Goal: Task Accomplishment & Management: Use online tool/utility

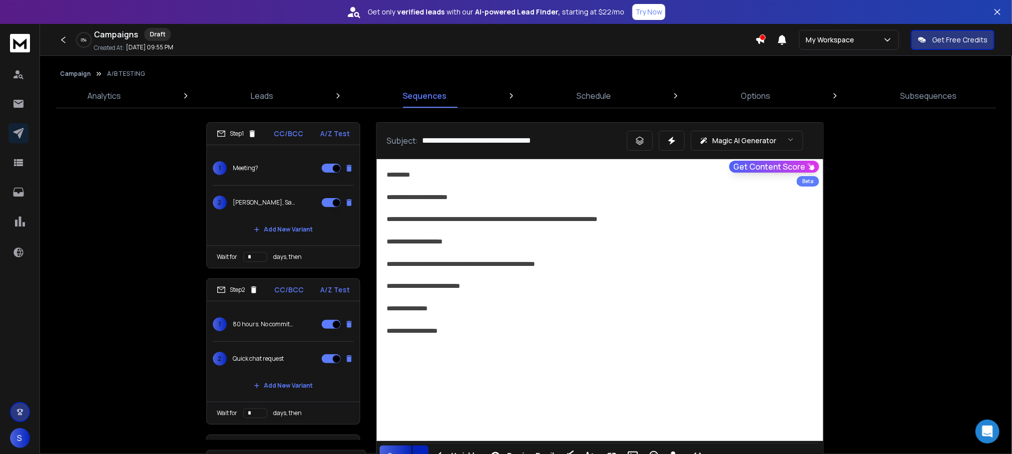
click at [271, 162] on div "1 Meeting?" at bounding box center [283, 168] width 141 height 34
type input "********"
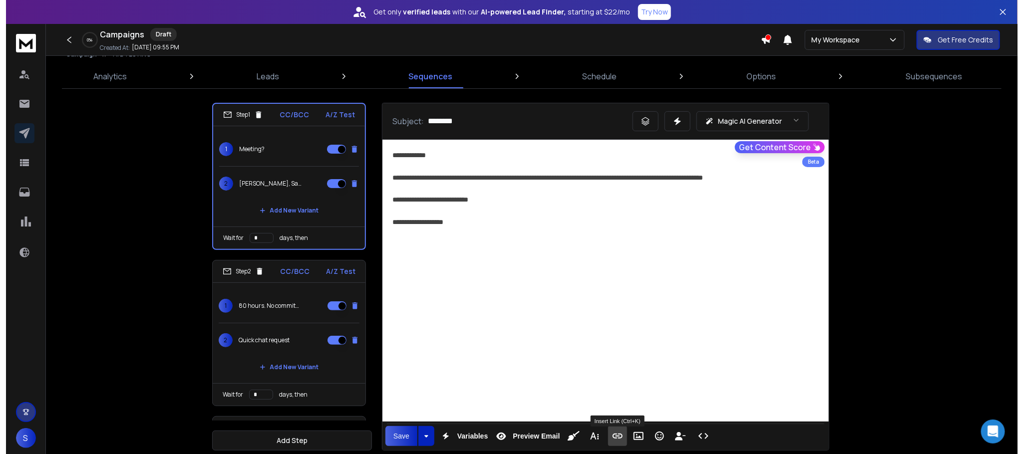
scroll to position [30, 0]
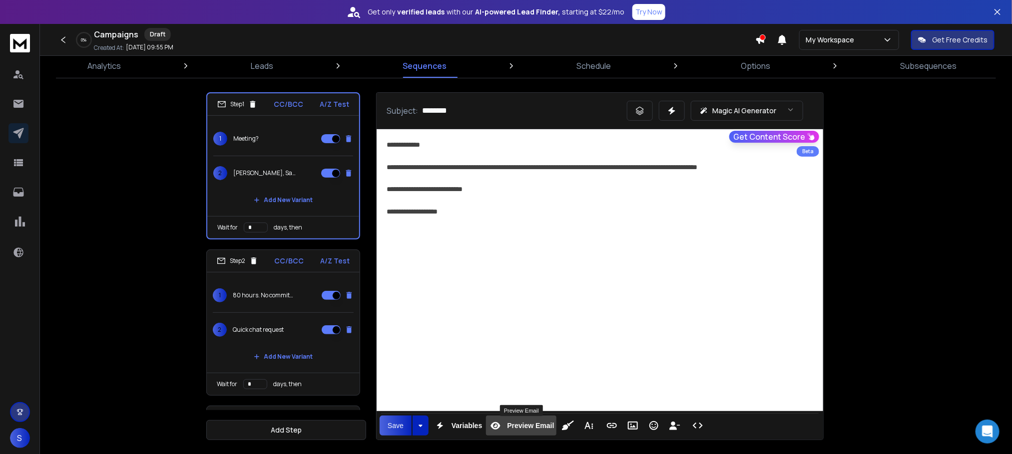
click at [517, 423] on span "Preview Email" at bounding box center [530, 426] width 51 height 8
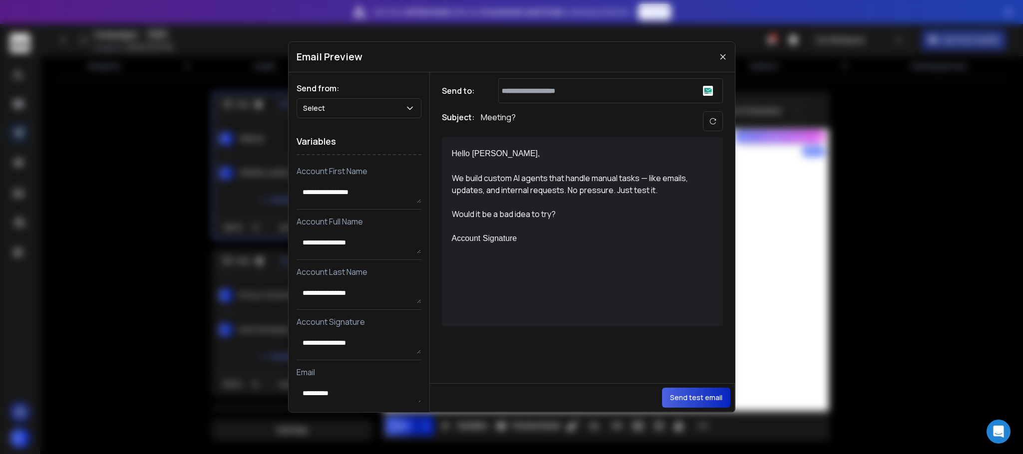
type textarea "********"
type textarea "**********"
type textarea "******"
type textarea "**********"
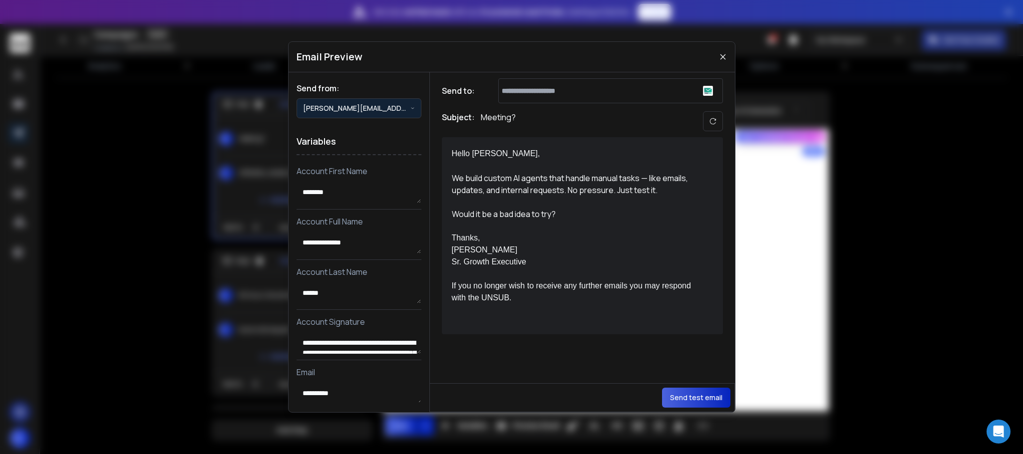
click at [357, 110] on p "[PERSON_NAME][EMAIL_ADDRESS][PERSON_NAME][DOMAIN_NAME]" at bounding box center [356, 108] width 107 height 10
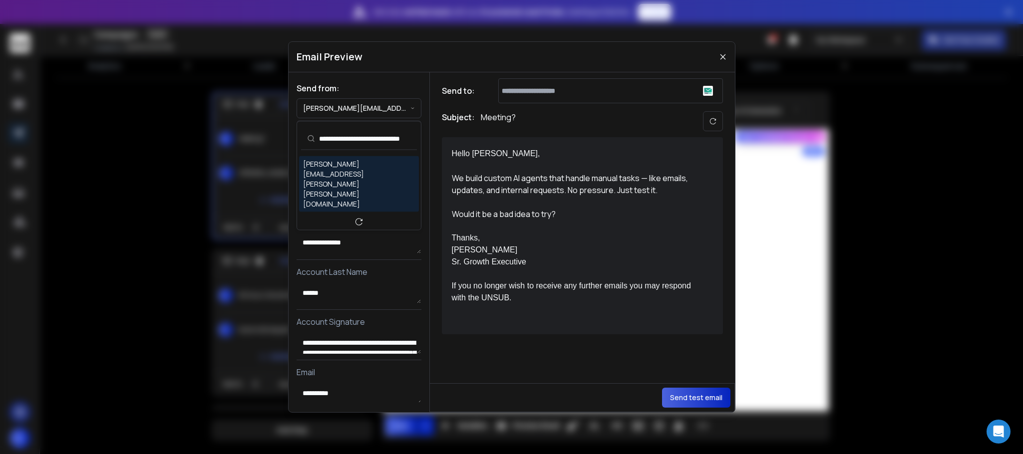
scroll to position [0, 28]
type input "**********"
click at [365, 168] on div "[PERSON_NAME][EMAIL_ADDRESS][PERSON_NAME][PERSON_NAME][DOMAIN_NAME]" at bounding box center [359, 184] width 112 height 50
type textarea "********"
type textarea "**********"
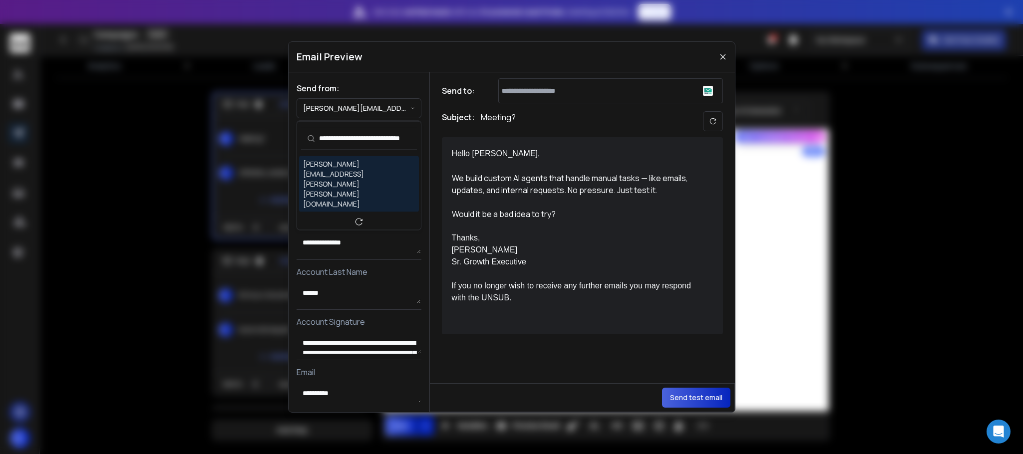
type textarea "******"
type textarea "**********"
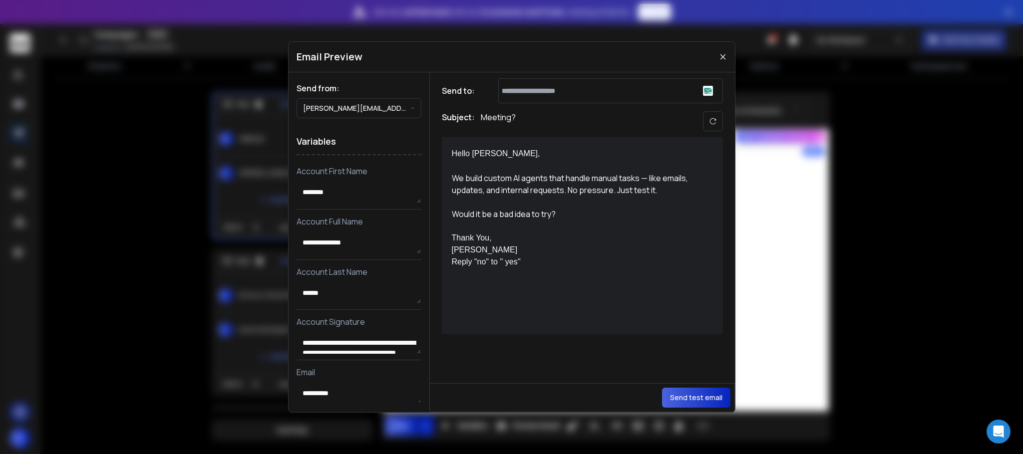
click at [529, 83] on div "Send to:" at bounding box center [582, 90] width 281 height 29
click at [530, 85] on input at bounding box center [611, 91] width 218 height 18
click at [703, 399] on button "Send test email" at bounding box center [696, 398] width 68 height 20
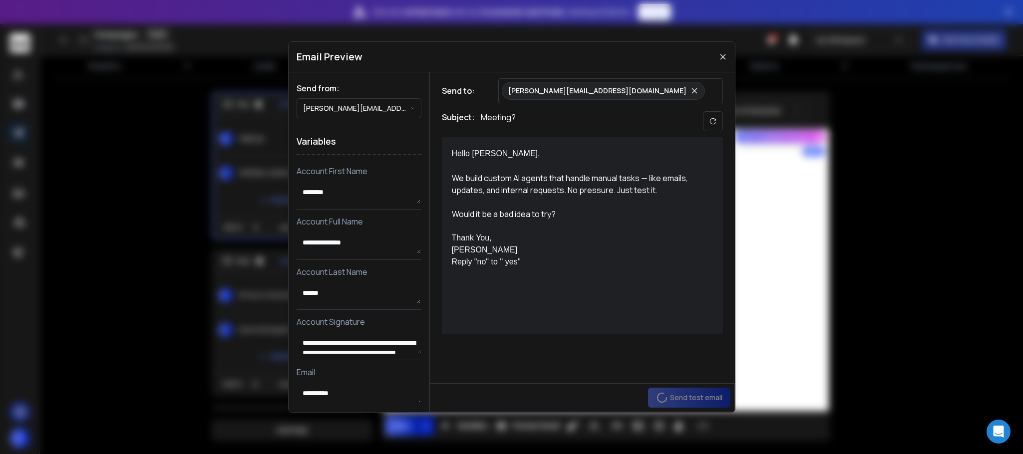
click at [592, 93] on div "[PERSON_NAME][EMAIL_ADDRESS][DOMAIN_NAME]" at bounding box center [603, 91] width 203 height 18
click at [591, 94] on div "[PERSON_NAME][EMAIL_ADDRESS][DOMAIN_NAME]" at bounding box center [603, 91] width 203 height 18
click at [692, 90] on icon at bounding box center [694, 90] width 5 height 5
click at [709, 90] on input at bounding box center [818, 91] width 218 height 18
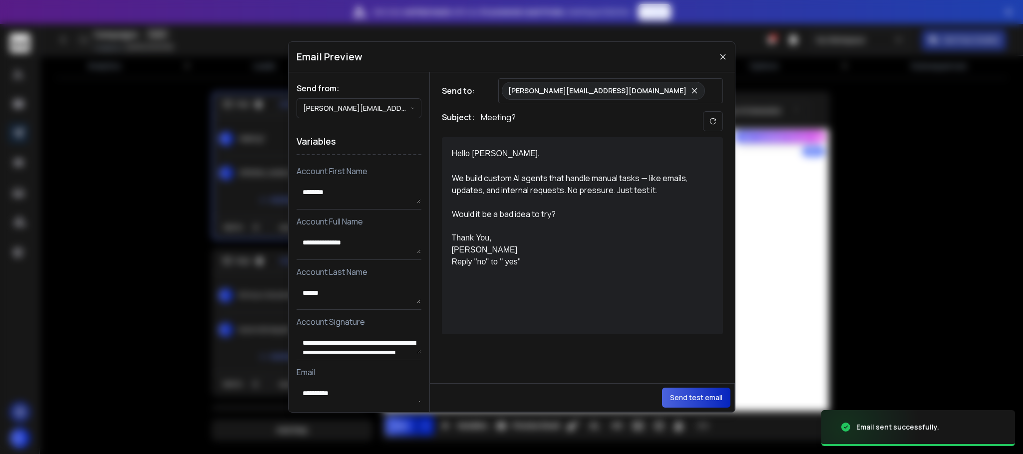
click at [670, 391] on button "Send test email" at bounding box center [696, 398] width 68 height 20
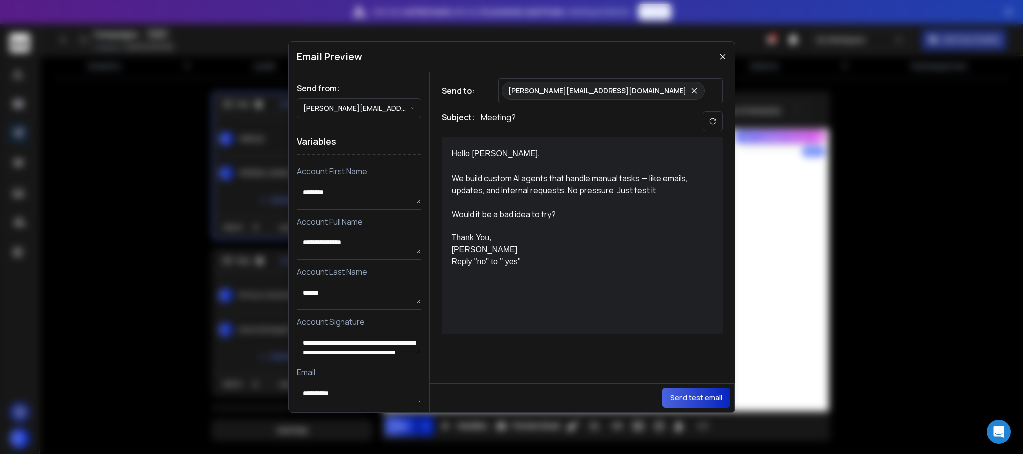
click at [691, 90] on icon at bounding box center [695, 91] width 8 height 8
click at [709, 90] on input at bounding box center [818, 91] width 218 height 18
click at [673, 396] on button "Send test email" at bounding box center [696, 398] width 68 height 20
click at [682, 398] on div "Send test email" at bounding box center [582, 398] width 305 height 29
click at [634, 90] on icon at bounding box center [636, 90] width 5 height 5
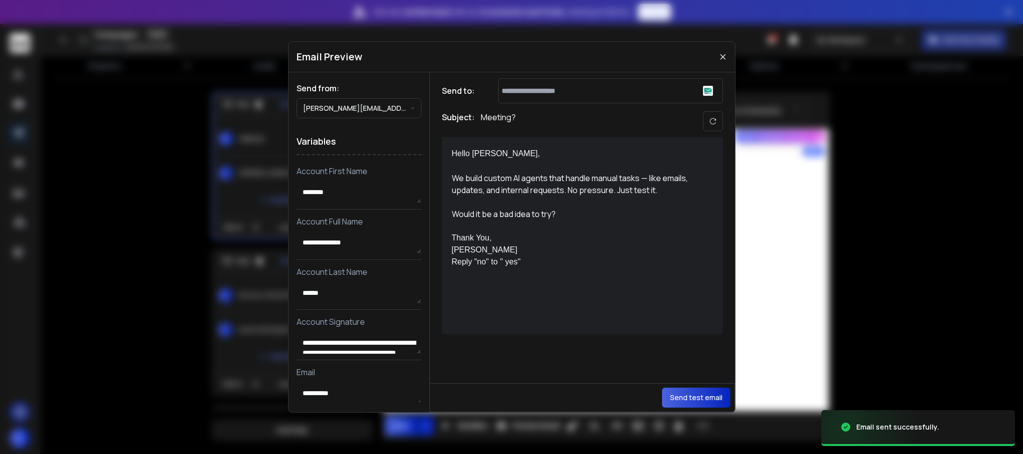
click at [633, 90] on input at bounding box center [611, 91] width 218 height 18
click at [704, 408] on button "Send test email" at bounding box center [696, 398] width 68 height 20
click at [633, 89] on icon at bounding box center [637, 91] width 8 height 8
click at [651, 89] on input at bounding box center [760, 91] width 218 height 18
click at [685, 400] on button "Send test email" at bounding box center [696, 398] width 68 height 20
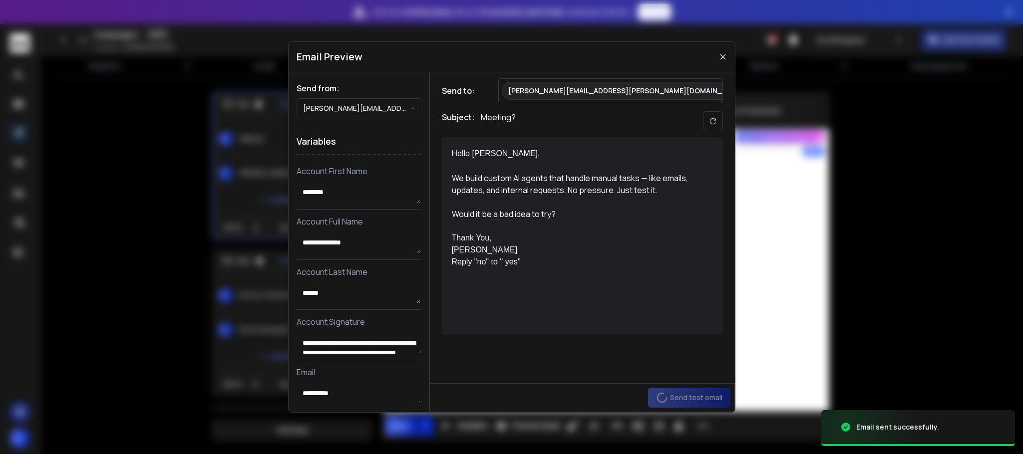
click at [749, 93] on icon at bounding box center [753, 91] width 8 height 8
click at [606, 93] on input at bounding box center [611, 91] width 218 height 18
click at [689, 397] on button "Send test email" at bounding box center [696, 398] width 68 height 20
click at [633, 95] on icon at bounding box center [637, 91] width 8 height 8
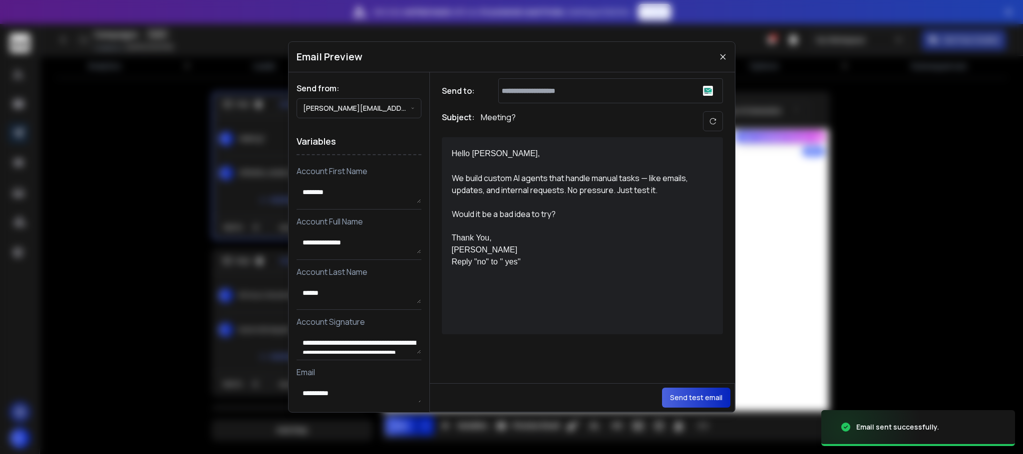
click at [625, 95] on input at bounding box center [611, 91] width 218 height 18
click at [688, 398] on button "Send test email" at bounding box center [696, 398] width 68 height 20
click at [691, 90] on icon at bounding box center [695, 91] width 8 height 8
click at [709, 90] on input at bounding box center [818, 91] width 218 height 18
drag, startPoint x: 682, startPoint y: 402, endPoint x: 677, endPoint y: 361, distance: 40.8
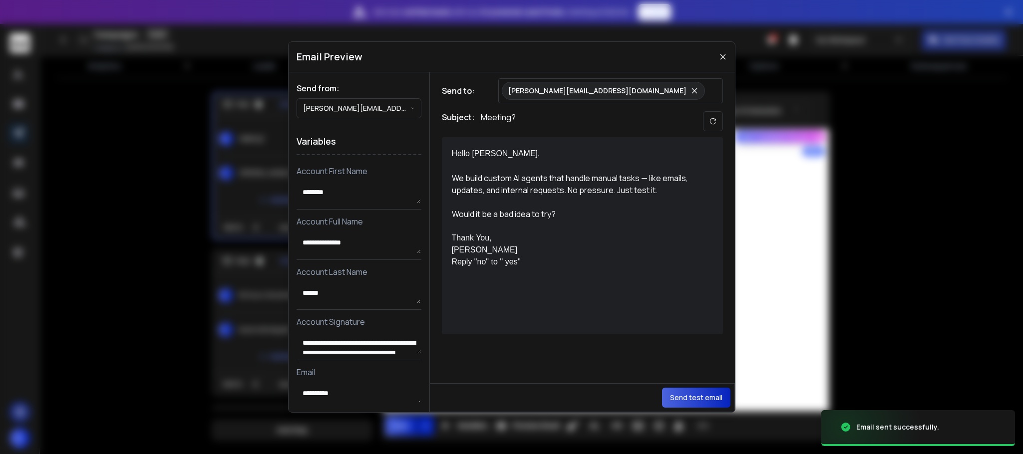
click at [682, 392] on button "Send test email" at bounding box center [696, 398] width 68 height 20
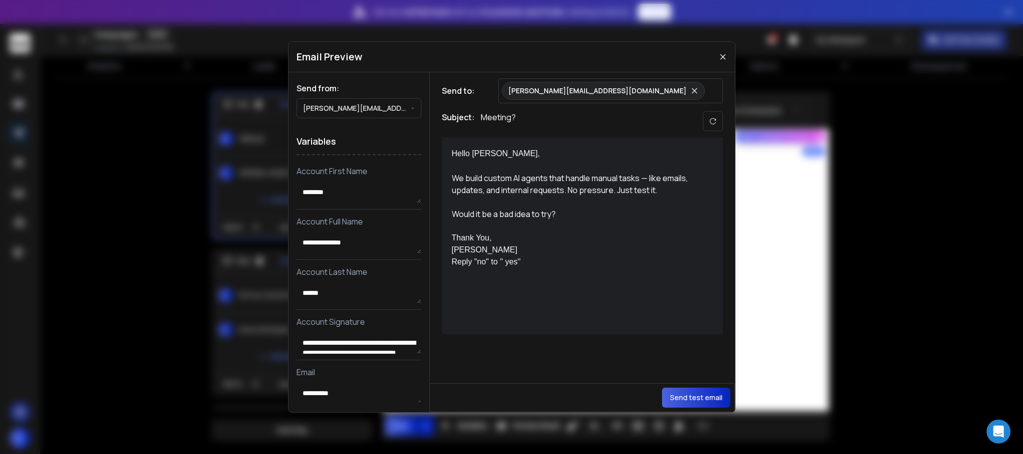
click at [616, 89] on div "[PERSON_NAME][EMAIL_ADDRESS][DOMAIN_NAME]" at bounding box center [603, 91] width 203 height 18
click at [691, 89] on icon at bounding box center [695, 91] width 8 height 8
click at [617, 89] on input at bounding box center [611, 91] width 218 height 18
click at [700, 389] on button "Send test email" at bounding box center [696, 398] width 68 height 20
click at [703, 402] on div "Send test email" at bounding box center [582, 398] width 305 height 29
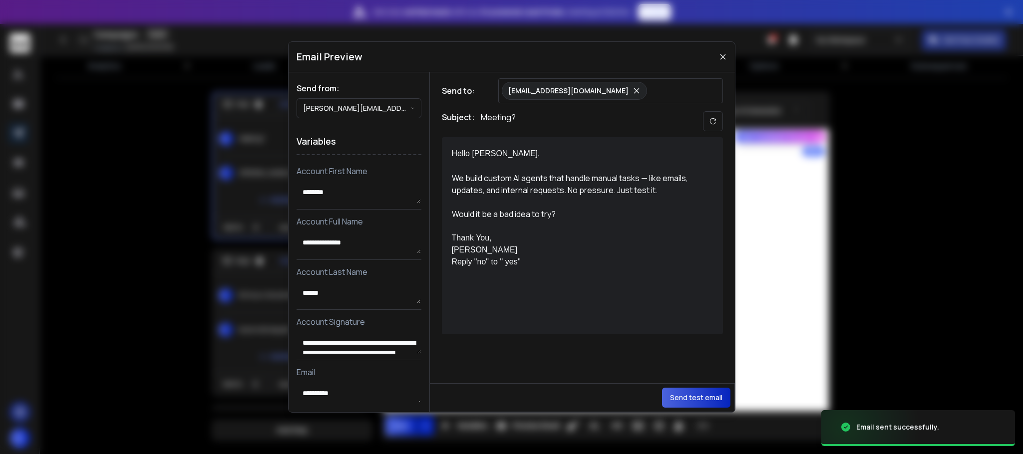
click at [633, 94] on icon at bounding box center [637, 91] width 8 height 8
click at [605, 94] on input at bounding box center [611, 91] width 218 height 18
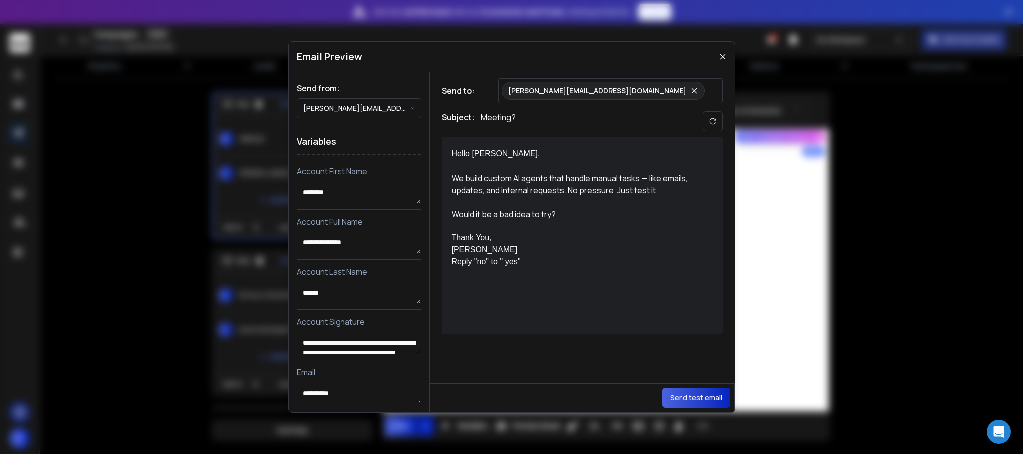
click at [702, 392] on button "Send test email" at bounding box center [696, 398] width 68 height 20
click at [691, 89] on icon at bounding box center [695, 91] width 8 height 8
click at [622, 90] on input at bounding box center [611, 91] width 218 height 18
click at [667, 397] on button "Send test email" at bounding box center [696, 398] width 68 height 20
click at [633, 88] on icon at bounding box center [637, 91] width 8 height 8
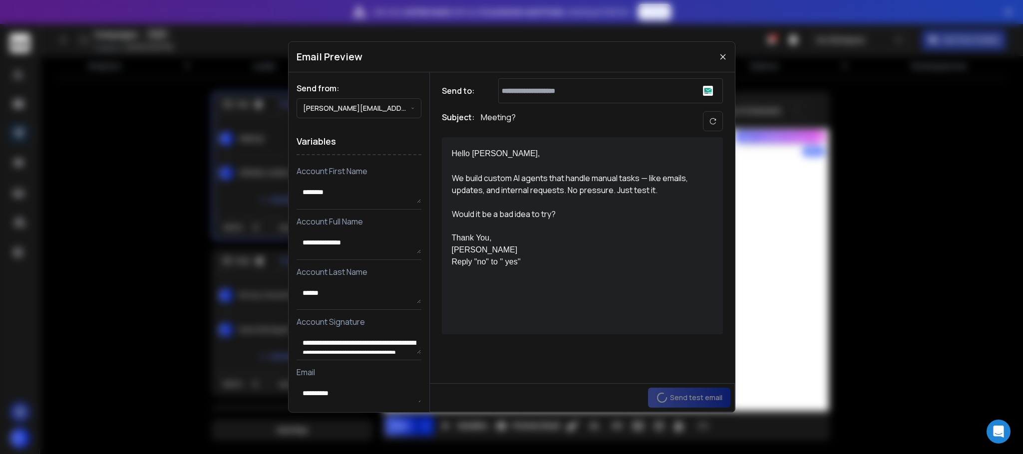
click at [625, 88] on input at bounding box center [611, 91] width 218 height 18
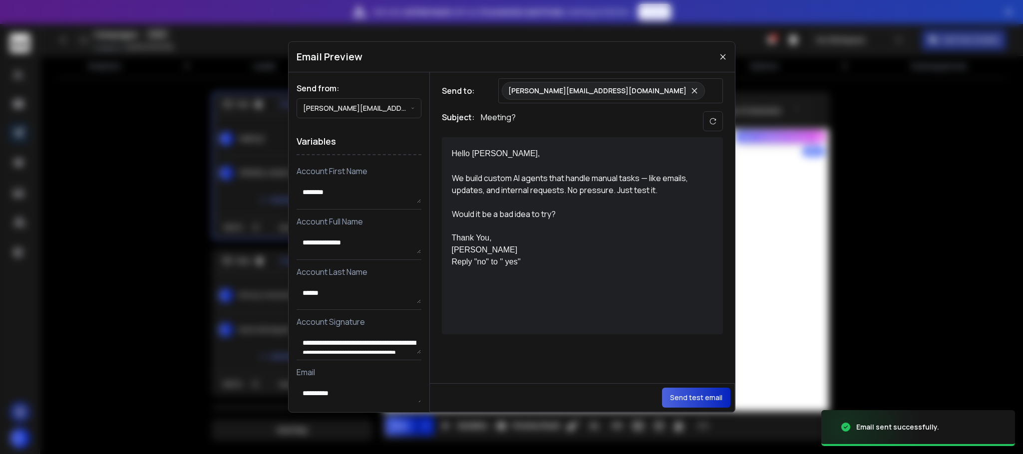
click at [691, 399] on button "Send test email" at bounding box center [696, 398] width 68 height 20
click at [598, 90] on div "[PERSON_NAME][EMAIL_ADDRESS][DOMAIN_NAME]" at bounding box center [603, 91] width 203 height 18
click at [691, 94] on icon at bounding box center [695, 91] width 8 height 8
click at [592, 94] on input at bounding box center [611, 91] width 218 height 18
click at [698, 393] on button "Send test email" at bounding box center [696, 398] width 68 height 20
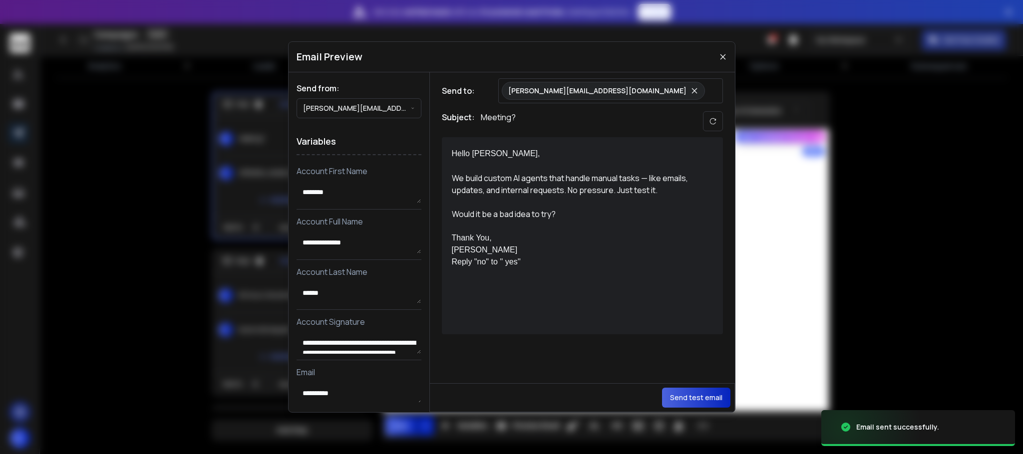
click at [594, 88] on div "[PERSON_NAME][EMAIL_ADDRESS][DOMAIN_NAME]" at bounding box center [603, 91] width 203 height 18
click at [691, 90] on icon at bounding box center [695, 91] width 8 height 8
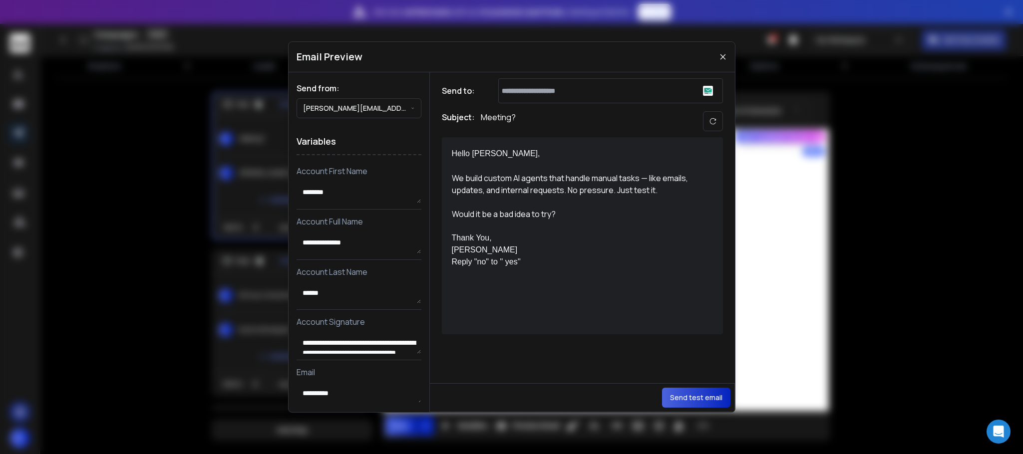
click at [592, 90] on input at bounding box center [611, 91] width 218 height 18
click at [673, 399] on button "Send test email" at bounding box center [696, 398] width 68 height 20
click at [633, 90] on icon at bounding box center [637, 91] width 8 height 8
click at [651, 90] on input at bounding box center [760, 91] width 218 height 18
click at [688, 403] on button "Send test email" at bounding box center [696, 398] width 68 height 20
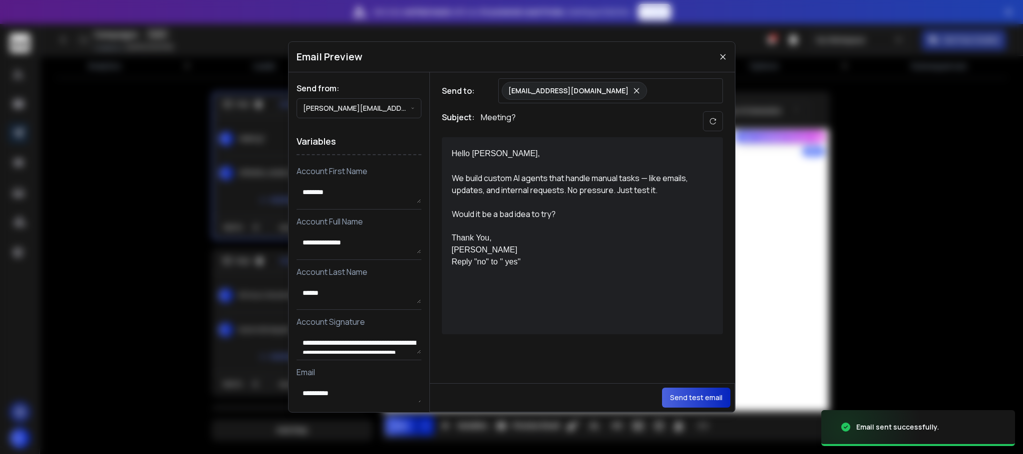
click at [633, 90] on icon at bounding box center [637, 91] width 8 height 8
click at [595, 90] on input at bounding box center [611, 91] width 218 height 18
click at [700, 389] on button "Send test email" at bounding box center [696, 398] width 68 height 20
click at [633, 93] on icon at bounding box center [637, 91] width 8 height 8
click at [605, 93] on input at bounding box center [611, 91] width 218 height 18
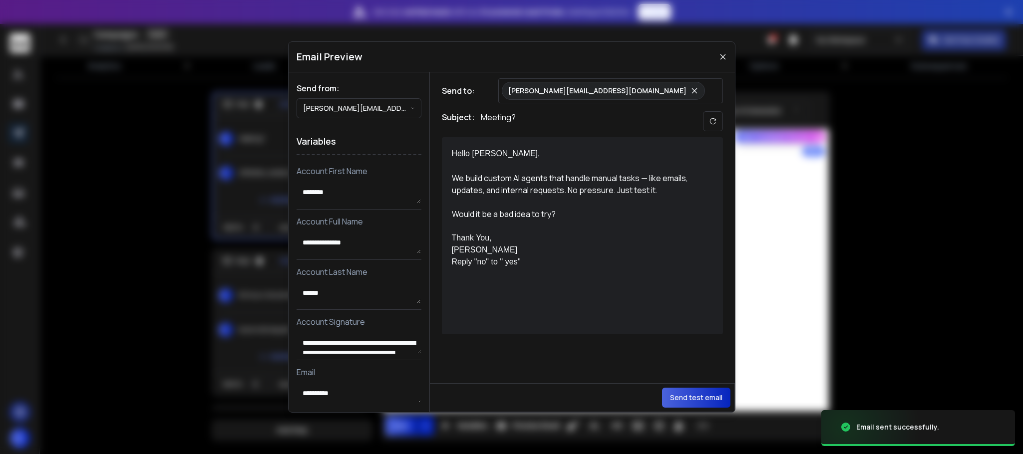
drag, startPoint x: 698, startPoint y: 407, endPoint x: 677, endPoint y: 396, distance: 23.7
click at [699, 405] on button "Send test email" at bounding box center [696, 398] width 68 height 20
click at [570, 92] on div "[PERSON_NAME][EMAIL_ADDRESS][DOMAIN_NAME]" at bounding box center [603, 91] width 203 height 18
click at [691, 88] on icon at bounding box center [695, 91] width 8 height 8
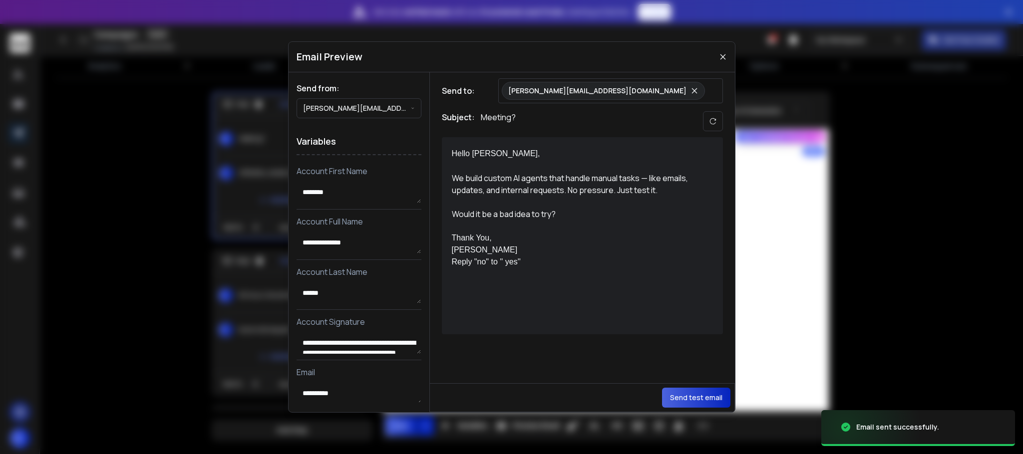
click at [577, 88] on div "[PERSON_NAME][EMAIL_ADDRESS][DOMAIN_NAME]" at bounding box center [610, 90] width 225 height 25
click at [689, 402] on button "Send test email" at bounding box center [696, 398] width 68 height 20
click at [633, 89] on icon at bounding box center [637, 91] width 8 height 8
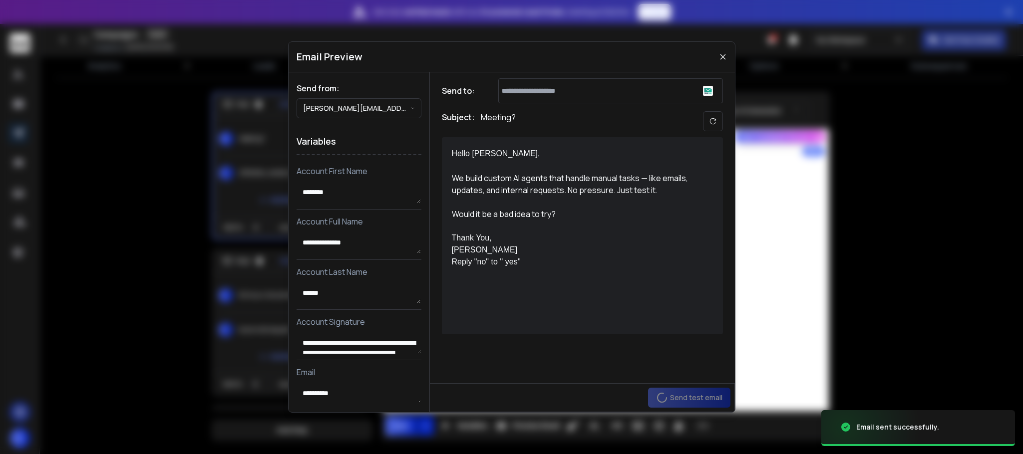
click at [613, 89] on input at bounding box center [611, 91] width 218 height 18
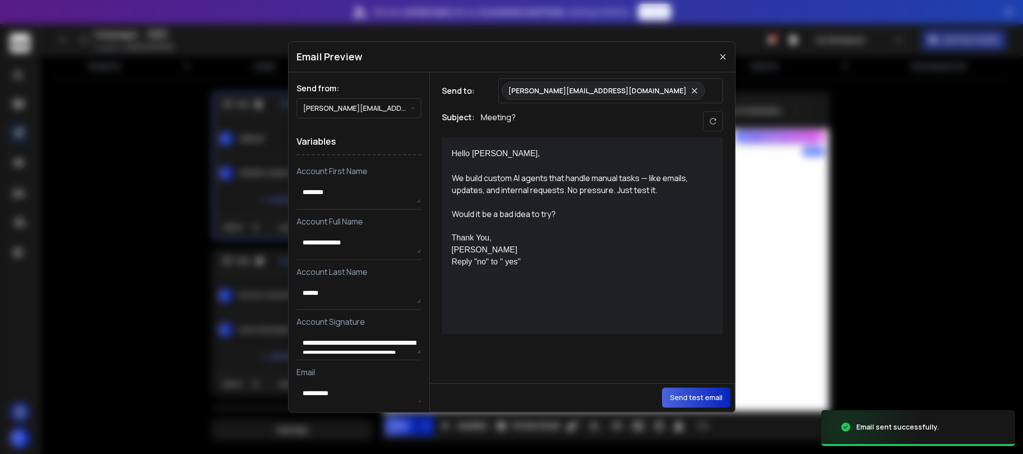
click at [676, 392] on button "Send test email" at bounding box center [696, 398] width 68 height 20
click at [597, 93] on div "[PERSON_NAME][EMAIL_ADDRESS][DOMAIN_NAME]" at bounding box center [603, 91] width 203 height 18
click at [691, 90] on icon at bounding box center [695, 91] width 8 height 8
click at [709, 90] on input at bounding box center [818, 91] width 218 height 18
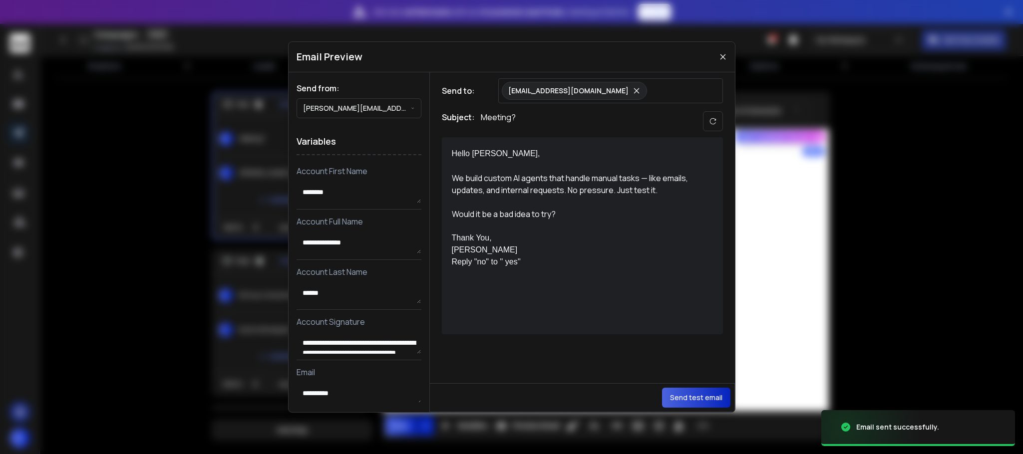
click at [718, 411] on div "Send test email" at bounding box center [582, 398] width 305 height 29
click at [718, 402] on button "Send test email" at bounding box center [696, 398] width 68 height 20
click at [634, 87] on icon at bounding box center [637, 91] width 8 height 8
click at [651, 87] on input at bounding box center [760, 91] width 218 height 18
click at [681, 401] on button "Send test email" at bounding box center [696, 398] width 68 height 20
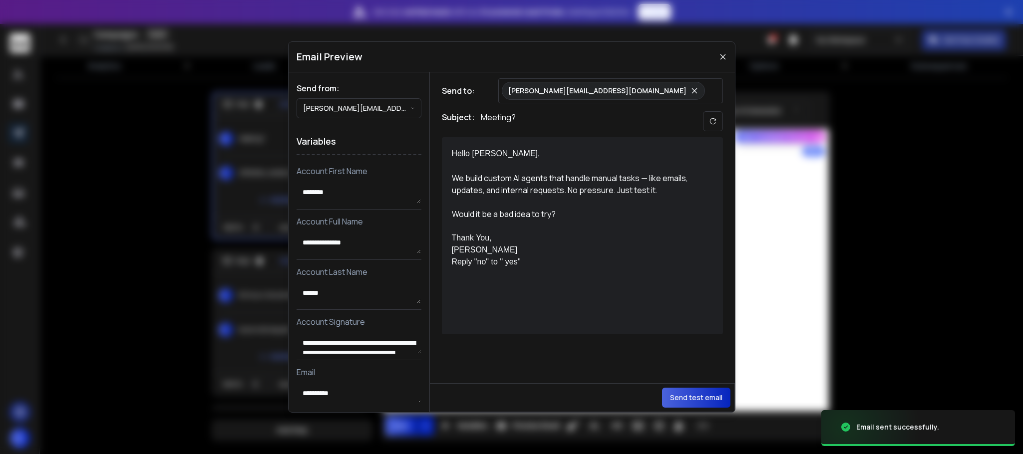
click at [691, 87] on icon at bounding box center [695, 91] width 8 height 8
click at [602, 87] on input at bounding box center [611, 91] width 218 height 18
click at [713, 392] on button "Send test email" at bounding box center [696, 398] width 68 height 20
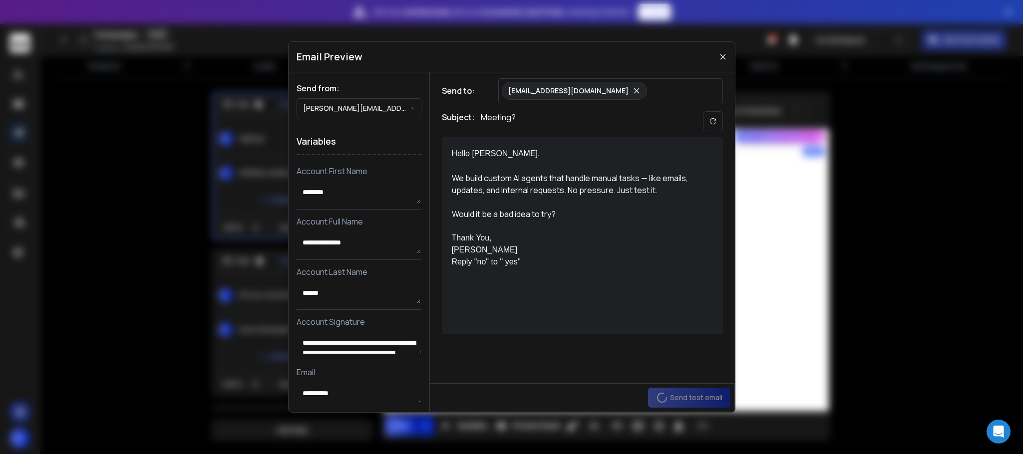
click at [641, 91] on icon at bounding box center [637, 91] width 8 height 8
click at [642, 91] on input at bounding box center [611, 91] width 218 height 18
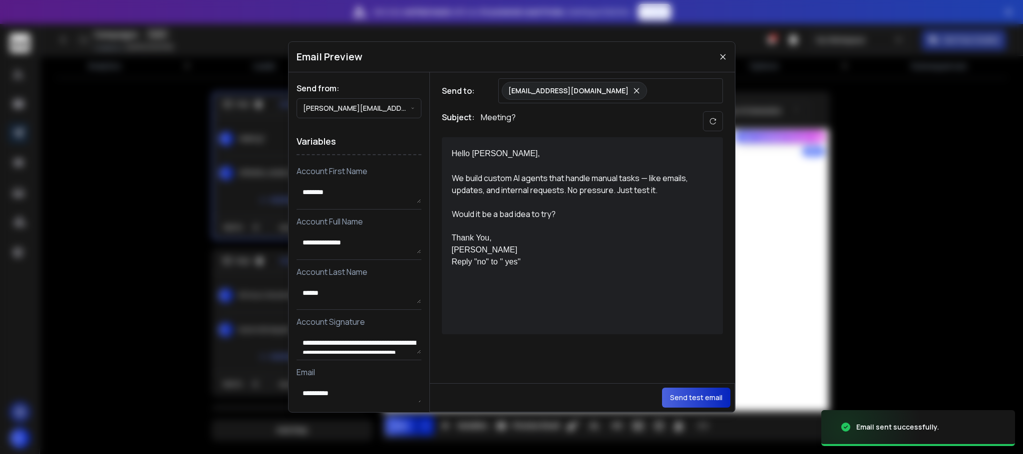
click at [685, 397] on button "Send test email" at bounding box center [696, 398] width 68 height 20
click at [633, 89] on icon at bounding box center [637, 91] width 8 height 8
click at [603, 89] on input at bounding box center [611, 91] width 218 height 18
click at [678, 406] on button "Send test email" at bounding box center [696, 398] width 68 height 20
click at [679, 405] on div "Send test email" at bounding box center [582, 398] width 305 height 29
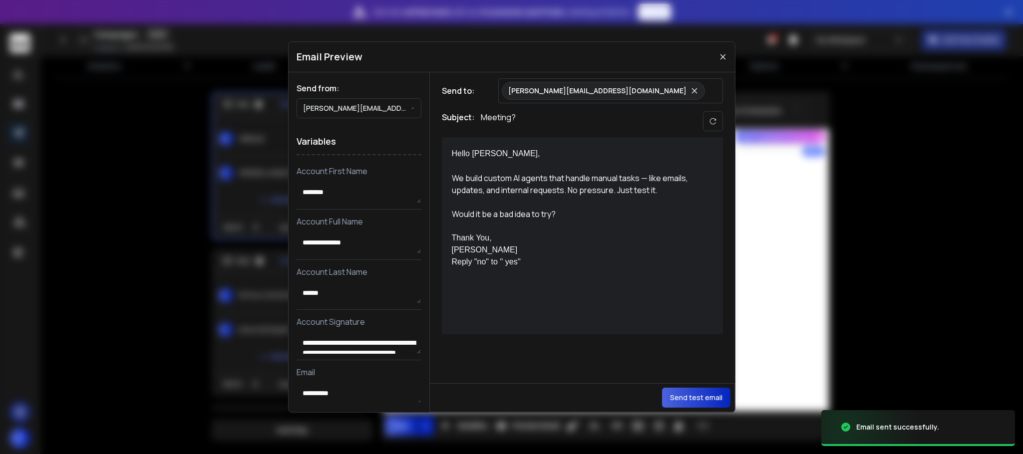
click at [691, 88] on icon at bounding box center [695, 91] width 8 height 8
click at [591, 88] on div at bounding box center [610, 90] width 225 height 25
click at [633, 91] on icon at bounding box center [637, 91] width 8 height 8
click at [608, 91] on input at bounding box center [611, 91] width 218 height 18
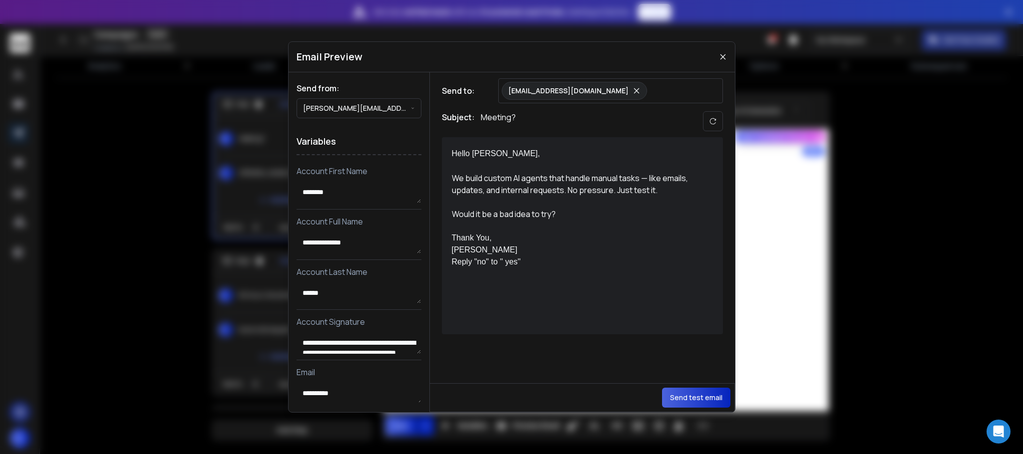
click at [702, 407] on button "Send test email" at bounding box center [696, 398] width 68 height 20
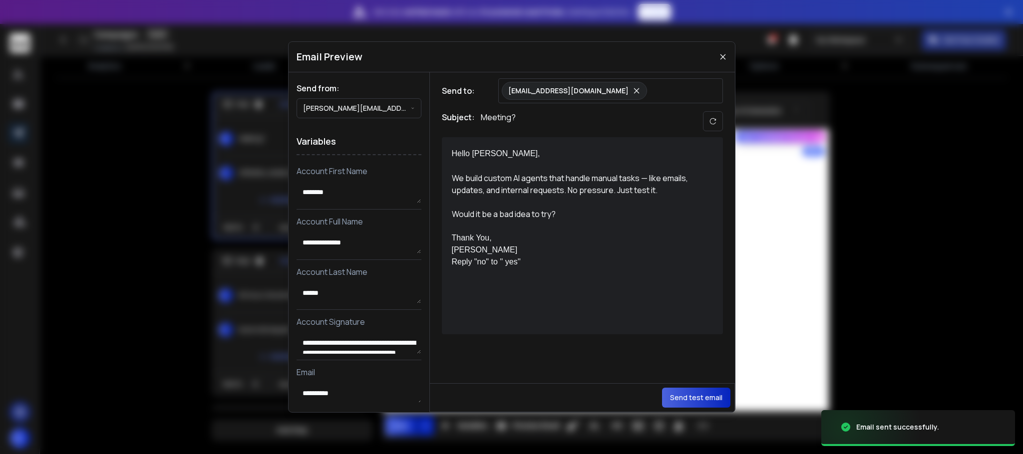
click at [633, 91] on icon at bounding box center [637, 91] width 8 height 8
click at [651, 91] on input at bounding box center [760, 91] width 218 height 18
click at [718, 399] on button "Send test email" at bounding box center [696, 398] width 68 height 20
click at [636, 87] on icon at bounding box center [637, 91] width 8 height 8
click at [636, 87] on input at bounding box center [611, 91] width 218 height 18
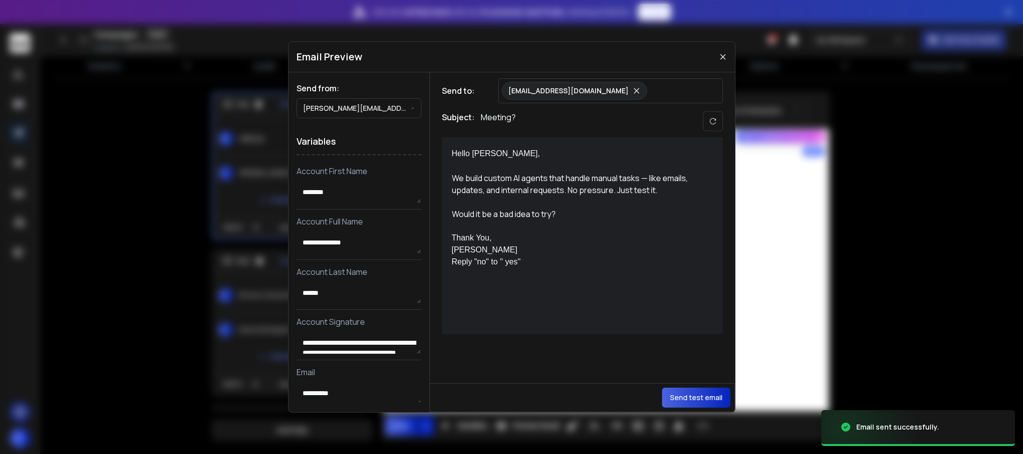
click at [718, 397] on button "Send test email" at bounding box center [696, 398] width 68 height 20
click at [633, 91] on icon at bounding box center [637, 91] width 8 height 8
click at [589, 91] on input at bounding box center [611, 91] width 218 height 18
click at [714, 396] on button "Send test email" at bounding box center [696, 398] width 68 height 20
click at [569, 93] on div "[EMAIL_ADDRESS][DOMAIN_NAME]" at bounding box center [574, 91] width 145 height 18
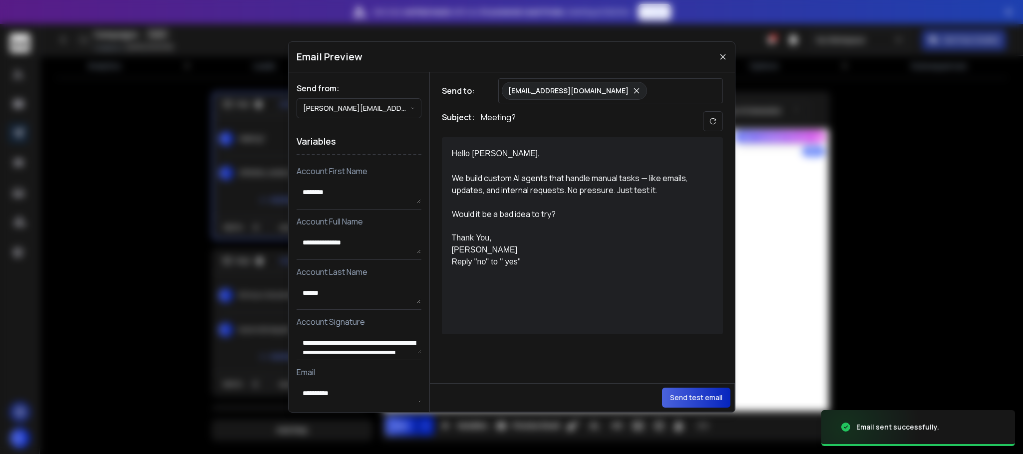
click at [633, 90] on icon at bounding box center [637, 91] width 8 height 8
click at [577, 90] on input at bounding box center [611, 91] width 218 height 18
click at [674, 393] on button "Send test email" at bounding box center [696, 398] width 68 height 20
click at [633, 90] on icon at bounding box center [637, 91] width 8 height 8
click at [603, 90] on div at bounding box center [610, 90] width 225 height 25
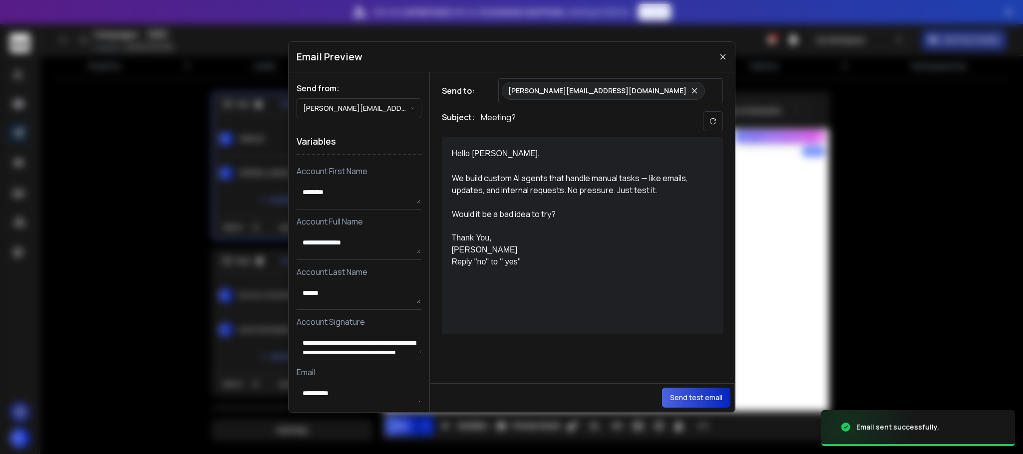
click at [704, 406] on button "Send test email" at bounding box center [696, 398] width 68 height 20
click at [692, 89] on icon at bounding box center [694, 90] width 5 height 5
click at [709, 89] on input at bounding box center [818, 91] width 218 height 18
click at [727, 395] on button "Send test email" at bounding box center [696, 398] width 68 height 20
click at [633, 88] on icon at bounding box center [637, 91] width 8 height 8
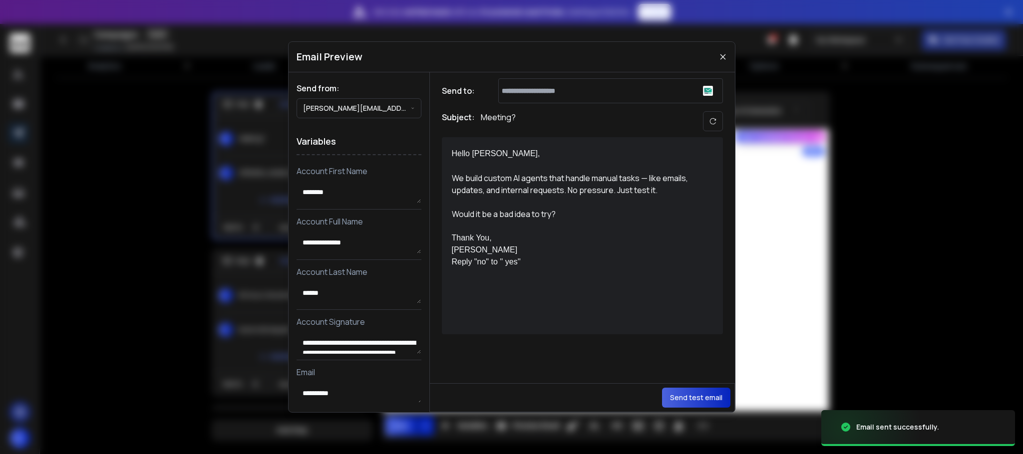
click at [604, 88] on input at bounding box center [611, 91] width 218 height 18
click at [721, 401] on button "Send test email" at bounding box center [696, 398] width 68 height 20
click at [633, 89] on icon at bounding box center [637, 91] width 8 height 8
click at [589, 89] on input at bounding box center [611, 91] width 218 height 18
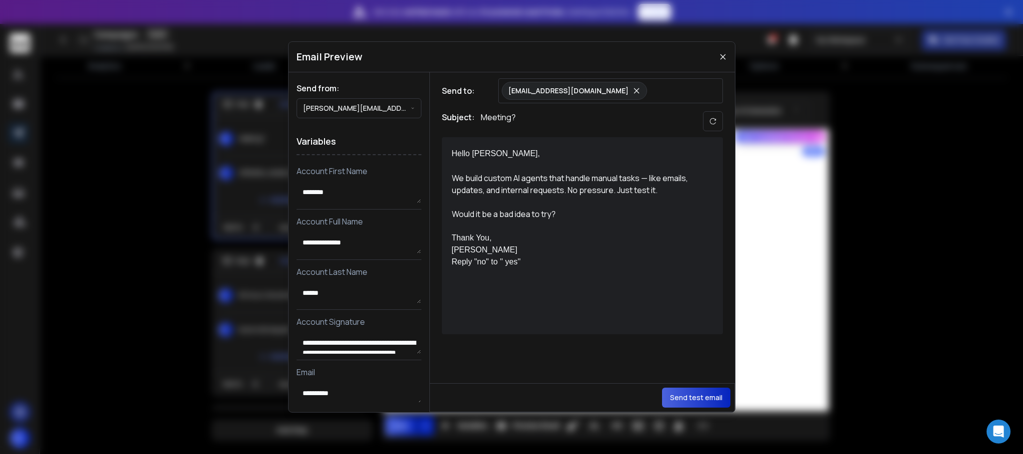
click at [696, 396] on button "Send test email" at bounding box center [696, 398] width 68 height 20
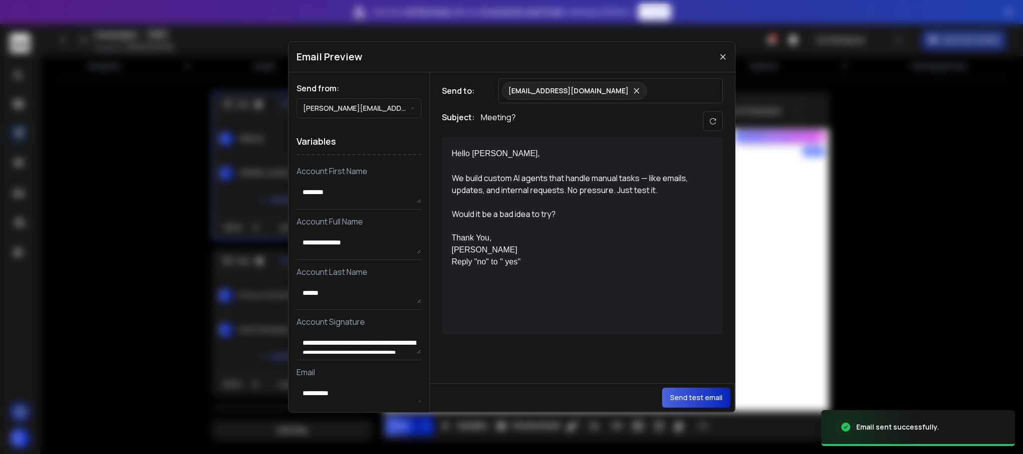
click at [633, 93] on icon at bounding box center [637, 91] width 8 height 8
click at [605, 93] on input at bounding box center [611, 91] width 218 height 18
click at [717, 402] on button "Send test email" at bounding box center [696, 398] width 68 height 20
click at [749, 91] on icon at bounding box center [753, 91] width 8 height 8
click at [667, 91] on input at bounding box center [611, 91] width 218 height 18
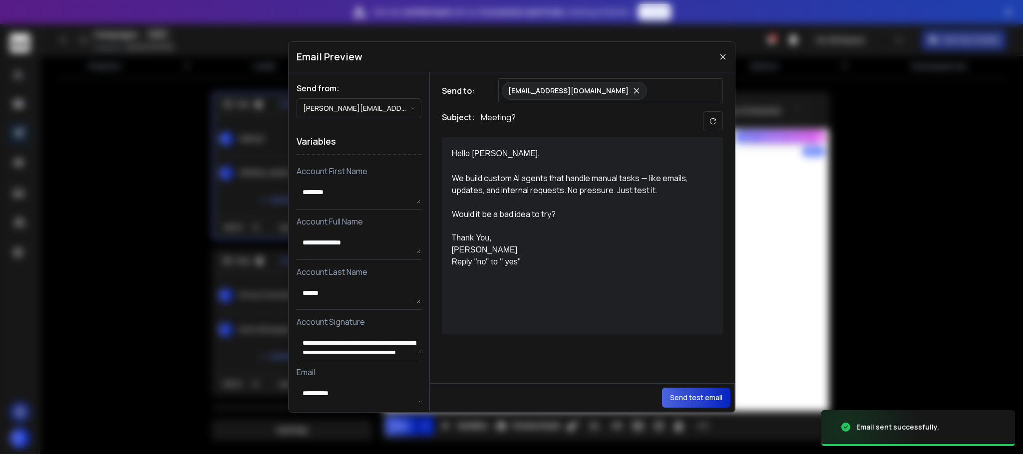
click at [687, 402] on button "Send test email" at bounding box center [696, 398] width 68 height 20
click at [585, 94] on div "[EMAIL_ADDRESS][DOMAIN_NAME]" at bounding box center [574, 91] width 145 height 18
click at [601, 89] on div "[EMAIL_ADDRESS][DOMAIN_NAME]" at bounding box center [574, 91] width 145 height 18
click at [633, 92] on icon at bounding box center [637, 91] width 8 height 8
click at [651, 92] on input at bounding box center [760, 91] width 218 height 18
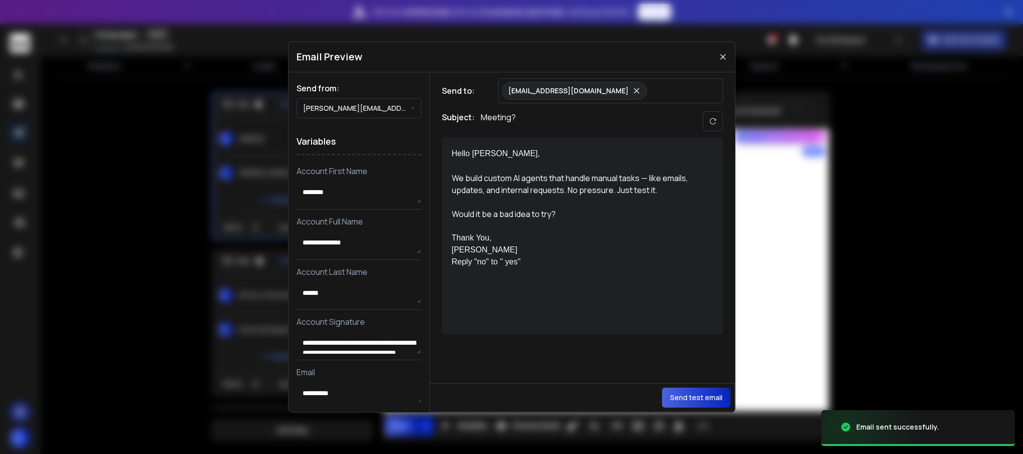
click at [697, 408] on button "Send test email" at bounding box center [696, 398] width 68 height 20
click at [604, 86] on div "[EMAIL_ADDRESS][DOMAIN_NAME]" at bounding box center [574, 91] width 145 height 18
click at [633, 88] on icon at bounding box center [637, 91] width 8 height 8
click at [601, 88] on input at bounding box center [611, 91] width 218 height 18
click at [681, 399] on button "Send test email" at bounding box center [696, 398] width 68 height 20
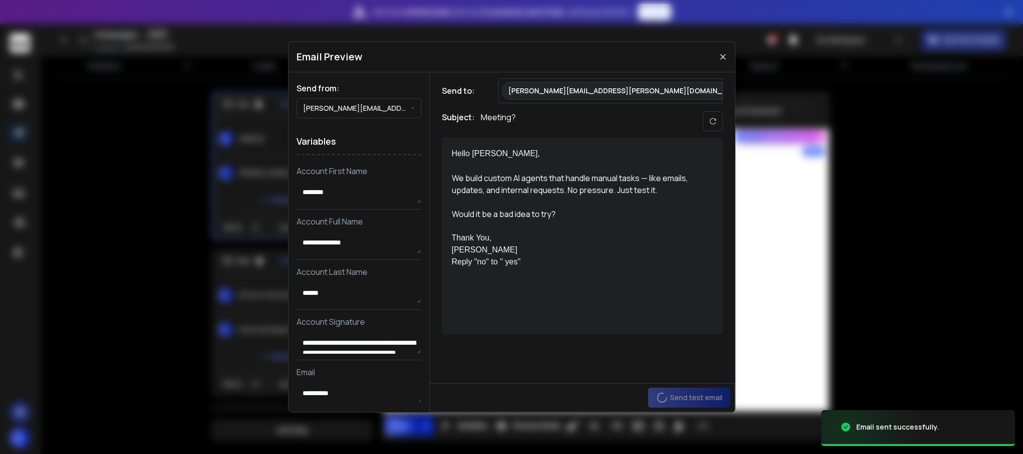
click at [749, 94] on icon at bounding box center [753, 91] width 8 height 8
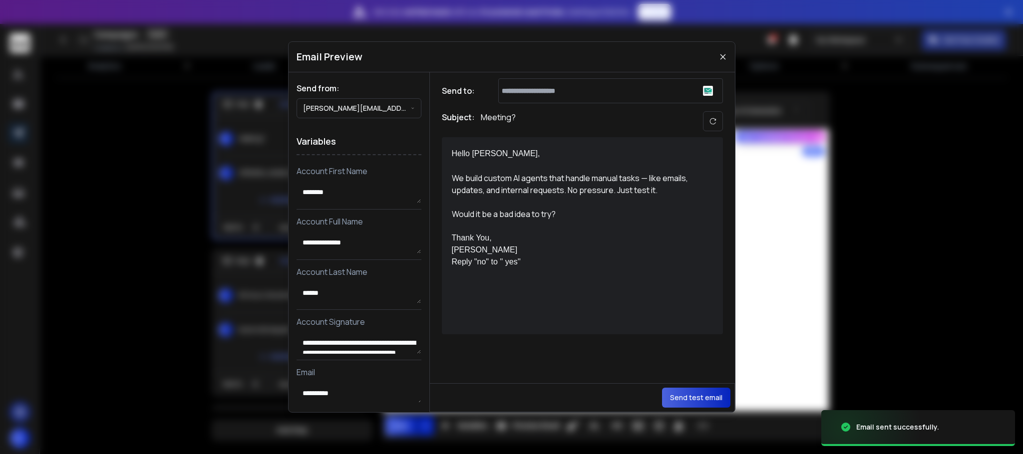
drag, startPoint x: 649, startPoint y: 94, endPoint x: 641, endPoint y: 113, distance: 19.9
click at [649, 95] on input at bounding box center [611, 91] width 218 height 18
click at [726, 397] on button "Send test email" at bounding box center [696, 398] width 68 height 20
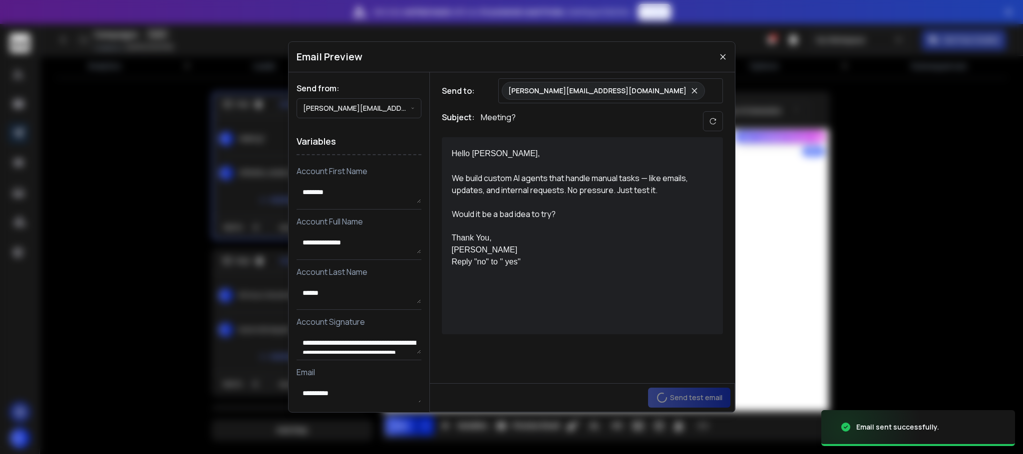
click at [617, 93] on div "[PERSON_NAME][EMAIL_ADDRESS][DOMAIN_NAME]" at bounding box center [603, 91] width 203 height 18
click at [691, 89] on icon at bounding box center [695, 91] width 8 height 8
click at [709, 89] on input at bounding box center [818, 91] width 218 height 18
click at [698, 400] on button "Send test email" at bounding box center [696, 398] width 68 height 20
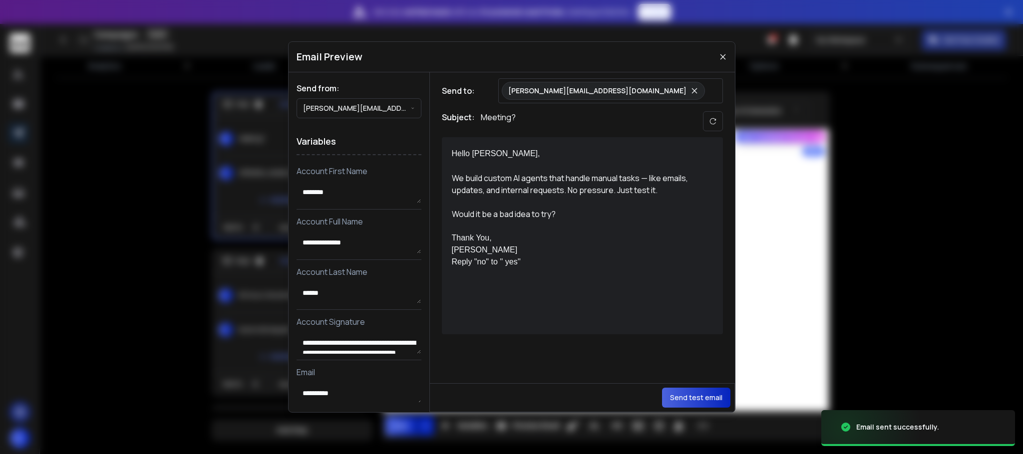
click at [632, 96] on div "[PERSON_NAME][EMAIL_ADDRESS][DOMAIN_NAME]" at bounding box center [603, 91] width 203 height 18
click at [691, 94] on icon at bounding box center [695, 91] width 8 height 8
click at [709, 94] on input at bounding box center [818, 91] width 218 height 18
drag, startPoint x: 679, startPoint y: 390, endPoint x: 680, endPoint y: 397, distance: 7.6
click at [679, 393] on button "Send test email" at bounding box center [696, 398] width 68 height 20
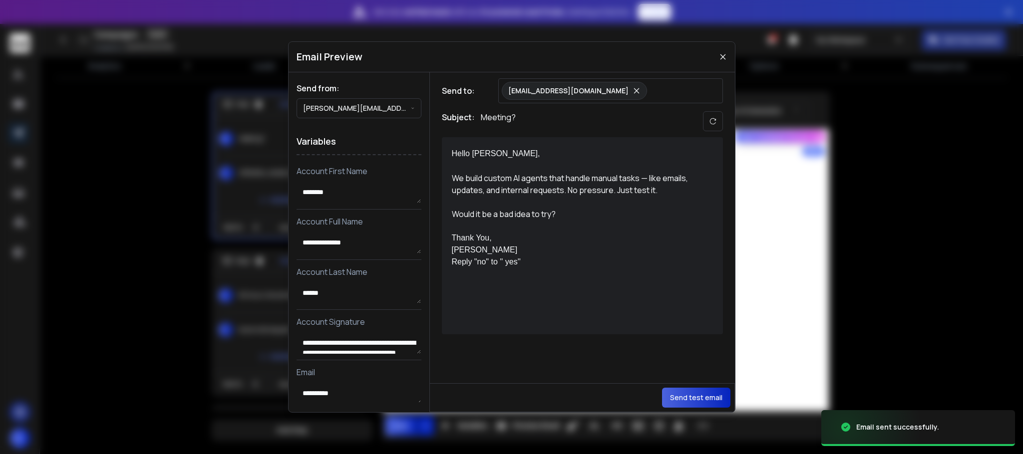
click at [633, 91] on icon at bounding box center [637, 91] width 8 height 8
click at [589, 91] on input at bounding box center [611, 91] width 218 height 18
click at [692, 406] on button "Send test email" at bounding box center [696, 398] width 68 height 20
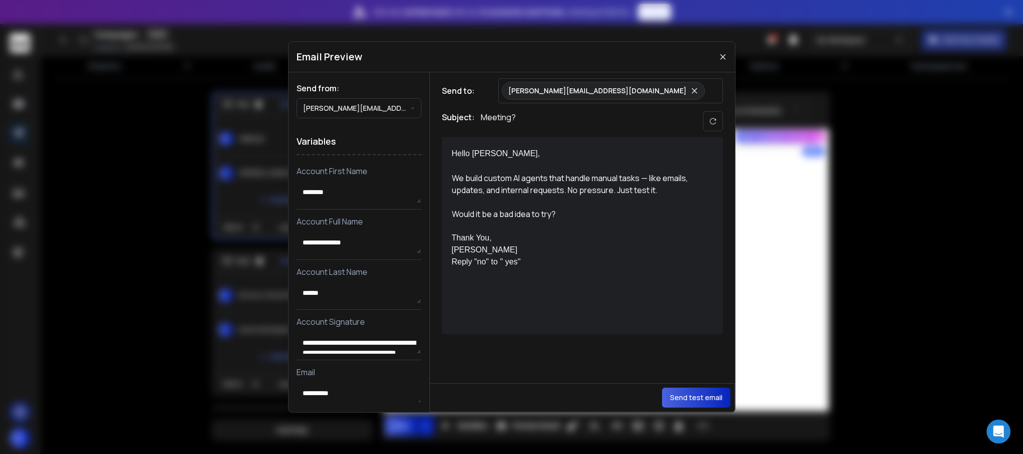
click at [691, 92] on icon at bounding box center [695, 91] width 8 height 8
click at [583, 92] on input at bounding box center [611, 91] width 218 height 18
click at [695, 396] on button "Send test email" at bounding box center [696, 398] width 68 height 20
click at [749, 88] on icon at bounding box center [753, 91] width 8 height 8
click at [767, 88] on input at bounding box center [876, 91] width 218 height 18
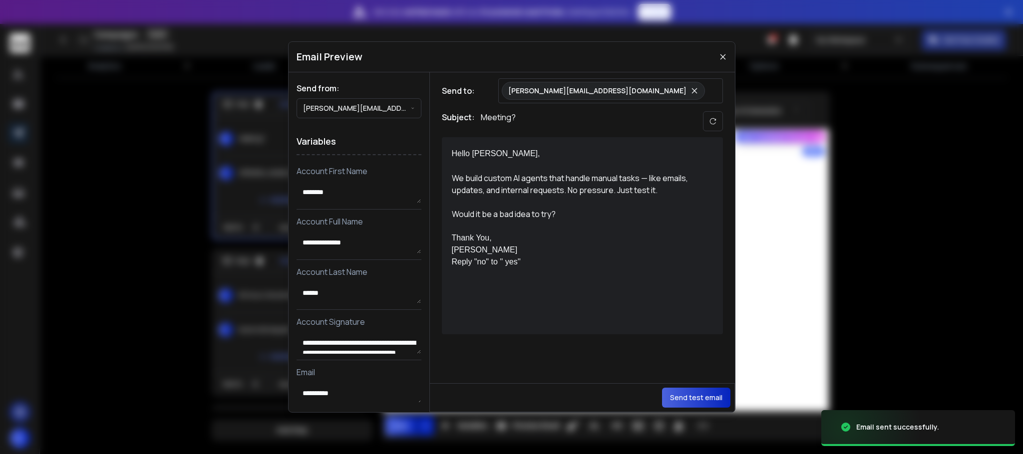
click at [695, 405] on button "Send test email" at bounding box center [696, 398] width 68 height 20
click at [691, 90] on icon at bounding box center [695, 91] width 8 height 8
click at [709, 90] on input at bounding box center [818, 91] width 218 height 18
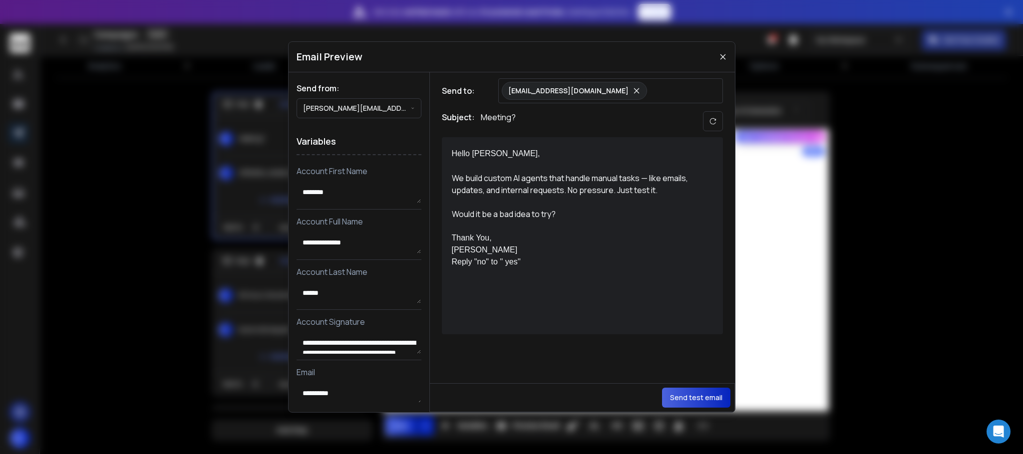
click at [685, 403] on button "Send test email" at bounding box center [696, 398] width 68 height 20
click at [685, 397] on div "Send test email" at bounding box center [582, 398] width 305 height 29
click at [633, 91] on icon at bounding box center [637, 91] width 8 height 8
click at [580, 92] on input at bounding box center [611, 91] width 218 height 18
click at [679, 405] on button "Send test email" at bounding box center [696, 398] width 68 height 20
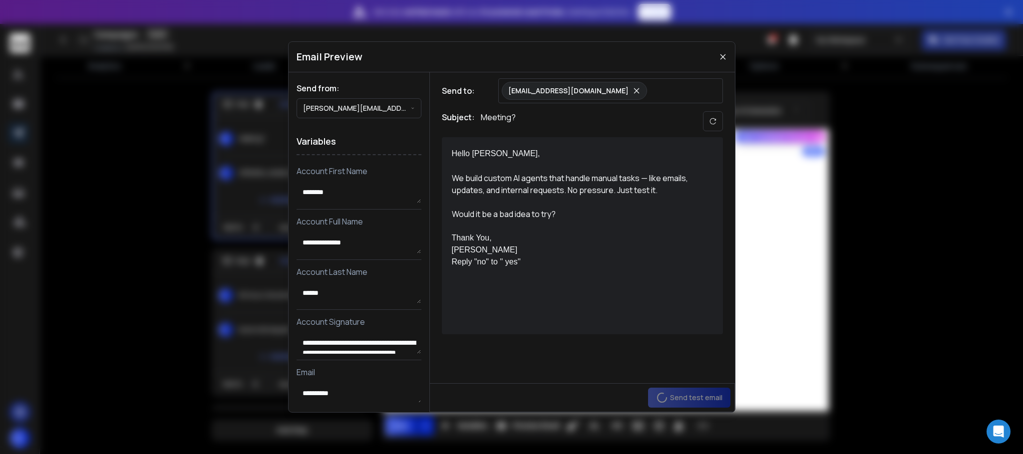
click at [633, 90] on icon at bounding box center [637, 91] width 8 height 8
click at [604, 90] on input at bounding box center [611, 91] width 218 height 18
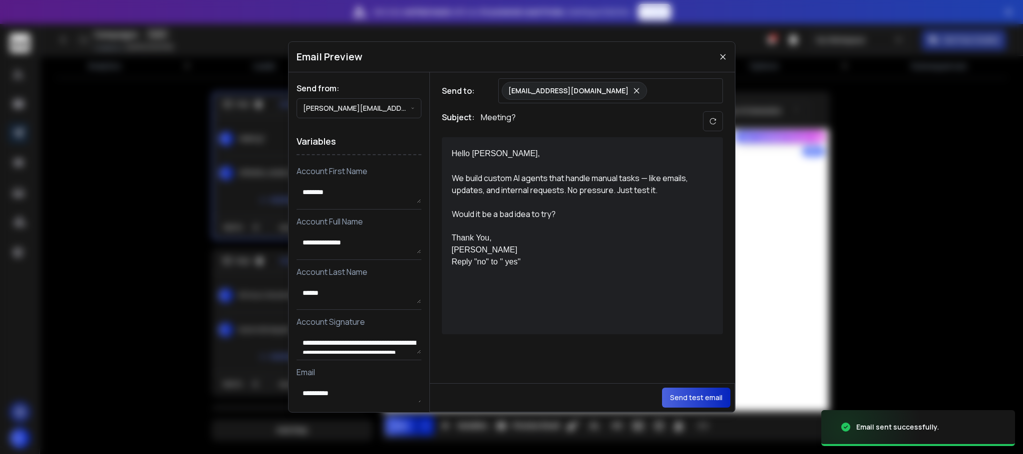
click at [694, 400] on button "Send test email" at bounding box center [696, 398] width 68 height 20
click at [633, 94] on icon at bounding box center [637, 91] width 8 height 8
click at [594, 94] on input at bounding box center [611, 91] width 218 height 18
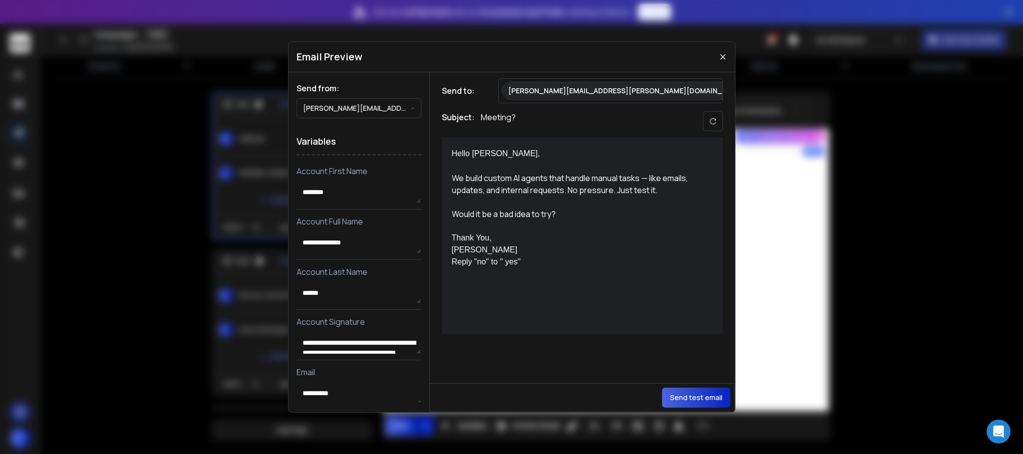
click at [725, 401] on button "Send test email" at bounding box center [696, 398] width 68 height 20
click at [598, 86] on div "[PERSON_NAME][EMAIL_ADDRESS][PERSON_NAME][DOMAIN_NAME]" at bounding box center [632, 91] width 261 height 18
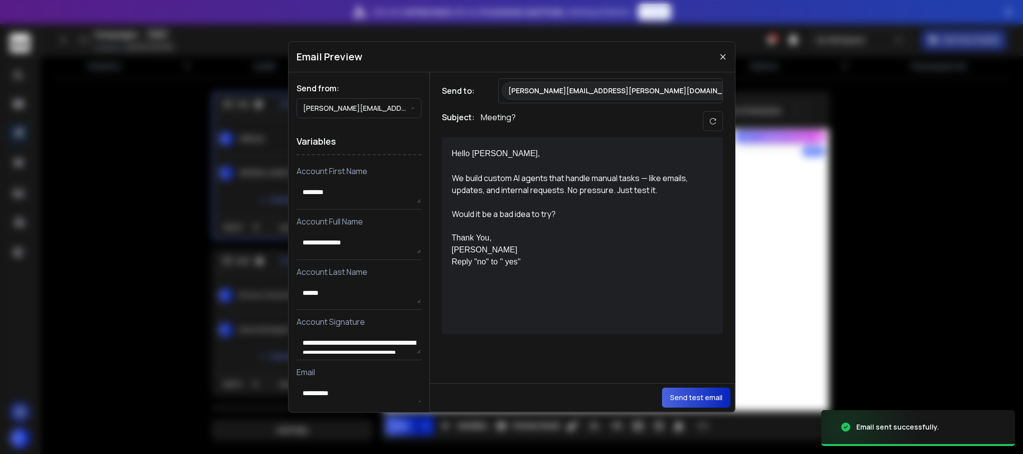
click at [749, 89] on icon at bounding box center [753, 91] width 8 height 8
click at [598, 89] on input at bounding box center [611, 91] width 218 height 18
click at [679, 394] on button "Send test email" at bounding box center [696, 398] width 68 height 20
click at [633, 90] on icon at bounding box center [637, 91] width 8 height 8
click at [651, 90] on input at bounding box center [760, 91] width 218 height 18
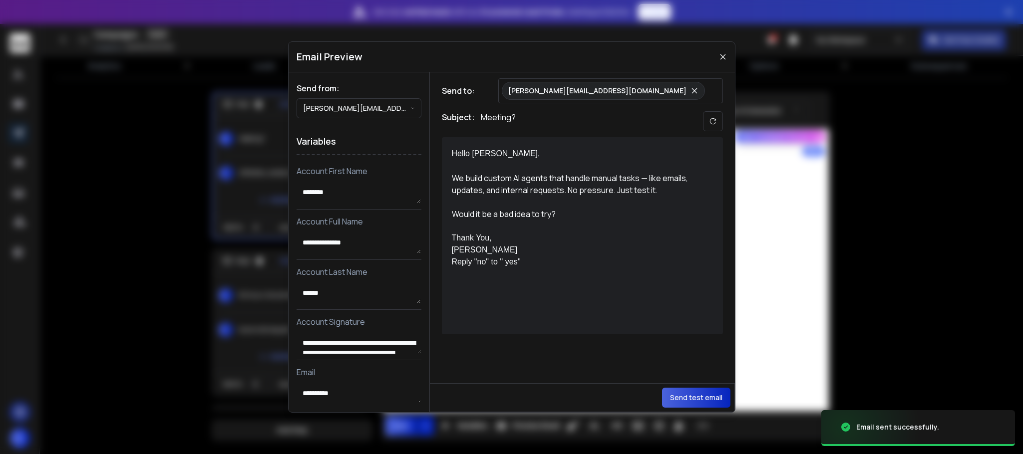
click at [697, 399] on button "Send test email" at bounding box center [696, 398] width 68 height 20
click at [691, 94] on icon at bounding box center [695, 91] width 8 height 8
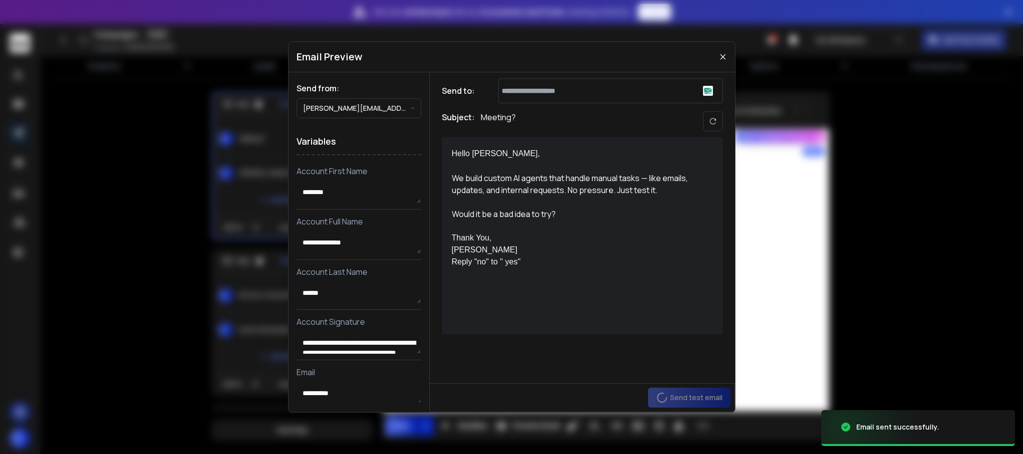
click at [596, 94] on input at bounding box center [611, 91] width 218 height 18
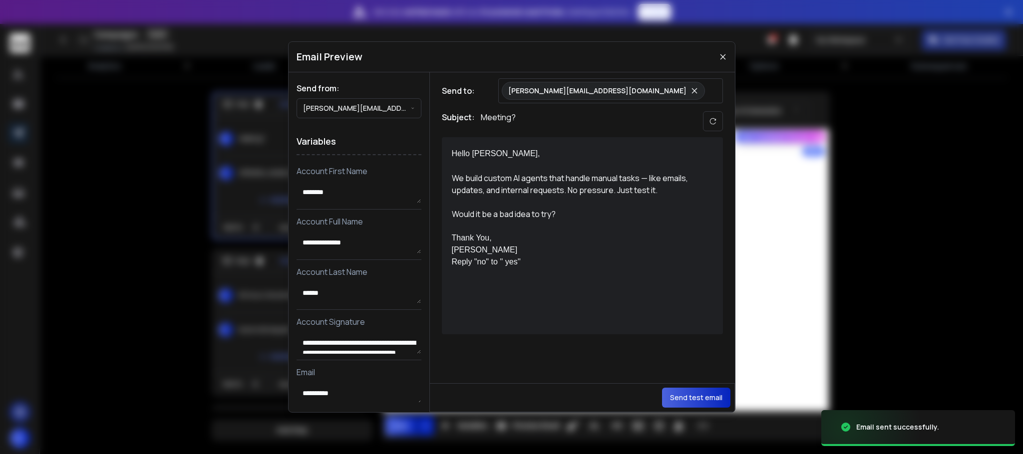
click at [702, 396] on button "Send test email" at bounding box center [696, 398] width 68 height 20
click at [691, 91] on icon at bounding box center [695, 91] width 8 height 8
click at [709, 91] on input at bounding box center [818, 91] width 218 height 18
click at [694, 390] on button "Send test email" at bounding box center [696, 398] width 68 height 20
click at [633, 92] on icon at bounding box center [637, 91] width 8 height 8
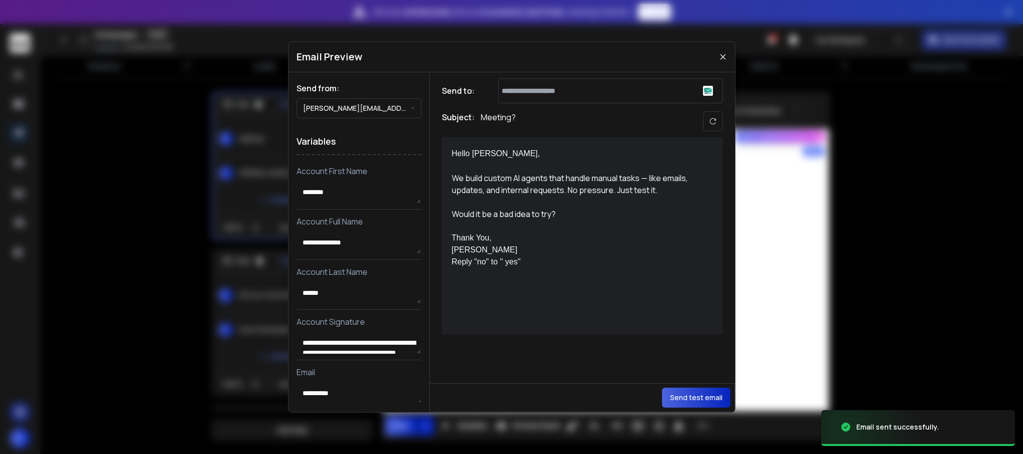
click at [616, 92] on input at bounding box center [611, 91] width 218 height 18
click at [700, 405] on button "Send test email" at bounding box center [696, 398] width 68 height 20
click at [691, 90] on icon at bounding box center [695, 91] width 8 height 8
click at [612, 90] on input at bounding box center [611, 91] width 218 height 18
drag, startPoint x: 697, startPoint y: 402, endPoint x: 687, endPoint y: 389, distance: 16.7
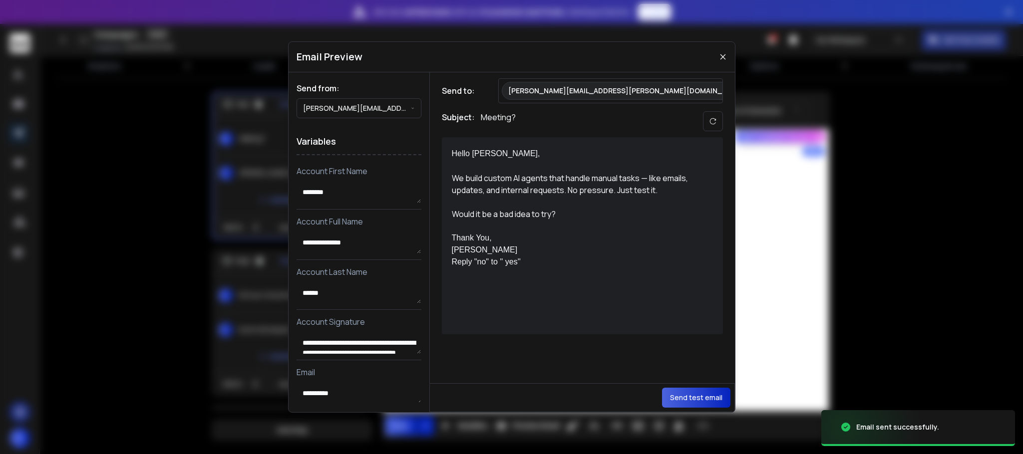
click at [697, 401] on button "Send test email" at bounding box center [696, 398] width 68 height 20
click at [749, 94] on icon at bounding box center [753, 91] width 8 height 8
click at [767, 94] on input at bounding box center [876, 91] width 218 height 18
click at [679, 410] on div "Send test email" at bounding box center [582, 398] width 305 height 29
click at [680, 405] on button "Send test email" at bounding box center [696, 398] width 68 height 20
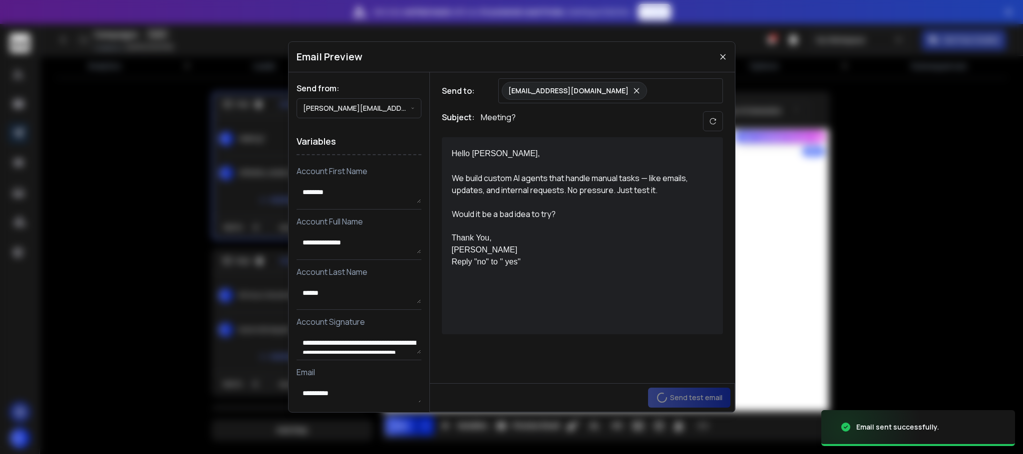
click at [628, 91] on div "[EMAIL_ADDRESS][DOMAIN_NAME]" at bounding box center [574, 91] width 145 height 18
click at [633, 92] on icon at bounding box center [637, 91] width 8 height 8
click at [625, 93] on input at bounding box center [611, 91] width 218 height 18
click at [713, 409] on div "Send test email" at bounding box center [582, 398] width 305 height 29
click at [712, 402] on button "Send test email" at bounding box center [696, 398] width 68 height 20
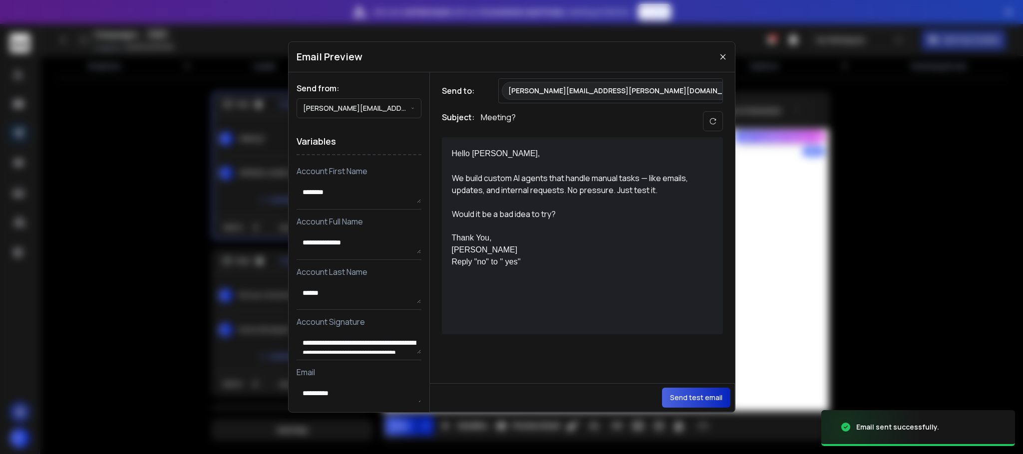
click at [749, 89] on icon at bounding box center [753, 91] width 8 height 8
drag, startPoint x: 646, startPoint y: 89, endPoint x: 646, endPoint y: 111, distance: 22.0
click at [646, 90] on input at bounding box center [611, 91] width 218 height 18
click at [676, 409] on div "Send test email" at bounding box center [582, 398] width 305 height 29
click at [677, 401] on button "Send test email" at bounding box center [696, 398] width 68 height 20
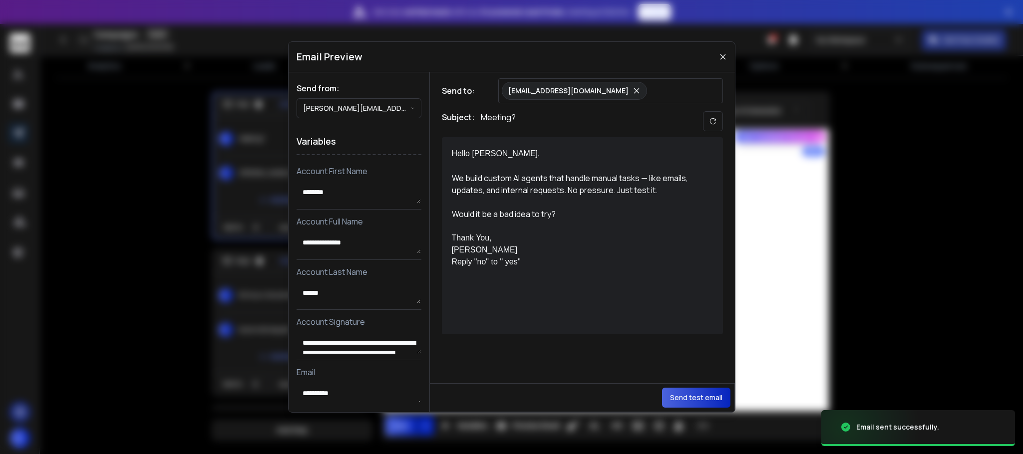
click at [633, 90] on icon at bounding box center [637, 91] width 8 height 8
click at [617, 90] on input at bounding box center [611, 91] width 218 height 18
click at [679, 394] on button "Send test email" at bounding box center [696, 398] width 68 height 20
click at [633, 90] on icon at bounding box center [637, 91] width 8 height 8
click at [615, 90] on input at bounding box center [611, 91] width 218 height 18
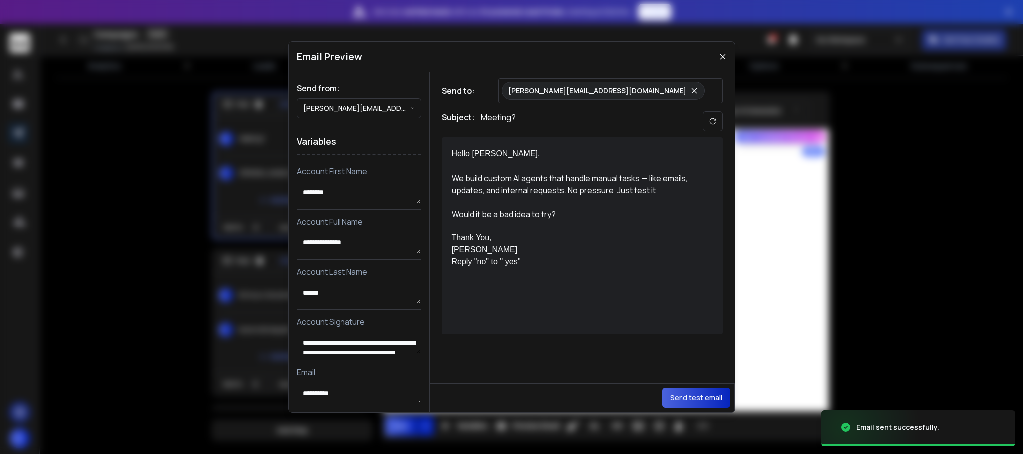
click at [667, 396] on button "Send test email" at bounding box center [696, 398] width 68 height 20
click at [691, 89] on icon at bounding box center [695, 91] width 8 height 8
click at [709, 90] on input at bounding box center [818, 91] width 218 height 18
click at [715, 398] on button "Send test email" at bounding box center [696, 398] width 68 height 20
click at [691, 90] on icon at bounding box center [695, 91] width 8 height 8
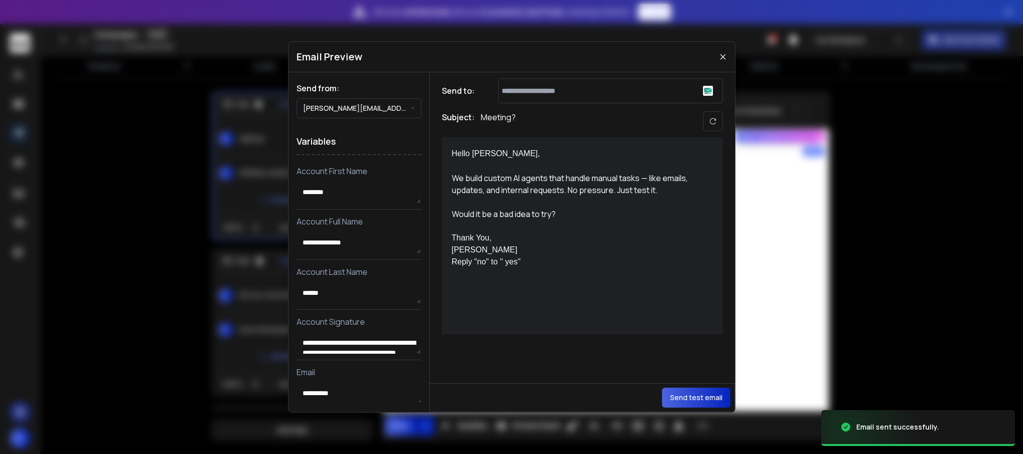
click at [586, 90] on input at bounding box center [611, 91] width 218 height 18
click at [693, 404] on button "Send test email" at bounding box center [696, 398] width 68 height 20
click at [633, 89] on icon at bounding box center [637, 91] width 8 height 8
click at [568, 89] on input at bounding box center [611, 91] width 218 height 18
click at [670, 392] on button "Send test email" at bounding box center [696, 398] width 68 height 20
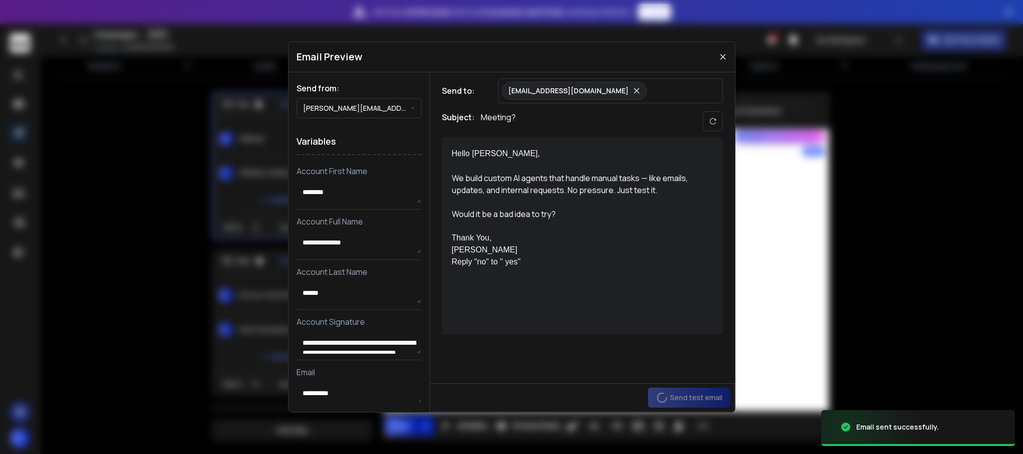
click at [633, 95] on icon at bounding box center [637, 91] width 8 height 8
click at [611, 95] on input at bounding box center [611, 91] width 218 height 18
click at [688, 401] on button "Send test email" at bounding box center [696, 398] width 68 height 20
click at [633, 89] on icon at bounding box center [637, 91] width 8 height 8
click at [589, 89] on input at bounding box center [611, 91] width 218 height 18
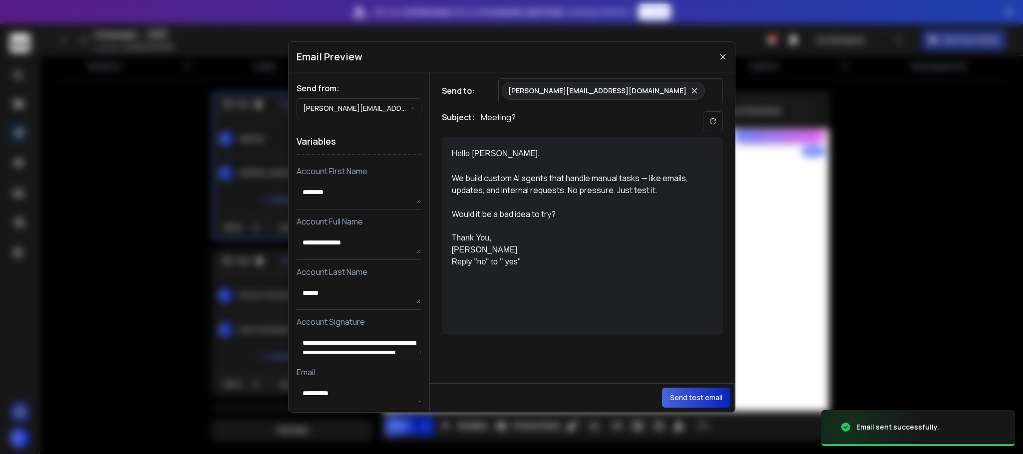
click at [685, 395] on button "Send test email" at bounding box center [696, 398] width 68 height 20
click at [691, 87] on icon at bounding box center [695, 91] width 8 height 8
drag, startPoint x: 591, startPoint y: 87, endPoint x: 589, endPoint y: 110, distance: 23.1
click at [709, 89] on input at bounding box center [818, 91] width 218 height 18
click at [704, 396] on button "Send test email" at bounding box center [696, 398] width 68 height 20
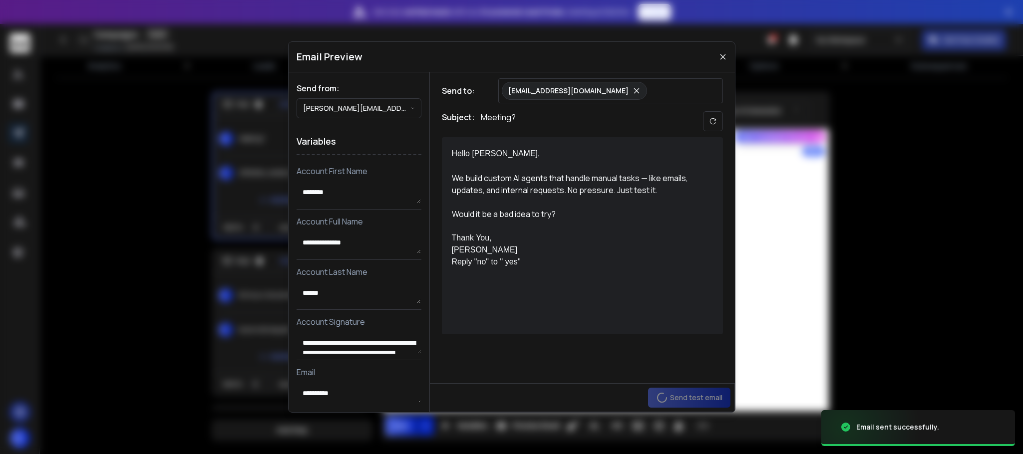
click at [634, 90] on icon at bounding box center [636, 90] width 5 height 5
click at [591, 90] on input at bounding box center [611, 91] width 218 height 18
click at [683, 402] on button "Send test email" at bounding box center [696, 398] width 68 height 20
click at [691, 93] on icon at bounding box center [695, 91] width 8 height 8
click at [626, 93] on input at bounding box center [611, 91] width 218 height 18
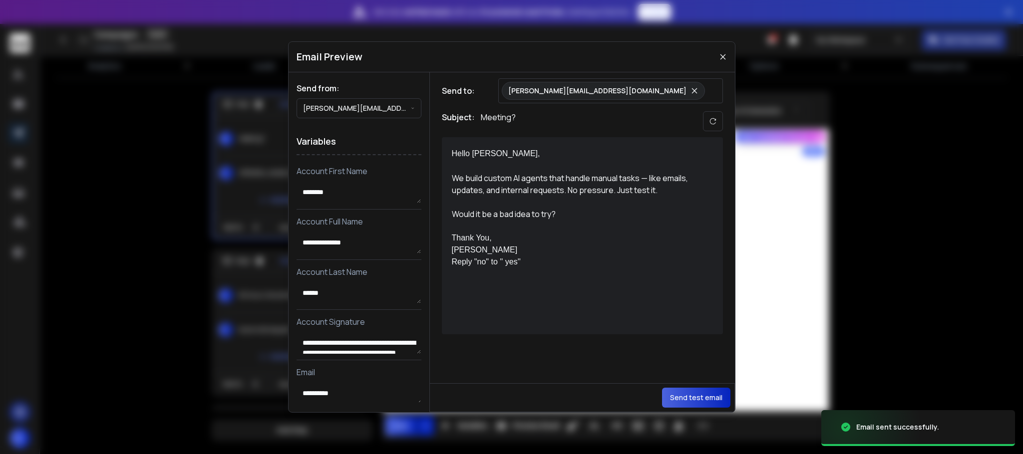
click at [679, 400] on button "Send test email" at bounding box center [696, 398] width 68 height 20
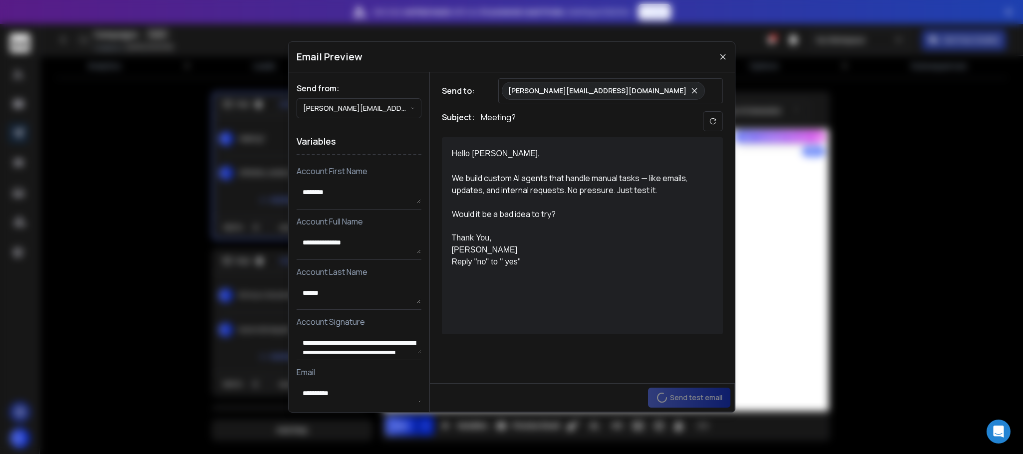
click at [691, 92] on icon at bounding box center [695, 91] width 8 height 8
click at [709, 92] on input at bounding box center [818, 91] width 218 height 18
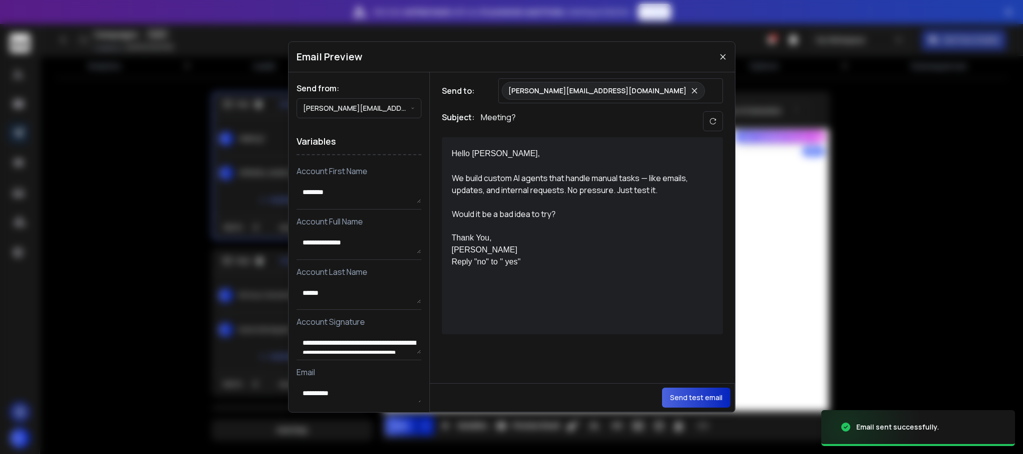
click at [693, 395] on button "Send test email" at bounding box center [696, 398] width 68 height 20
click at [643, 78] on div "[PERSON_NAME][EMAIL_ADDRESS][DOMAIN_NAME]" at bounding box center [610, 90] width 225 height 25
click at [692, 92] on icon at bounding box center [694, 90] width 5 height 5
drag, startPoint x: 633, startPoint y: 92, endPoint x: 622, endPoint y: 158, distance: 66.8
click at [632, 93] on input at bounding box center [611, 91] width 218 height 18
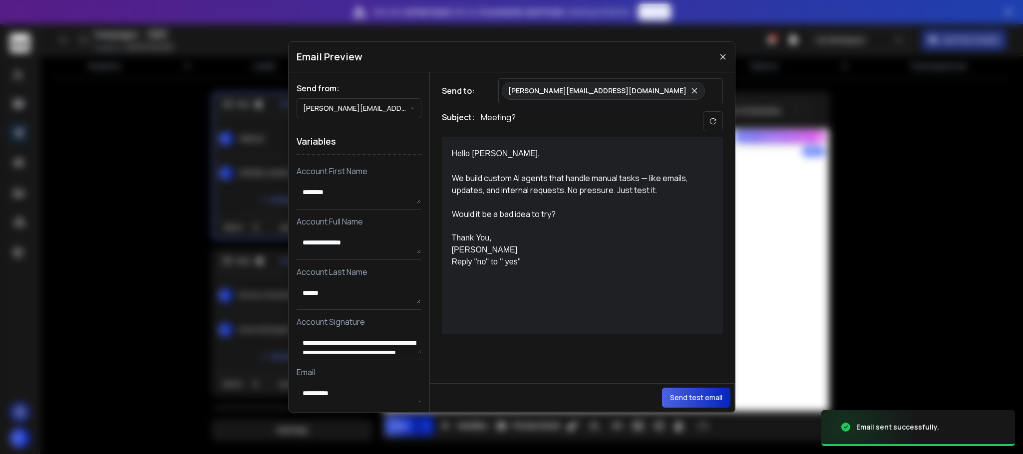
click at [690, 396] on button "Send test email" at bounding box center [696, 398] width 68 height 20
click at [691, 91] on icon at bounding box center [695, 91] width 8 height 8
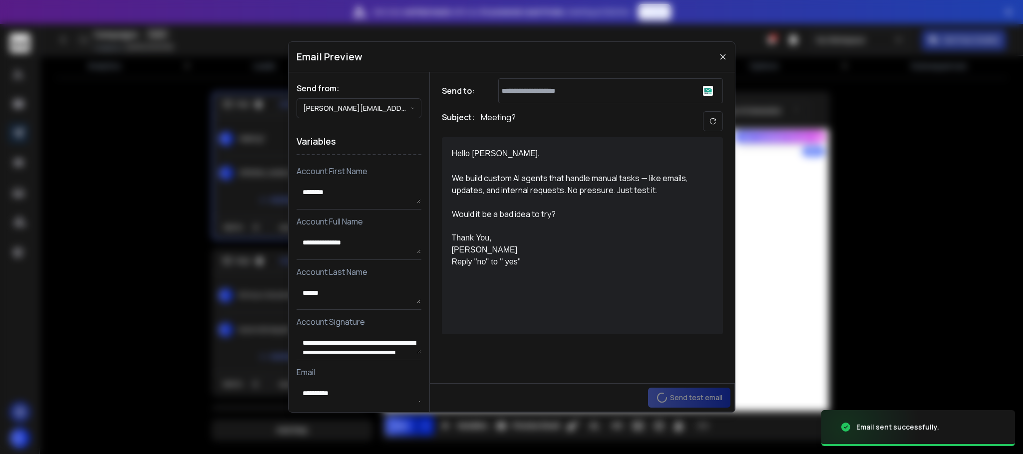
click at [640, 91] on input at bounding box center [611, 91] width 218 height 18
click at [688, 404] on button "Send test email" at bounding box center [696, 398] width 68 height 20
click at [607, 90] on div "[EMAIL_ADDRESS][DOMAIN_NAME]" at bounding box center [574, 91] width 145 height 18
click at [633, 91] on icon at bounding box center [637, 91] width 8 height 8
click at [607, 91] on div "[EMAIL_ADDRESS][DOMAIN_NAME]" at bounding box center [610, 90] width 225 height 25
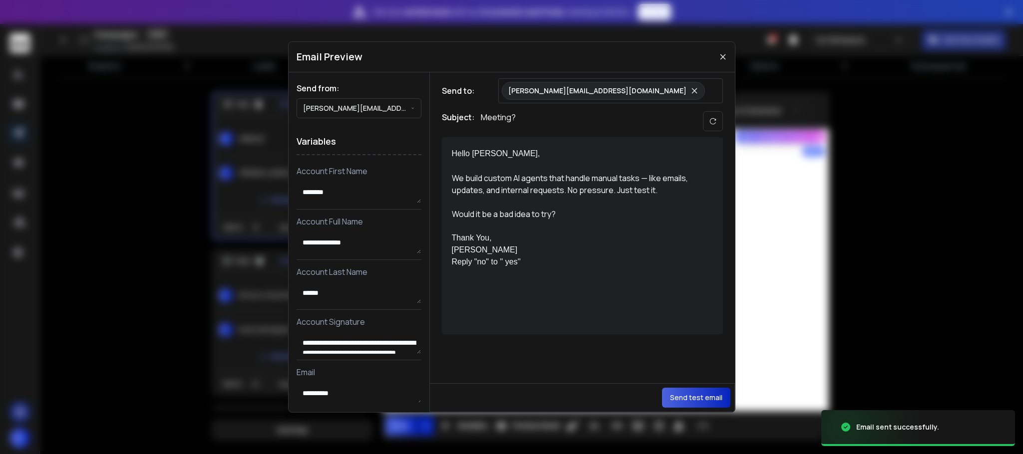
click at [691, 407] on button "Send test email" at bounding box center [696, 398] width 68 height 20
click at [592, 96] on div "[PERSON_NAME][EMAIL_ADDRESS][DOMAIN_NAME]" at bounding box center [603, 91] width 203 height 18
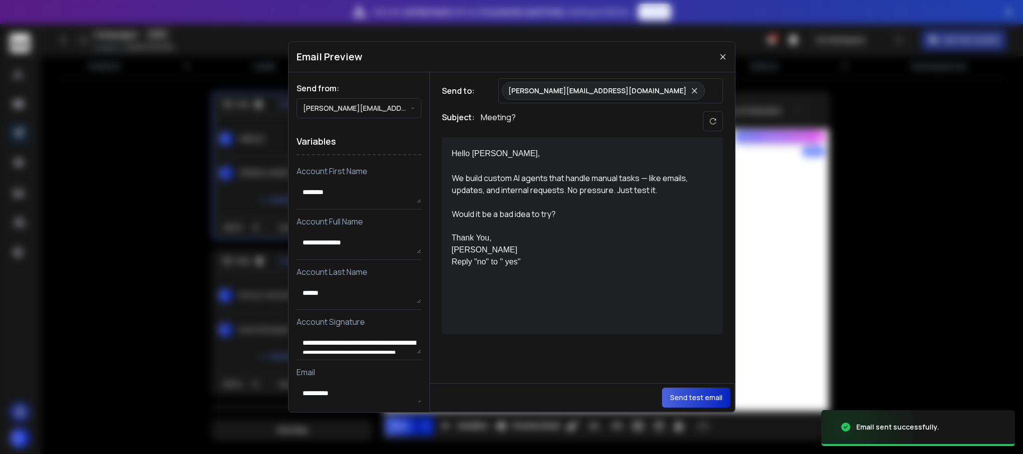
click at [591, 83] on div "[PERSON_NAME][EMAIL_ADDRESS][DOMAIN_NAME]" at bounding box center [603, 91] width 203 height 18
click at [691, 94] on icon at bounding box center [695, 91] width 8 height 8
click at [593, 95] on div at bounding box center [610, 90] width 225 height 25
click at [699, 403] on button "Send test email" at bounding box center [696, 398] width 68 height 20
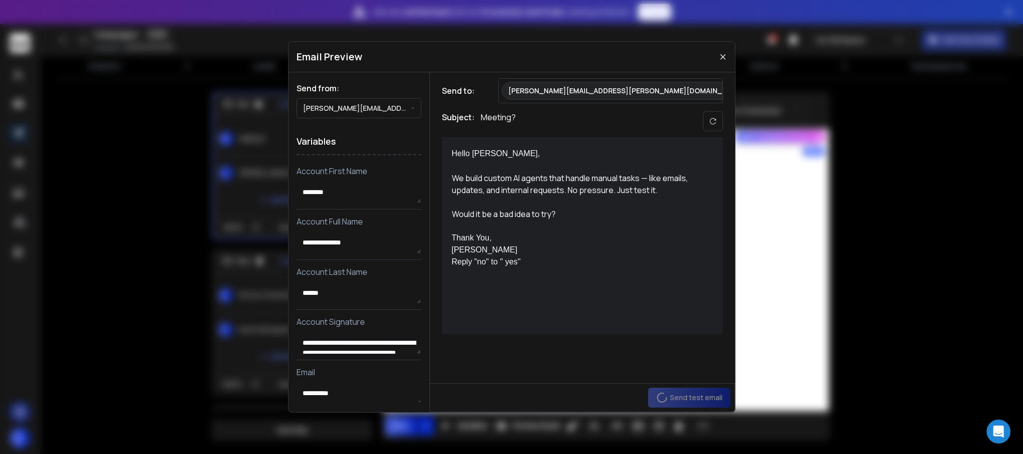
click at [630, 93] on div "[PERSON_NAME][EMAIL_ADDRESS][PERSON_NAME][DOMAIN_NAME]" at bounding box center [632, 91] width 261 height 18
click at [750, 93] on icon at bounding box center [752, 90] width 5 height 5
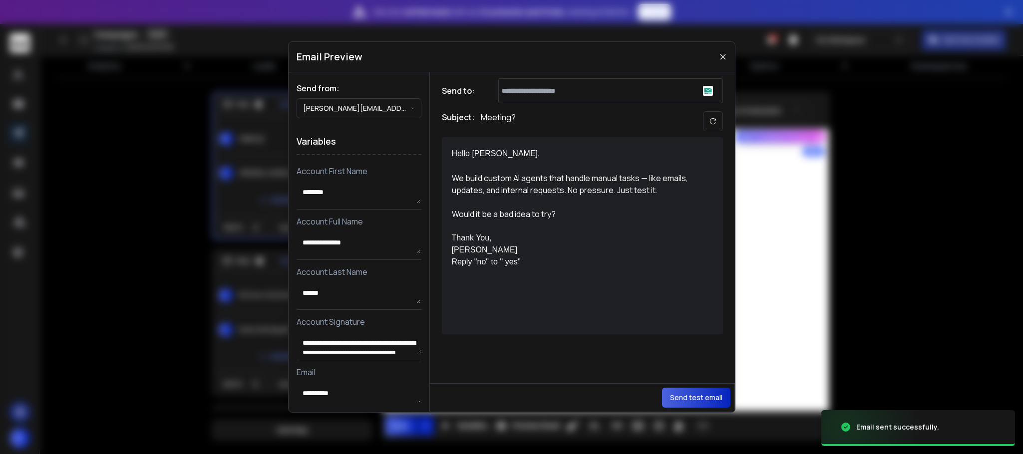
click at [626, 93] on div at bounding box center [610, 90] width 225 height 25
click at [692, 401] on button "Send test email" at bounding box center [696, 398] width 68 height 20
click at [749, 88] on icon at bounding box center [753, 91] width 8 height 8
click at [621, 88] on input at bounding box center [611, 91] width 218 height 18
click at [696, 408] on div "Send test email" at bounding box center [582, 398] width 305 height 29
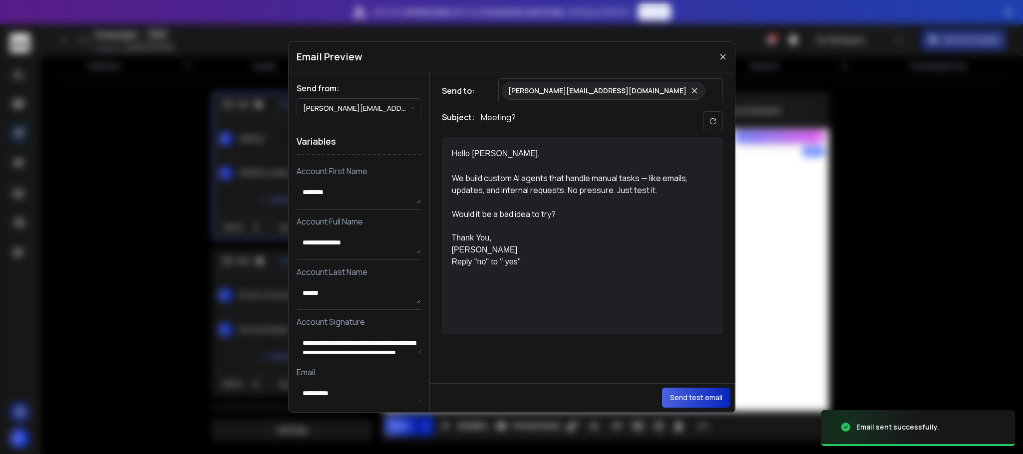
drag, startPoint x: 691, startPoint y: 392, endPoint x: 627, endPoint y: 348, distance: 77.7
click at [691, 393] on button "Send test email" at bounding box center [696, 398] width 68 height 20
click at [692, 90] on icon at bounding box center [694, 90] width 5 height 5
click at [577, 92] on div "[PERSON_NAME][EMAIL_ADDRESS][DOMAIN_NAME]" at bounding box center [610, 90] width 225 height 25
click at [678, 400] on button "Send test email" at bounding box center [696, 398] width 68 height 20
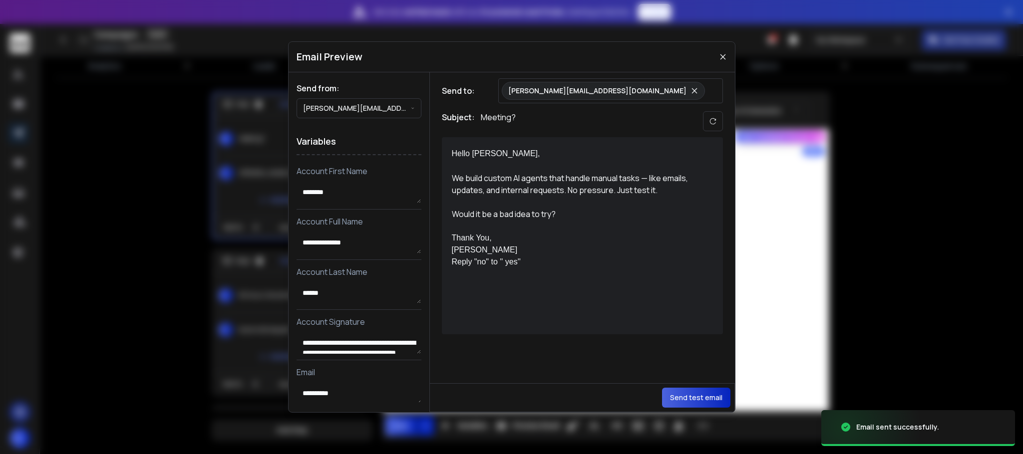
click at [691, 92] on icon at bounding box center [695, 91] width 8 height 8
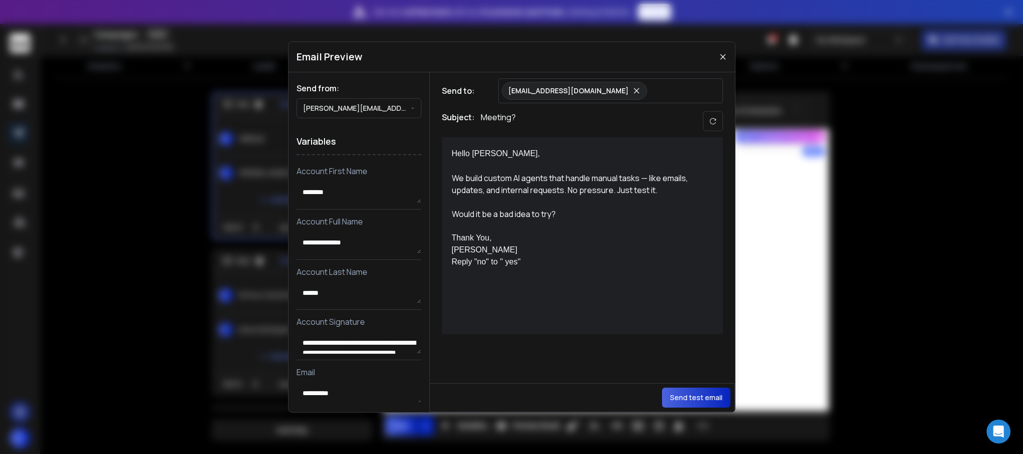
click at [691, 405] on button "Send test email" at bounding box center [696, 398] width 68 height 20
click at [574, 89] on div "[EMAIL_ADDRESS][DOMAIN_NAME]" at bounding box center [574, 91] width 145 height 18
click at [571, 92] on div "[EMAIL_ADDRESS][DOMAIN_NAME]" at bounding box center [574, 91] width 145 height 18
click at [634, 92] on icon at bounding box center [636, 90] width 5 height 5
click at [651, 92] on input at bounding box center [760, 91] width 218 height 18
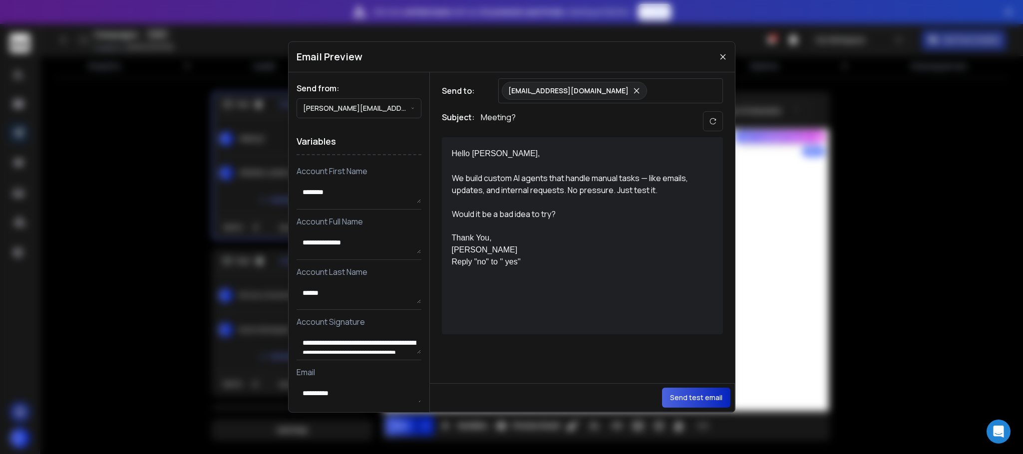
click at [719, 404] on button "Send test email" at bounding box center [696, 398] width 68 height 20
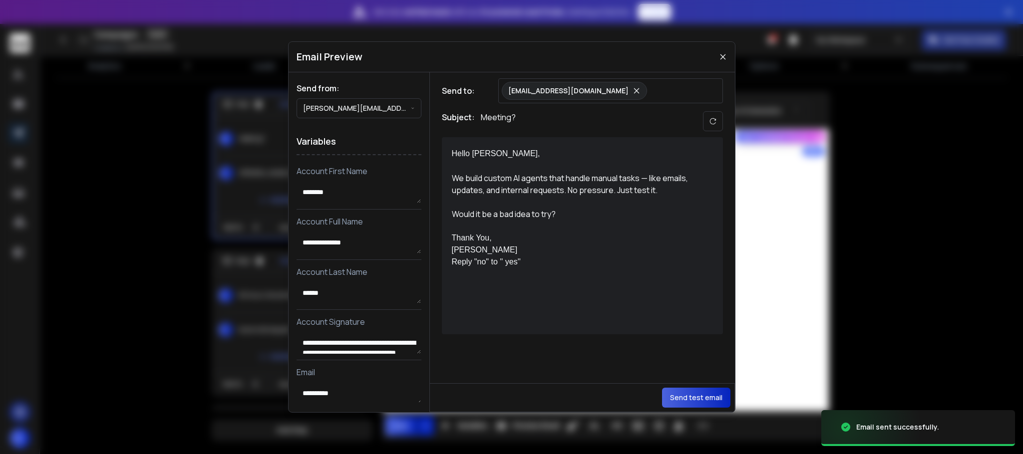
click at [634, 91] on icon at bounding box center [637, 91] width 8 height 8
click at [634, 91] on input at bounding box center [611, 91] width 218 height 18
click at [708, 391] on button "Send test email" at bounding box center [696, 398] width 68 height 20
click at [633, 93] on icon at bounding box center [637, 91] width 8 height 8
click at [697, 399] on button "Send test email" at bounding box center [696, 398] width 68 height 20
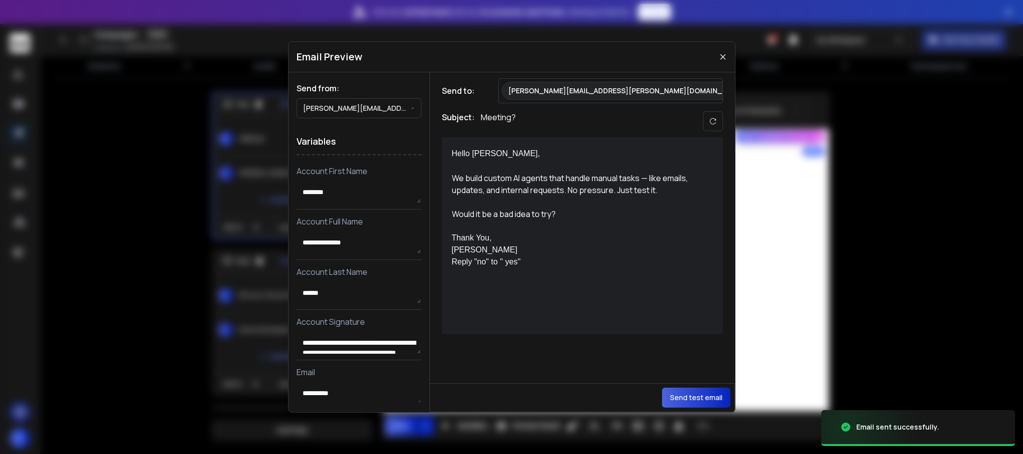
click at [749, 91] on icon at bounding box center [753, 91] width 8 height 8
click at [617, 91] on input at bounding box center [611, 91] width 218 height 18
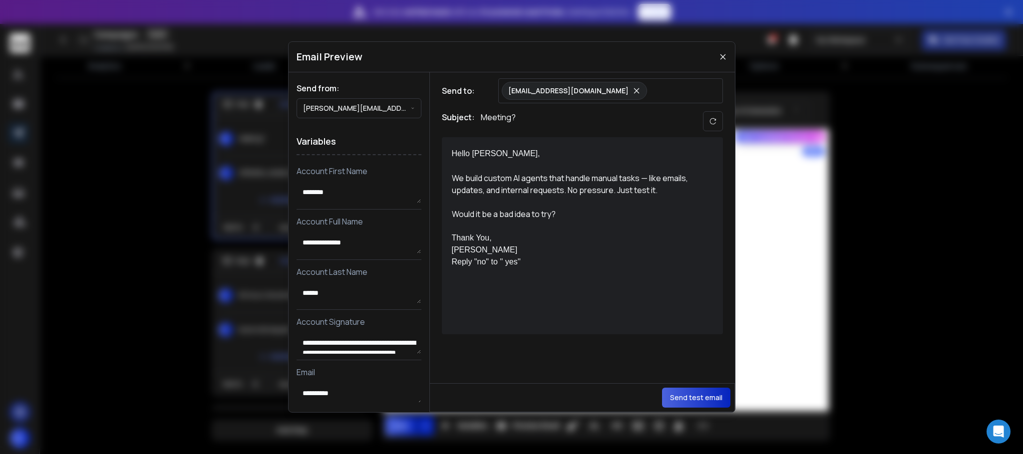
click at [712, 403] on button "Send test email" at bounding box center [696, 398] width 68 height 20
click at [634, 90] on icon at bounding box center [636, 90] width 5 height 5
click at [586, 90] on div at bounding box center [610, 90] width 225 height 25
click at [697, 396] on button "Send test email" at bounding box center [696, 398] width 68 height 20
click at [691, 91] on icon at bounding box center [695, 91] width 8 height 8
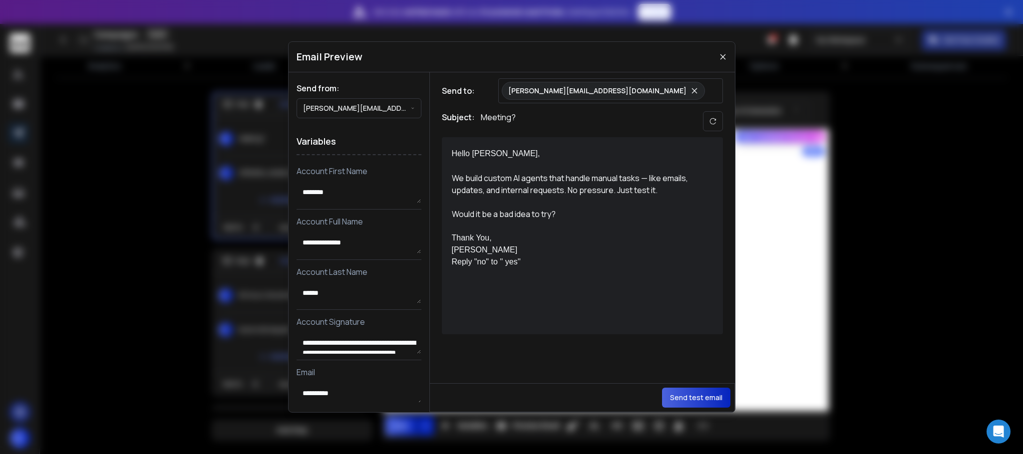
click at [709, 91] on input at bounding box center [818, 91] width 218 height 18
click at [697, 399] on button "Send test email" at bounding box center [696, 398] width 68 height 20
click at [633, 88] on icon at bounding box center [637, 91] width 8 height 8
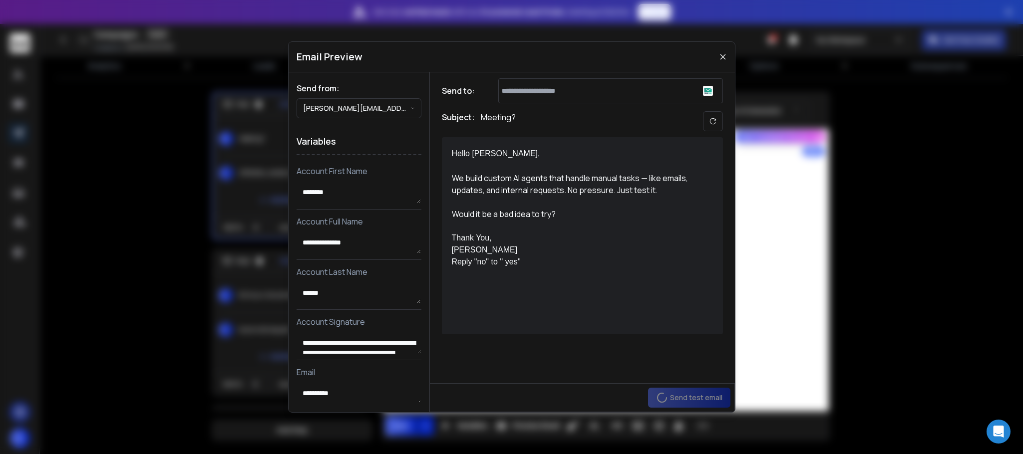
click at [582, 88] on input at bounding box center [611, 91] width 218 height 18
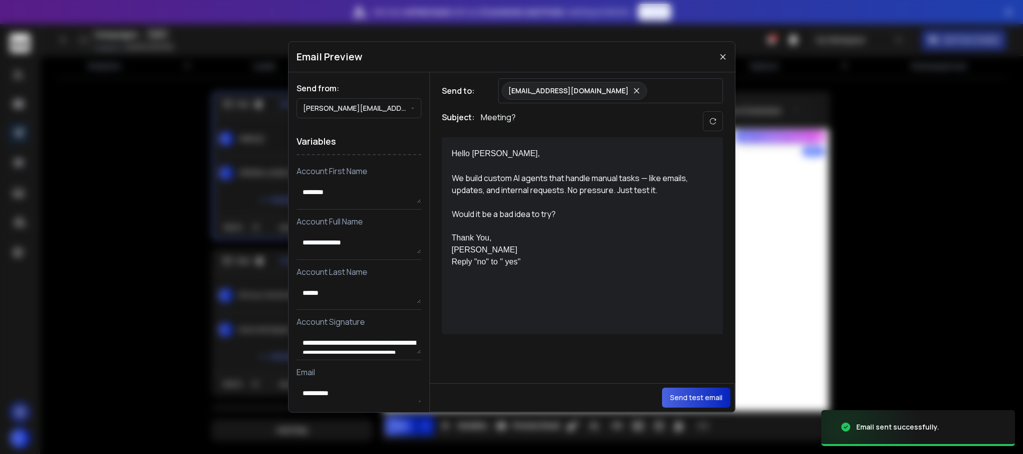
click at [685, 405] on button "Send test email" at bounding box center [696, 398] width 68 height 20
click at [634, 90] on icon at bounding box center [636, 90] width 5 height 5
click at [651, 90] on input at bounding box center [760, 91] width 218 height 18
click at [709, 402] on button "Send test email" at bounding box center [696, 398] width 68 height 20
click at [633, 90] on icon at bounding box center [637, 91] width 8 height 8
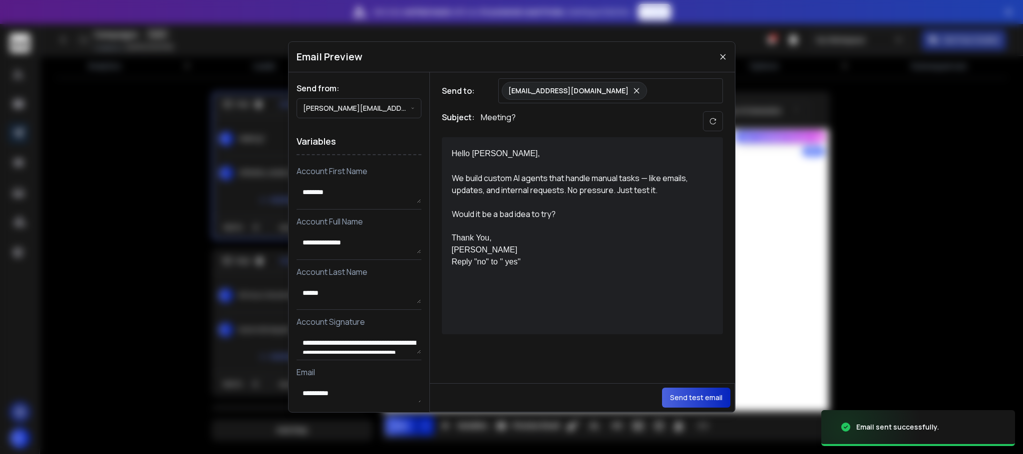
click at [651, 90] on input at bounding box center [760, 91] width 218 height 18
click at [705, 399] on button "Send test email" at bounding box center [696, 398] width 68 height 20
click at [633, 92] on icon at bounding box center [637, 91] width 8 height 8
click at [592, 92] on input at bounding box center [611, 91] width 218 height 18
drag, startPoint x: 680, startPoint y: 402, endPoint x: 679, endPoint y: 379, distance: 22.5
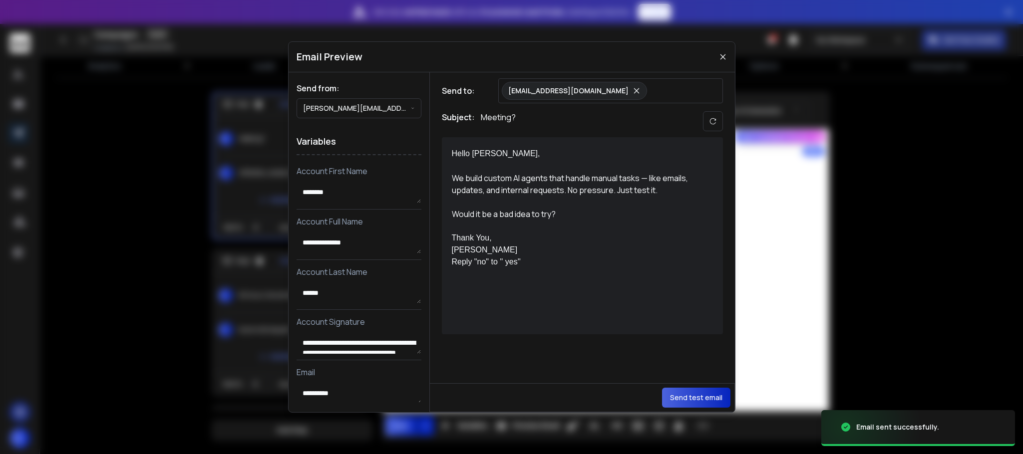
click at [680, 402] on button "Send test email" at bounding box center [696, 398] width 68 height 20
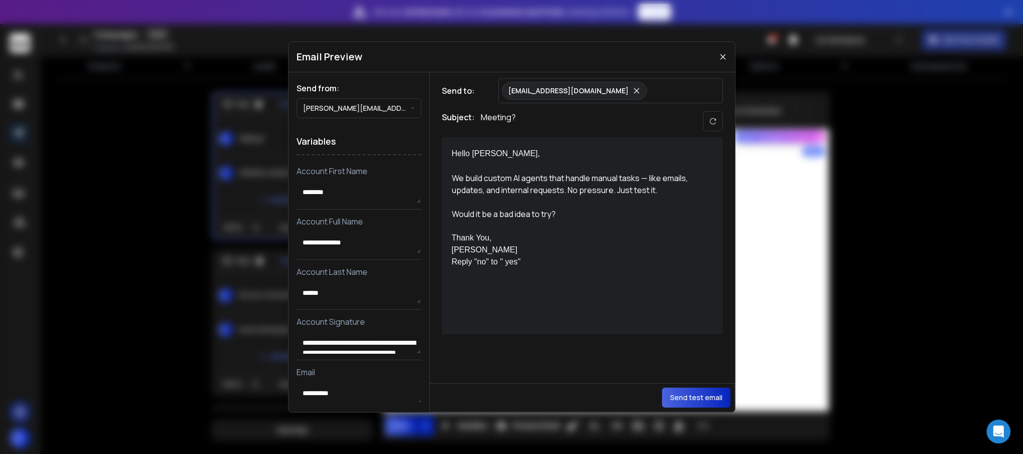
click at [634, 90] on icon at bounding box center [636, 90] width 5 height 5
click at [651, 90] on input at bounding box center [760, 91] width 218 height 18
click at [676, 410] on div "Send test email" at bounding box center [582, 398] width 305 height 29
click at [682, 398] on button "Send test email" at bounding box center [696, 398] width 68 height 20
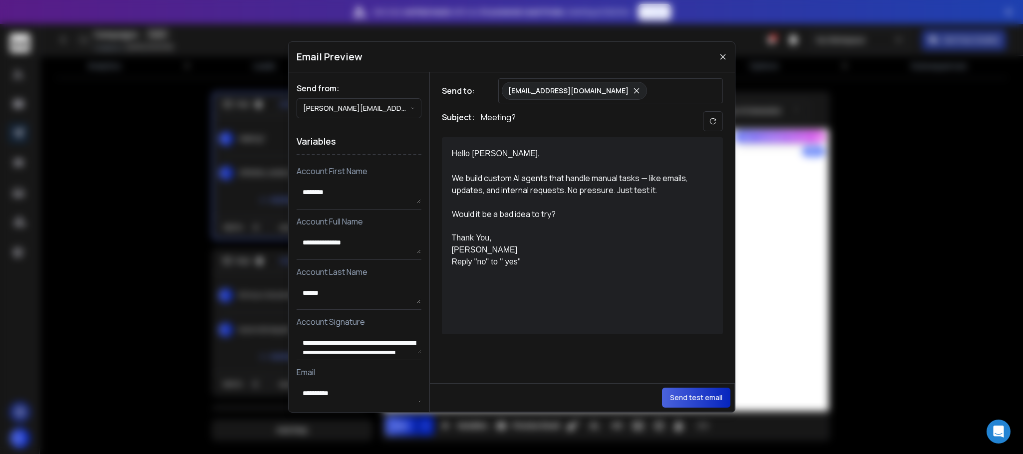
click at [633, 89] on icon at bounding box center [637, 91] width 8 height 8
click at [606, 89] on input at bounding box center [611, 91] width 218 height 18
click at [701, 388] on button "Send test email" at bounding box center [696, 398] width 68 height 20
click at [691, 90] on icon at bounding box center [695, 91] width 8 height 8
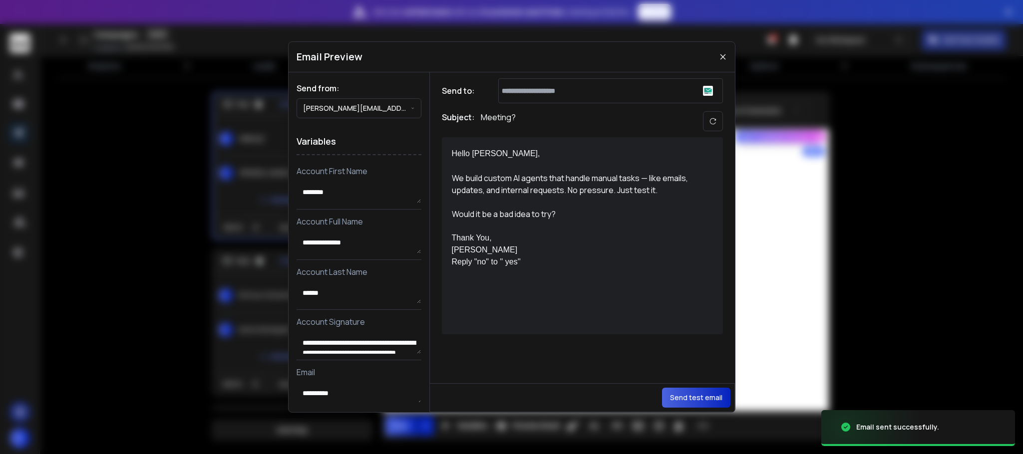
click at [623, 90] on input at bounding box center [611, 91] width 218 height 18
click at [697, 394] on button "Send test email" at bounding box center [696, 398] width 68 height 20
click at [625, 93] on div "[EMAIL_ADDRESS][DOMAIN_NAME]" at bounding box center [574, 91] width 145 height 18
click at [634, 89] on icon at bounding box center [636, 90] width 5 height 5
click at [629, 89] on input at bounding box center [611, 91] width 218 height 18
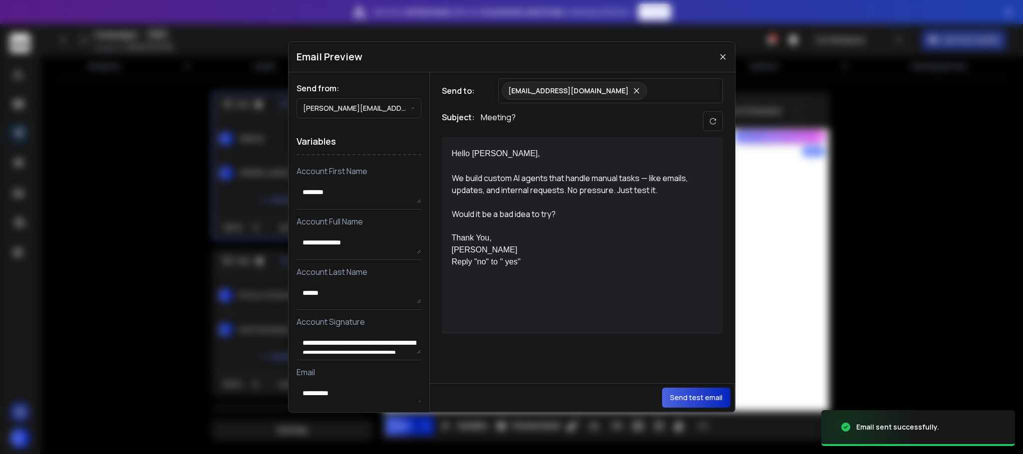
click at [694, 403] on button "Send test email" at bounding box center [696, 398] width 68 height 20
click at [633, 88] on icon at bounding box center [637, 91] width 8 height 8
click at [583, 88] on input at bounding box center [611, 91] width 218 height 18
click at [701, 402] on button "Send test email" at bounding box center [696, 398] width 68 height 20
click at [692, 93] on icon at bounding box center [694, 90] width 5 height 5
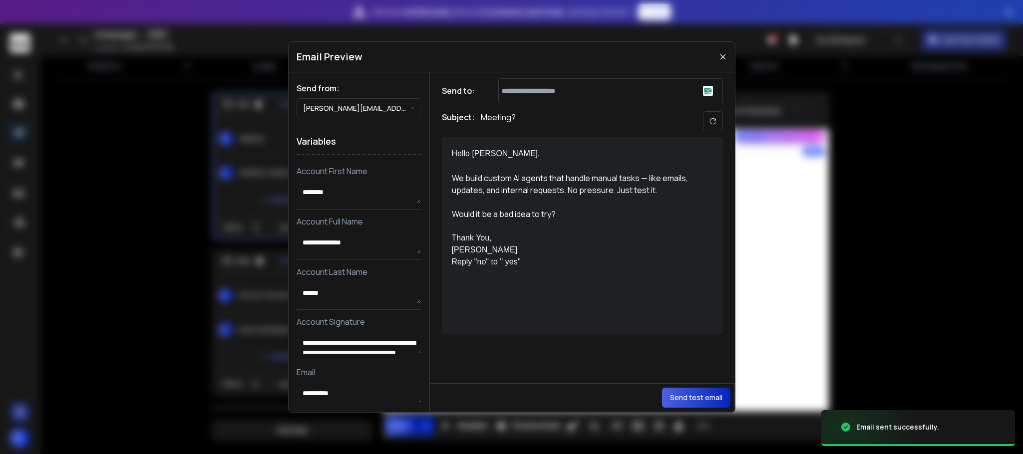
click at [581, 93] on input at bounding box center [611, 91] width 218 height 18
click at [699, 402] on button "Send test email" at bounding box center [696, 398] width 68 height 20
click at [634, 90] on icon at bounding box center [636, 90] width 5 height 5
click at [651, 90] on input at bounding box center [760, 91] width 218 height 18
click at [709, 401] on button "Send test email" at bounding box center [696, 398] width 68 height 20
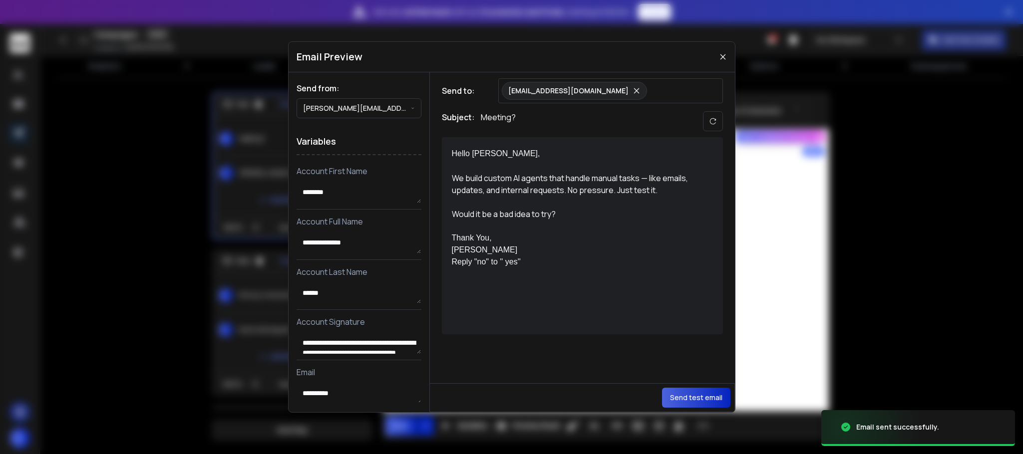
click at [633, 89] on icon at bounding box center [637, 91] width 8 height 8
click at [615, 89] on input at bounding box center [611, 91] width 218 height 18
click at [595, 85] on div "[EMAIL_ADDRESS][DOMAIN_NAME]" at bounding box center [574, 91] width 145 height 18
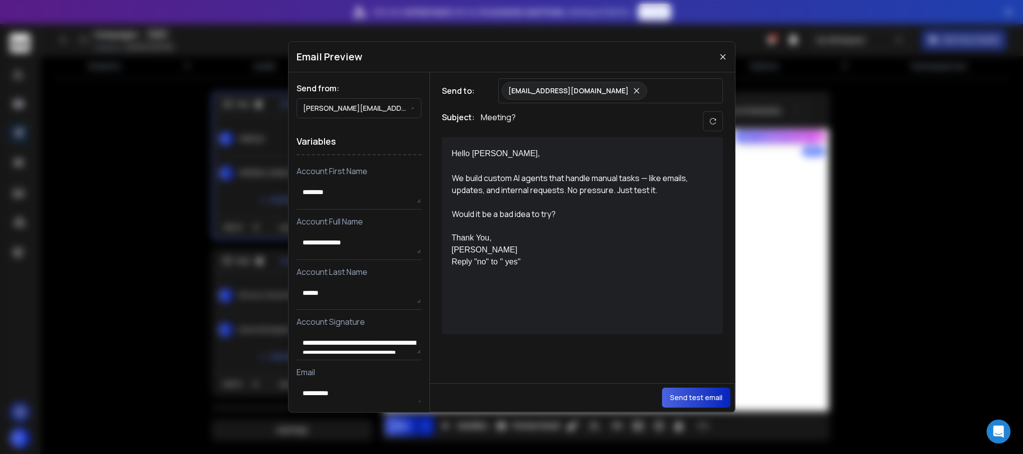
click at [595, 85] on div "[EMAIL_ADDRESS][DOMAIN_NAME]" at bounding box center [574, 91] width 145 height 18
click at [633, 91] on icon at bounding box center [637, 91] width 8 height 8
click at [595, 91] on input at bounding box center [611, 91] width 218 height 18
click at [705, 399] on button "Send test email" at bounding box center [696, 398] width 68 height 20
click at [634, 90] on icon at bounding box center [636, 90] width 5 height 5
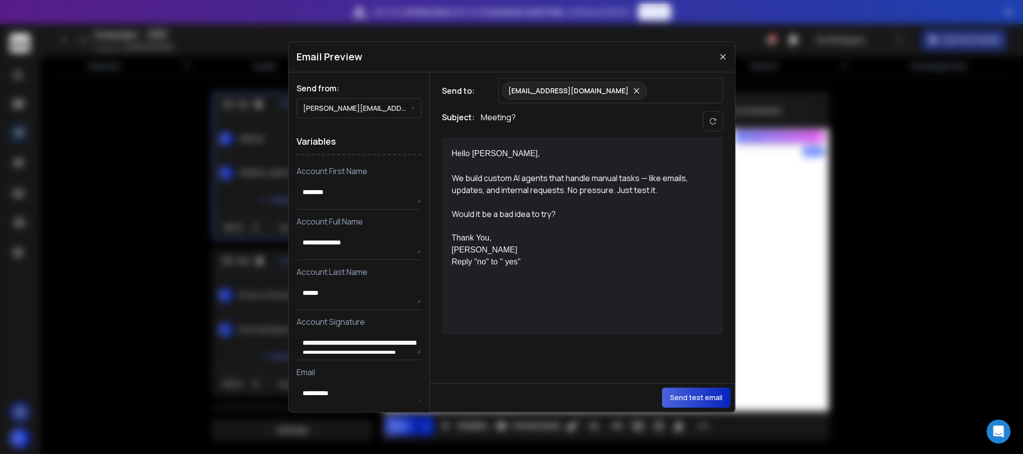
click at [651, 90] on input at bounding box center [760, 91] width 218 height 18
click at [706, 381] on div "Send to: [EMAIL_ADDRESS][DOMAIN_NAME] Subject: Meeting? Hello [PERSON_NAME], We…" at bounding box center [583, 242] width 306 height 341
click at [706, 387] on div "Send test email" at bounding box center [582, 398] width 305 height 29
drag, startPoint x: 706, startPoint y: 388, endPoint x: 706, endPoint y: 393, distance: 5.0
click at [706, 393] on button "Send test email" at bounding box center [696, 398] width 68 height 20
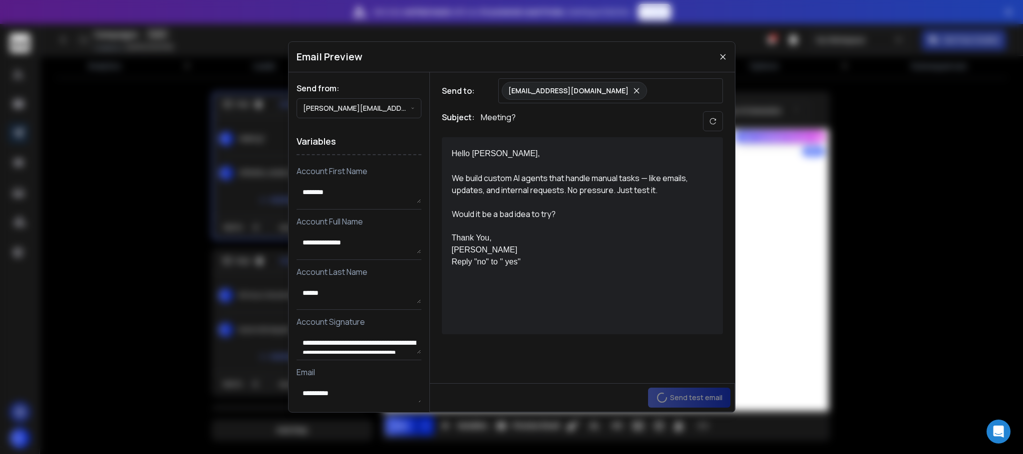
click at [706, 393] on div "Send test email" at bounding box center [582, 398] width 305 height 29
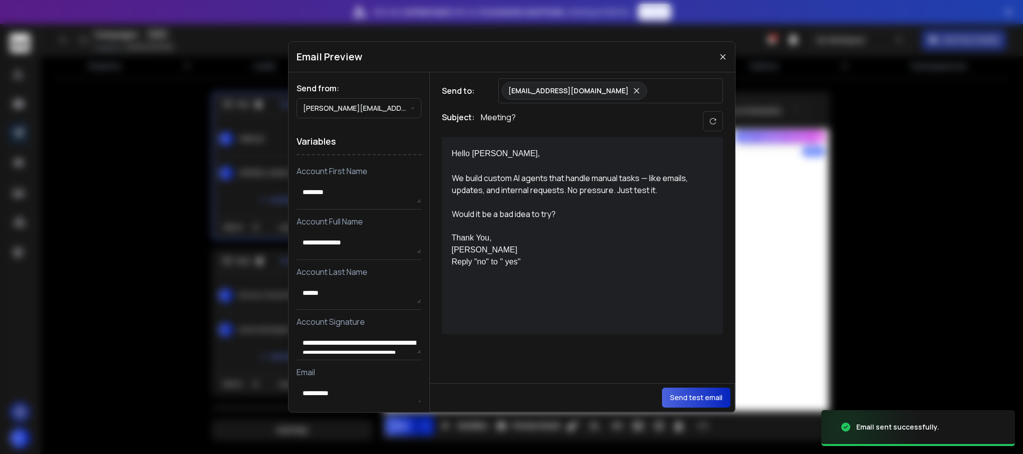
click at [634, 92] on icon at bounding box center [636, 90] width 5 height 5
click at [651, 92] on input at bounding box center [760, 91] width 218 height 18
click at [706, 390] on button "Send test email" at bounding box center [696, 398] width 68 height 20
click at [691, 87] on icon at bounding box center [695, 91] width 8 height 8
click at [601, 89] on input at bounding box center [611, 91] width 218 height 18
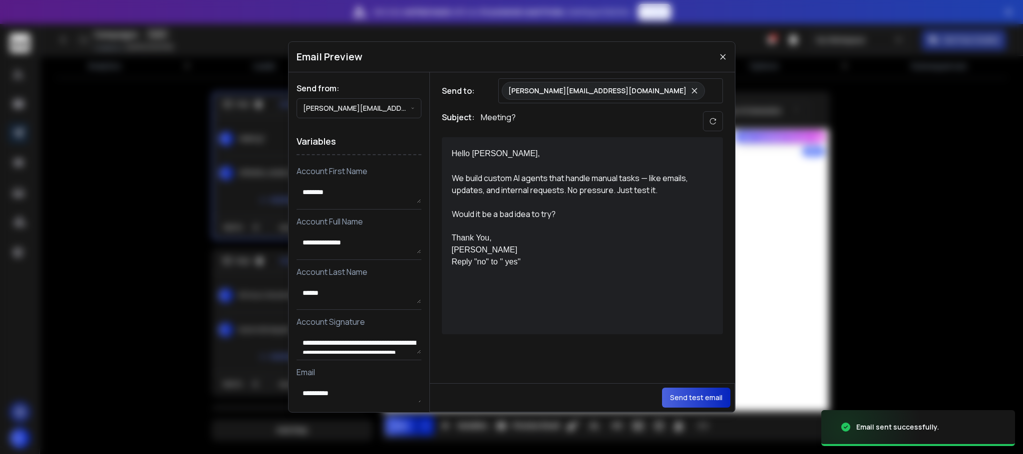
click at [685, 405] on button "Send test email" at bounding box center [696, 398] width 68 height 20
click at [691, 91] on icon at bounding box center [695, 91] width 8 height 8
click at [607, 91] on input at bounding box center [611, 91] width 218 height 18
click at [701, 393] on button "Send test email" at bounding box center [696, 398] width 68 height 20
click at [692, 93] on icon at bounding box center [694, 90] width 5 height 5
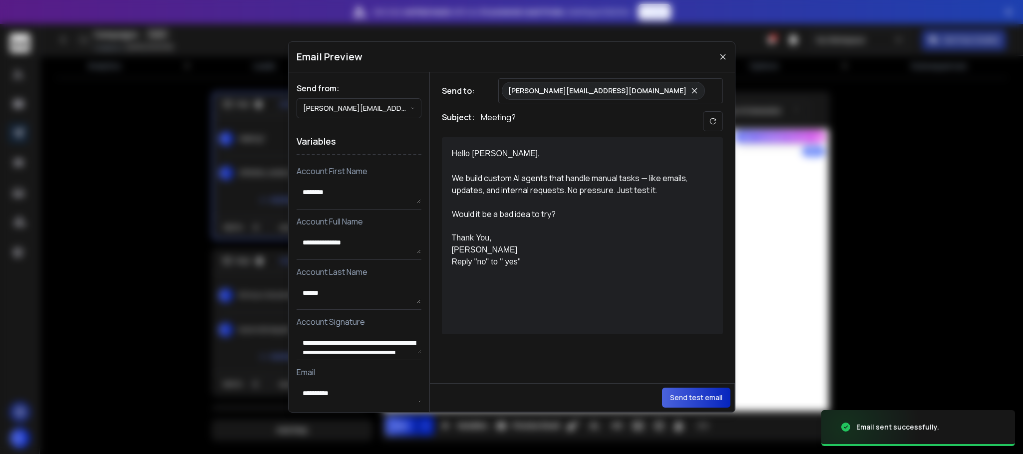
click at [709, 93] on input at bounding box center [818, 91] width 218 height 18
click at [709, 414] on div "**********" at bounding box center [511, 227] width 447 height 372
click at [710, 404] on button "Send test email" at bounding box center [696, 398] width 68 height 20
click at [633, 92] on icon at bounding box center [637, 91] width 8 height 8
click at [578, 92] on input at bounding box center [611, 91] width 218 height 18
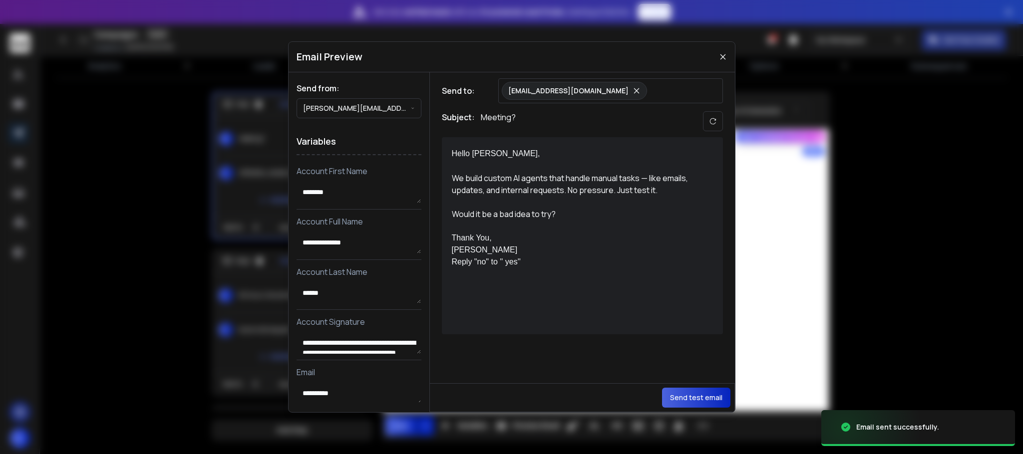
click at [680, 404] on button "Send test email" at bounding box center [696, 398] width 68 height 20
click at [640, 90] on div "[EMAIL_ADDRESS][DOMAIN_NAME]" at bounding box center [574, 91] width 145 height 18
click at [635, 95] on icon at bounding box center [637, 91] width 8 height 8
click at [635, 95] on input at bounding box center [611, 91] width 218 height 18
click at [676, 392] on button "Send test email" at bounding box center [696, 398] width 68 height 20
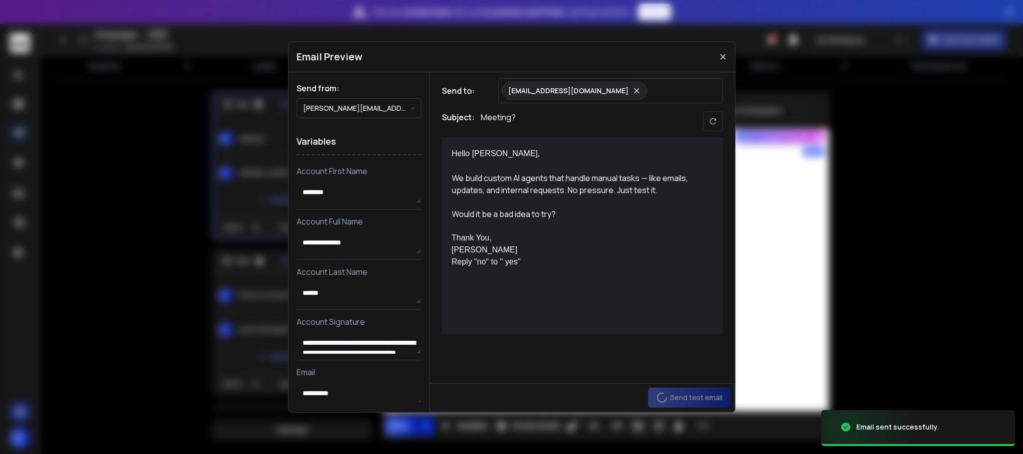
click at [633, 92] on icon at bounding box center [637, 91] width 8 height 8
click at [651, 92] on input at bounding box center [760, 91] width 218 height 18
click at [679, 393] on button "Send test email" at bounding box center [696, 398] width 68 height 20
click at [616, 93] on div "[EMAIL_ADDRESS][DOMAIN_NAME]" at bounding box center [574, 91] width 145 height 18
click at [633, 90] on icon at bounding box center [637, 91] width 8 height 8
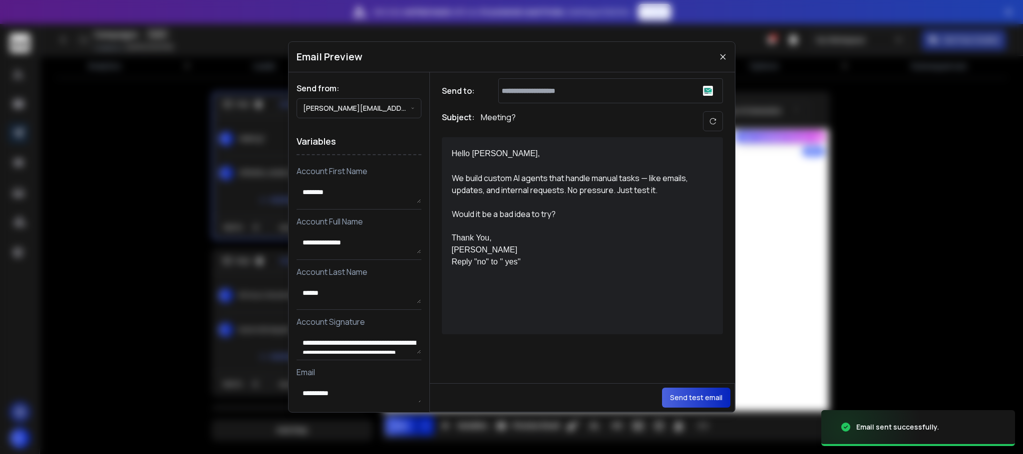
click at [613, 90] on input at bounding box center [611, 91] width 218 height 18
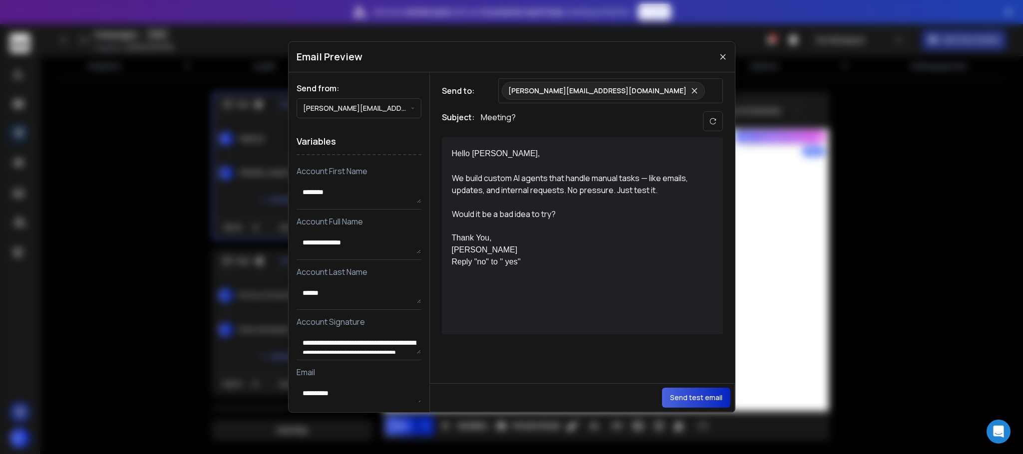
click at [690, 389] on button "Send test email" at bounding box center [696, 398] width 68 height 20
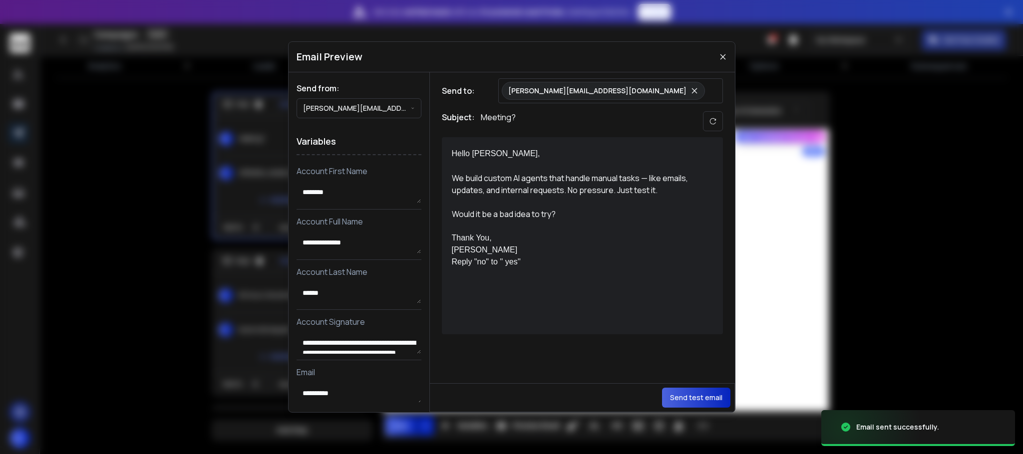
click at [692, 93] on icon at bounding box center [694, 90] width 5 height 5
click at [601, 93] on div at bounding box center [610, 90] width 225 height 25
click at [700, 402] on button "Send test email" at bounding box center [696, 398] width 68 height 20
click at [611, 96] on div "[PERSON_NAME][EMAIL_ADDRESS][DOMAIN_NAME]" at bounding box center [603, 91] width 203 height 18
click at [613, 96] on div "[PERSON_NAME][EMAIL_ADDRESS][DOMAIN_NAME]" at bounding box center [603, 91] width 203 height 18
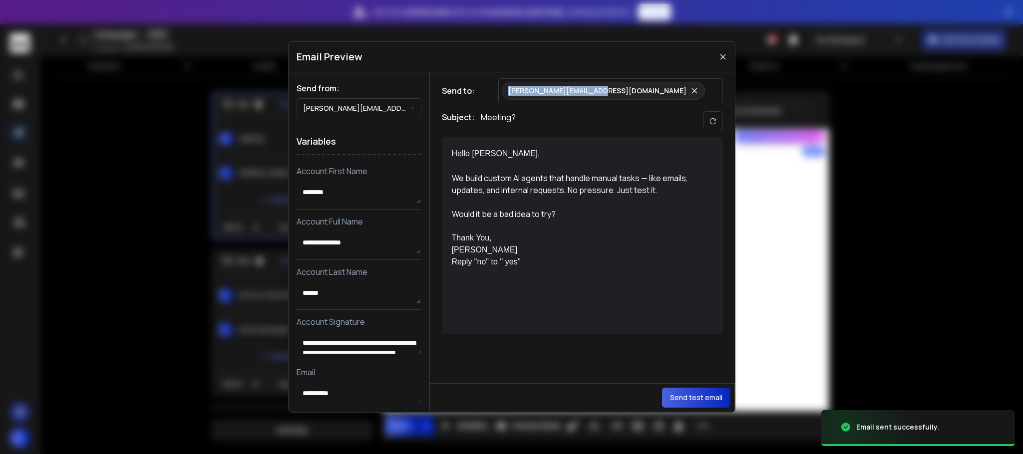
click at [613, 96] on div "[PERSON_NAME][EMAIL_ADDRESS][DOMAIN_NAME]" at bounding box center [603, 91] width 203 height 18
click at [691, 91] on icon at bounding box center [695, 91] width 8 height 8
click at [612, 90] on div "[EMAIL_ADDRESS][DOMAIN_NAME]" at bounding box center [610, 90] width 225 height 25
click at [676, 402] on button "Send test email" at bounding box center [696, 398] width 68 height 20
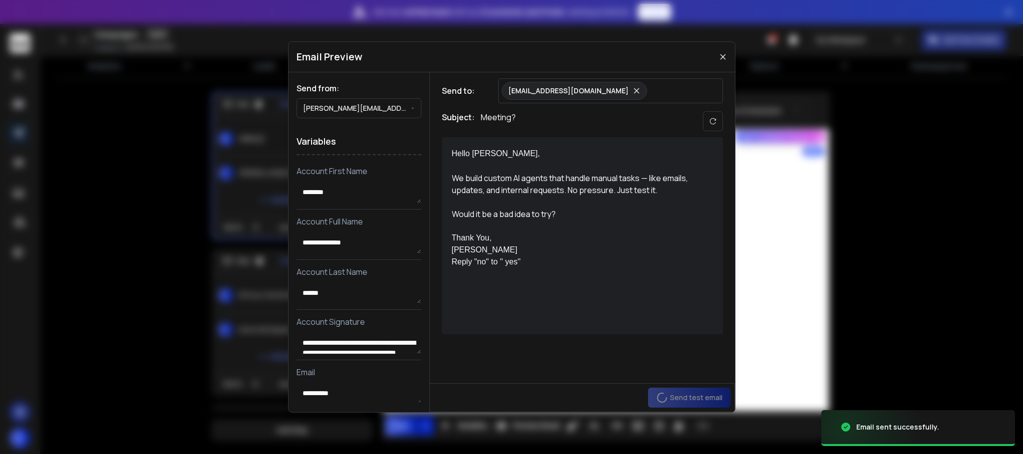
click at [633, 88] on icon at bounding box center [637, 91] width 8 height 8
click at [712, 393] on button "Send test email" at bounding box center [696, 398] width 68 height 20
click at [603, 96] on div "[EMAIL_ADDRESS][DOMAIN_NAME]" at bounding box center [574, 91] width 145 height 18
click at [633, 90] on icon at bounding box center [637, 91] width 8 height 8
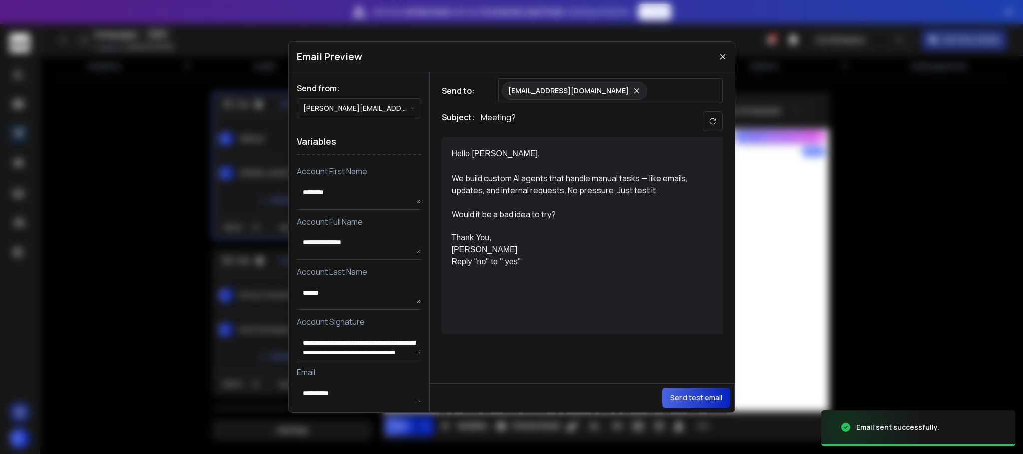
click at [651, 90] on input at bounding box center [760, 91] width 218 height 18
click at [694, 407] on button "Send test email" at bounding box center [696, 398] width 68 height 20
click at [578, 93] on div "[PERSON_NAME][EMAIL_ADDRESS]" at bounding box center [574, 91] width 145 height 18
click at [577, 93] on div "[PERSON_NAME][EMAIL_ADDRESS]" at bounding box center [574, 91] width 145 height 18
click at [633, 90] on icon at bounding box center [637, 91] width 8 height 8
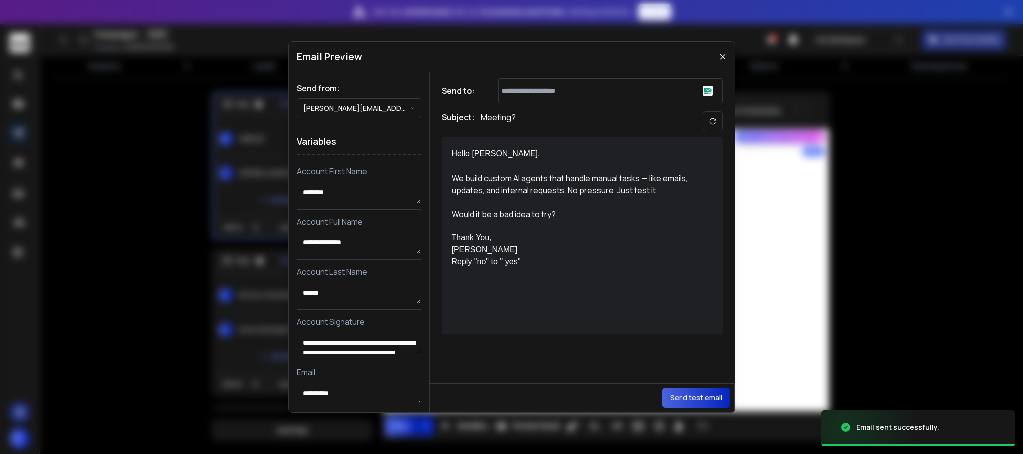
click at [577, 90] on input at bounding box center [611, 91] width 218 height 18
click at [691, 395] on button "Send test email" at bounding box center [696, 398] width 68 height 20
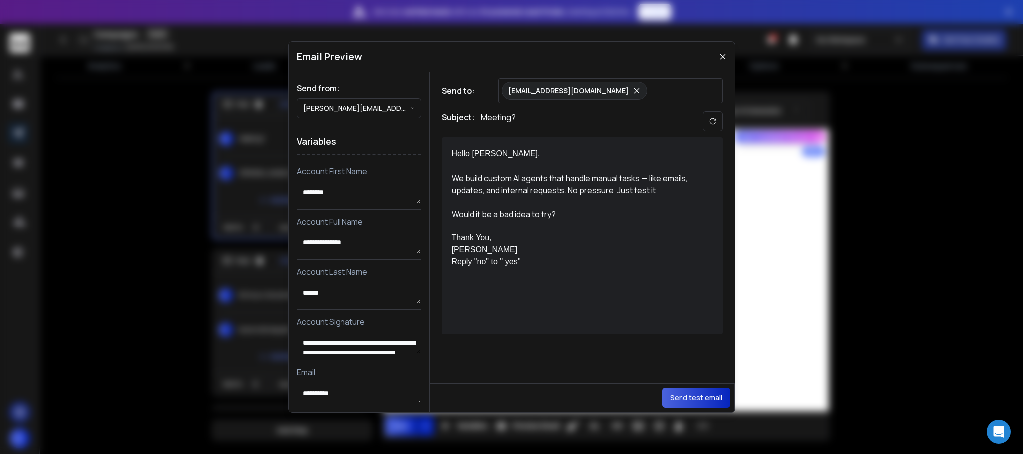
click at [598, 84] on div "[EMAIL_ADDRESS][DOMAIN_NAME]" at bounding box center [574, 91] width 145 height 18
click at [633, 89] on icon at bounding box center [637, 91] width 8 height 8
click at [602, 89] on input at bounding box center [611, 91] width 218 height 18
click at [703, 386] on div "Send test email" at bounding box center [582, 398] width 305 height 29
click at [700, 396] on button "Send test email" at bounding box center [696, 398] width 68 height 20
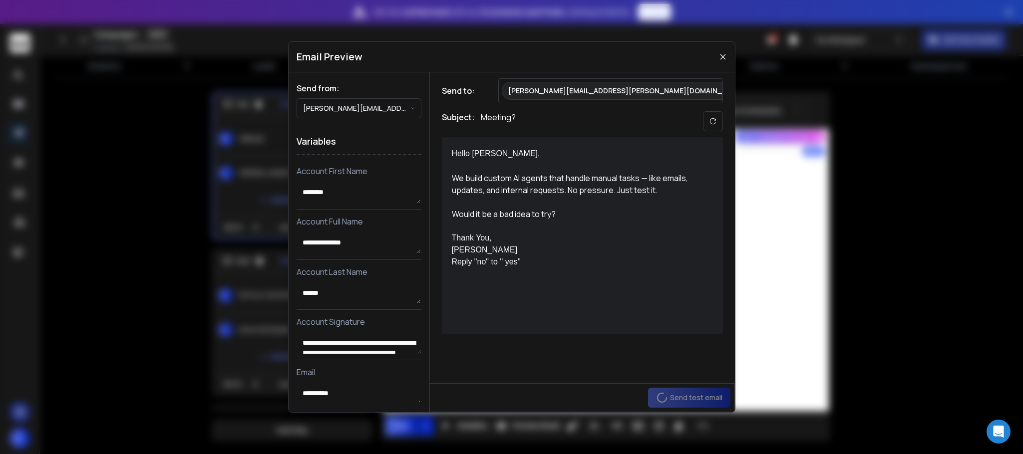
click at [617, 85] on div "[PERSON_NAME][EMAIL_ADDRESS][PERSON_NAME][DOMAIN_NAME]" at bounding box center [632, 91] width 261 height 18
click at [616, 87] on div "[PERSON_NAME][EMAIL_ADDRESS][PERSON_NAME][DOMAIN_NAME]" at bounding box center [632, 91] width 261 height 18
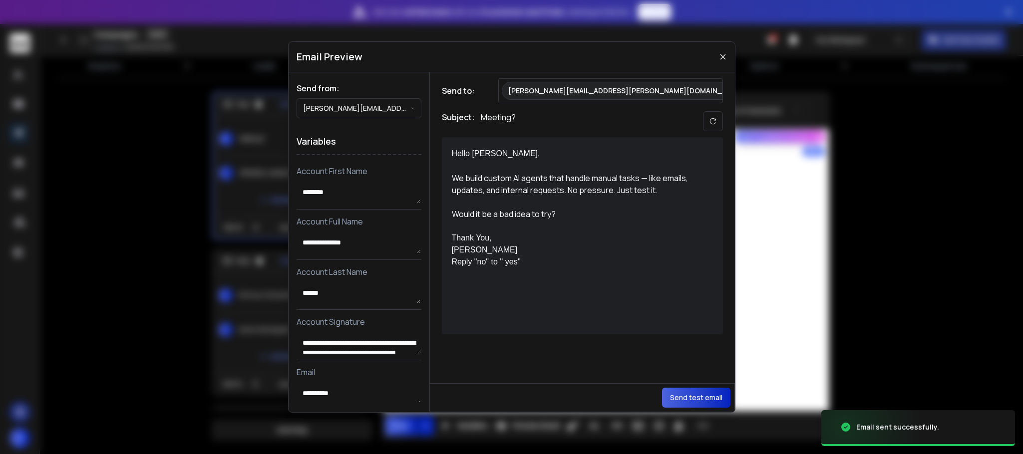
click at [749, 88] on icon at bounding box center [753, 91] width 8 height 8
click at [706, 397] on button "Send test email" at bounding box center [696, 398] width 68 height 20
click at [691, 90] on icon at bounding box center [695, 91] width 8 height 8
click at [607, 90] on div at bounding box center [610, 90] width 225 height 25
click at [702, 391] on button "Send test email" at bounding box center [696, 398] width 68 height 20
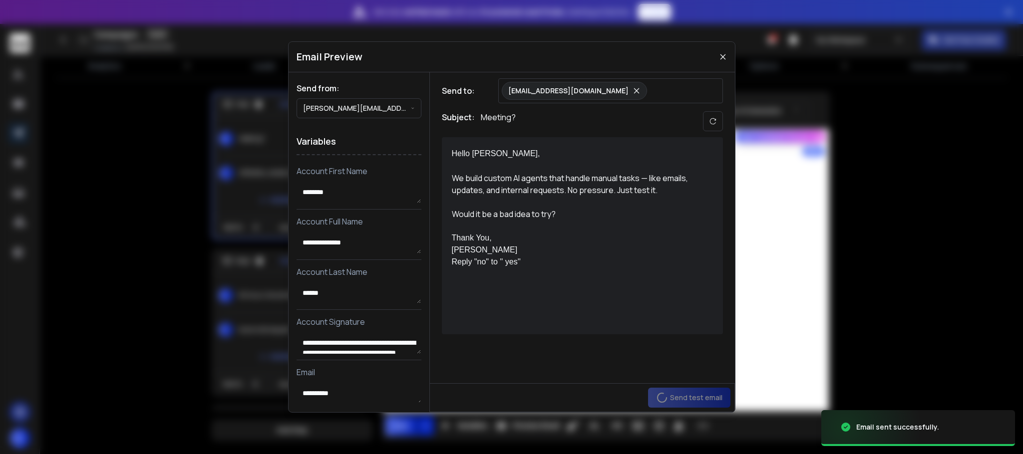
click at [633, 88] on icon at bounding box center [637, 91] width 8 height 8
click at [651, 88] on input at bounding box center [760, 91] width 218 height 18
click at [685, 393] on button "Send test email" at bounding box center [696, 398] width 68 height 20
click at [633, 91] on icon at bounding box center [637, 91] width 8 height 8
click at [597, 91] on input at bounding box center [611, 91] width 218 height 18
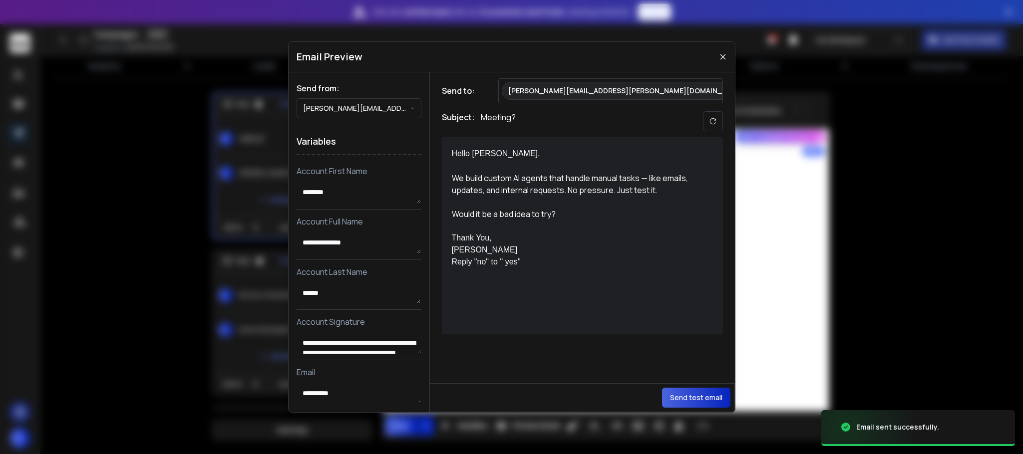
click at [710, 393] on button "Send test email" at bounding box center [696, 398] width 68 height 20
click at [749, 90] on icon at bounding box center [753, 91] width 8 height 8
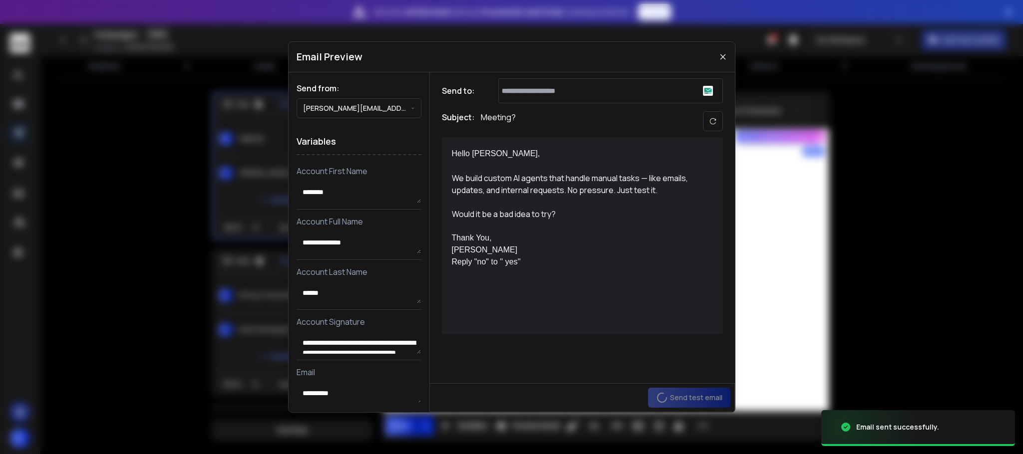
click at [662, 90] on input at bounding box center [611, 91] width 218 height 18
click at [676, 402] on button "Send test email" at bounding box center [696, 398] width 68 height 20
click at [633, 90] on icon at bounding box center [637, 91] width 8 height 8
click at [651, 90] on input at bounding box center [760, 91] width 218 height 18
click at [696, 405] on button "Send test email" at bounding box center [696, 398] width 68 height 20
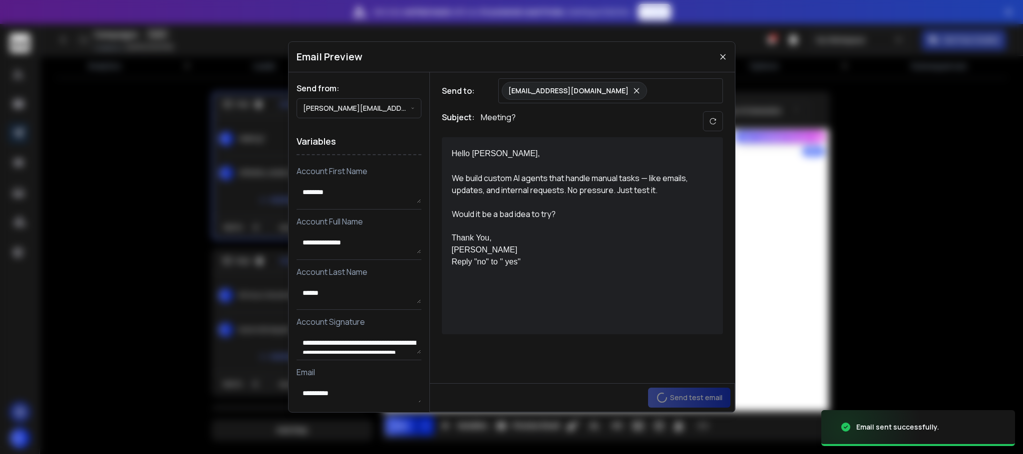
click at [696, 403] on div "Send test email" at bounding box center [582, 398] width 305 height 29
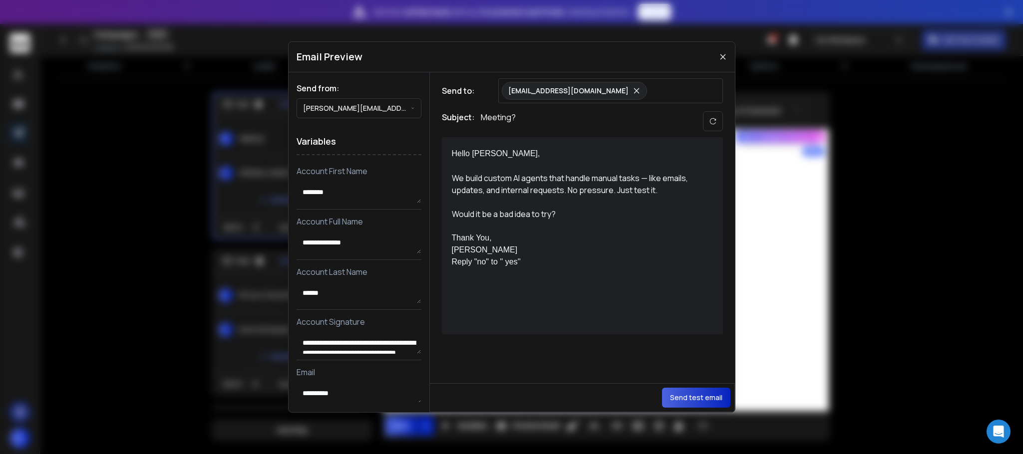
click at [634, 90] on icon at bounding box center [636, 90] width 5 height 5
click at [581, 90] on input at bounding box center [611, 91] width 218 height 18
click at [697, 399] on button "Send test email" at bounding box center [696, 398] width 68 height 20
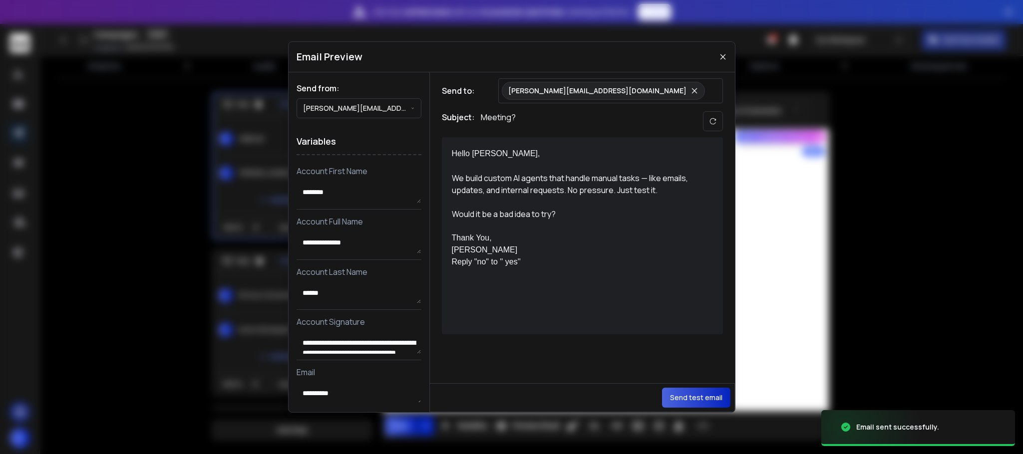
click at [691, 90] on icon at bounding box center [695, 91] width 8 height 8
click at [709, 90] on input at bounding box center [818, 91] width 218 height 18
click at [709, 398] on button "Send test email" at bounding box center [696, 398] width 68 height 20
click at [691, 89] on icon at bounding box center [695, 91] width 8 height 8
click at [587, 89] on input at bounding box center [611, 91] width 218 height 18
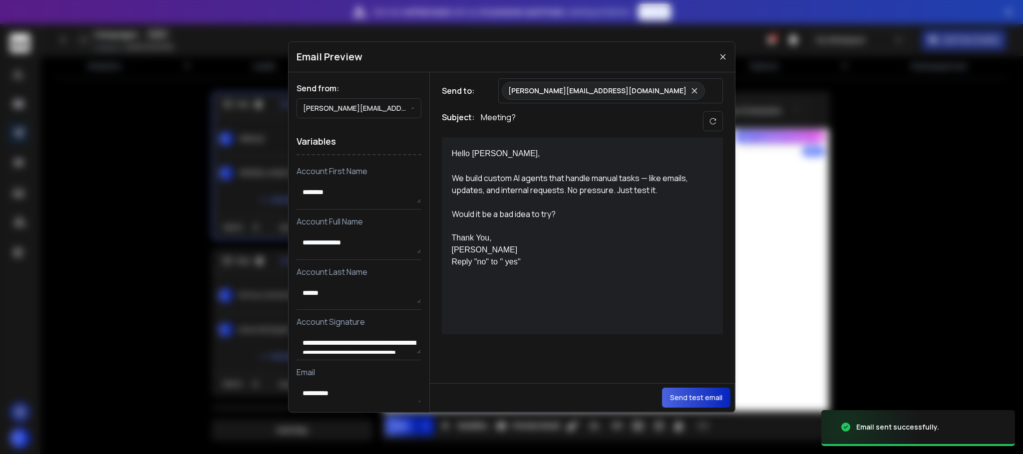
click at [709, 404] on button "Send test email" at bounding box center [696, 398] width 68 height 20
click at [691, 93] on icon at bounding box center [695, 91] width 8 height 8
click at [587, 93] on input at bounding box center [611, 91] width 218 height 18
click at [714, 395] on button "Send test email" at bounding box center [696, 398] width 68 height 20
click at [633, 90] on icon at bounding box center [637, 91] width 8 height 8
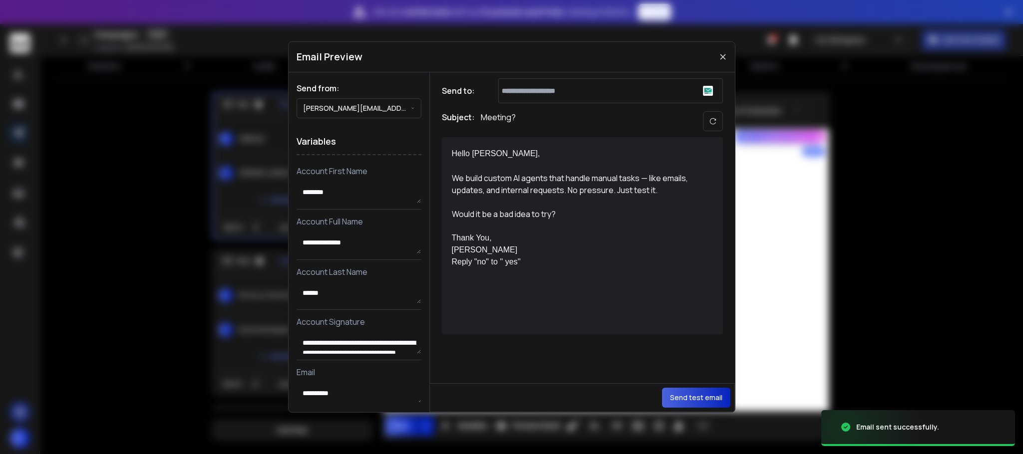
click at [604, 90] on input at bounding box center [611, 91] width 218 height 18
click at [697, 399] on button "Send test email" at bounding box center [696, 398] width 68 height 20
click at [639, 89] on icon at bounding box center [637, 91] width 8 height 8
click at [639, 89] on input at bounding box center [611, 91] width 218 height 18
click at [697, 405] on button "Send test email" at bounding box center [696, 398] width 68 height 20
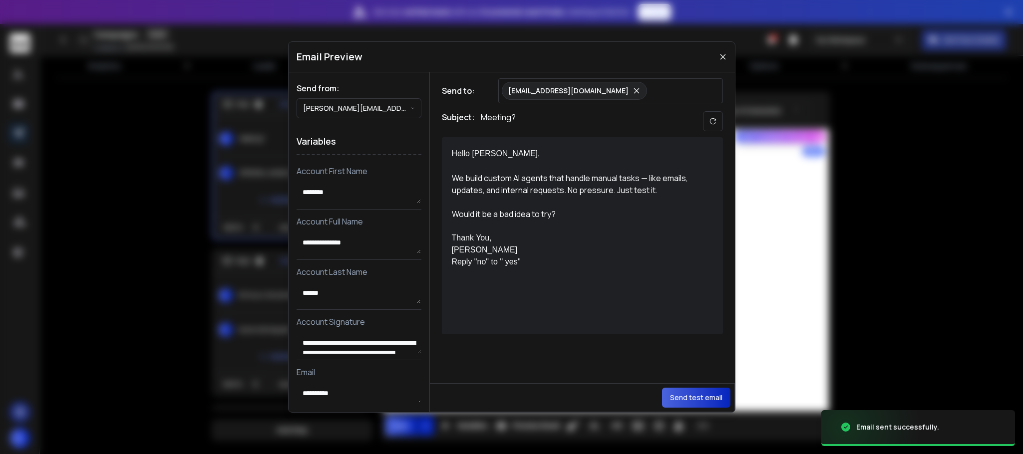
click at [637, 93] on icon at bounding box center [637, 91] width 8 height 8
click at [637, 93] on input at bounding box center [611, 91] width 218 height 18
click at [706, 404] on button "Send test email" at bounding box center [696, 398] width 68 height 20
click at [691, 87] on icon at bounding box center [695, 91] width 8 height 8
click at [610, 87] on input at bounding box center [611, 91] width 218 height 18
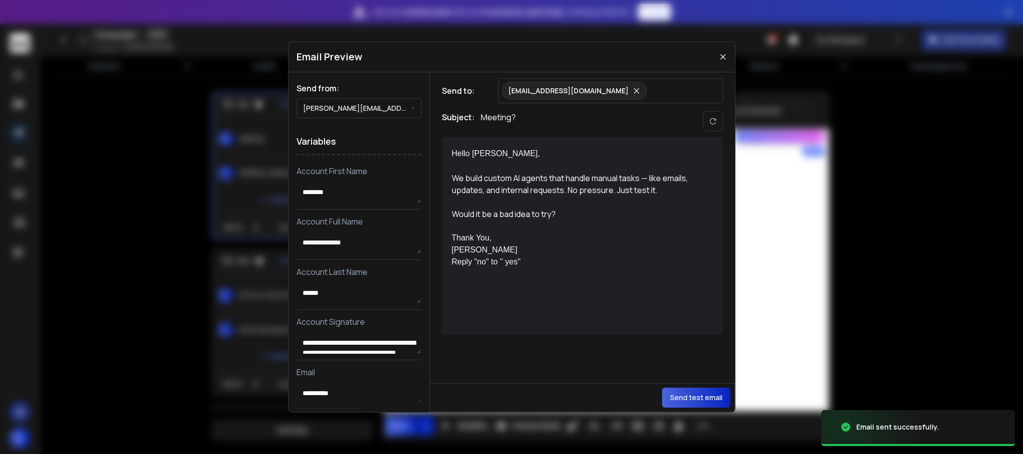
click at [714, 399] on button "Send test email" at bounding box center [696, 398] width 68 height 20
click at [633, 90] on icon at bounding box center [637, 91] width 8 height 8
click at [610, 90] on input at bounding box center [611, 91] width 218 height 18
click at [695, 396] on button "Send test email" at bounding box center [696, 398] width 68 height 20
click at [606, 86] on div "[PERSON_NAME][EMAIL_ADDRESS][PERSON_NAME][DOMAIN_NAME]" at bounding box center [632, 91] width 261 height 18
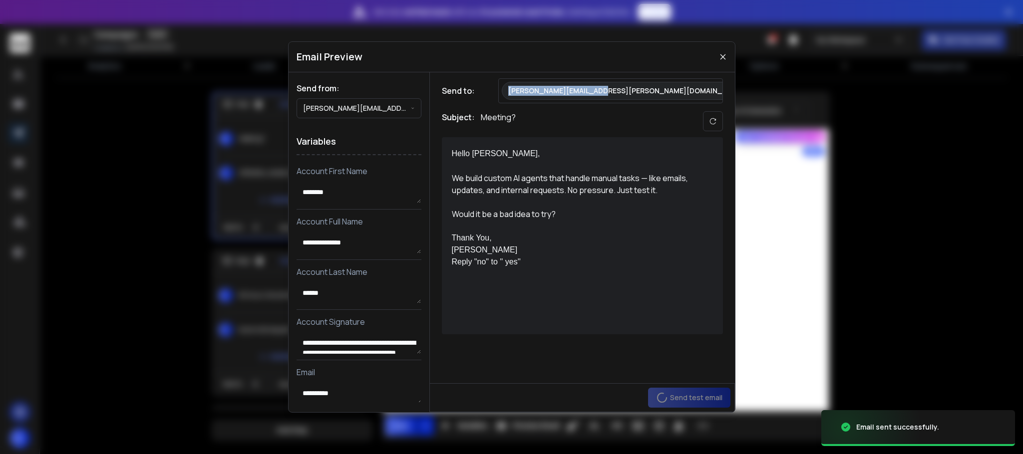
click at [606, 86] on div "[PERSON_NAME][EMAIL_ADDRESS][PERSON_NAME][DOMAIN_NAME]" at bounding box center [632, 91] width 261 height 18
click at [749, 88] on icon at bounding box center [753, 91] width 8 height 8
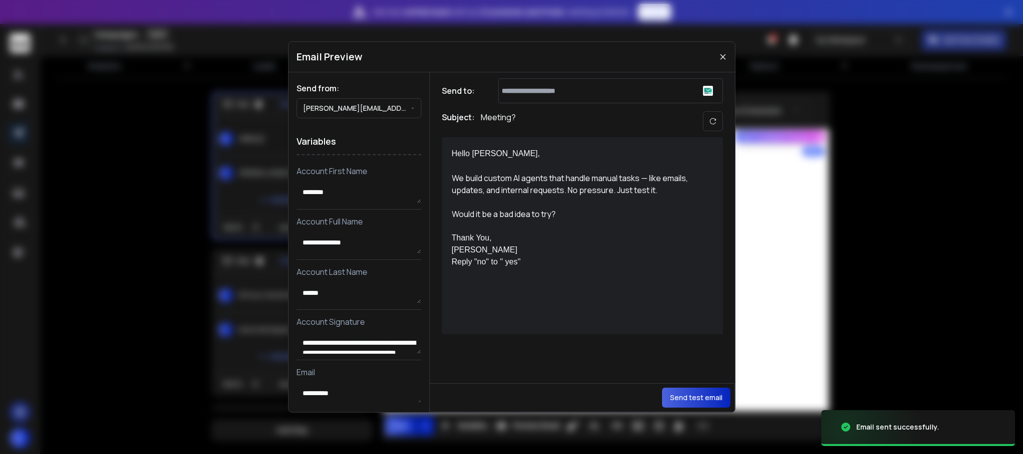
click at [613, 88] on input at bounding box center [611, 91] width 218 height 18
click at [697, 405] on button "Send test email" at bounding box center [696, 398] width 68 height 20
click at [691, 92] on icon at bounding box center [695, 91] width 8 height 8
click at [709, 92] on input at bounding box center [818, 91] width 218 height 18
click at [710, 396] on button "Send test email" at bounding box center [696, 398] width 68 height 20
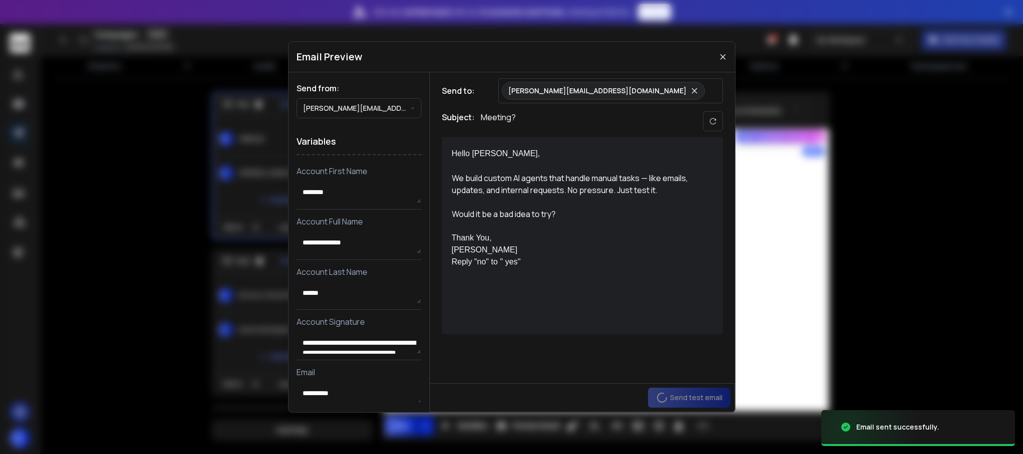
click at [596, 85] on div "[PERSON_NAME][EMAIL_ADDRESS][DOMAIN_NAME]" at bounding box center [603, 91] width 203 height 18
click at [691, 90] on icon at bounding box center [695, 91] width 8 height 8
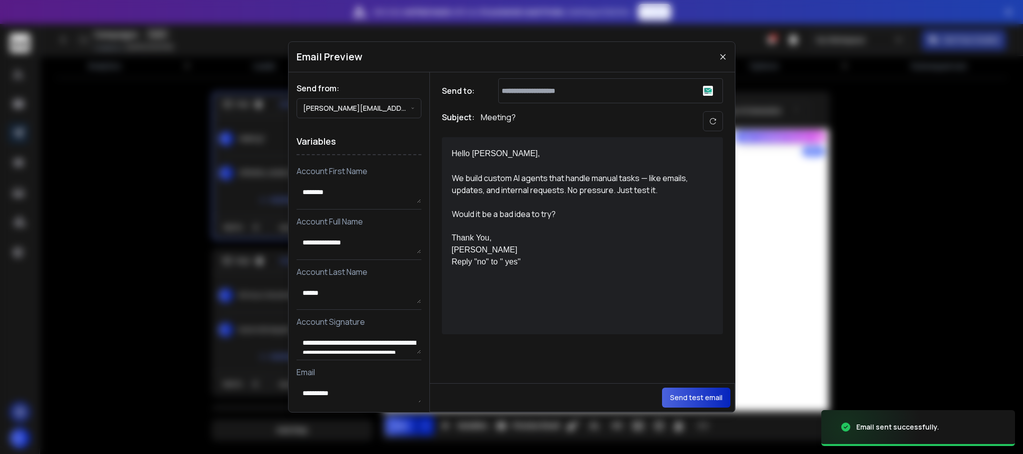
click at [599, 90] on input at bounding box center [611, 91] width 218 height 18
click at [709, 409] on div "Send test email" at bounding box center [582, 398] width 305 height 29
click at [709, 402] on button "Send test email" at bounding box center [696, 398] width 68 height 20
click at [634, 90] on icon at bounding box center [636, 90] width 5 height 5
click at [651, 90] on input at bounding box center [760, 91] width 218 height 18
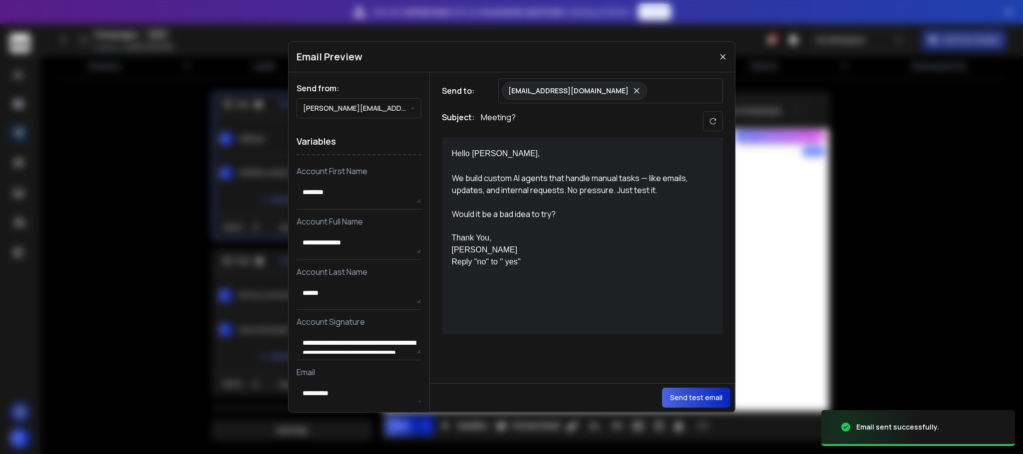
click at [720, 400] on button "Send test email" at bounding box center [696, 398] width 68 height 20
click at [633, 90] on icon at bounding box center [637, 91] width 8 height 8
click at [583, 90] on input at bounding box center [611, 91] width 218 height 18
click at [697, 393] on button "Send test email" at bounding box center [696, 398] width 68 height 20
click at [641, 90] on icon at bounding box center [637, 91] width 8 height 8
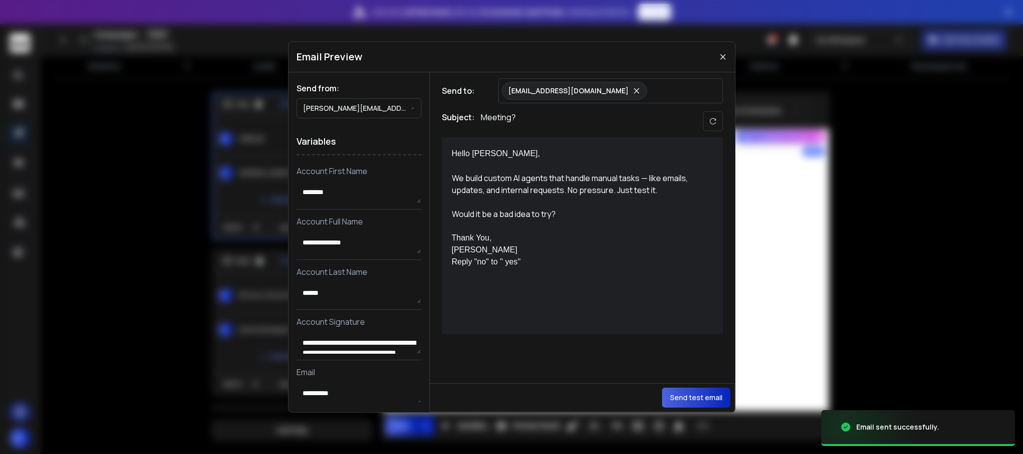
click at [656, 90] on input at bounding box center [760, 91] width 218 height 18
click at [700, 399] on button "Send test email" at bounding box center [696, 398] width 68 height 20
click at [691, 90] on icon at bounding box center [695, 91] width 8 height 8
click at [596, 90] on input at bounding box center [611, 91] width 218 height 18
click at [682, 402] on button "Send test email" at bounding box center [696, 398] width 68 height 20
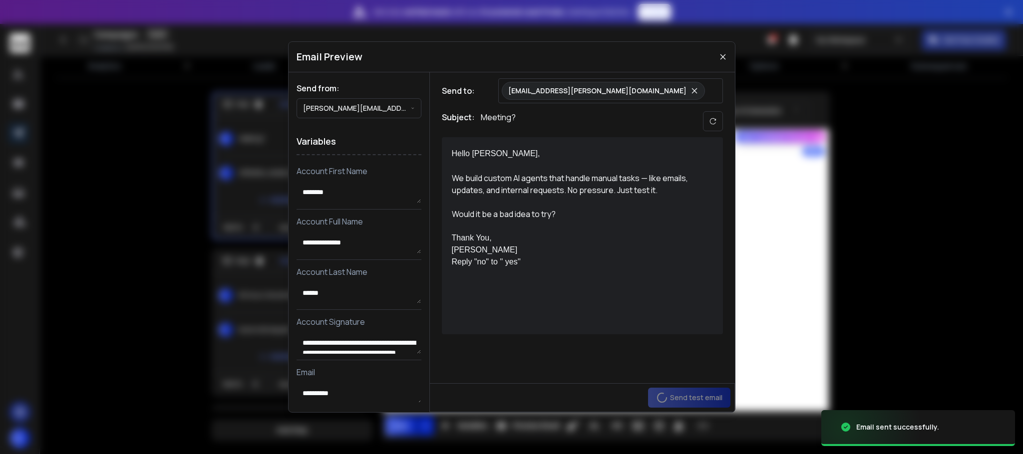
click at [691, 91] on icon at bounding box center [695, 91] width 8 height 8
click at [595, 91] on input at bounding box center [611, 91] width 218 height 18
click at [683, 398] on button "Send test email" at bounding box center [696, 398] width 68 height 20
click at [691, 90] on icon at bounding box center [695, 91] width 8 height 8
click at [619, 90] on input at bounding box center [611, 91] width 218 height 18
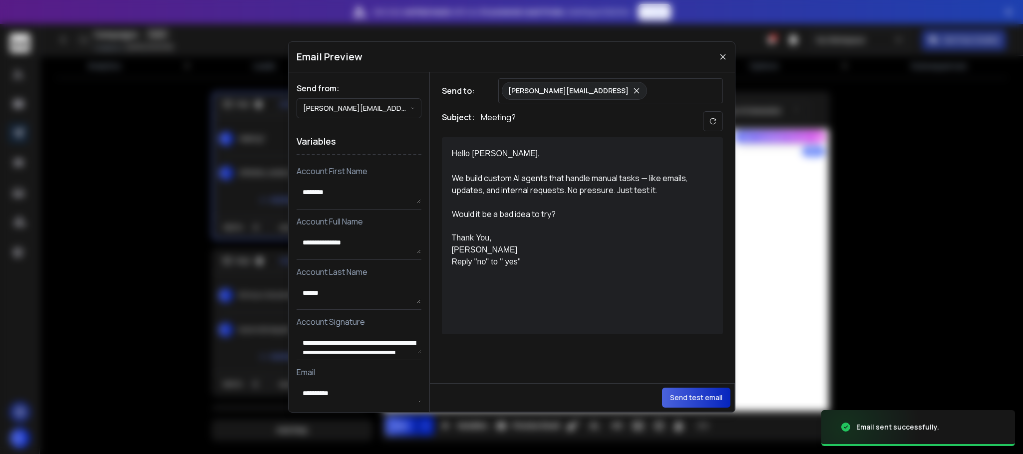
click at [697, 399] on button "Send test email" at bounding box center [696, 398] width 68 height 20
click at [633, 94] on icon at bounding box center [637, 91] width 8 height 8
click at [581, 94] on input at bounding box center [611, 91] width 218 height 18
click at [709, 386] on div "Send test email" at bounding box center [582, 398] width 305 height 29
click at [707, 399] on button "Send test email" at bounding box center [696, 398] width 68 height 20
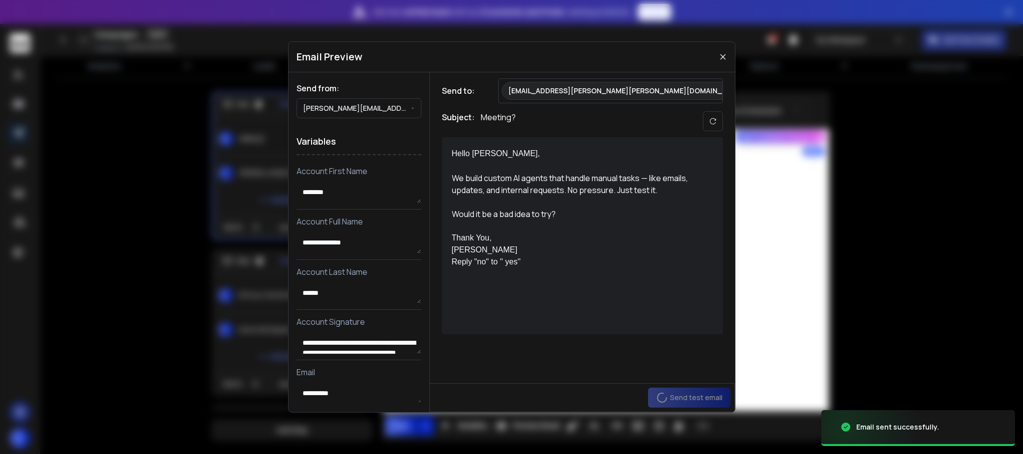
click at [749, 87] on icon at bounding box center [753, 91] width 8 height 8
click at [613, 87] on input at bounding box center [611, 91] width 218 height 18
click at [695, 400] on button "Send test email" at bounding box center [696, 398] width 68 height 20
click at [633, 88] on icon at bounding box center [637, 91] width 8 height 8
click at [651, 88] on input at bounding box center [760, 91] width 218 height 18
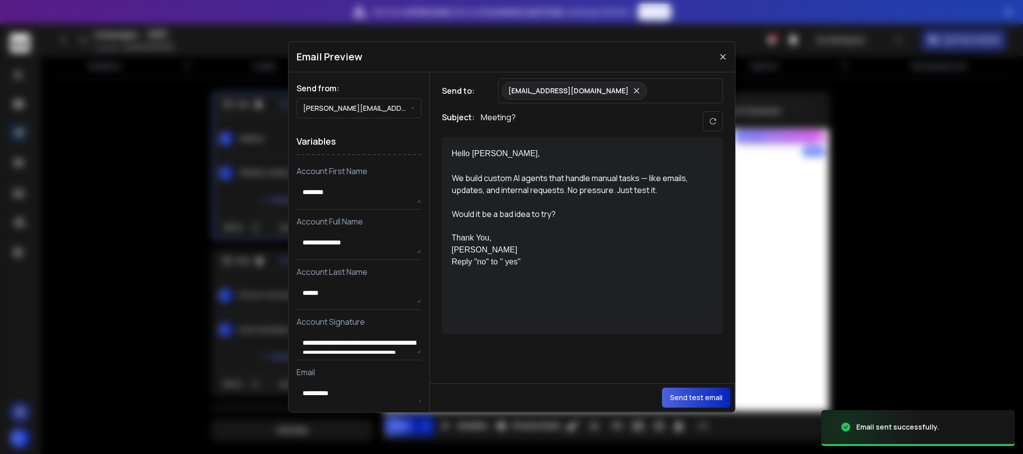
click at [712, 412] on div "Send test email" at bounding box center [582, 398] width 305 height 29
click at [716, 403] on button "Send test email" at bounding box center [696, 398] width 68 height 20
drag, startPoint x: 604, startPoint y: 92, endPoint x: 600, endPoint y: 96, distance: 5.7
click at [601, 95] on div "[EMAIL_ADDRESS][DOMAIN_NAME]" at bounding box center [574, 91] width 145 height 18
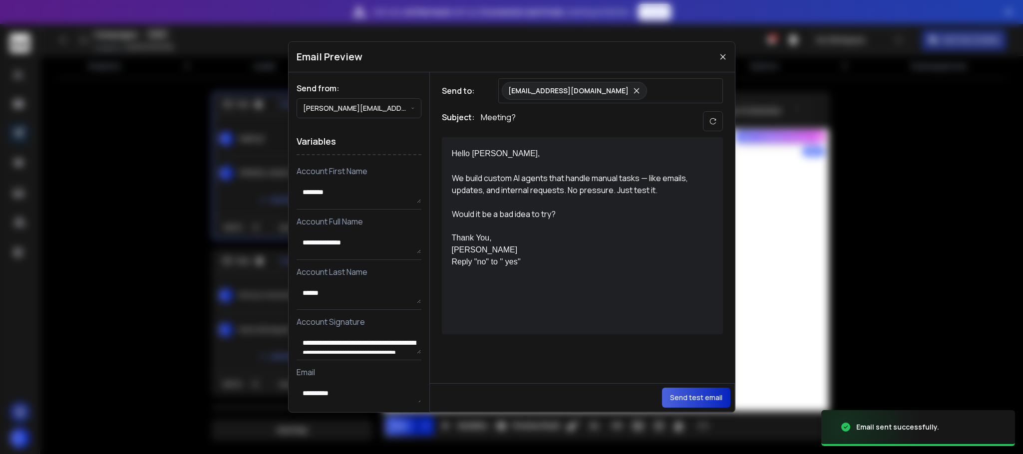
click at [633, 90] on icon at bounding box center [637, 91] width 8 height 8
click at [651, 90] on input at bounding box center [760, 91] width 218 height 18
click at [685, 400] on button "Send test email" at bounding box center [696, 398] width 68 height 20
click at [691, 87] on icon at bounding box center [695, 91] width 8 height 8
click at [622, 87] on input at bounding box center [611, 91] width 218 height 18
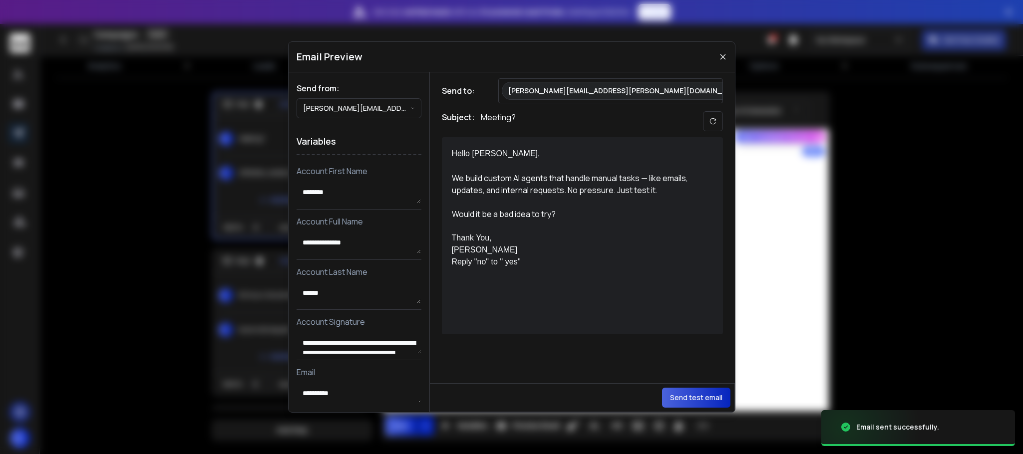
click at [689, 411] on div "Send test email" at bounding box center [582, 398] width 305 height 29
click at [697, 403] on button "Send test email" at bounding box center [696, 398] width 68 height 20
click at [697, 403] on div "Send test email" at bounding box center [582, 398] width 305 height 29
click at [749, 95] on icon at bounding box center [753, 91] width 8 height 8
click at [624, 95] on input at bounding box center [611, 91] width 218 height 18
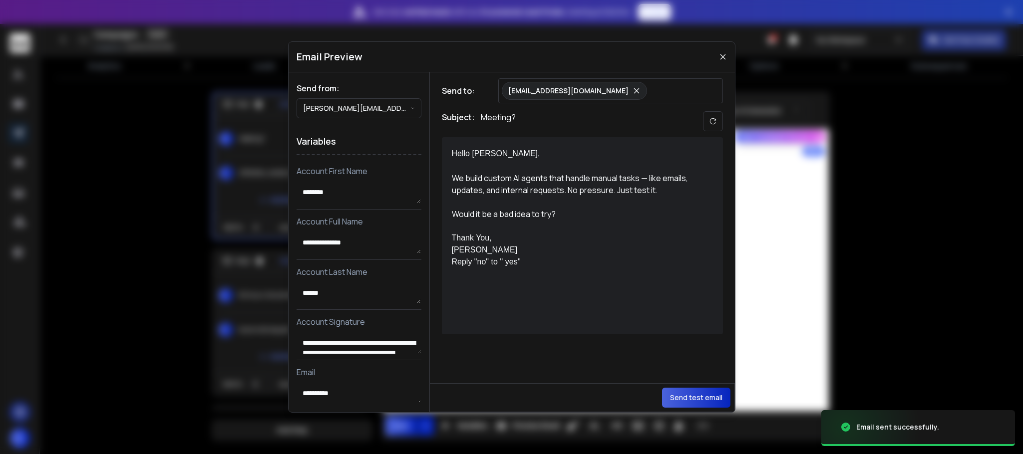
click at [700, 397] on button "Send test email" at bounding box center [696, 398] width 68 height 20
click at [633, 90] on icon at bounding box center [637, 91] width 8 height 8
click at [595, 90] on input at bounding box center [611, 91] width 218 height 18
click at [709, 399] on button "Send test email" at bounding box center [696, 398] width 68 height 20
click at [691, 91] on icon at bounding box center [695, 91] width 8 height 8
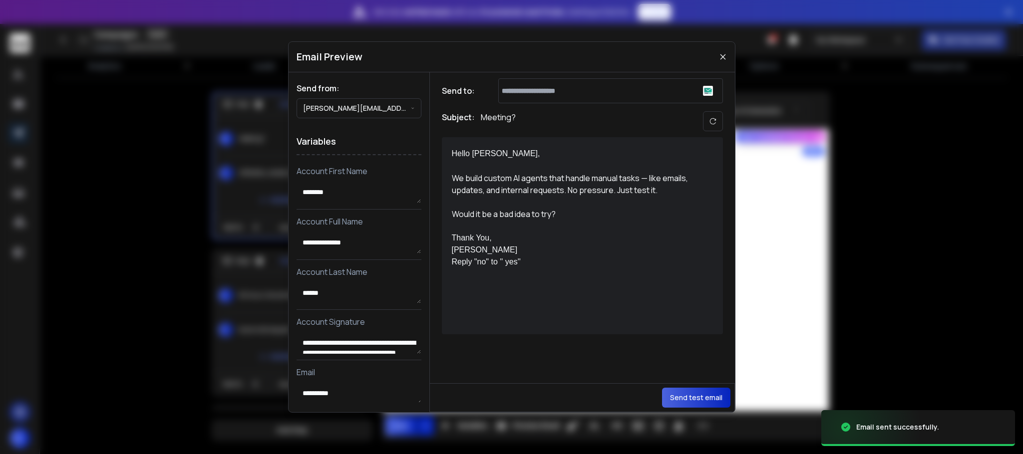
click at [601, 91] on input at bounding box center [611, 91] width 218 height 18
click at [698, 392] on button "Send test email" at bounding box center [696, 398] width 68 height 20
click at [633, 87] on icon at bounding box center [637, 91] width 8 height 8
click at [614, 87] on input at bounding box center [611, 91] width 218 height 18
click at [688, 404] on button "Send test email" at bounding box center [696, 398] width 68 height 20
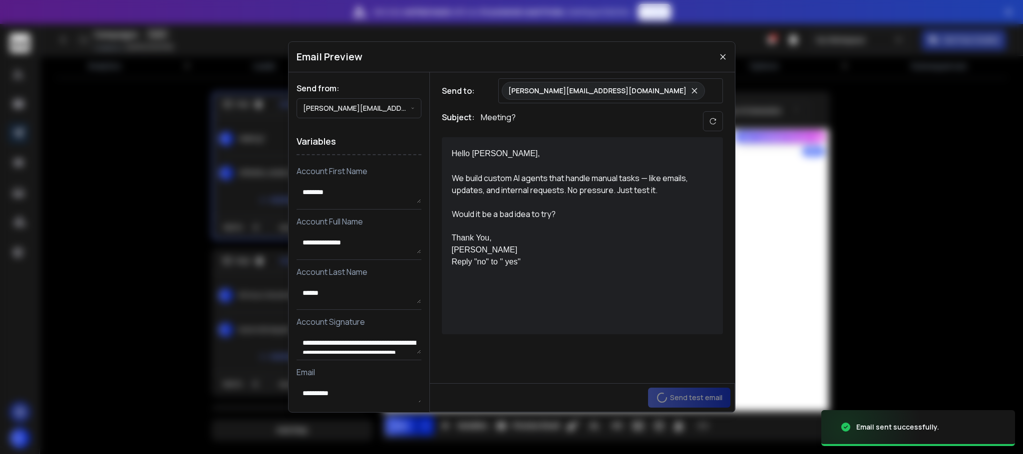
click at [691, 90] on icon at bounding box center [695, 91] width 8 height 8
click at [624, 90] on input at bounding box center [611, 91] width 218 height 18
click at [676, 402] on button "Send test email" at bounding box center [696, 398] width 68 height 20
click at [633, 92] on icon at bounding box center [637, 91] width 8 height 8
click at [651, 92] on input at bounding box center [760, 91] width 218 height 18
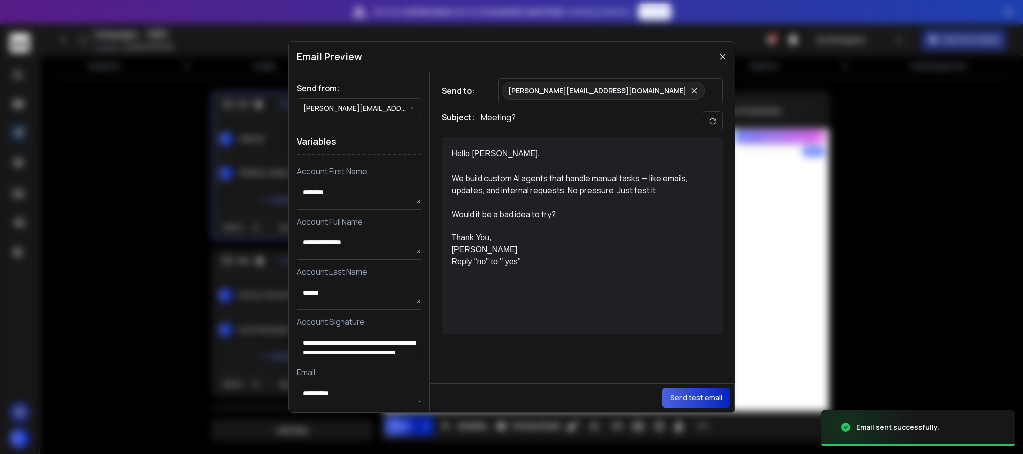
click at [712, 405] on button "Send test email" at bounding box center [696, 398] width 68 height 20
click at [592, 87] on div "[PERSON_NAME][EMAIL_ADDRESS][DOMAIN_NAME]" at bounding box center [603, 91] width 203 height 18
click at [691, 90] on icon at bounding box center [695, 91] width 8 height 8
click at [709, 90] on input at bounding box center [818, 91] width 218 height 18
click at [706, 408] on button "Send test email" at bounding box center [696, 398] width 68 height 20
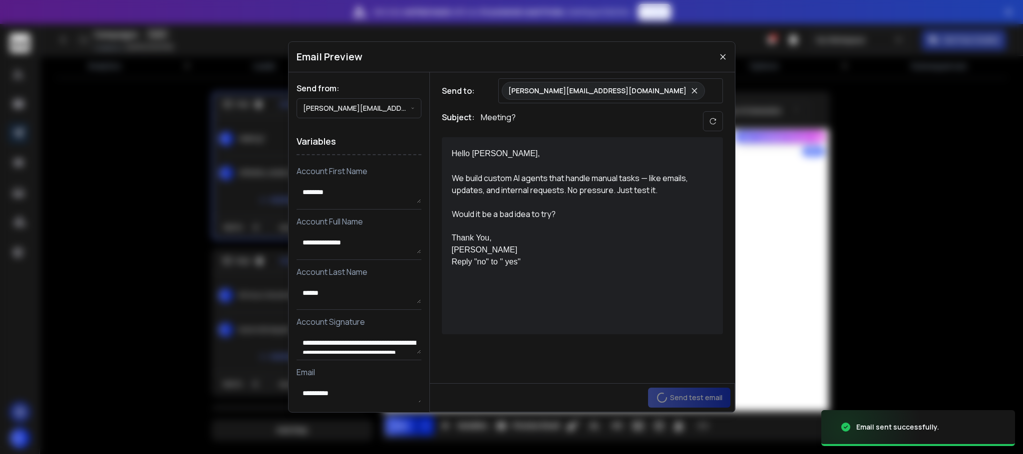
click at [691, 90] on icon at bounding box center [695, 91] width 8 height 8
click at [649, 90] on input at bounding box center [611, 91] width 218 height 18
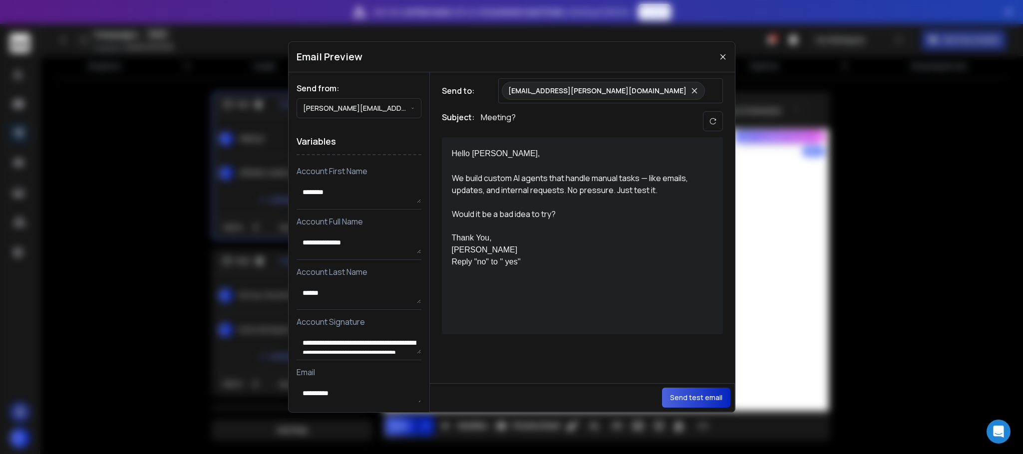
click at [691, 90] on icon at bounding box center [695, 91] width 8 height 8
click at [616, 90] on div at bounding box center [610, 90] width 225 height 25
click at [688, 402] on button "Send test email" at bounding box center [696, 398] width 68 height 20
click at [620, 90] on div "[PERSON_NAME][EMAIL_ADDRESS][PERSON_NAME][DOMAIN_NAME]" at bounding box center [632, 91] width 261 height 18
click at [749, 90] on icon at bounding box center [753, 91] width 8 height 8
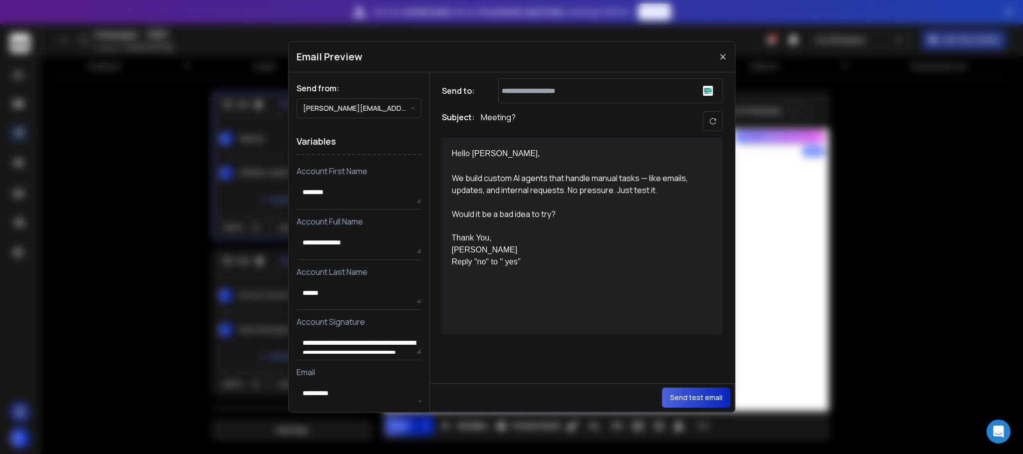
click at [623, 90] on input at bounding box center [611, 91] width 218 height 18
click at [695, 393] on button "Send test email" at bounding box center [696, 398] width 68 height 20
click at [641, 89] on icon at bounding box center [637, 91] width 8 height 8
click at [649, 89] on input at bounding box center [611, 91] width 218 height 18
click at [703, 399] on div "Send test email" at bounding box center [582, 398] width 305 height 29
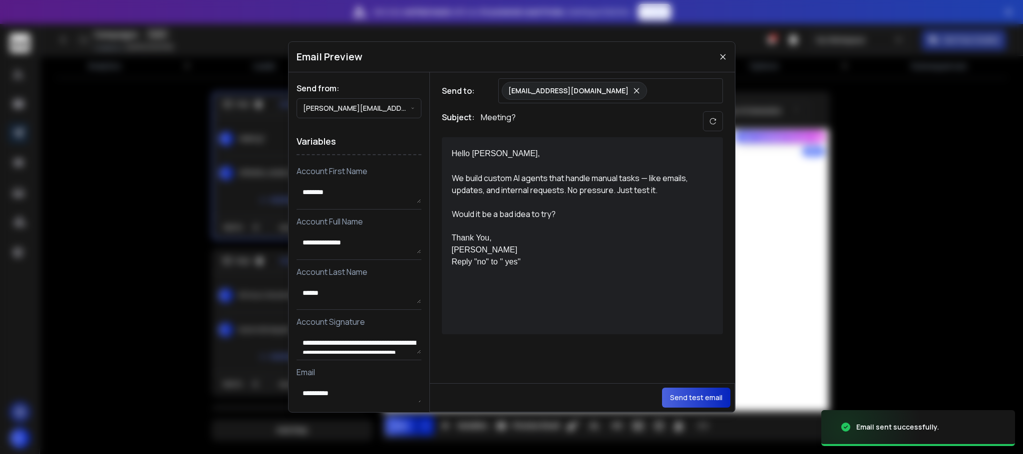
click at [703, 399] on button "Send test email" at bounding box center [696, 398] width 68 height 20
click at [633, 90] on icon at bounding box center [637, 91] width 8 height 8
click at [610, 90] on input at bounding box center [611, 91] width 218 height 18
click at [691, 398] on button "Send test email" at bounding box center [696, 398] width 68 height 20
click at [633, 92] on icon at bounding box center [637, 91] width 8 height 8
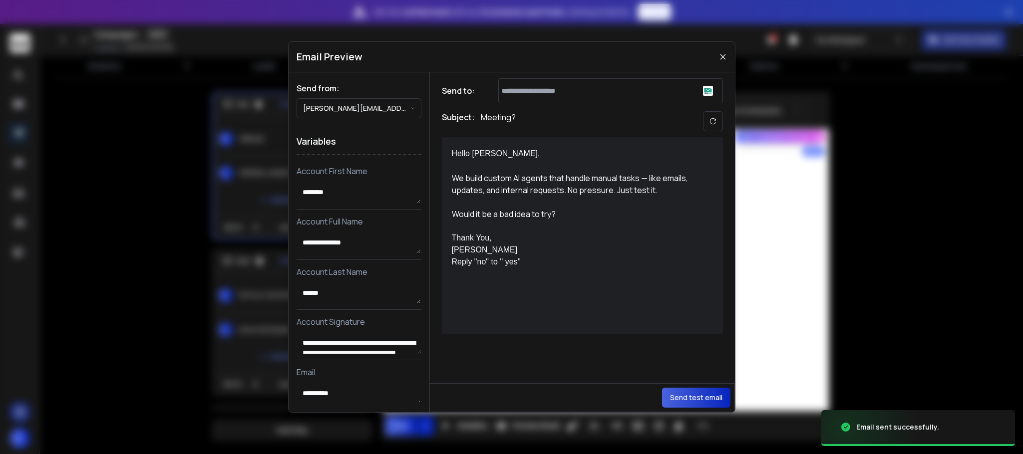
click at [591, 92] on input at bounding box center [611, 91] width 218 height 18
click at [706, 398] on button "Send test email" at bounding box center [696, 398] width 68 height 20
click at [633, 88] on icon at bounding box center [637, 91] width 8 height 8
click at [651, 88] on input at bounding box center [760, 91] width 218 height 18
click at [683, 390] on button "Send test email" at bounding box center [696, 398] width 68 height 20
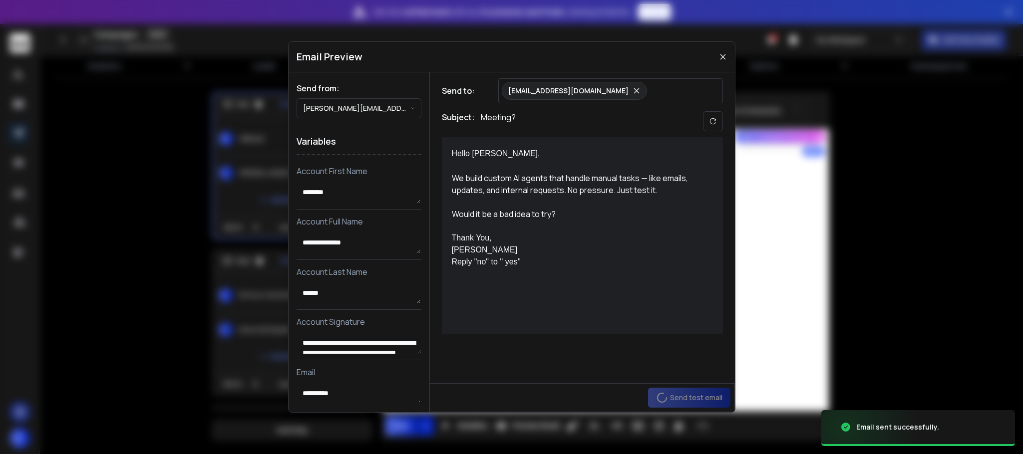
click at [633, 91] on icon at bounding box center [637, 91] width 8 height 8
click at [625, 91] on input at bounding box center [611, 91] width 218 height 18
click at [694, 390] on button "Send test email" at bounding box center [696, 398] width 68 height 20
click at [633, 94] on icon at bounding box center [637, 91] width 8 height 8
click at [594, 94] on input at bounding box center [611, 91] width 218 height 18
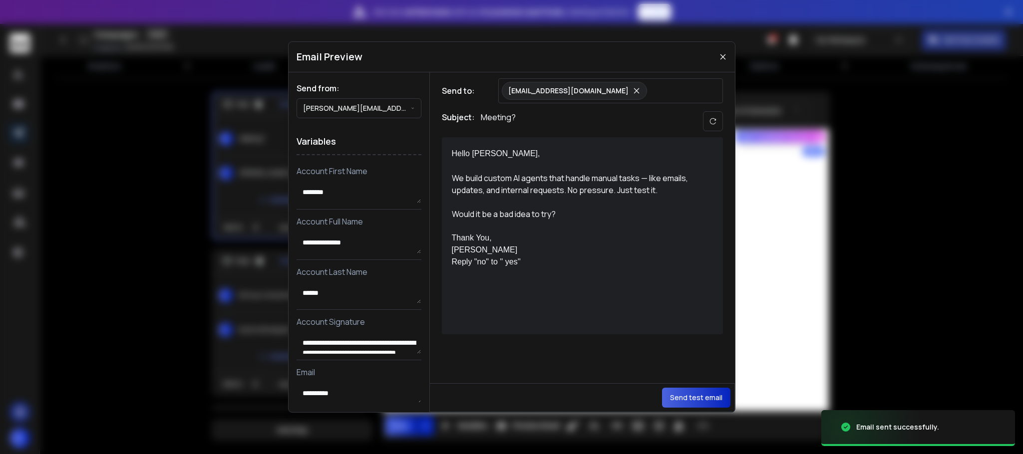
click at [719, 401] on button "Send test email" at bounding box center [696, 398] width 68 height 20
click at [633, 91] on icon at bounding box center [637, 91] width 8 height 8
click at [601, 91] on input at bounding box center [611, 91] width 218 height 18
click at [692, 393] on button "Send test email" at bounding box center [696, 398] width 68 height 20
click at [591, 91] on div "[EMAIL_ADDRESS][DOMAIN_NAME]" at bounding box center [574, 91] width 145 height 18
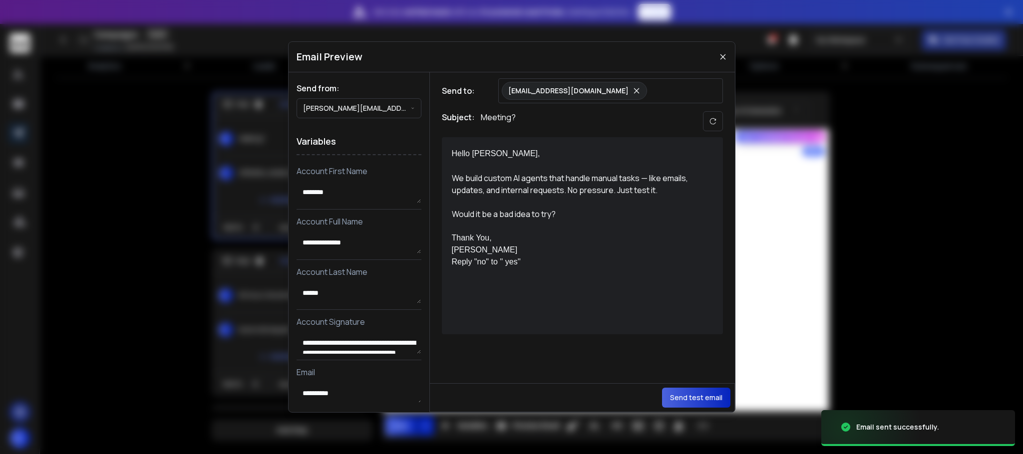
click at [633, 90] on icon at bounding box center [637, 91] width 8 height 8
click at [595, 90] on input at bounding box center [611, 91] width 218 height 18
click at [727, 407] on button "Send test email" at bounding box center [696, 398] width 68 height 20
click at [727, 404] on div "Send test email" at bounding box center [582, 398] width 305 height 29
click at [633, 92] on icon at bounding box center [637, 91] width 8 height 8
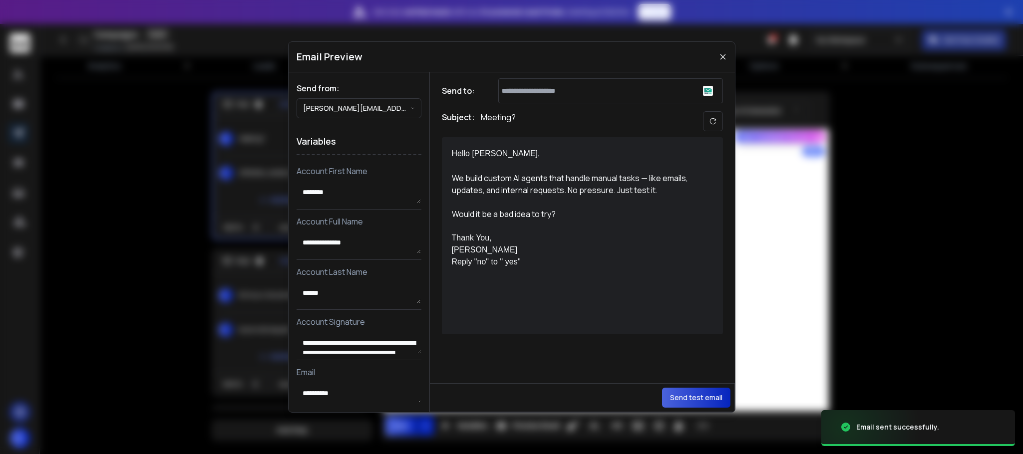
click at [592, 92] on input at bounding box center [611, 91] width 218 height 18
click at [686, 394] on button "Send test email" at bounding box center [696, 398] width 68 height 20
click at [692, 89] on icon at bounding box center [694, 90] width 5 height 5
click at [612, 89] on input at bounding box center [611, 91] width 218 height 18
click at [685, 393] on button "Send test email" at bounding box center [696, 398] width 68 height 20
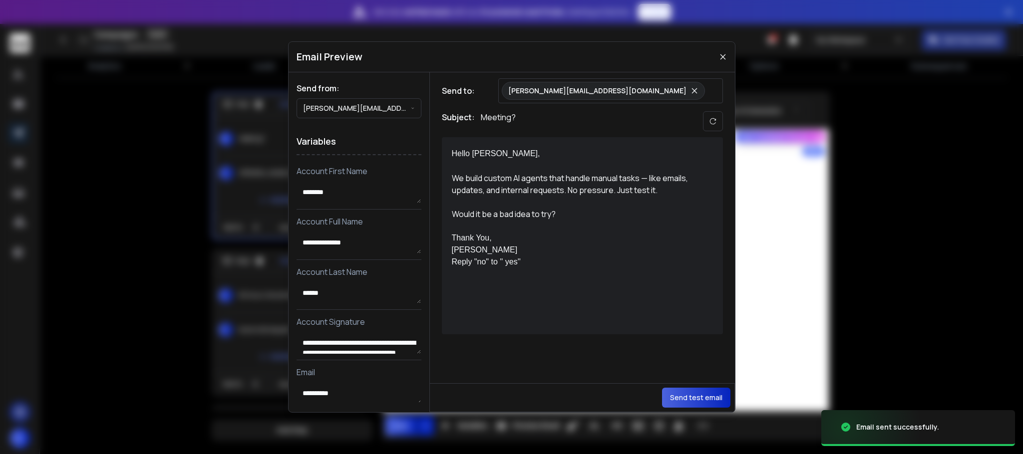
click at [691, 89] on icon at bounding box center [695, 91] width 8 height 8
click at [600, 89] on input at bounding box center [611, 91] width 218 height 18
click at [692, 392] on button "Send test email" at bounding box center [696, 398] width 68 height 20
click at [749, 89] on icon at bounding box center [753, 91] width 8 height 8
click at [767, 89] on input at bounding box center [876, 91] width 218 height 18
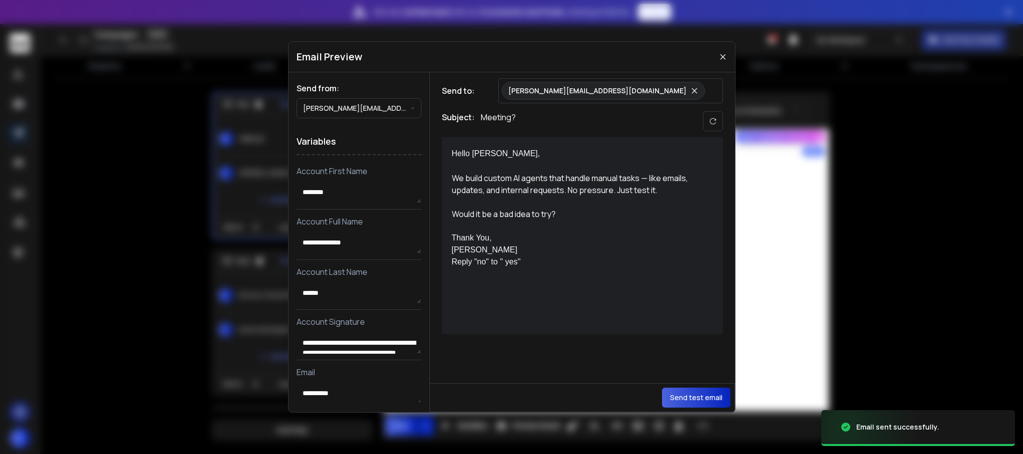
click at [691, 396] on button "Send test email" at bounding box center [696, 398] width 68 height 20
click at [691, 91] on icon at bounding box center [695, 91] width 8 height 8
click at [592, 91] on input at bounding box center [611, 91] width 218 height 18
click at [698, 394] on button "Send test email" at bounding box center [696, 398] width 68 height 20
click at [597, 87] on div "[EMAIL_ADDRESS][DOMAIN_NAME]" at bounding box center [574, 91] width 145 height 18
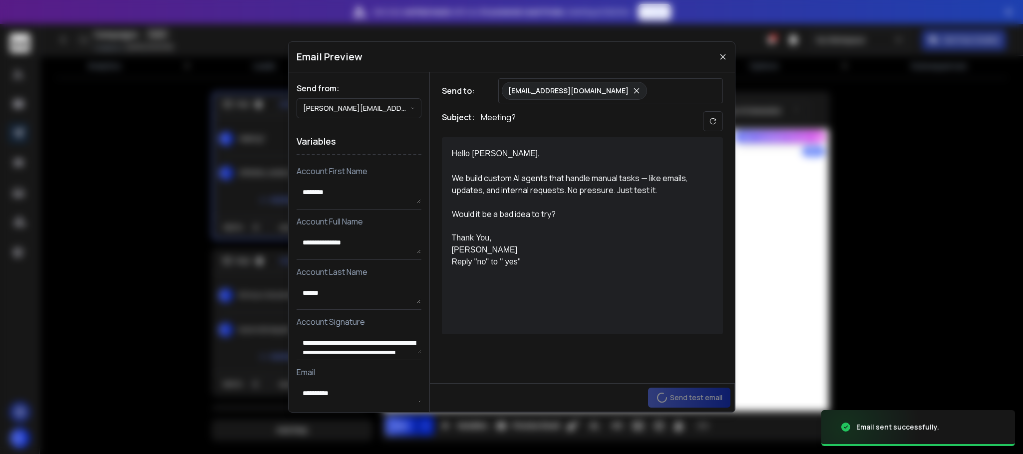
click at [633, 89] on icon at bounding box center [637, 91] width 8 height 8
click at [591, 89] on input at bounding box center [611, 91] width 218 height 18
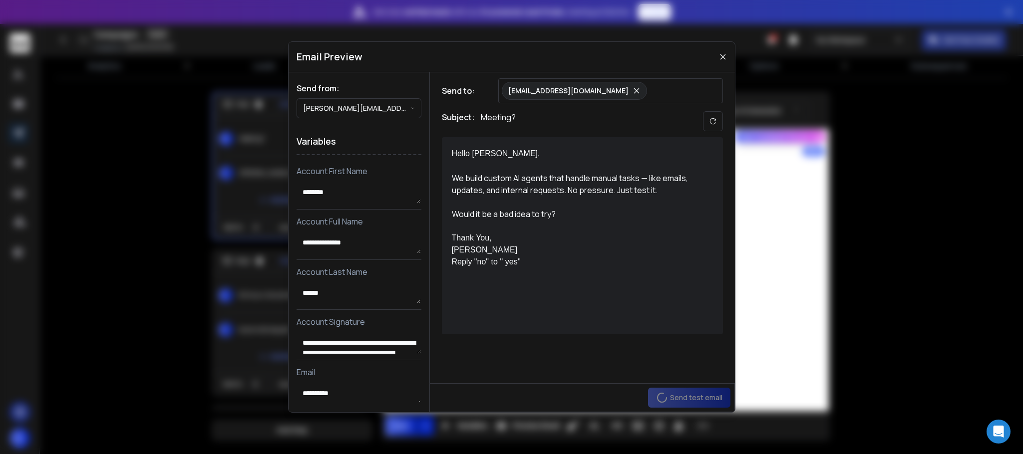
click at [702, 405] on div "Send test email" at bounding box center [582, 398] width 305 height 29
click at [703, 400] on div "Send test email" at bounding box center [582, 398] width 305 height 29
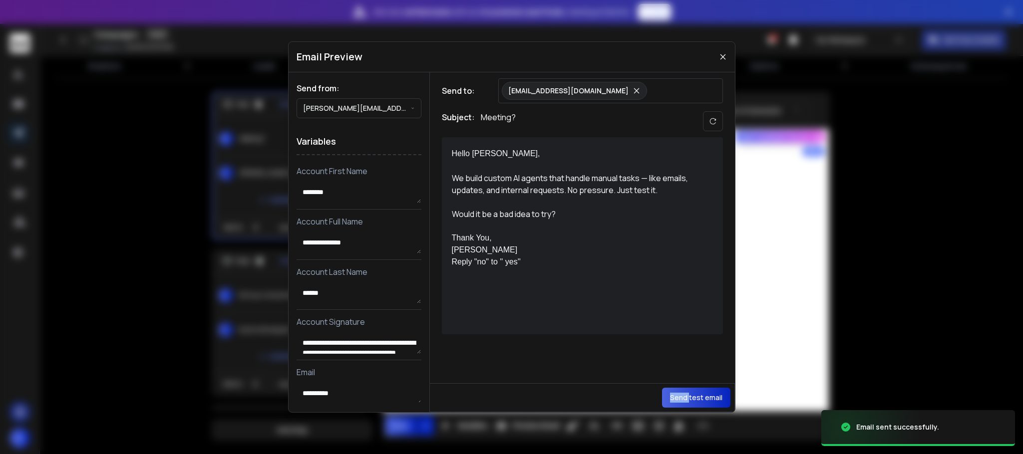
click at [633, 89] on icon at bounding box center [637, 91] width 8 height 8
click at [597, 89] on input at bounding box center [611, 91] width 218 height 18
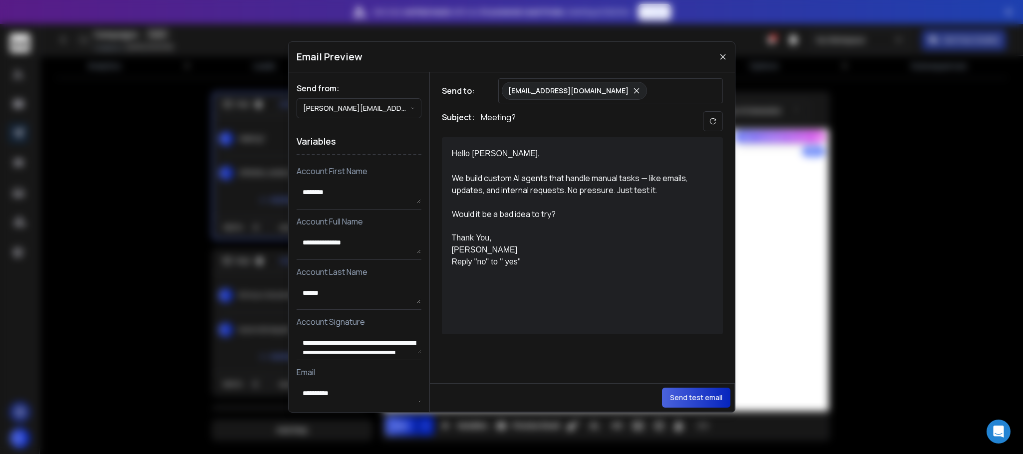
click at [703, 404] on button "Send test email" at bounding box center [696, 398] width 68 height 20
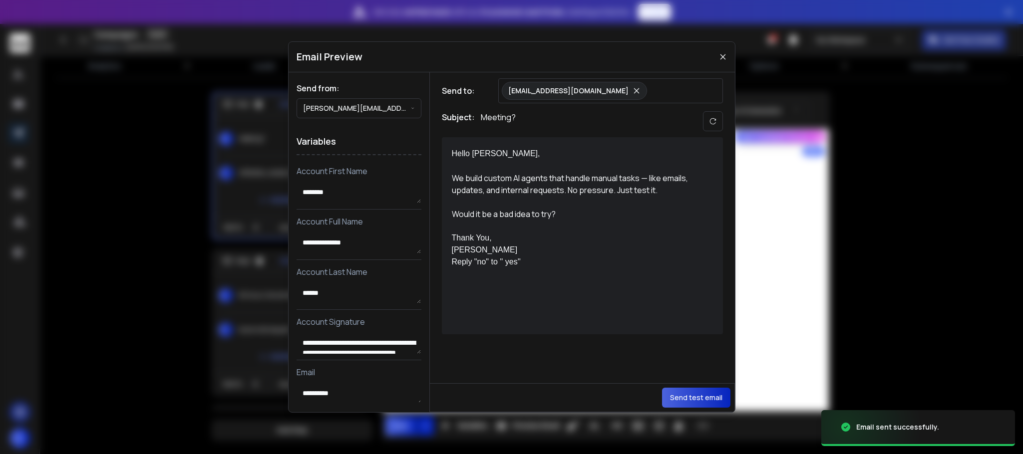
click at [633, 92] on icon at bounding box center [637, 91] width 8 height 8
click at [574, 92] on div "[EMAIL_ADDRESS][DOMAIN_NAME]" at bounding box center [610, 90] width 225 height 25
click at [705, 396] on button "Send test email" at bounding box center [696, 398] width 68 height 20
click at [633, 91] on icon at bounding box center [637, 91] width 8 height 8
click at [651, 91] on input at bounding box center [760, 91] width 218 height 18
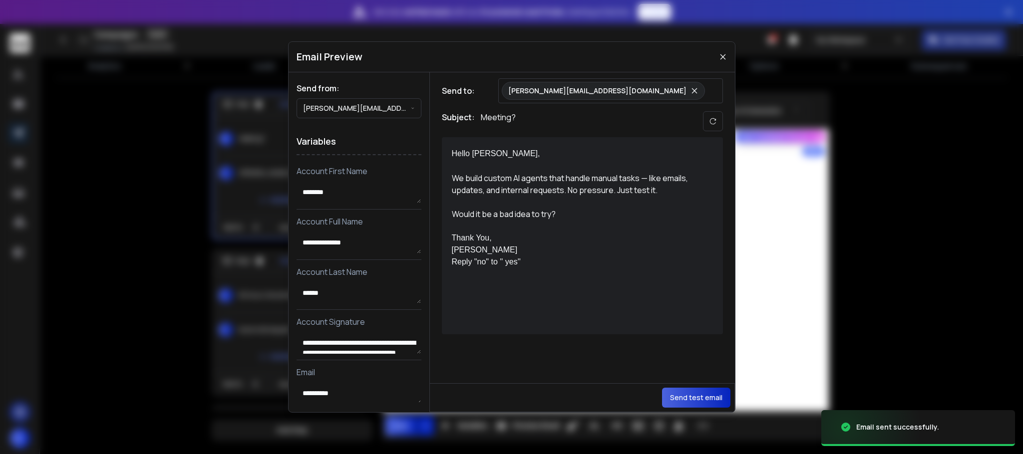
click at [679, 401] on button "Send test email" at bounding box center [696, 398] width 68 height 20
click at [691, 88] on icon at bounding box center [695, 91] width 8 height 8
click at [580, 88] on input at bounding box center [611, 91] width 218 height 18
click at [713, 392] on button "Send test email" at bounding box center [696, 398] width 68 height 20
click at [633, 92] on icon at bounding box center [637, 91] width 8 height 8
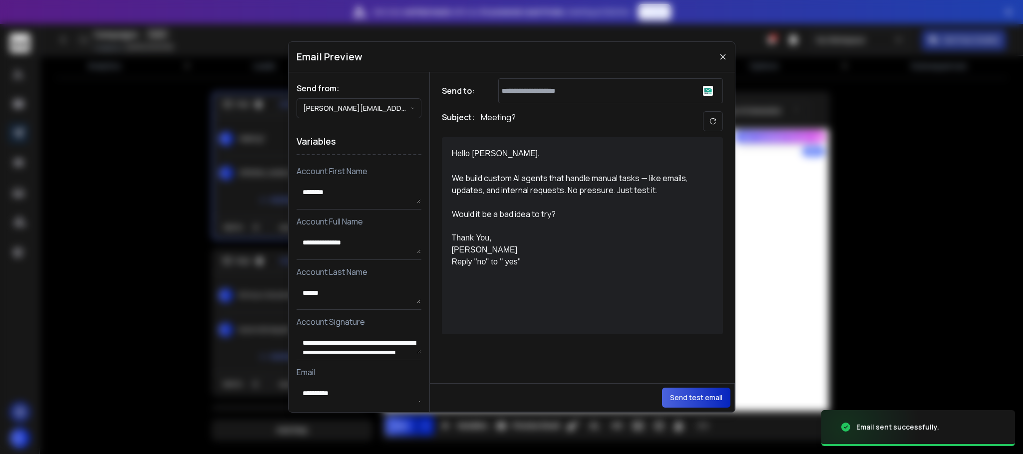
click at [580, 92] on input at bounding box center [611, 91] width 218 height 18
click at [690, 410] on div "Send test email" at bounding box center [582, 398] width 305 height 29
click at [690, 406] on button "Send test email" at bounding box center [696, 398] width 68 height 20
click at [690, 405] on div "Send test email" at bounding box center [582, 398] width 305 height 29
click at [633, 93] on icon at bounding box center [637, 91] width 8 height 8
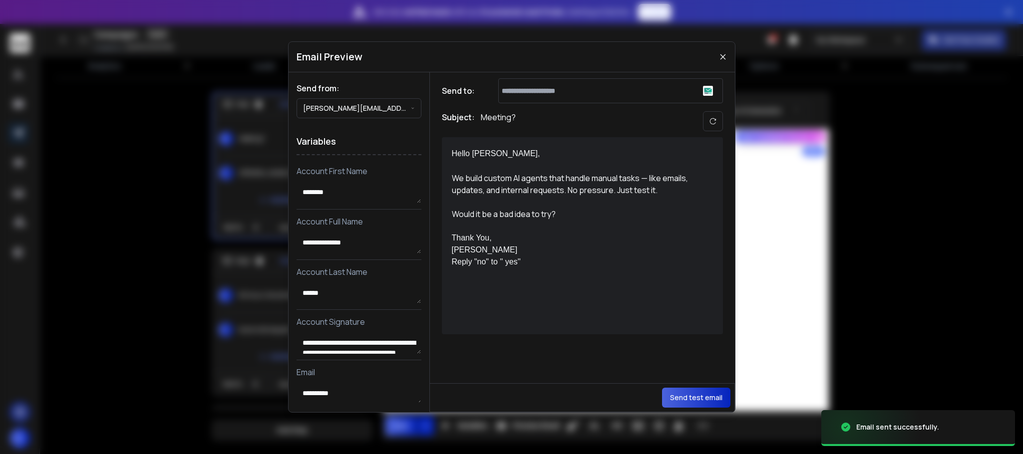
click at [608, 93] on input at bounding box center [611, 91] width 218 height 18
click at [687, 387] on div "Send test email" at bounding box center [582, 398] width 305 height 29
click at [688, 389] on button "Send test email" at bounding box center [696, 398] width 68 height 20
click at [633, 87] on icon at bounding box center [637, 91] width 8 height 8
click at [623, 87] on input at bounding box center [611, 91] width 218 height 18
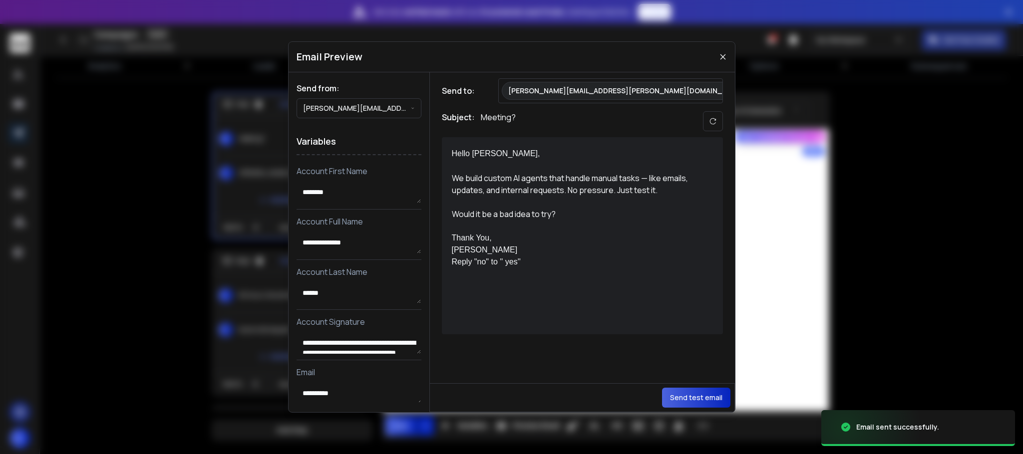
click at [697, 390] on button "Send test email" at bounding box center [696, 398] width 68 height 20
click at [749, 91] on icon at bounding box center [753, 91] width 8 height 8
click at [610, 91] on input at bounding box center [611, 91] width 218 height 18
click at [700, 396] on button "Send test email" at bounding box center [696, 398] width 68 height 20
click at [641, 90] on icon at bounding box center [637, 91] width 8 height 8
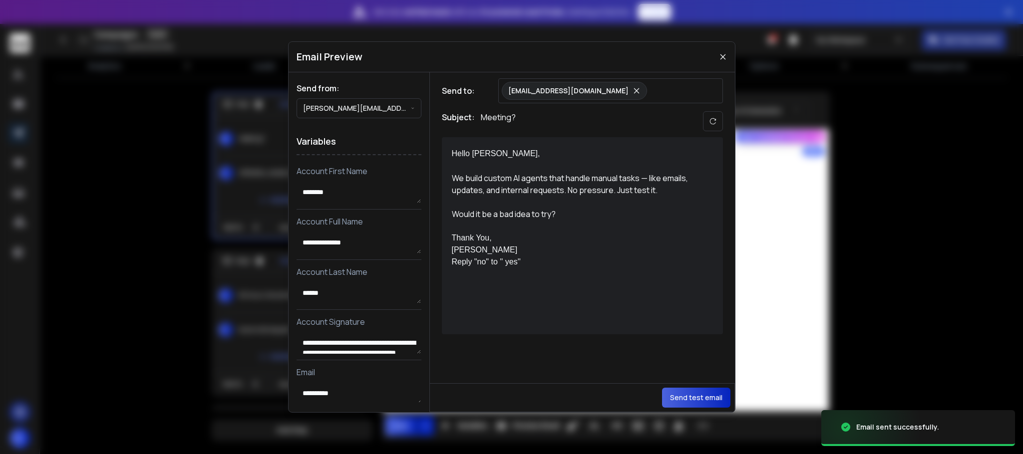
click at [651, 90] on input at bounding box center [760, 91] width 218 height 18
click at [691, 408] on div "Send test email" at bounding box center [582, 398] width 305 height 29
click at [691, 405] on button "Send test email" at bounding box center [696, 398] width 68 height 20
click at [691, 89] on icon at bounding box center [695, 91] width 8 height 8
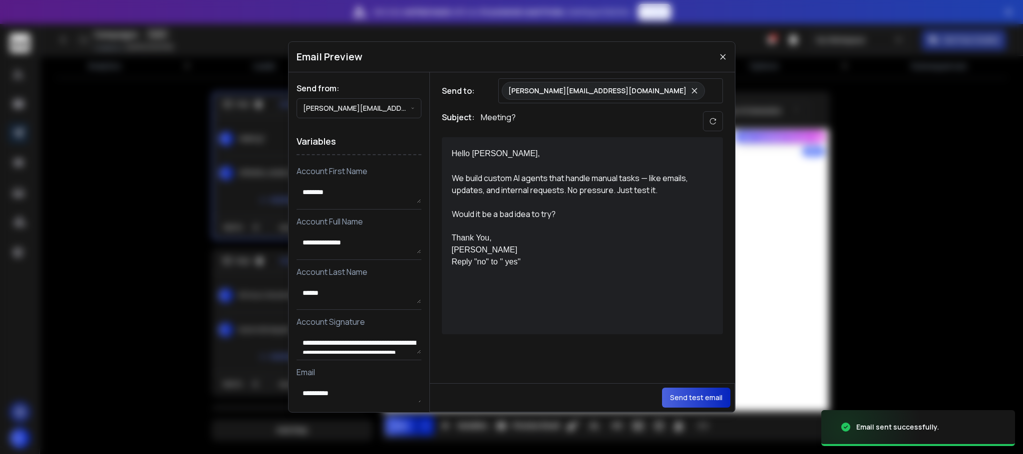
click at [709, 89] on input at bounding box center [818, 91] width 218 height 18
click at [715, 408] on button "Send test email" at bounding box center [696, 398] width 68 height 20
click at [691, 91] on icon at bounding box center [695, 91] width 8 height 8
click at [709, 91] on input at bounding box center [818, 91] width 218 height 18
drag, startPoint x: 688, startPoint y: 388, endPoint x: 691, endPoint y: 398, distance: 10.1
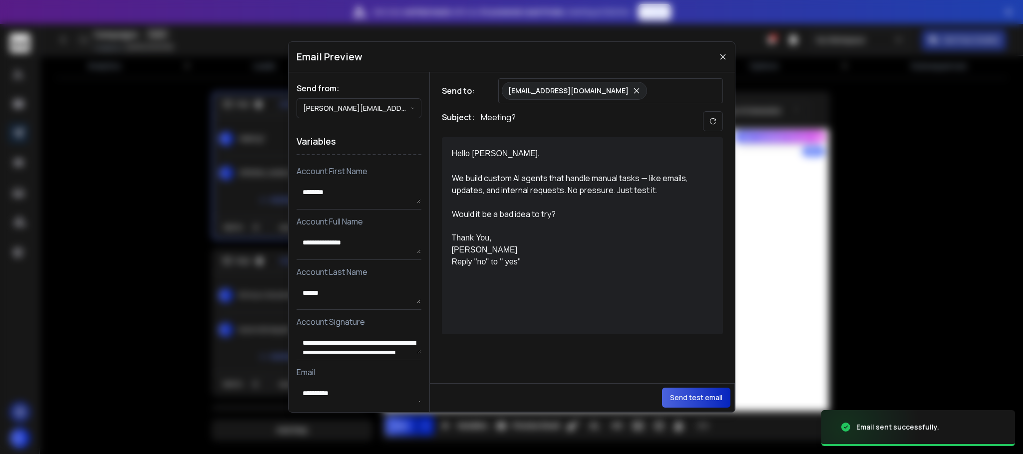
click at [688, 392] on button "Send test email" at bounding box center [696, 398] width 68 height 20
click at [691, 398] on div "Send test email" at bounding box center [582, 398] width 305 height 29
click at [633, 92] on icon at bounding box center [637, 91] width 8 height 8
click at [606, 92] on input at bounding box center [611, 91] width 218 height 18
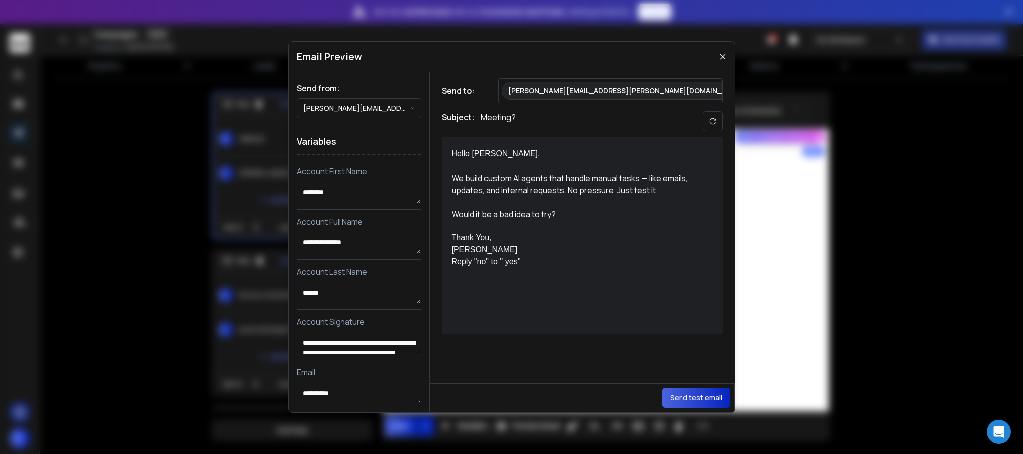
click at [749, 92] on icon at bounding box center [753, 91] width 8 height 8
click at [627, 92] on input at bounding box center [611, 91] width 218 height 18
click at [694, 393] on button "Send test email" at bounding box center [696, 398] width 68 height 20
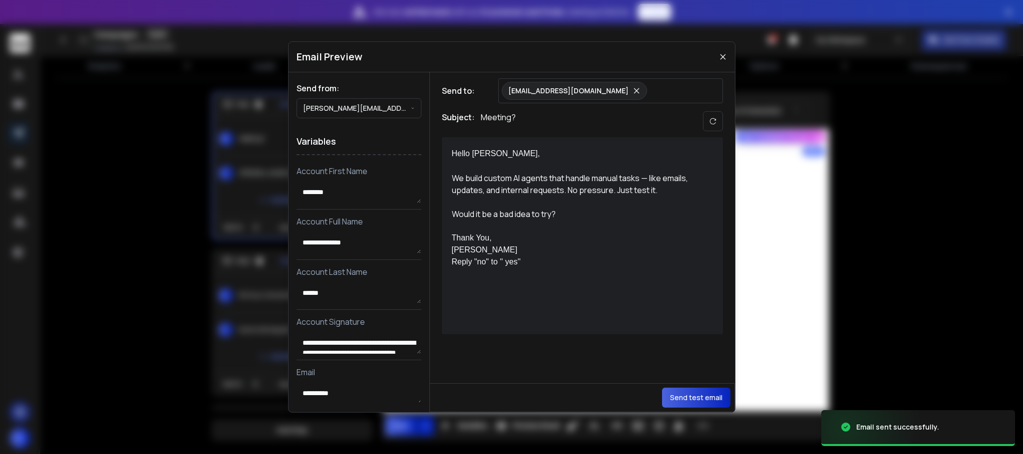
click at [634, 93] on icon at bounding box center [636, 90] width 5 height 5
click at [588, 93] on input at bounding box center [611, 91] width 218 height 18
click at [694, 375] on div "Send to: [EMAIL_ADDRESS][DOMAIN_NAME] Subject: Meeting? Hello [PERSON_NAME], We…" at bounding box center [583, 242] width 306 height 341
click at [696, 394] on button "Send test email" at bounding box center [696, 398] width 68 height 20
click at [633, 90] on icon at bounding box center [637, 91] width 8 height 8
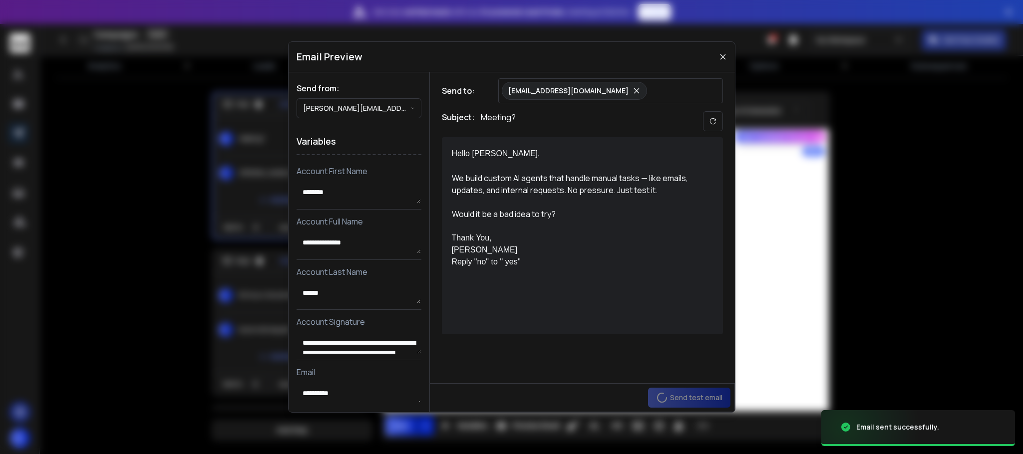
click at [651, 90] on input at bounding box center [760, 91] width 218 height 18
click at [702, 400] on button "Send test email" at bounding box center [696, 398] width 68 height 20
click at [692, 90] on icon at bounding box center [694, 90] width 5 height 5
click at [709, 90] on input at bounding box center [818, 91] width 218 height 18
click at [683, 399] on button "Send test email" at bounding box center [696, 398] width 68 height 20
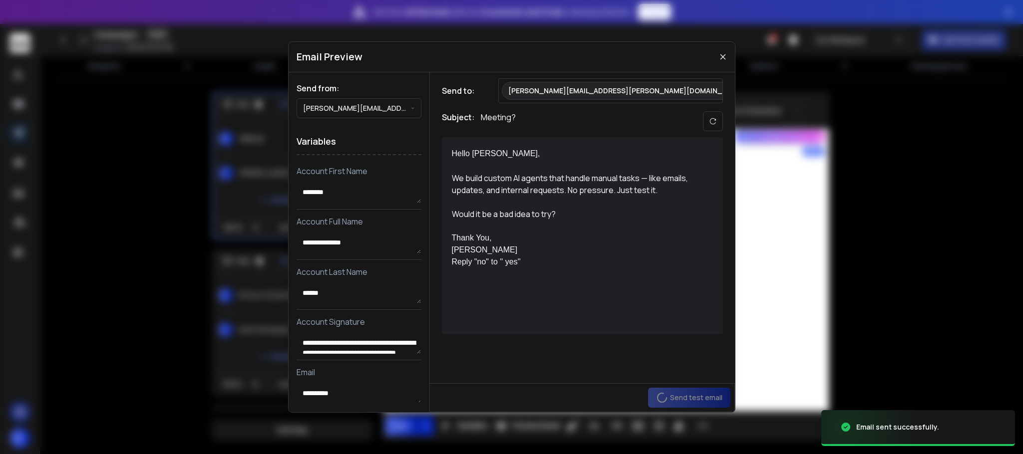
click at [749, 93] on icon at bounding box center [753, 91] width 8 height 8
click at [619, 93] on input at bounding box center [611, 91] width 218 height 18
click at [702, 395] on div "Send test email" at bounding box center [582, 398] width 305 height 29
click at [749, 90] on icon at bounding box center [753, 91] width 8 height 8
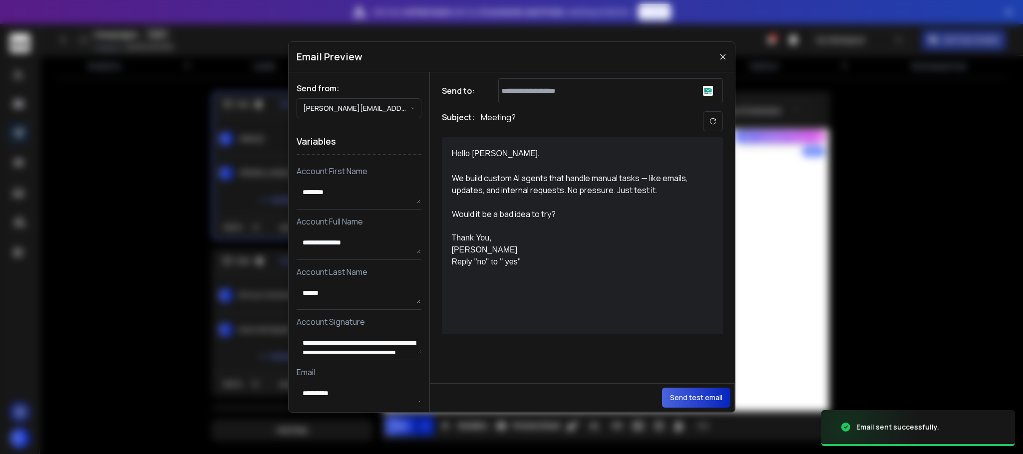
click at [631, 90] on input at bounding box center [611, 91] width 218 height 18
click at [717, 399] on button "Send test email" at bounding box center [696, 398] width 68 height 20
click at [634, 91] on icon at bounding box center [636, 90] width 5 height 5
click at [602, 91] on input at bounding box center [611, 91] width 218 height 18
click at [704, 396] on button "Send test email" at bounding box center [696, 398] width 68 height 20
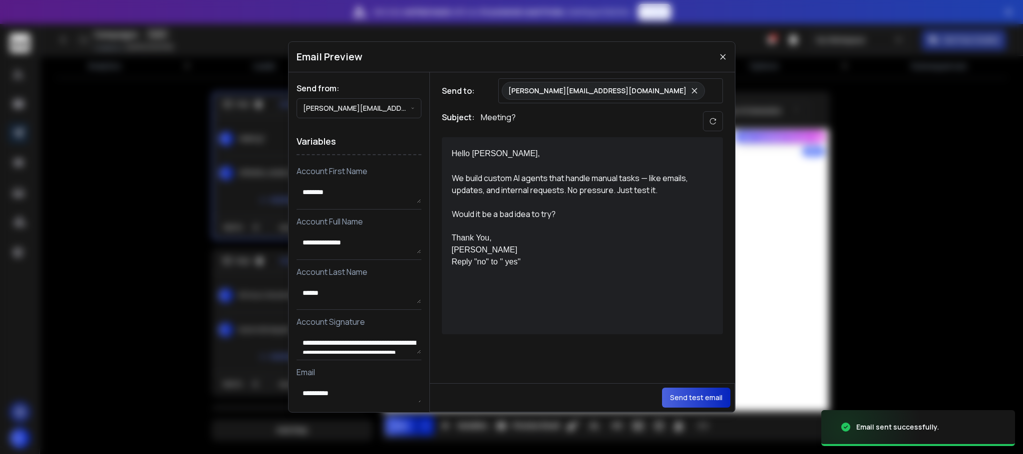
click at [604, 86] on div "[PERSON_NAME][EMAIL_ADDRESS][DOMAIN_NAME]" at bounding box center [603, 91] width 203 height 18
click at [606, 96] on div "[PERSON_NAME][EMAIL_ADDRESS][DOMAIN_NAME]" at bounding box center [603, 91] width 203 height 18
click at [691, 93] on icon at bounding box center [695, 91] width 8 height 8
click at [606, 93] on div at bounding box center [610, 90] width 225 height 25
click at [714, 390] on button "Send test email" at bounding box center [696, 398] width 68 height 20
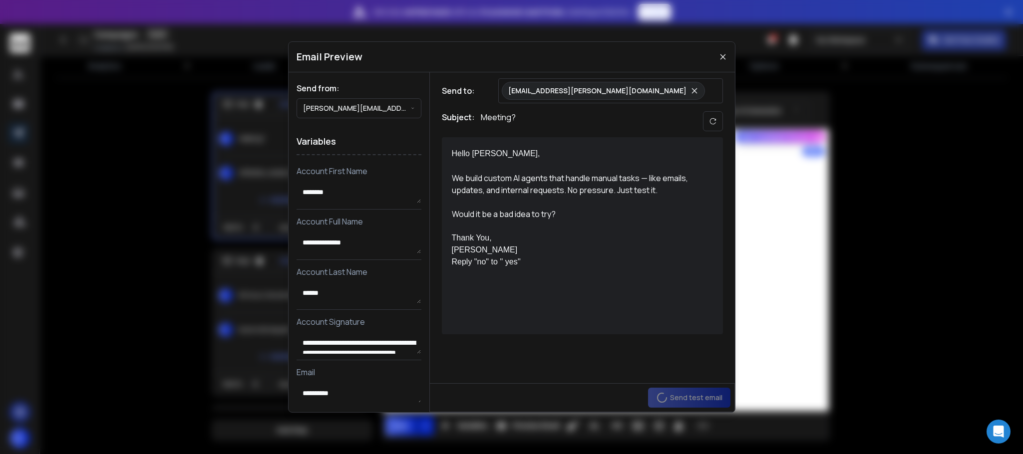
click at [691, 92] on icon at bounding box center [695, 91] width 8 height 8
click at [605, 92] on input at bounding box center [611, 91] width 218 height 18
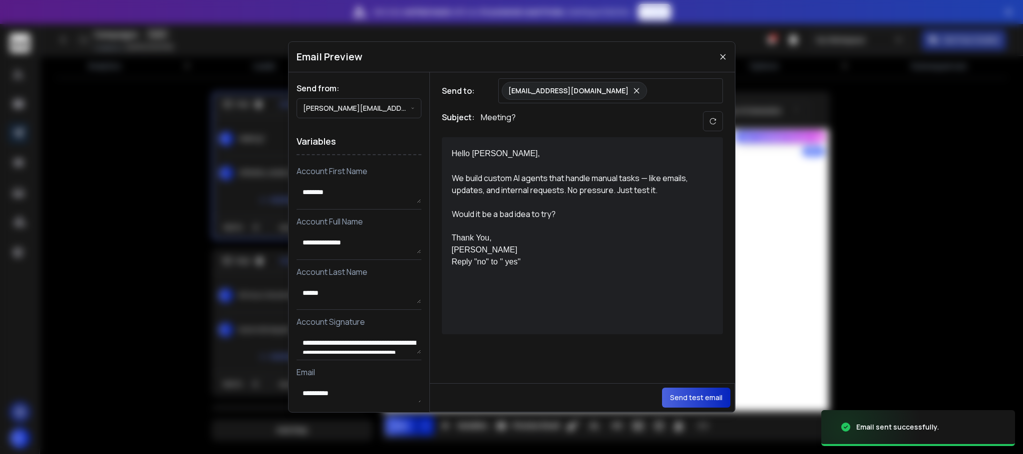
click at [689, 394] on button "Send test email" at bounding box center [696, 398] width 68 height 20
click at [633, 90] on icon at bounding box center [637, 91] width 8 height 8
click at [651, 90] on input at bounding box center [760, 91] width 218 height 18
click at [709, 401] on button "Send test email" at bounding box center [696, 398] width 68 height 20
click at [633, 90] on icon at bounding box center [637, 91] width 8 height 8
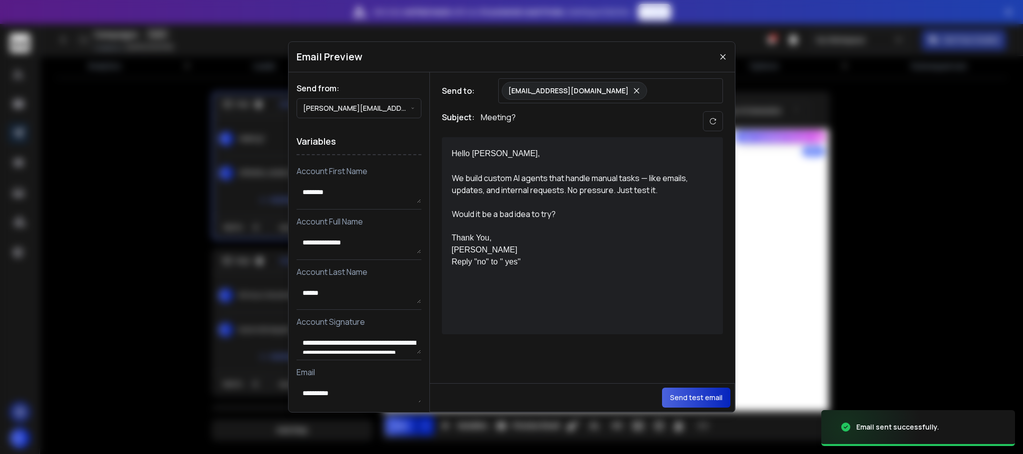
click at [595, 93] on p "[EMAIL_ADDRESS][DOMAIN_NAME]" at bounding box center [568, 91] width 120 height 10
click at [699, 398] on button "Send test email" at bounding box center [696, 398] width 68 height 20
click at [631, 89] on div "[EMAIL_ADDRESS][DOMAIN_NAME]" at bounding box center [574, 91] width 145 height 18
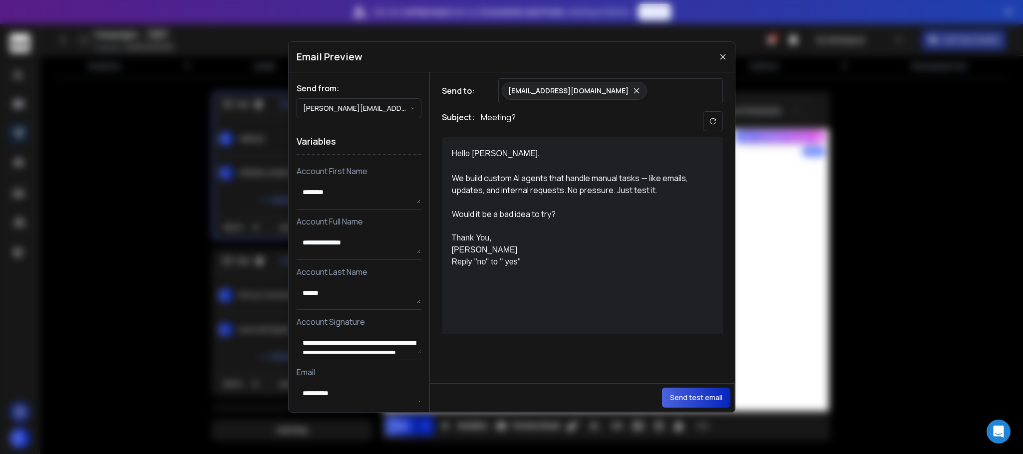
click at [633, 87] on icon at bounding box center [637, 91] width 8 height 8
click at [651, 87] on input at bounding box center [760, 91] width 218 height 18
click at [709, 395] on button "Send test email" at bounding box center [696, 398] width 68 height 20
click at [633, 91] on icon at bounding box center [637, 91] width 8 height 8
click at [622, 91] on input at bounding box center [611, 91] width 218 height 18
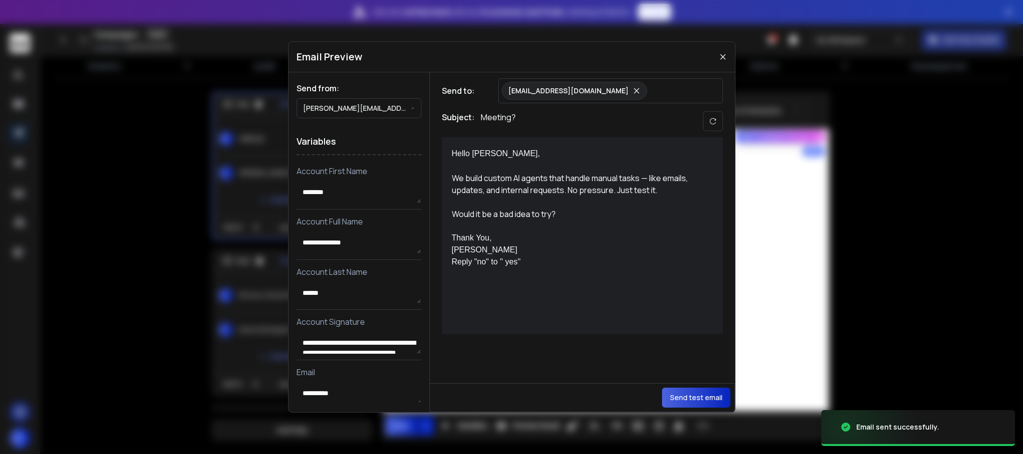
click at [678, 399] on button "Send test email" at bounding box center [696, 398] width 68 height 20
click at [577, 93] on div "[EMAIL_ADDRESS][DOMAIN_NAME]" at bounding box center [574, 91] width 145 height 18
click at [634, 89] on icon at bounding box center [636, 90] width 5 height 5
click at [651, 89] on input at bounding box center [760, 91] width 218 height 18
click at [692, 393] on button "Send test email" at bounding box center [696, 398] width 68 height 20
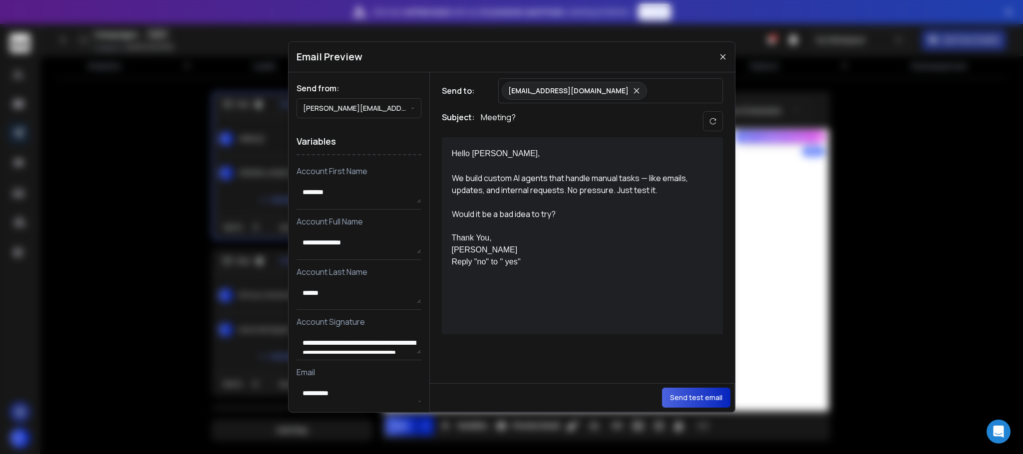
click at [638, 90] on icon at bounding box center [637, 91] width 8 height 8
click at [638, 90] on input at bounding box center [611, 91] width 218 height 18
click at [685, 401] on button "Send test email" at bounding box center [696, 398] width 68 height 20
click at [633, 88] on icon at bounding box center [637, 91] width 8 height 8
click at [651, 88] on input at bounding box center [760, 91] width 218 height 18
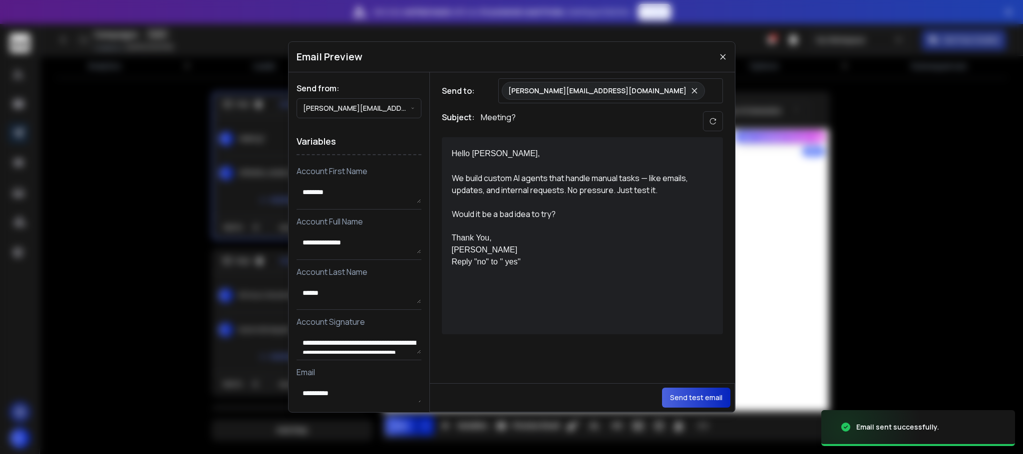
click at [686, 410] on div "Send test email" at bounding box center [582, 398] width 305 height 29
click at [691, 403] on button "Send test email" at bounding box center [696, 398] width 68 height 20
click at [691, 93] on icon at bounding box center [695, 91] width 8 height 8
click at [607, 93] on input at bounding box center [611, 91] width 218 height 18
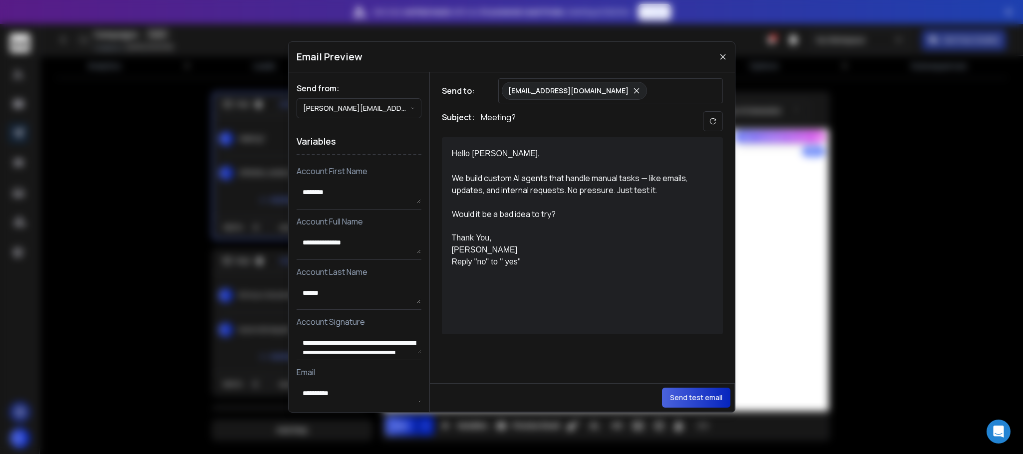
click at [641, 94] on icon at bounding box center [637, 91] width 8 height 8
click at [646, 93] on input at bounding box center [611, 91] width 218 height 18
click at [682, 384] on div "Send test email" at bounding box center [582, 398] width 305 height 29
click at [685, 395] on button "Send test email" at bounding box center [696, 398] width 68 height 20
click at [633, 92] on icon at bounding box center [637, 91] width 8 height 8
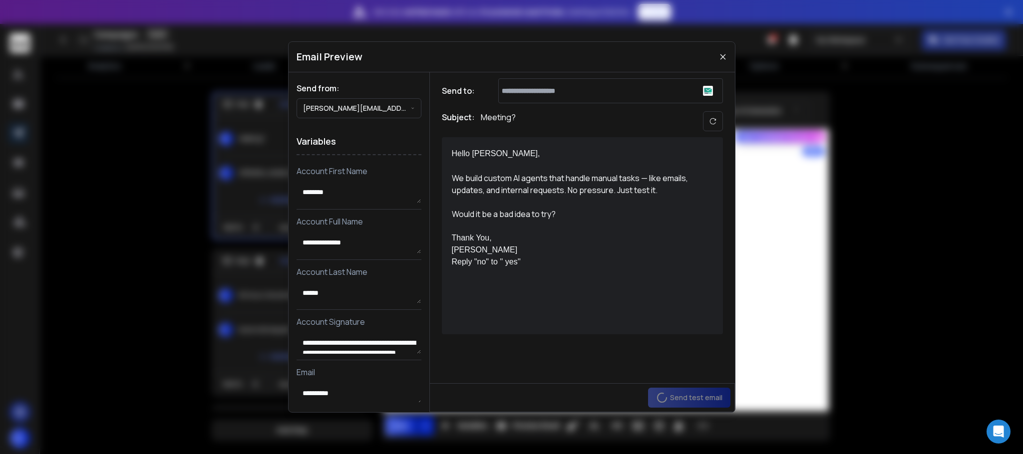
click at [591, 92] on input at bounding box center [611, 91] width 218 height 18
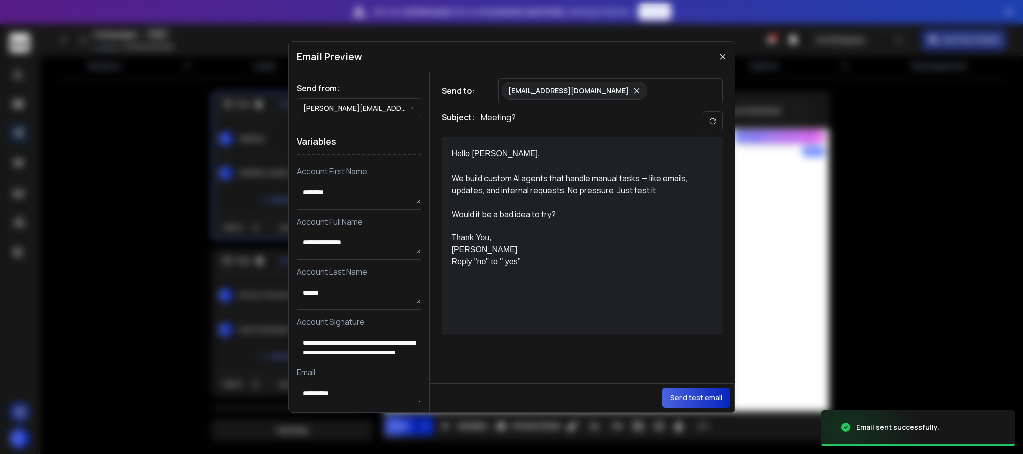
click at [682, 400] on button "Send test email" at bounding box center [696, 398] width 68 height 20
click at [633, 90] on icon at bounding box center [637, 91] width 8 height 8
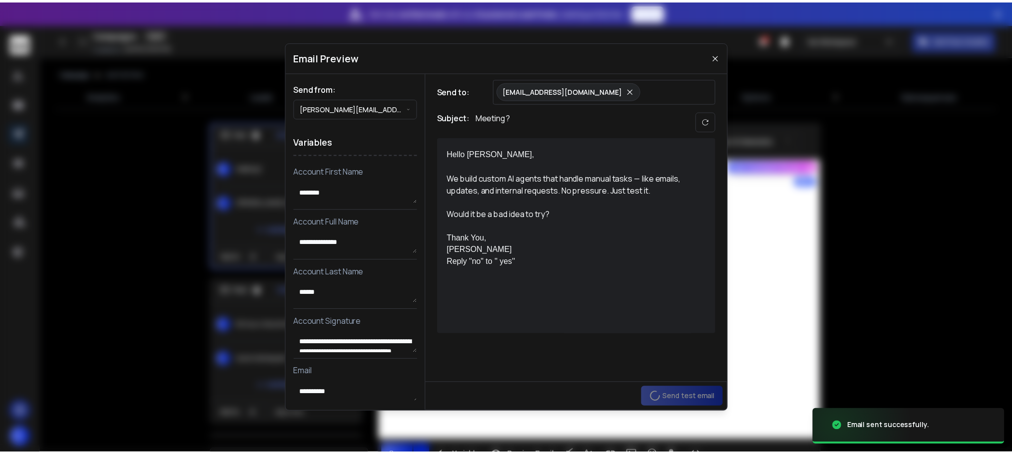
scroll to position [30, 0]
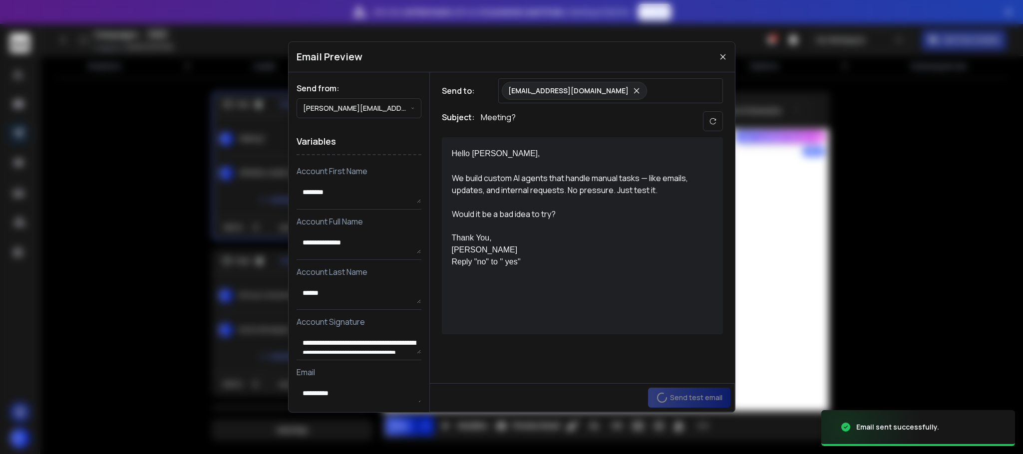
click at [633, 87] on icon at bounding box center [637, 91] width 8 height 8
click at [651, 87] on input at bounding box center [760, 91] width 218 height 18
click at [680, 397] on button "Send test email" at bounding box center [696, 398] width 68 height 20
click at [691, 93] on icon at bounding box center [695, 91] width 8 height 8
click at [598, 93] on input at bounding box center [611, 91] width 218 height 18
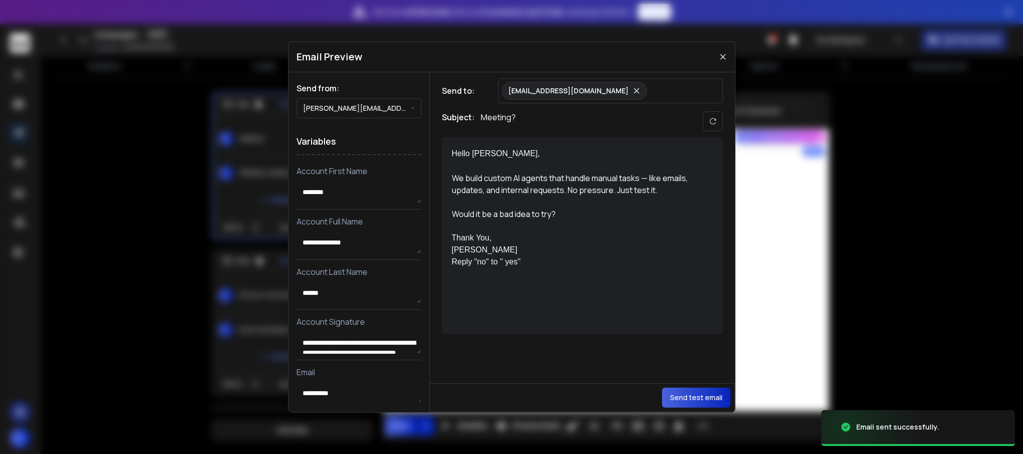
click at [701, 400] on button "Send test email" at bounding box center [696, 398] width 68 height 20
click at [633, 87] on icon at bounding box center [637, 91] width 8 height 8
drag, startPoint x: 604, startPoint y: 87, endPoint x: 595, endPoint y: 130, distance: 43.9
click at [604, 88] on input at bounding box center [611, 91] width 218 height 18
drag, startPoint x: 682, startPoint y: 387, endPoint x: 681, endPoint y: 394, distance: 7.6
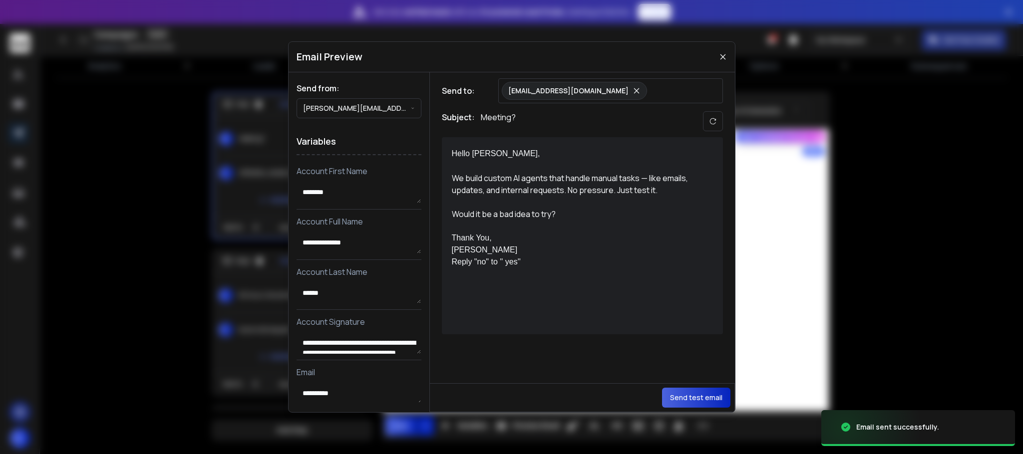
click at [682, 388] on div "Send test email" at bounding box center [582, 398] width 305 height 29
click at [681, 394] on button "Send test email" at bounding box center [696, 398] width 68 height 20
click at [614, 96] on div "tharris@ultimate-installs.com" at bounding box center [574, 91] width 145 height 18
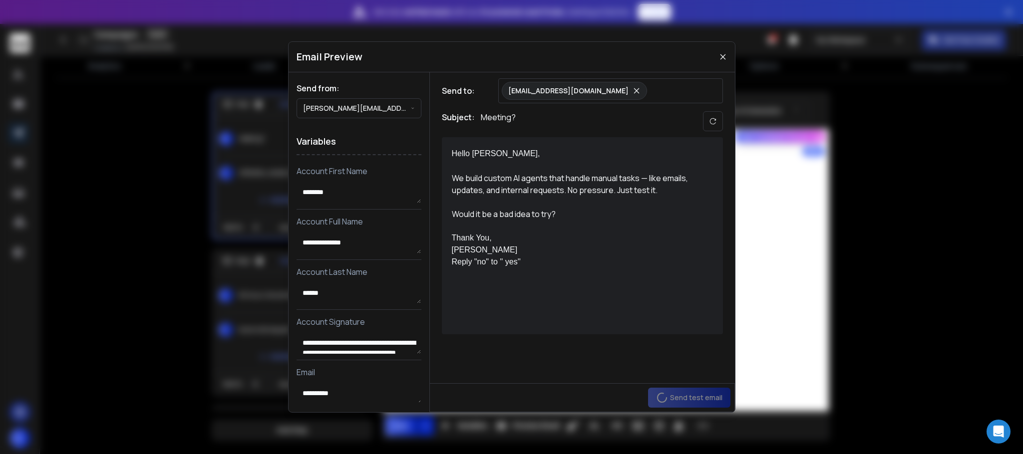
click at [633, 89] on icon at bounding box center [637, 91] width 8 height 8
click at [613, 89] on input at bounding box center [611, 91] width 218 height 18
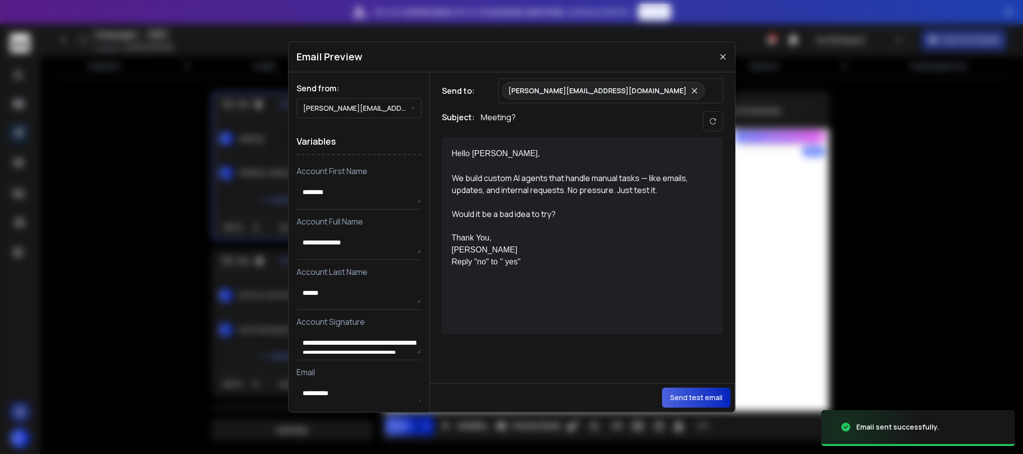
click at [712, 408] on div "Send test email" at bounding box center [582, 398] width 305 height 29
click at [694, 398] on button "Send test email" at bounding box center [696, 398] width 68 height 20
click at [692, 92] on icon at bounding box center [694, 90] width 5 height 5
click at [588, 92] on input at bounding box center [611, 91] width 218 height 18
click at [672, 402] on button "Send test email" at bounding box center [696, 398] width 68 height 20
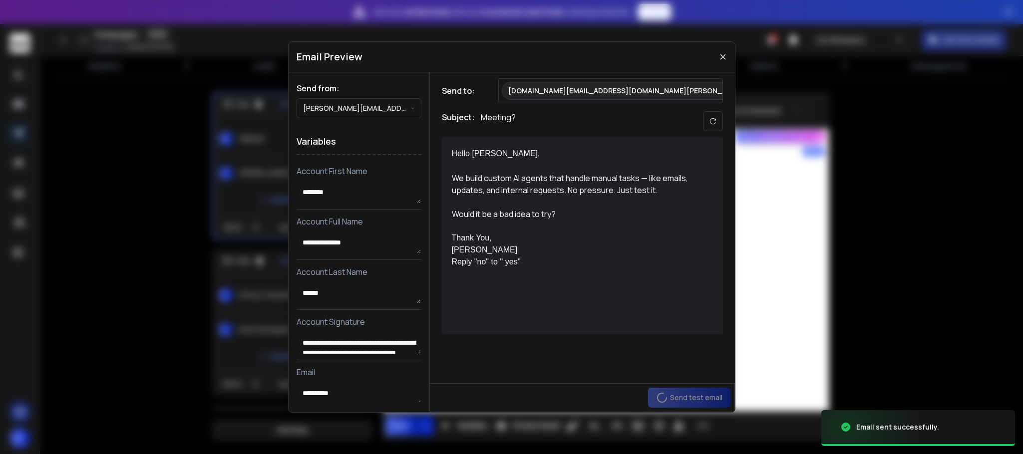
click at [749, 94] on icon at bounding box center [753, 91] width 8 height 8
click at [586, 94] on input at bounding box center [611, 91] width 218 height 18
click at [670, 411] on div "Send test email" at bounding box center [582, 398] width 305 height 29
click at [682, 402] on button "Send test email" at bounding box center [696, 398] width 68 height 20
click at [691, 88] on icon at bounding box center [695, 91] width 8 height 8
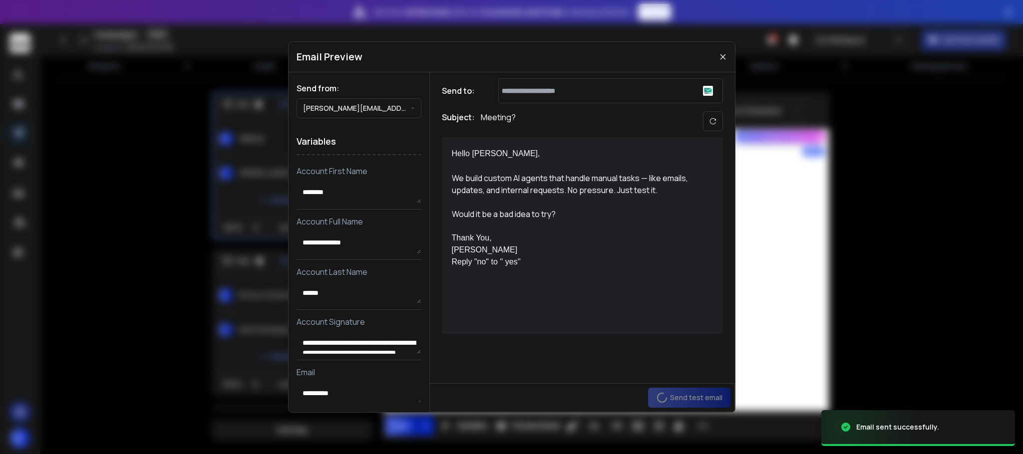
click at [622, 88] on input at bounding box center [611, 91] width 218 height 18
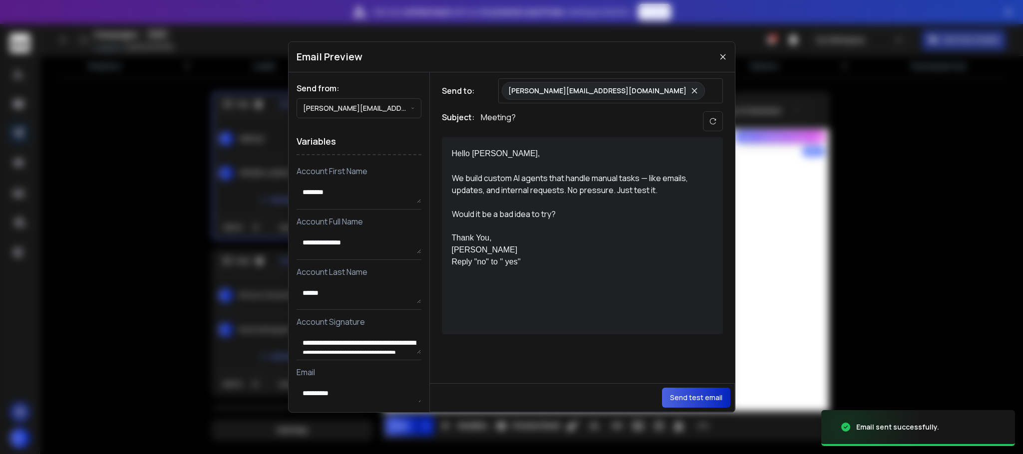
click at [705, 395] on button "Send test email" at bounding box center [696, 398] width 68 height 20
click at [691, 91] on icon at bounding box center [695, 91] width 8 height 8
click at [604, 91] on input at bounding box center [611, 91] width 218 height 18
click at [691, 424] on div "**********" at bounding box center [511, 227] width 1023 height 454
click at [700, 397] on button "Send test email" at bounding box center [696, 398] width 68 height 20
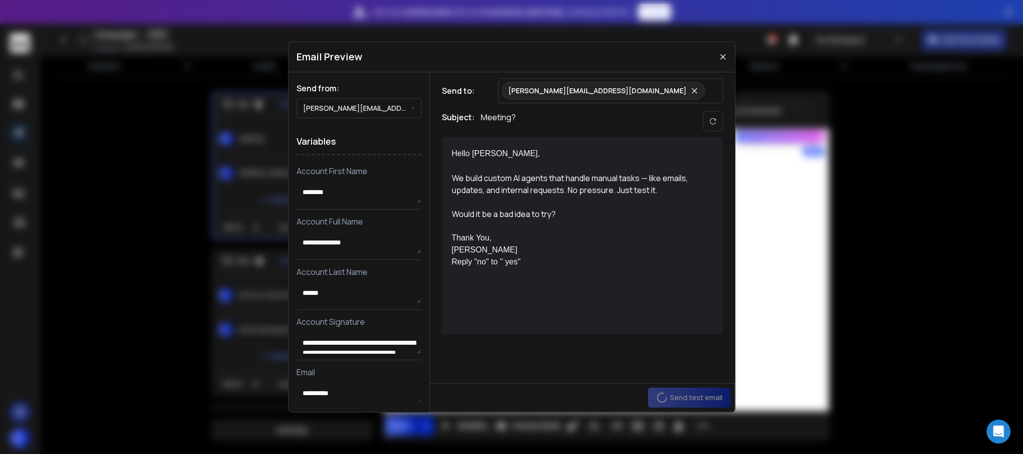
click at [692, 93] on icon at bounding box center [694, 90] width 5 height 5
click at [709, 93] on input at bounding box center [818, 91] width 218 height 18
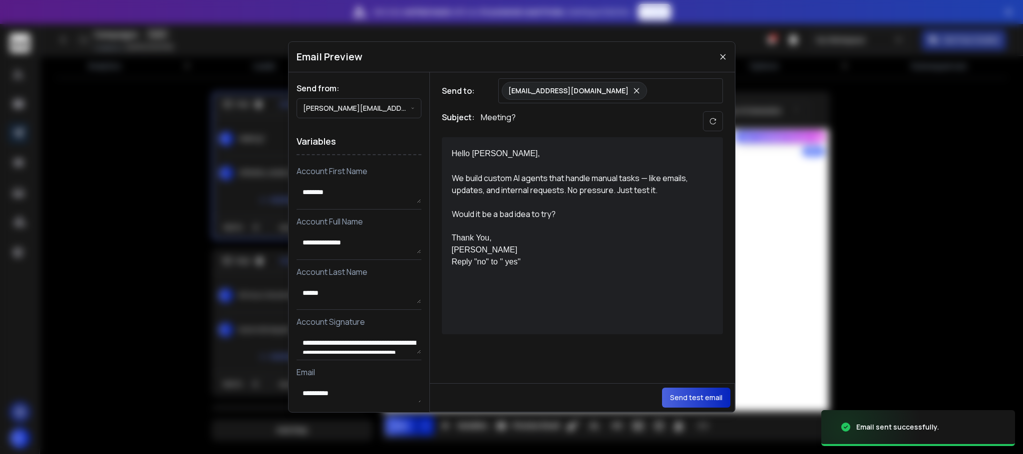
click at [689, 407] on button "Send test email" at bounding box center [696, 398] width 68 height 20
click at [633, 90] on icon at bounding box center [637, 91] width 8 height 8
click at [607, 90] on div at bounding box center [610, 90] width 225 height 25
click at [685, 402] on button "Send test email" at bounding box center [696, 398] width 68 height 20
click at [653, 88] on div "aaliyah.ameer@connecthercapital.com" at bounding box center [603, 91] width 203 height 18
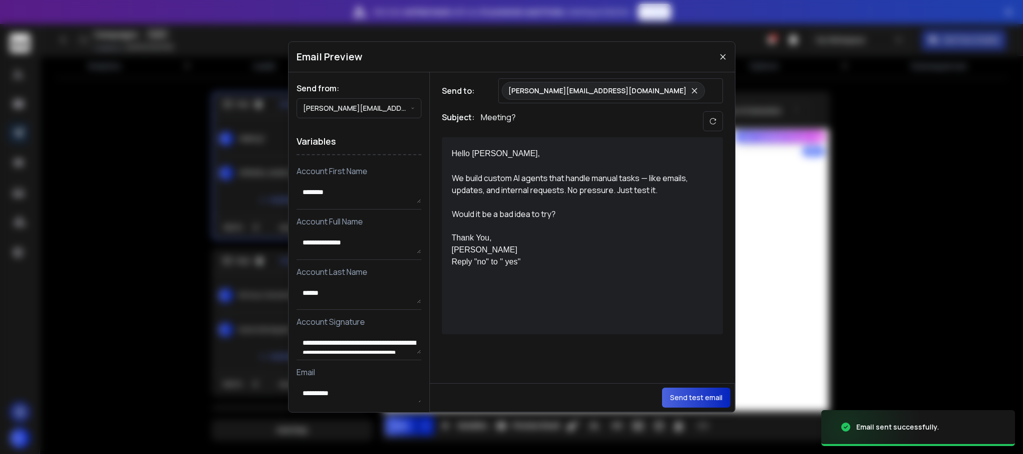
click at [647, 96] on div "aaliyah.ameer@connecthercapital.com" at bounding box center [603, 91] width 203 height 18
click at [692, 90] on icon at bounding box center [694, 90] width 5 height 5
click at [709, 90] on input at bounding box center [818, 91] width 218 height 18
click at [677, 394] on button "Send test email" at bounding box center [696, 398] width 68 height 20
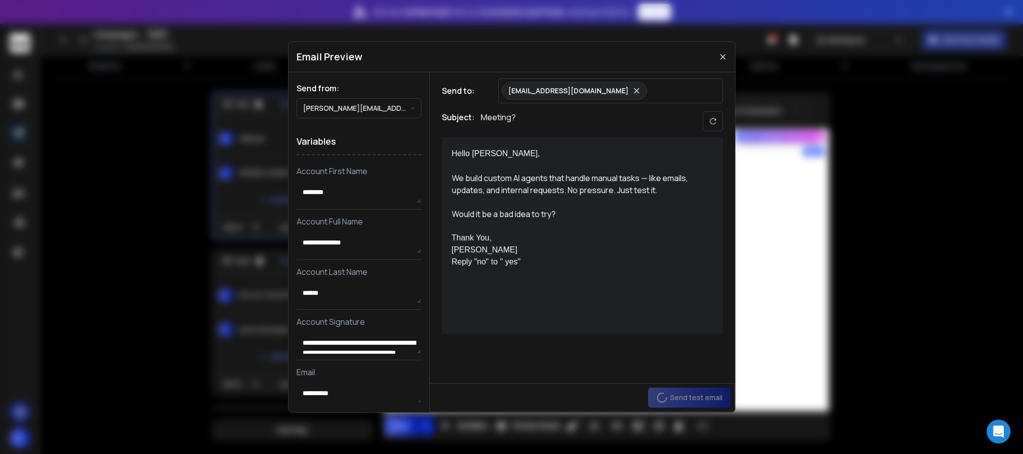
click at [596, 89] on p "kfussner@rpgacoustic.com" at bounding box center [568, 91] width 120 height 10
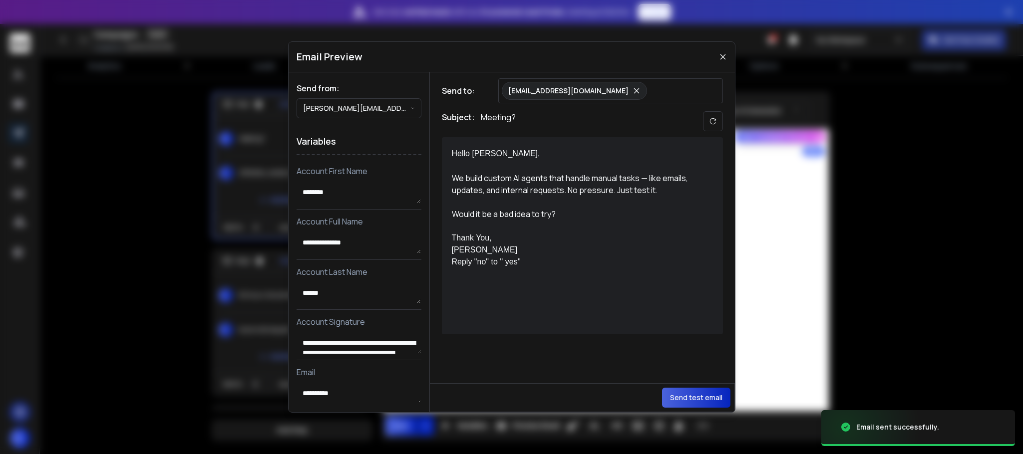
click at [633, 91] on icon at bounding box center [637, 91] width 8 height 8
click at [651, 92] on input at bounding box center [760, 91] width 218 height 18
click at [703, 401] on button "Send test email" at bounding box center [696, 398] width 68 height 20
click at [691, 94] on icon at bounding box center [695, 91] width 8 height 8
click at [637, 94] on input at bounding box center [611, 91] width 218 height 18
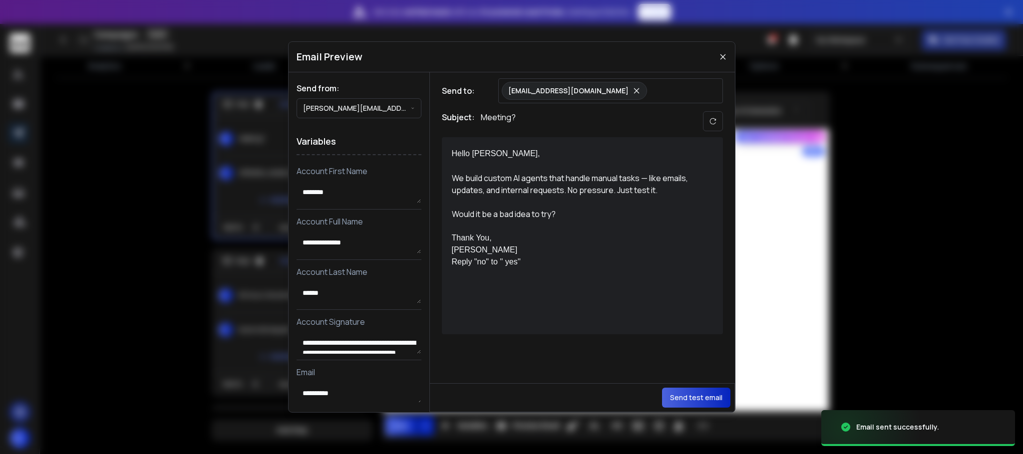
click at [693, 399] on button "Send test email" at bounding box center [696, 398] width 68 height 20
click at [633, 93] on icon at bounding box center [637, 91] width 8 height 8
click at [651, 93] on input at bounding box center [760, 91] width 218 height 18
click at [691, 388] on div "Send test email" at bounding box center [582, 398] width 305 height 29
click at [690, 393] on button "Send test email" at bounding box center [696, 398] width 68 height 20
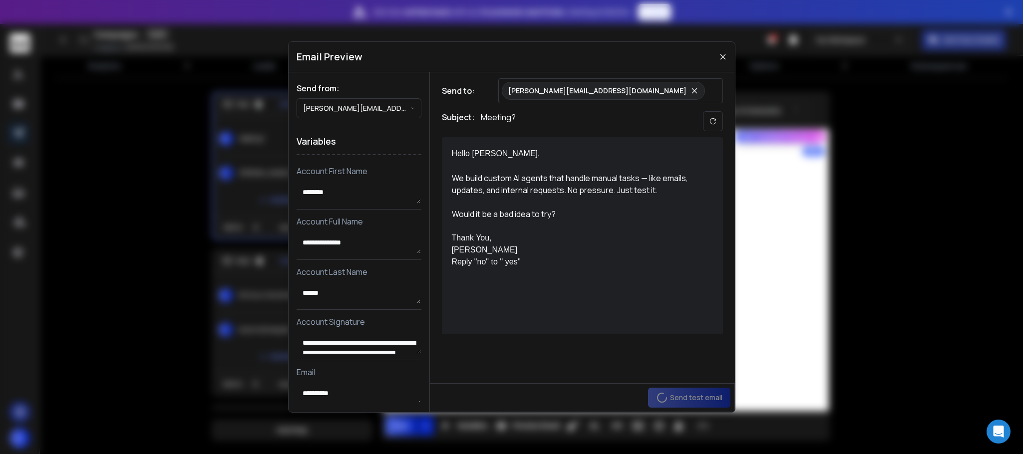
click at [664, 90] on div "Shannonm@nationalsafetyconsulting.com" at bounding box center [603, 91] width 203 height 18
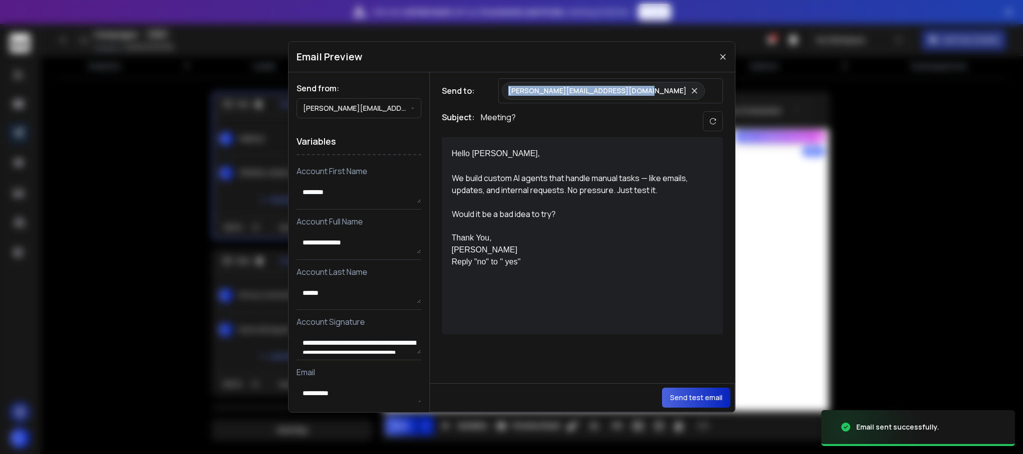
click at [691, 87] on icon at bounding box center [695, 91] width 8 height 8
click at [661, 88] on input at bounding box center [611, 91] width 218 height 18
click at [701, 387] on div "Send test email" at bounding box center [582, 398] width 305 height 29
click at [703, 394] on button "Send test email" at bounding box center [696, 398] width 68 height 20
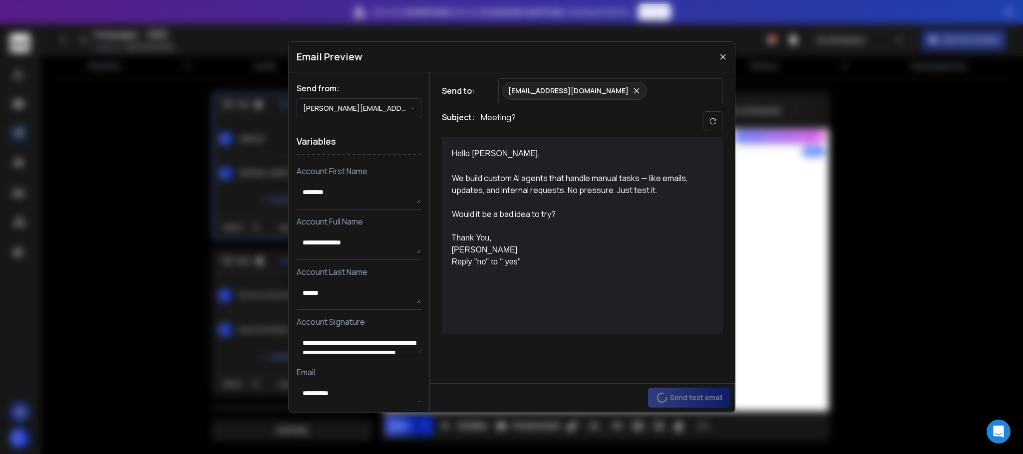
click at [634, 89] on icon at bounding box center [636, 90] width 5 height 5
click at [595, 89] on input at bounding box center [611, 91] width 218 height 18
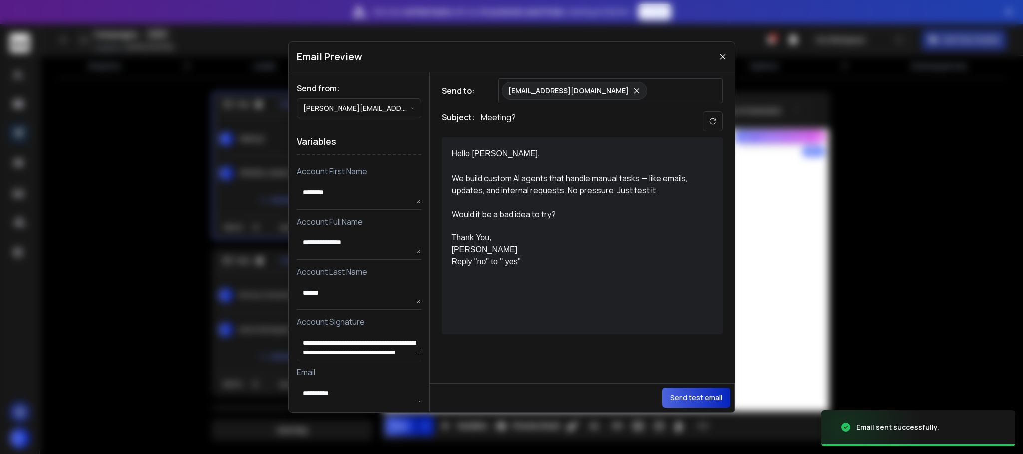
click at [674, 405] on button "Send test email" at bounding box center [696, 398] width 68 height 20
click at [633, 94] on icon at bounding box center [637, 91] width 8 height 8
drag, startPoint x: 600, startPoint y: 94, endPoint x: 589, endPoint y: 141, distance: 47.6
click at [600, 95] on div at bounding box center [610, 90] width 225 height 25
click at [696, 413] on div "Send test email" at bounding box center [582, 398] width 305 height 29
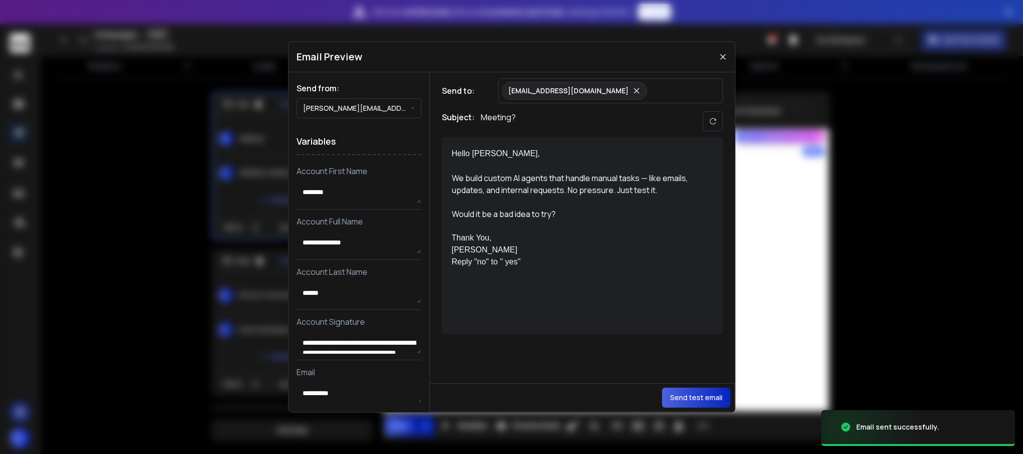
click at [699, 396] on button "Send test email" at bounding box center [696, 398] width 68 height 20
click at [595, 93] on div "pberan@advertel.com" at bounding box center [574, 91] width 145 height 18
click at [595, 91] on div "pberan@advertel.com" at bounding box center [574, 91] width 145 height 18
click at [633, 90] on icon at bounding box center [637, 91] width 8 height 8
click at [651, 90] on input at bounding box center [760, 91] width 218 height 18
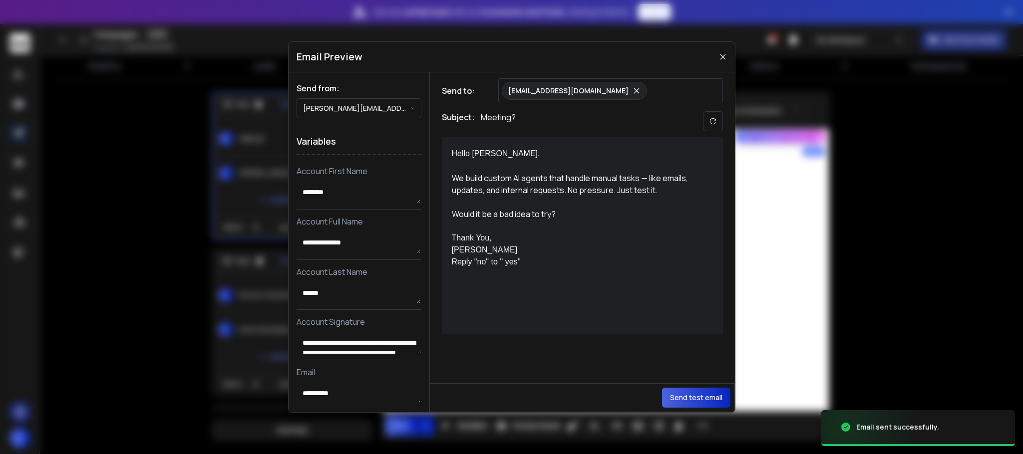
click at [698, 409] on div "Send test email" at bounding box center [582, 398] width 305 height 29
click at [700, 405] on button "Send test email" at bounding box center [696, 398] width 68 height 20
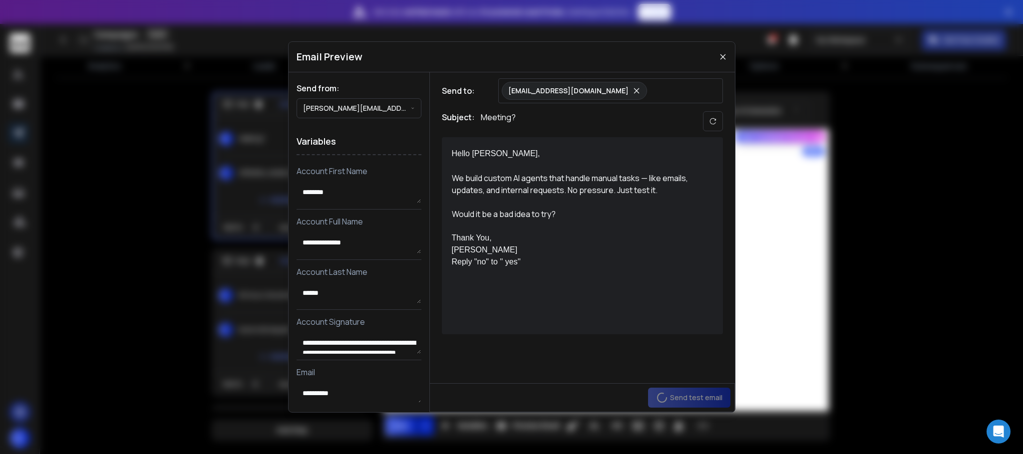
click at [633, 88] on icon at bounding box center [637, 91] width 8 height 8
click at [651, 88] on input at bounding box center [760, 91] width 218 height 18
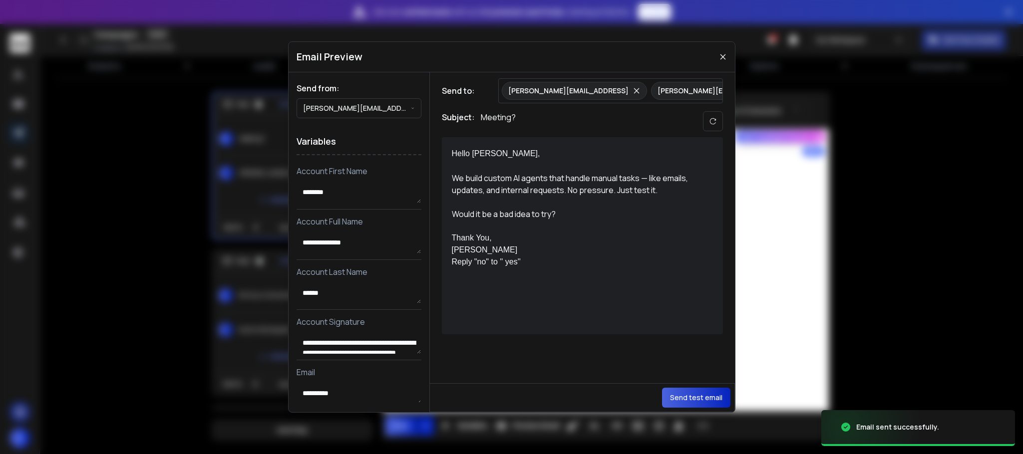
click at [782, 93] on icon at bounding box center [786, 91] width 8 height 8
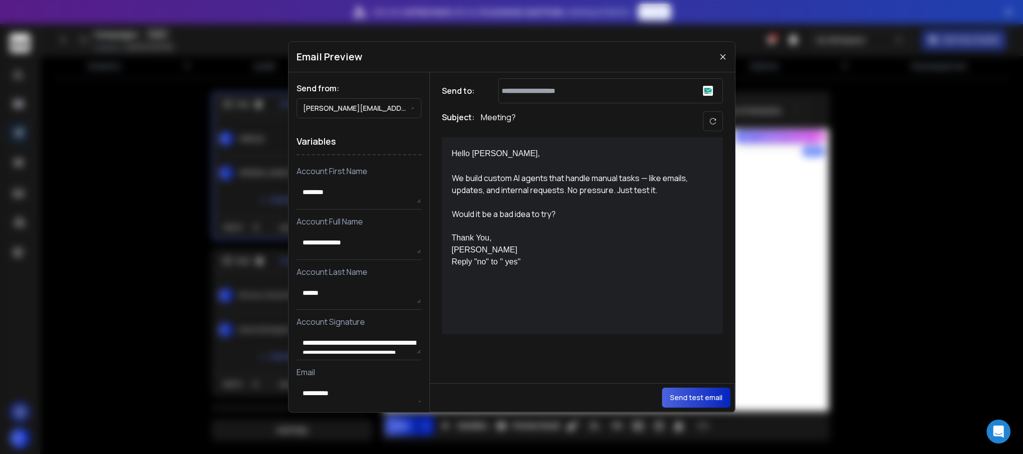
click at [648, 92] on input at bounding box center [611, 91] width 218 height 18
click at [694, 408] on button "Send test email" at bounding box center [696, 398] width 68 height 20
click at [692, 405] on div "Send test email" at bounding box center [582, 398] width 305 height 29
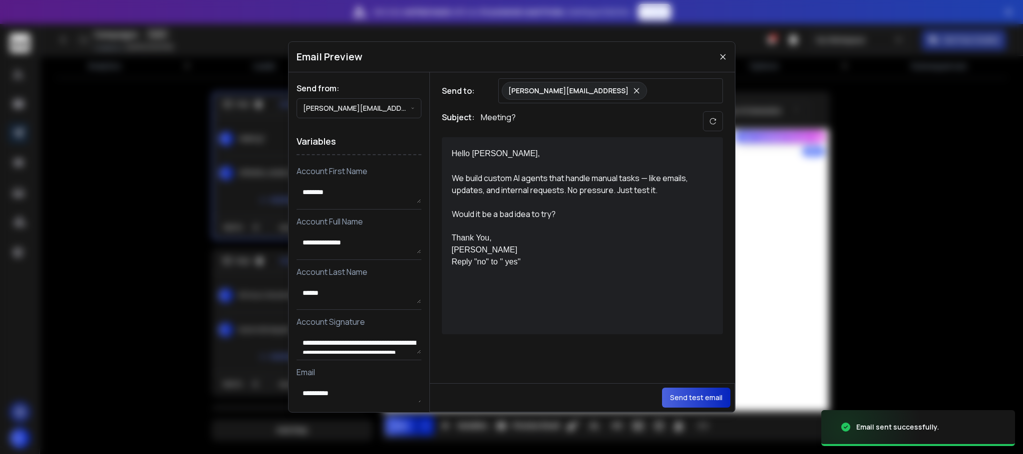
click at [580, 90] on div "cody@founderway.ai" at bounding box center [574, 91] width 145 height 18
click at [633, 90] on icon at bounding box center [637, 91] width 8 height 8
click at [583, 90] on input at bounding box center [611, 91] width 218 height 18
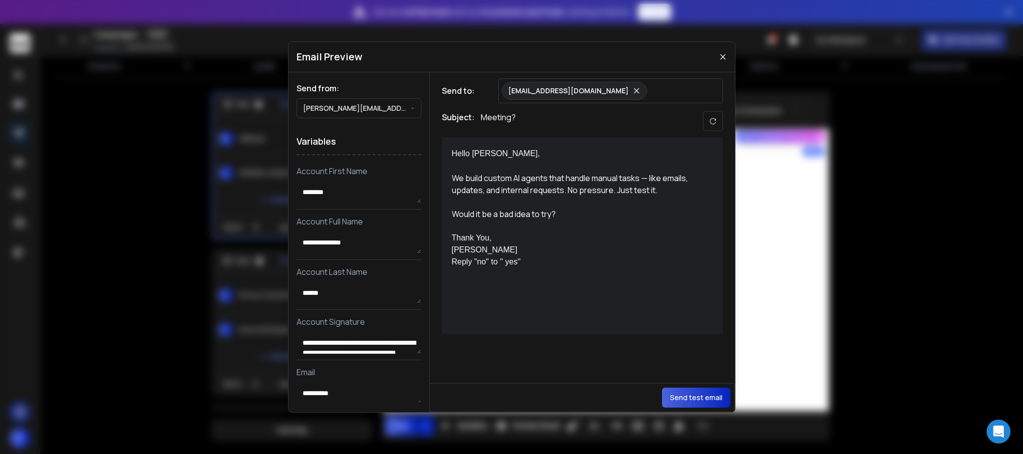
click at [682, 400] on button "Send test email" at bounding box center [696, 398] width 68 height 20
click at [634, 92] on icon at bounding box center [636, 90] width 5 height 5
click at [630, 92] on input at bounding box center [611, 91] width 218 height 18
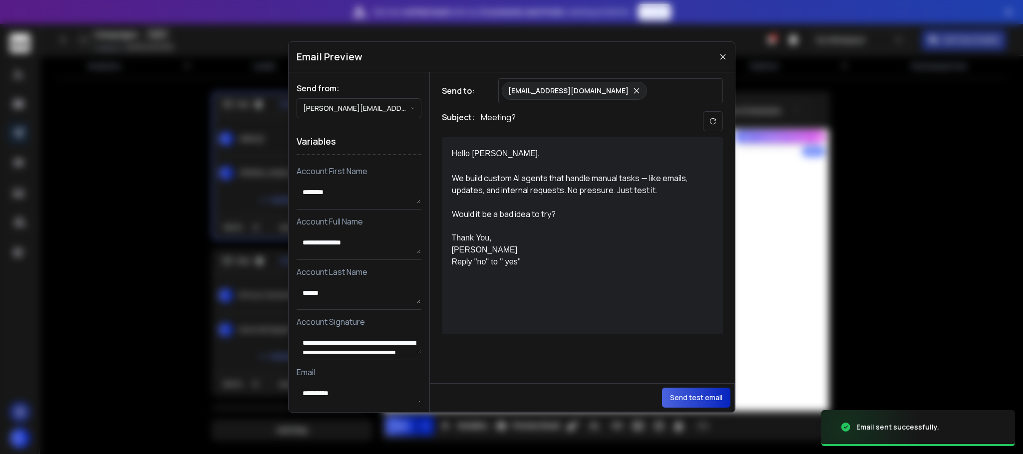
click at [700, 401] on button "Send test email" at bounding box center [696, 398] width 68 height 20
click at [633, 90] on icon at bounding box center [637, 91] width 8 height 8
click at [651, 90] on input at bounding box center [760, 91] width 218 height 18
click at [682, 389] on button "Send test email" at bounding box center [696, 398] width 68 height 20
click at [691, 92] on icon at bounding box center [695, 91] width 8 height 8
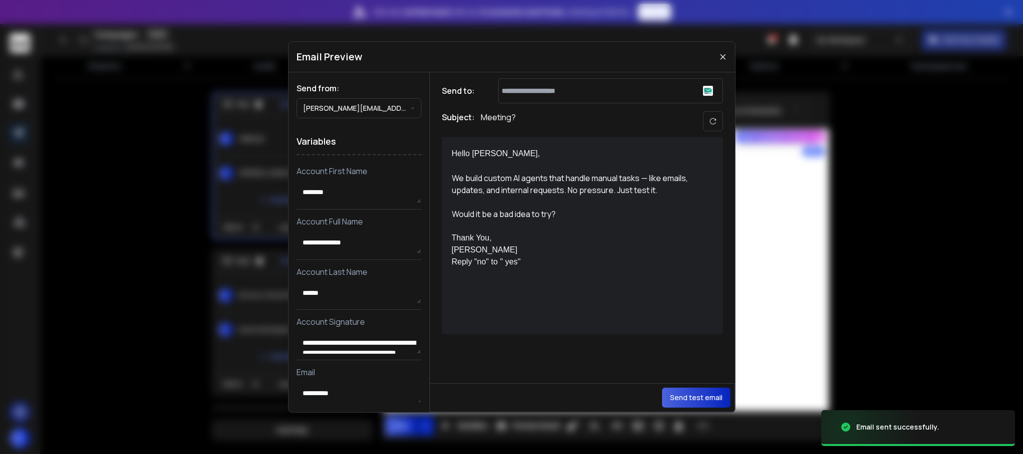
click at [631, 92] on input at bounding box center [611, 91] width 218 height 18
click at [715, 408] on button "Send test email" at bounding box center [696, 398] width 68 height 20
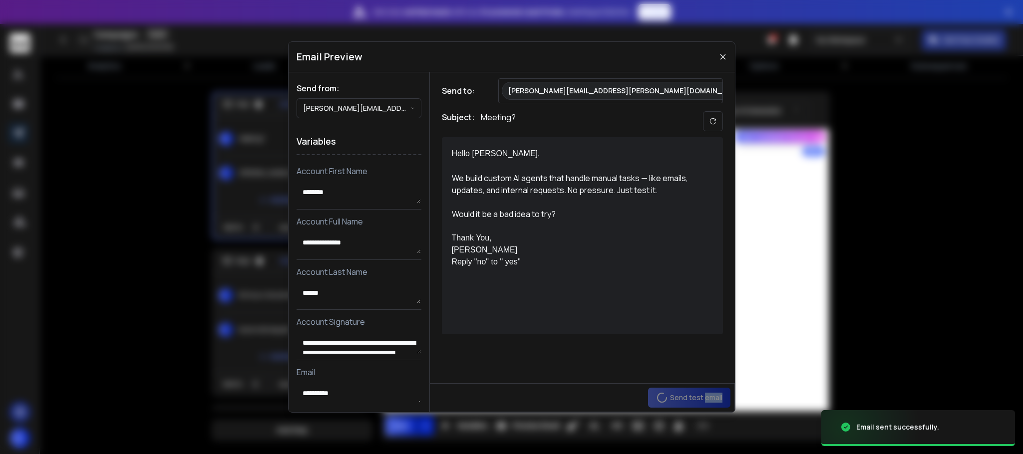
click at [715, 408] on div "Send test email" at bounding box center [582, 398] width 305 height 29
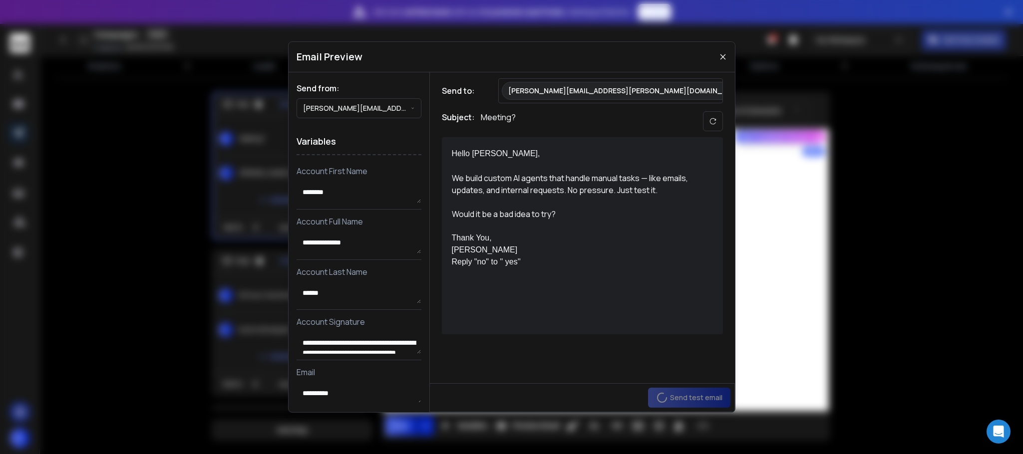
click at [749, 90] on icon at bounding box center [753, 91] width 8 height 8
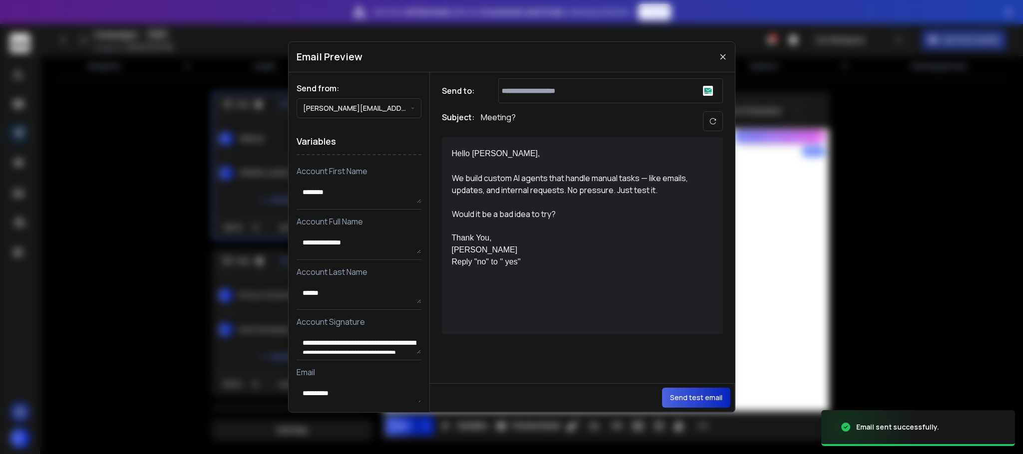
click at [644, 90] on input at bounding box center [611, 91] width 218 height 18
click at [698, 395] on button "Send test email" at bounding box center [696, 398] width 68 height 20
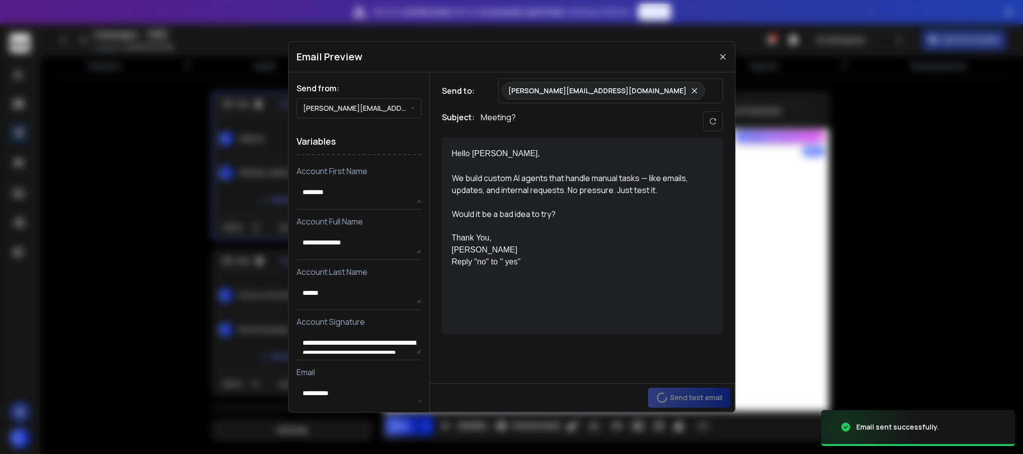
click at [609, 85] on div "vladimir@7hills-software.com" at bounding box center [603, 91] width 203 height 18
click at [691, 89] on icon at bounding box center [695, 91] width 8 height 8
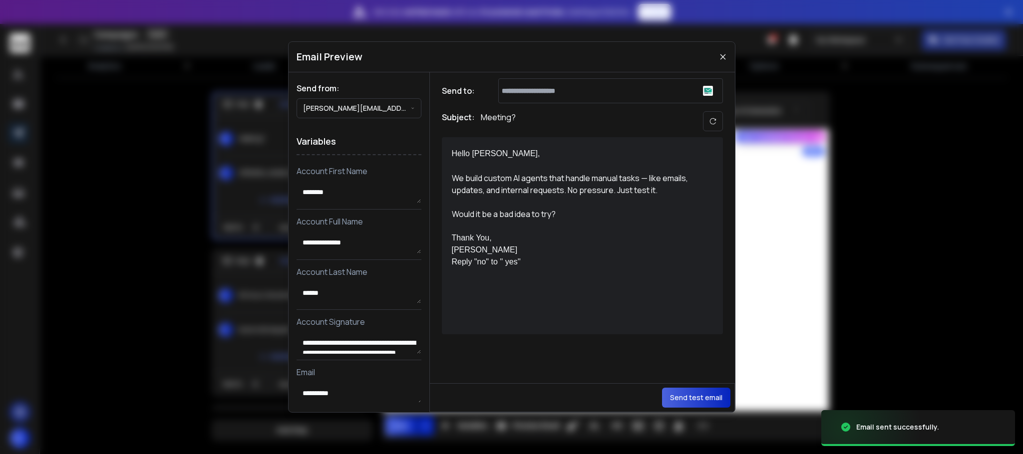
click at [610, 89] on input at bounding box center [611, 91] width 218 height 18
click at [694, 401] on button "Send test email" at bounding box center [696, 398] width 68 height 20
click at [633, 93] on icon at bounding box center [637, 91] width 8 height 8
click at [586, 93] on input at bounding box center [611, 91] width 218 height 18
click at [674, 388] on div "Send test email" at bounding box center [582, 398] width 305 height 29
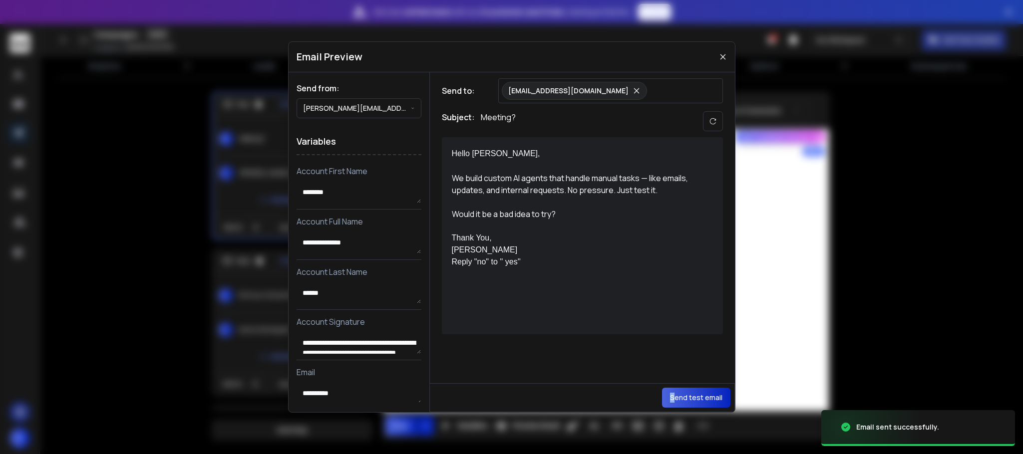
click at [675, 398] on button "Send test email" at bounding box center [696, 398] width 68 height 20
click at [601, 86] on div "staff@shapeofyoustl.com" at bounding box center [574, 91] width 145 height 18
click at [633, 90] on icon at bounding box center [637, 91] width 8 height 8
click at [601, 90] on input at bounding box center [611, 91] width 218 height 18
click at [687, 398] on button "Send test email" at bounding box center [696, 398] width 68 height 20
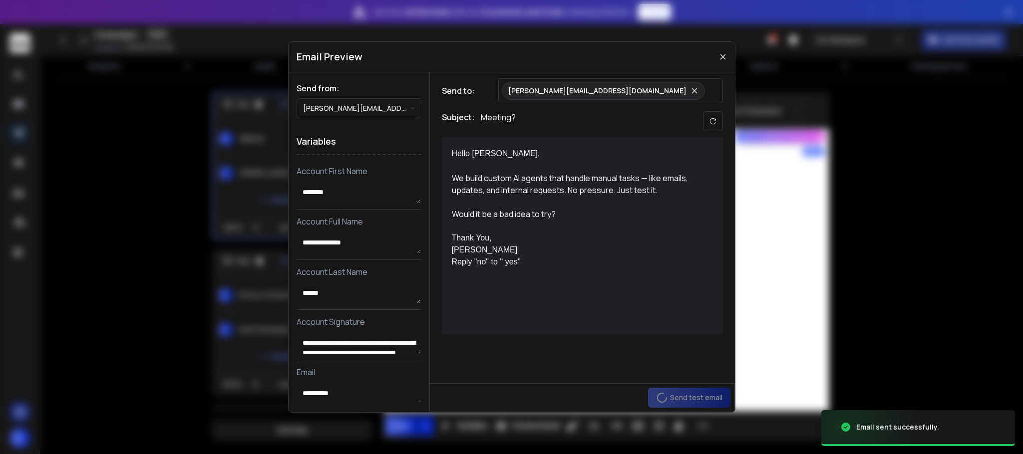
click at [691, 90] on icon at bounding box center [695, 91] width 8 height 8
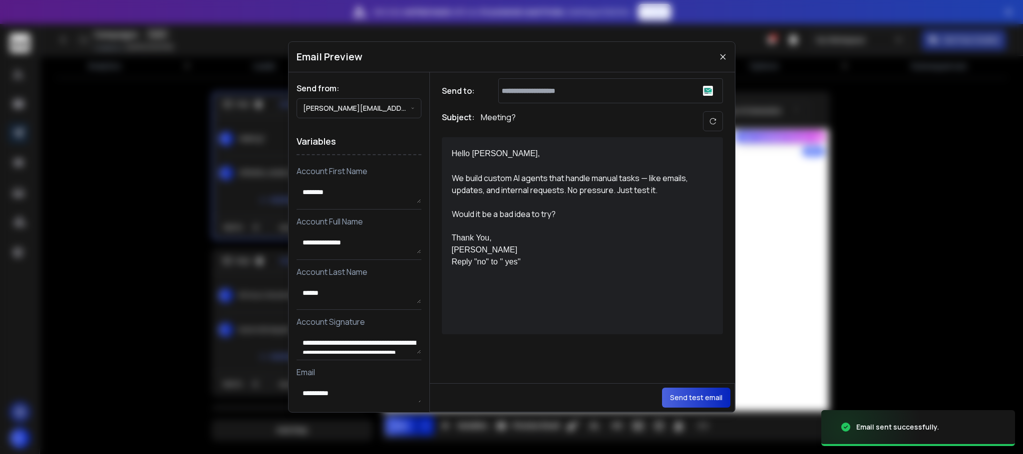
click at [625, 90] on div at bounding box center [610, 90] width 225 height 25
click at [672, 409] on div "Send test email" at bounding box center [582, 398] width 305 height 29
click at [672, 408] on button "Send test email" at bounding box center [696, 398] width 68 height 20
click at [672, 408] on div "Send test email" at bounding box center [582, 398] width 305 height 29
click at [723, 60] on icon at bounding box center [723, 57] width 8 height 8
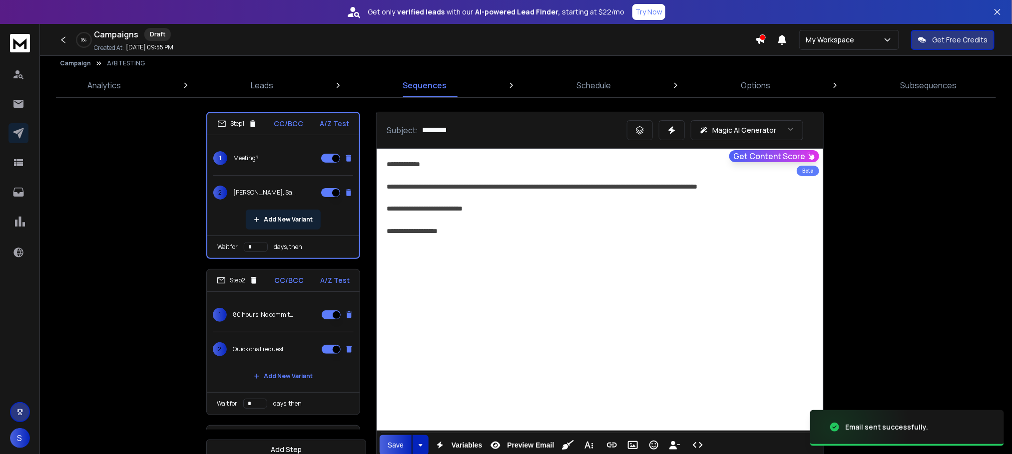
scroll to position [0, 0]
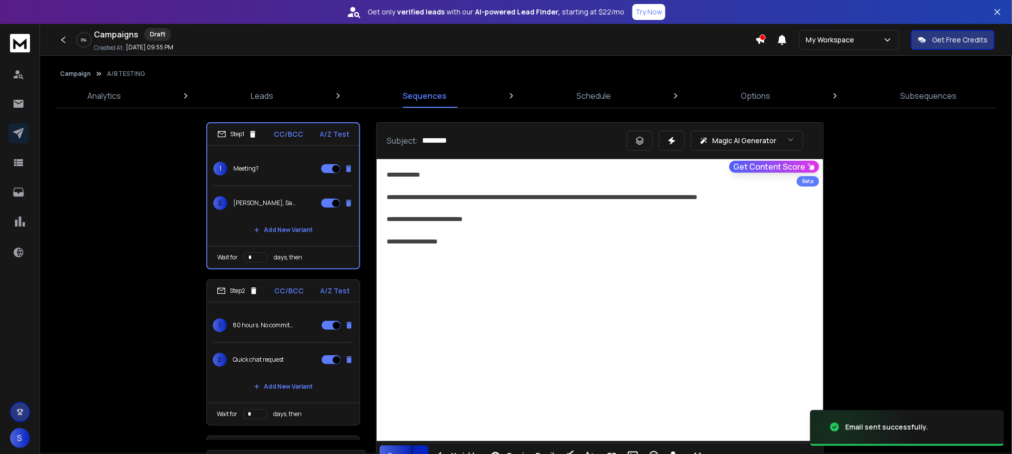
click at [277, 165] on div "1 Meeting?" at bounding box center [283, 169] width 140 height 34
click at [287, 168] on div "1 Meeting?" at bounding box center [283, 169] width 140 height 34
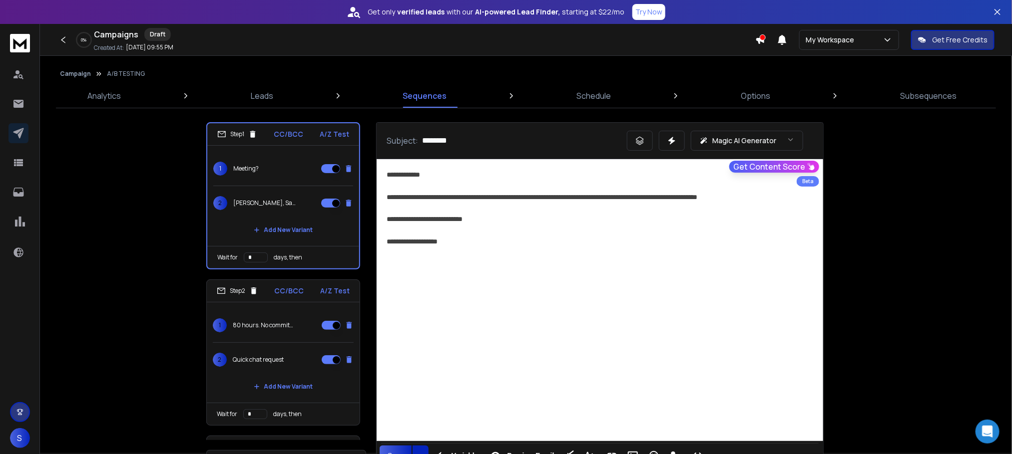
click at [286, 190] on div "2 Hussain, Say "yes" to connect" at bounding box center [283, 203] width 140 height 34
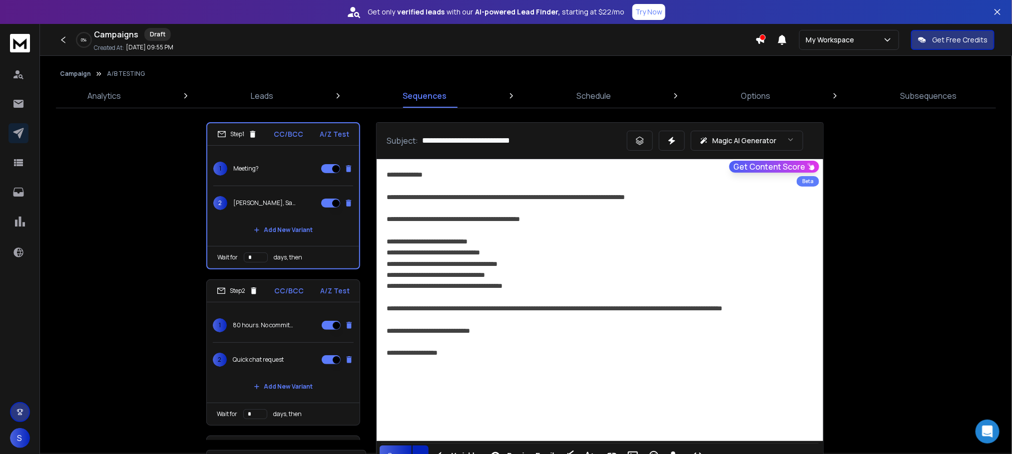
click at [267, 330] on p "80 hours. No commitment." at bounding box center [265, 326] width 64 height 8
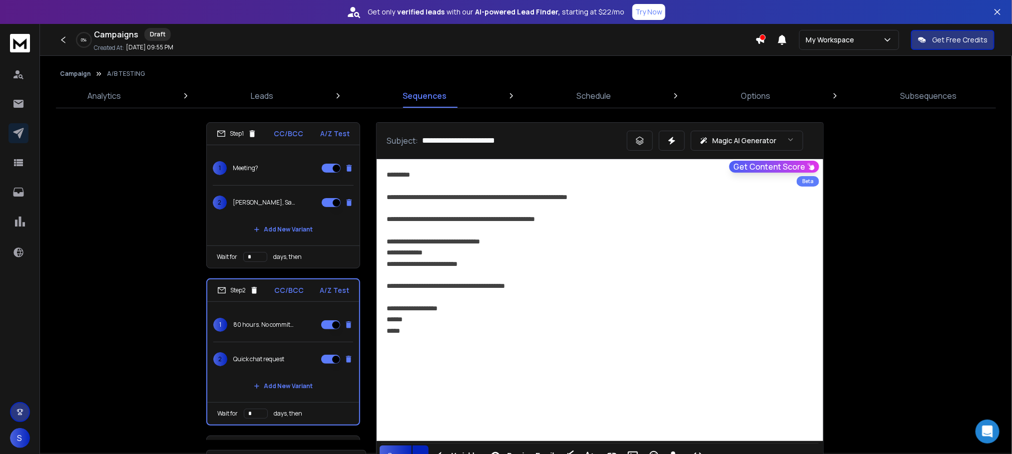
click at [268, 345] on div "2 Quick chat request" at bounding box center [283, 360] width 140 height 34
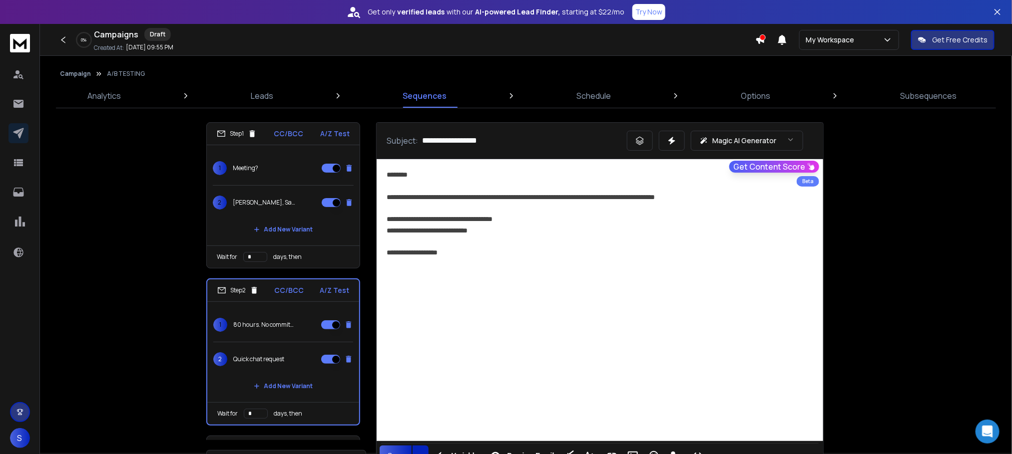
click at [451, 141] on input "**********" at bounding box center [519, 141] width 195 height 12
type input "*******"
click at [405, 168] on div "**********" at bounding box center [600, 295] width 446 height 273
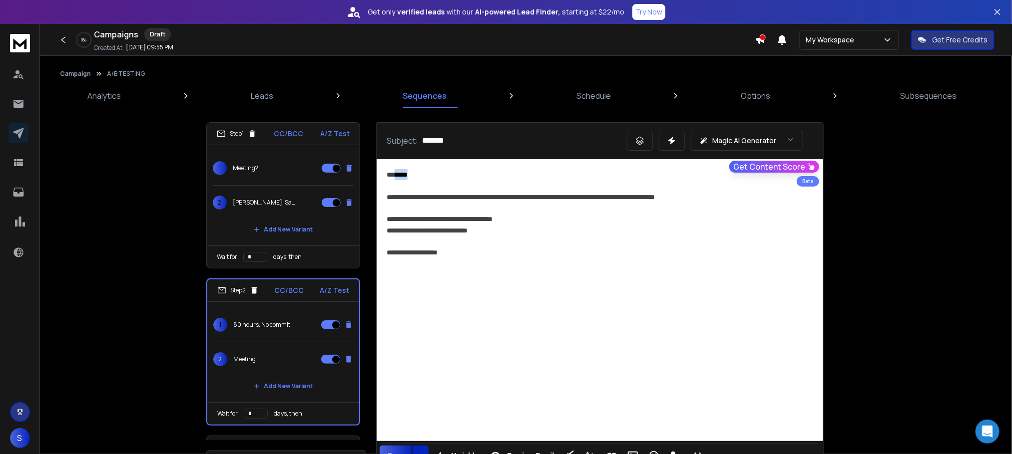
click at [405, 168] on div "**********" at bounding box center [600, 295] width 446 height 273
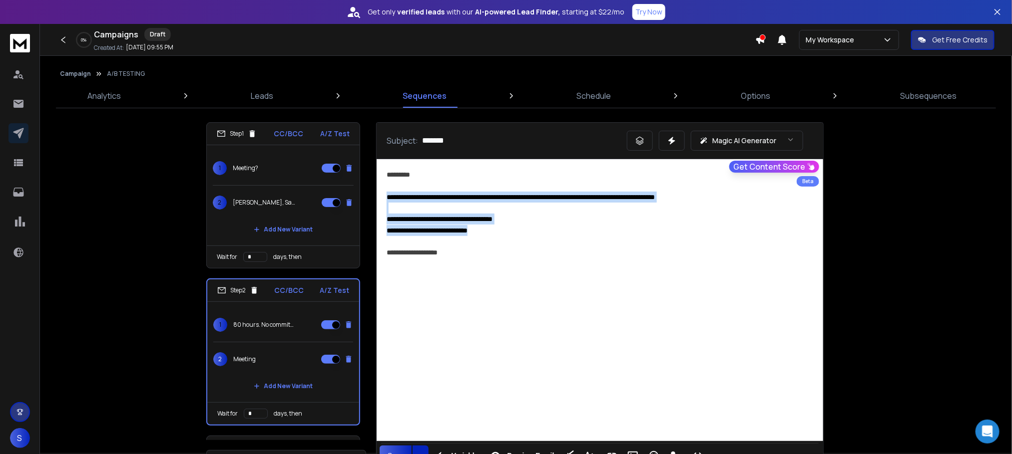
drag, startPoint x: 503, startPoint y: 230, endPoint x: 376, endPoint y: 202, distance: 130.3
click at [376, 202] on div "**********" at bounding box center [599, 296] width 447 height 348
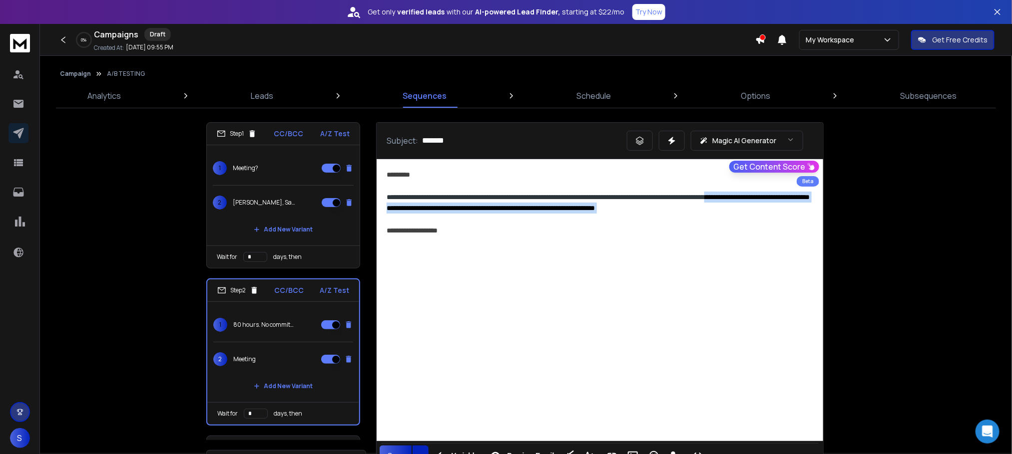
copy div "**********"
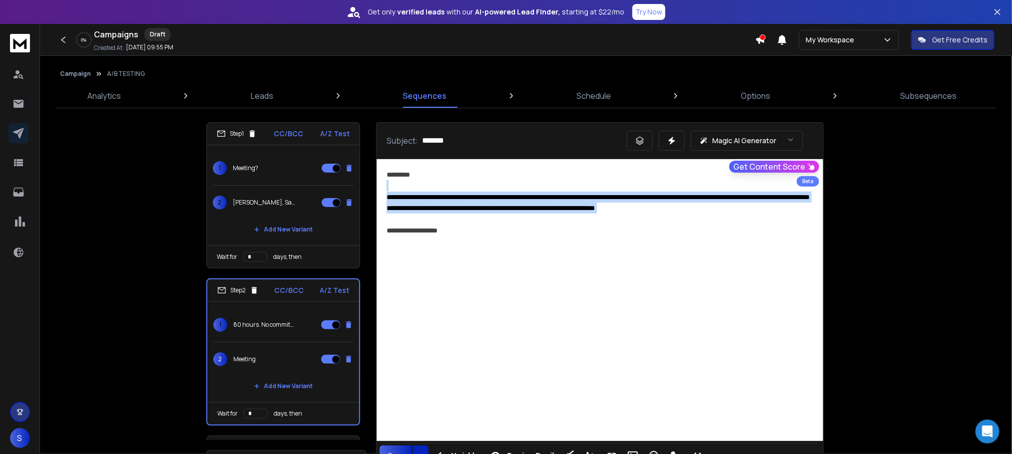
copy div "**********"
drag, startPoint x: 792, startPoint y: 213, endPoint x: 292, endPoint y: 192, distance: 499.9
click at [292, 192] on div "Step 1 CC/BCC A/Z Test 1 Meeting? 2 Hussain, Say "yes" to connect Add New Varia…" at bounding box center [525, 296] width 639 height 348
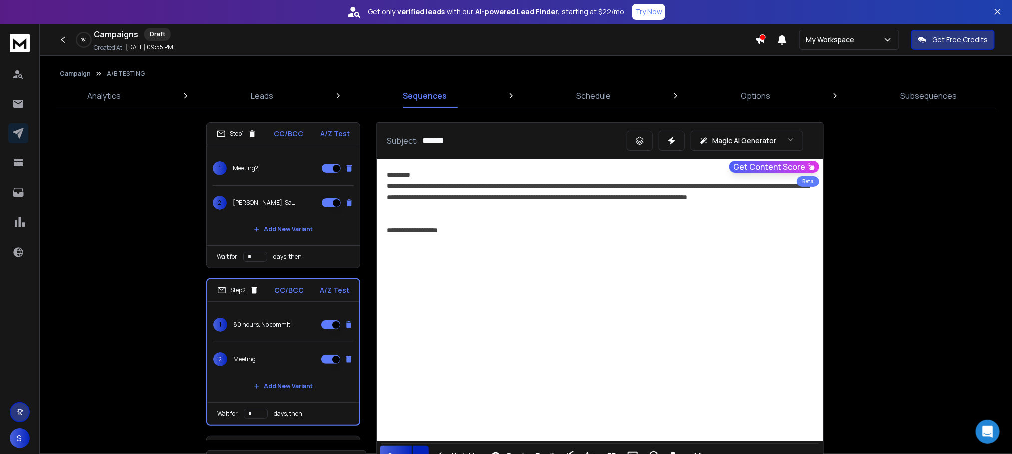
click at [433, 177] on div "*********" at bounding box center [600, 174] width 426 height 11
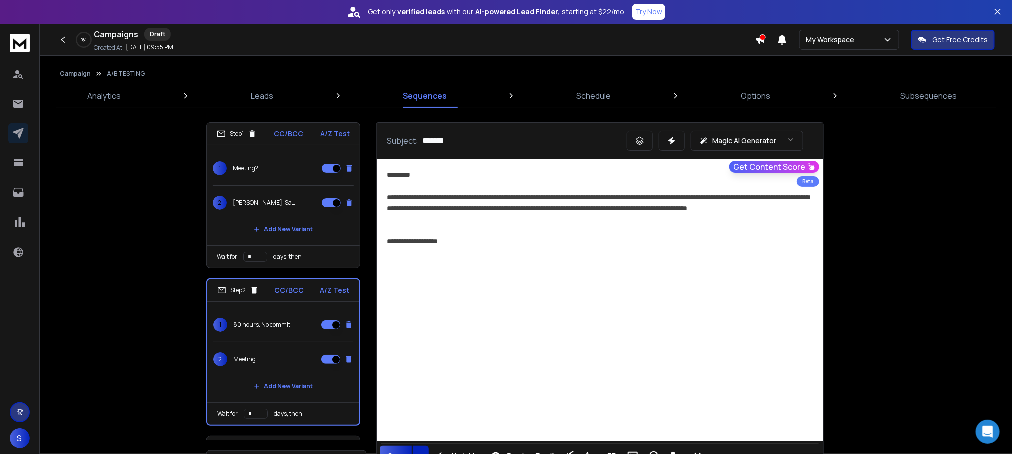
click at [649, 207] on div "**********" at bounding box center [600, 208] width 426 height 33
click at [645, 213] on div "**********" at bounding box center [600, 208] width 426 height 33
click at [465, 204] on div "**********" at bounding box center [600, 208] width 426 height 33
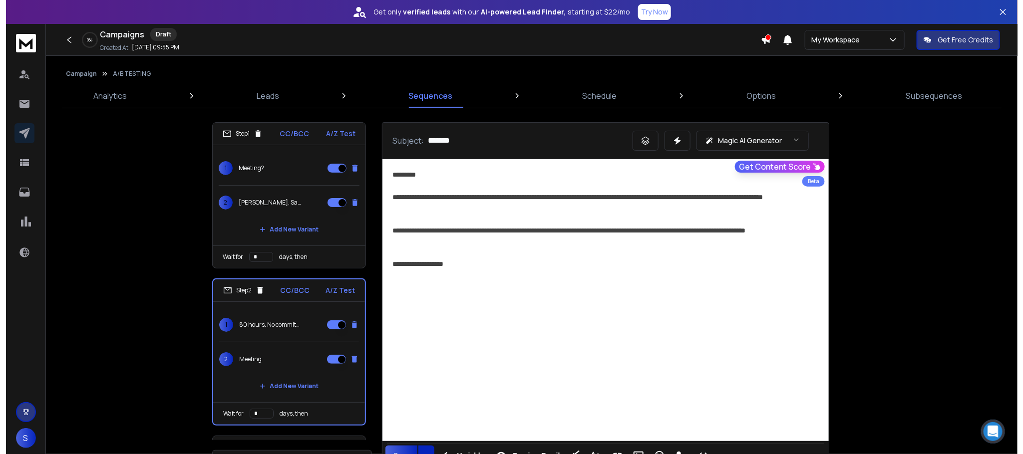
scroll to position [30, 0]
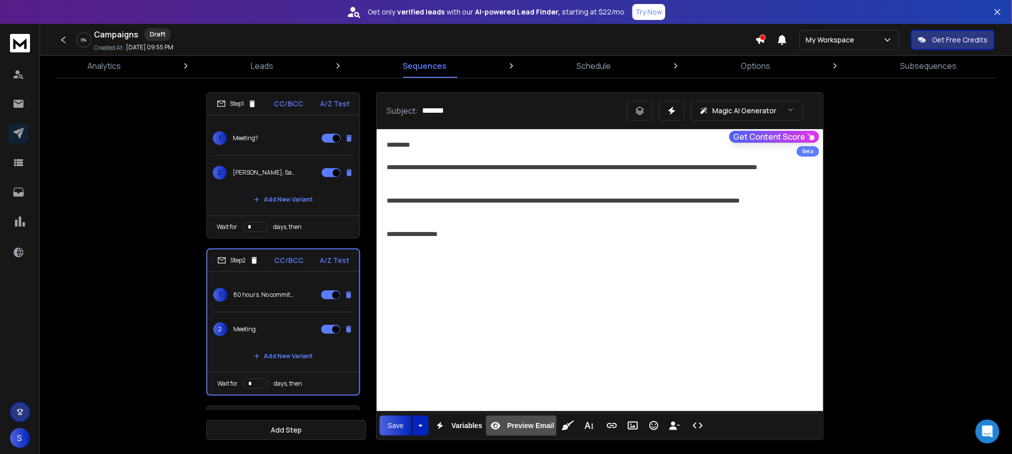
click at [514, 429] on span "Preview Email" at bounding box center [530, 426] width 51 height 8
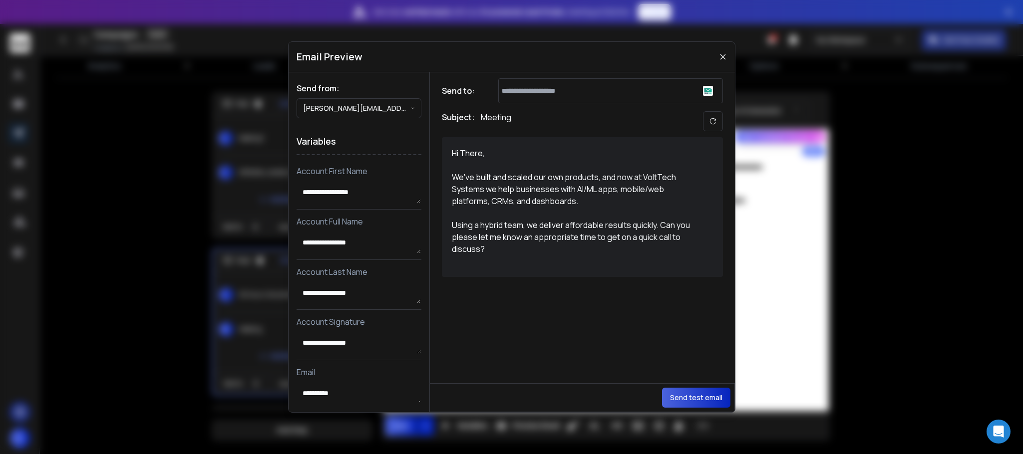
type textarea "********"
type textarea "**********"
type textarea "******"
type textarea "**********"
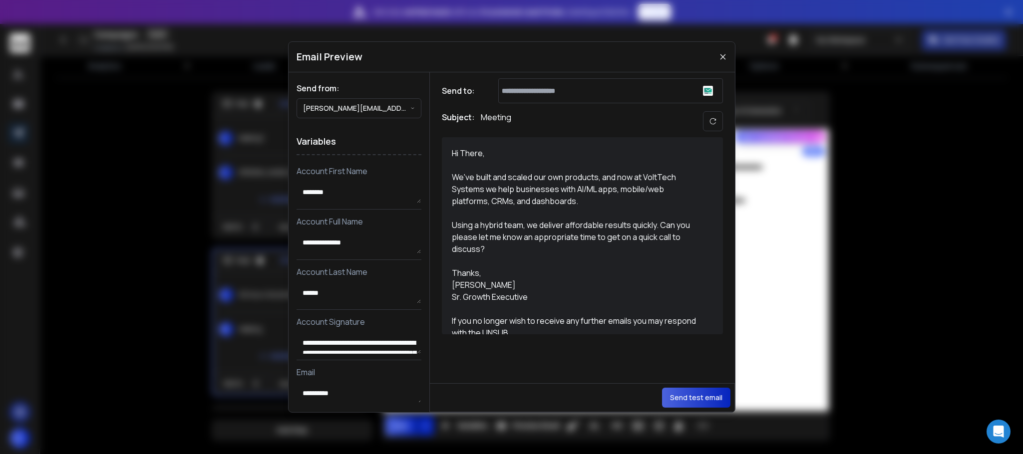
scroll to position [3, 0]
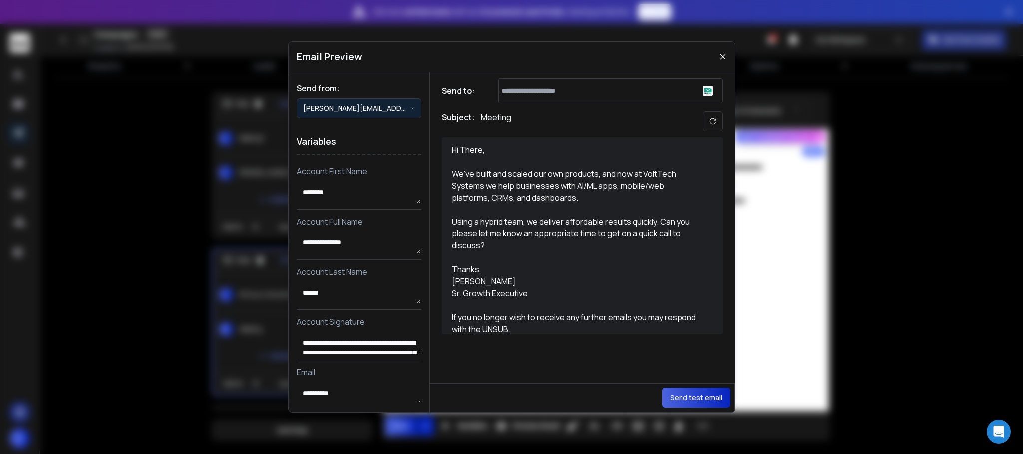
click at [354, 107] on p "[PERSON_NAME][EMAIL_ADDRESS][PERSON_NAME][DOMAIN_NAME]" at bounding box center [356, 108] width 107 height 10
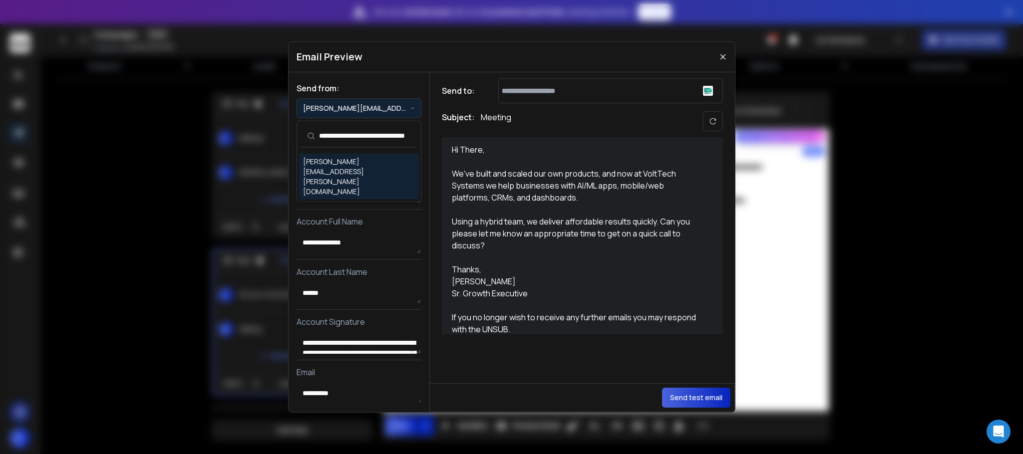
type input "**********"
click at [368, 114] on button "[PERSON_NAME][EMAIL_ADDRESS][PERSON_NAME][DOMAIN_NAME]" at bounding box center [359, 108] width 125 height 20
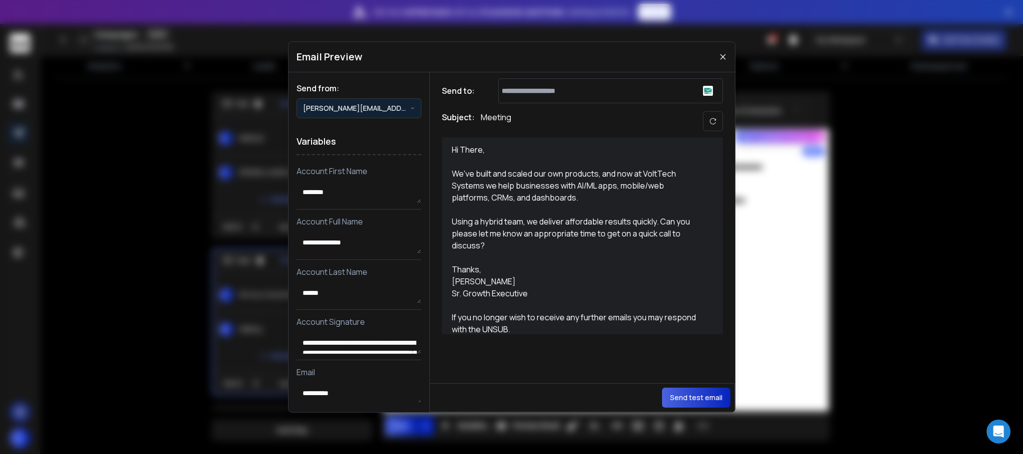
click at [368, 114] on button "[PERSON_NAME][EMAIL_ADDRESS][PERSON_NAME][DOMAIN_NAME]" at bounding box center [359, 108] width 125 height 20
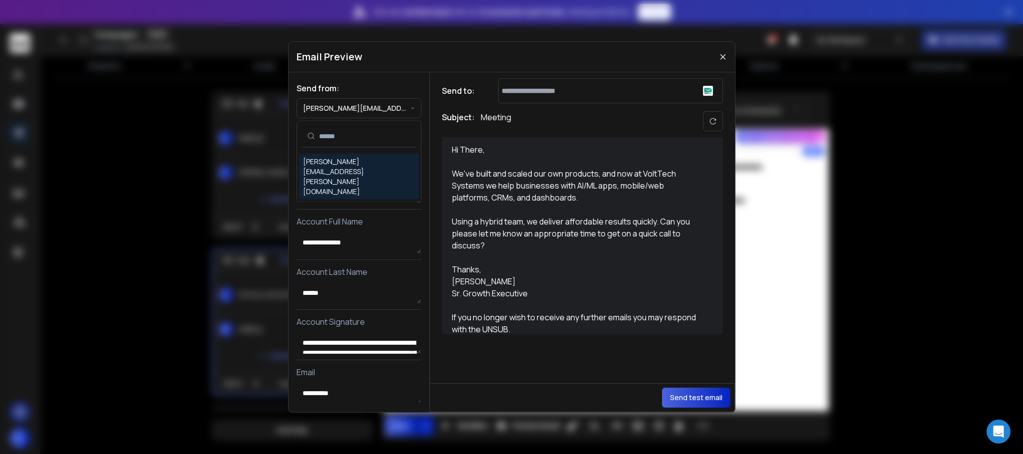
click at [365, 162] on div "terri.johnson@volttechsystems.shop" at bounding box center [359, 177] width 112 height 40
type textarea "*****"
type textarea "**********"
type textarea "*******"
type textarea "**********"
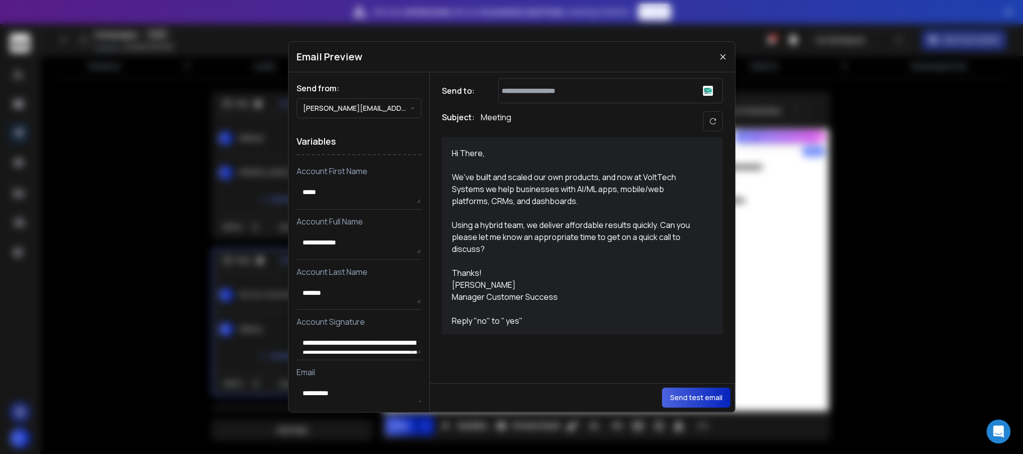
click at [576, 92] on input at bounding box center [611, 91] width 218 height 18
click at [705, 404] on button "Send test email" at bounding box center [696, 398] width 68 height 20
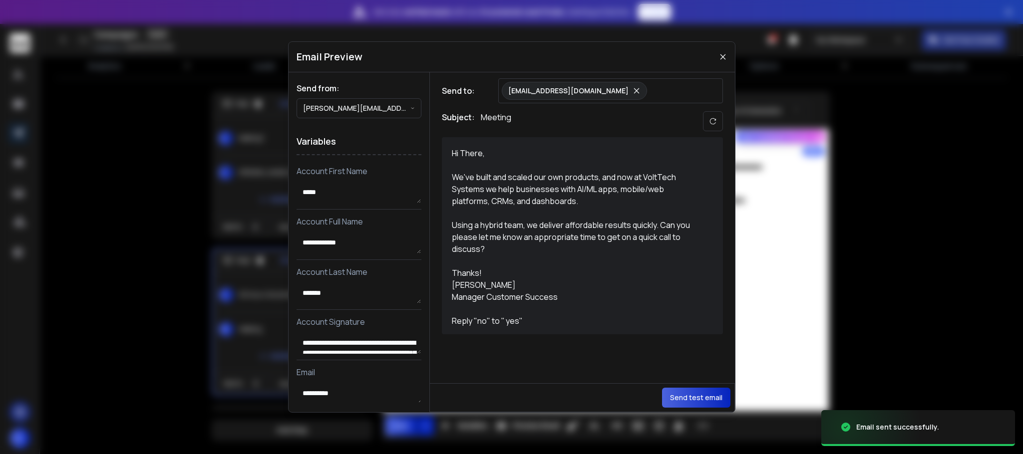
click at [633, 90] on icon at bounding box center [637, 91] width 8 height 8
click at [605, 90] on input at bounding box center [611, 91] width 218 height 18
click at [702, 404] on button "Send test email" at bounding box center [696, 398] width 68 height 20
click at [633, 93] on icon at bounding box center [637, 91] width 8 height 8
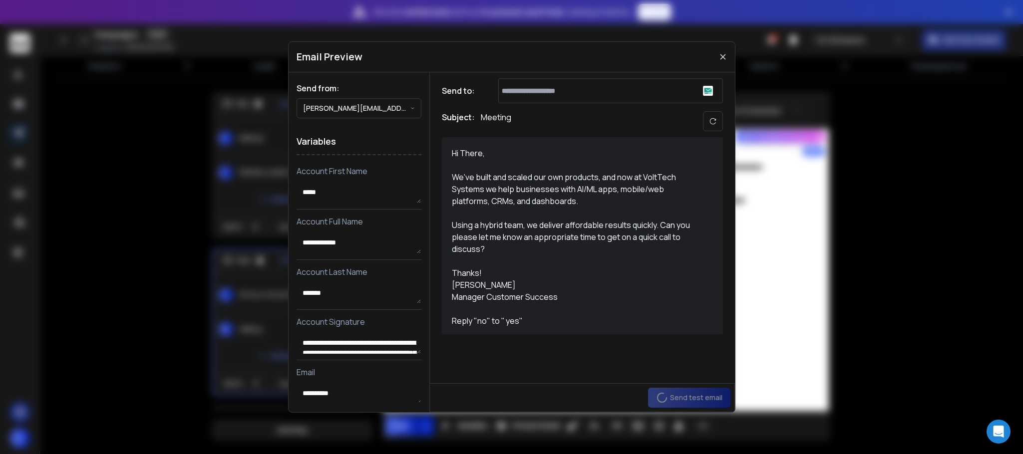
click at [623, 93] on input at bounding box center [611, 91] width 218 height 18
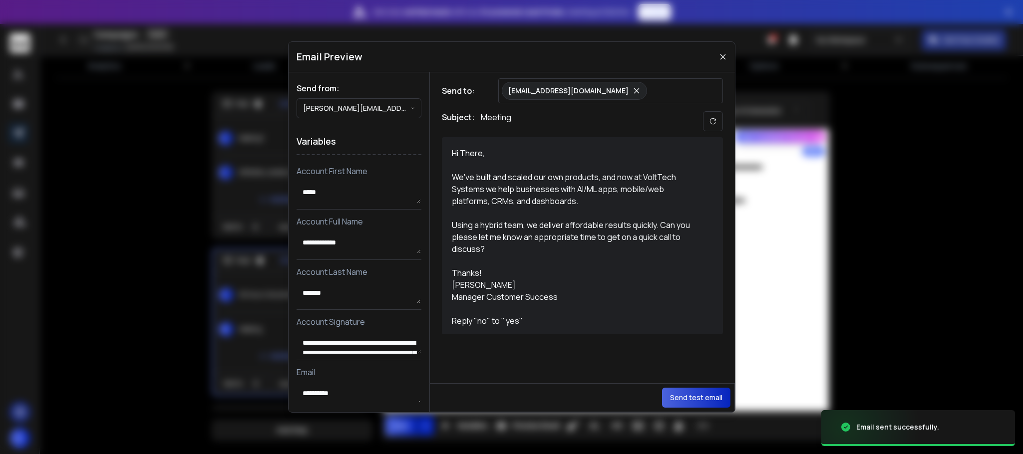
click at [706, 390] on button "Send test email" at bounding box center [696, 398] width 68 height 20
click at [633, 87] on icon at bounding box center [637, 91] width 8 height 8
click at [616, 87] on input at bounding box center [611, 91] width 218 height 18
click at [687, 390] on button "Send test email" at bounding box center [696, 398] width 68 height 20
click at [691, 87] on icon at bounding box center [695, 91] width 8 height 8
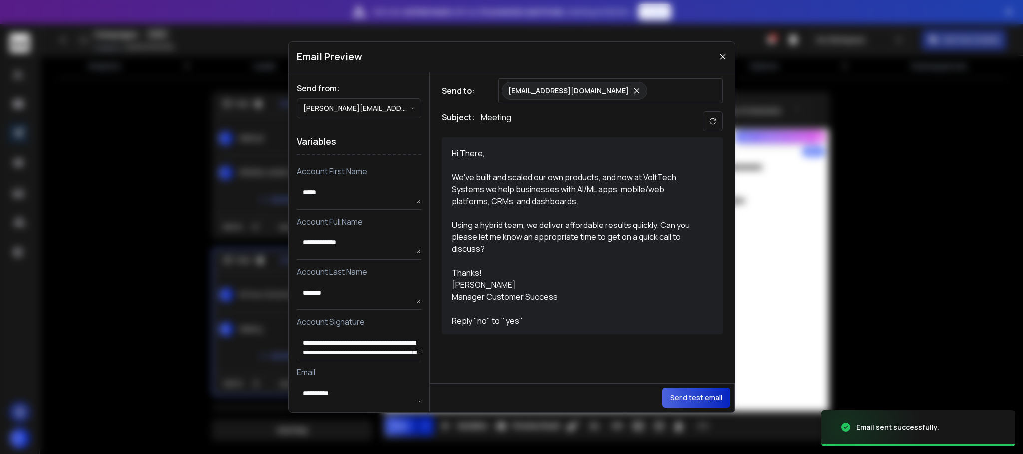
click at [697, 394] on button "Send test email" at bounding box center [696, 398] width 68 height 20
click at [634, 90] on icon at bounding box center [636, 90] width 5 height 5
click at [588, 90] on input at bounding box center [611, 91] width 218 height 18
click at [688, 400] on button "Send test email" at bounding box center [696, 398] width 68 height 20
click at [573, 92] on div "mike@1mw.com" at bounding box center [603, 91] width 203 height 18
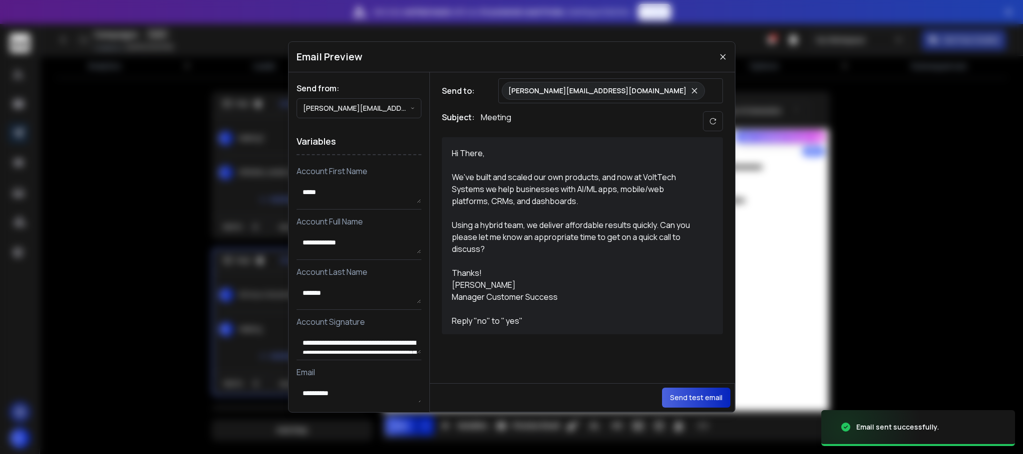
click at [691, 95] on icon at bounding box center [695, 91] width 8 height 8
click at [709, 95] on input at bounding box center [818, 91] width 218 height 18
click at [695, 389] on button "Send test email" at bounding box center [696, 398] width 68 height 20
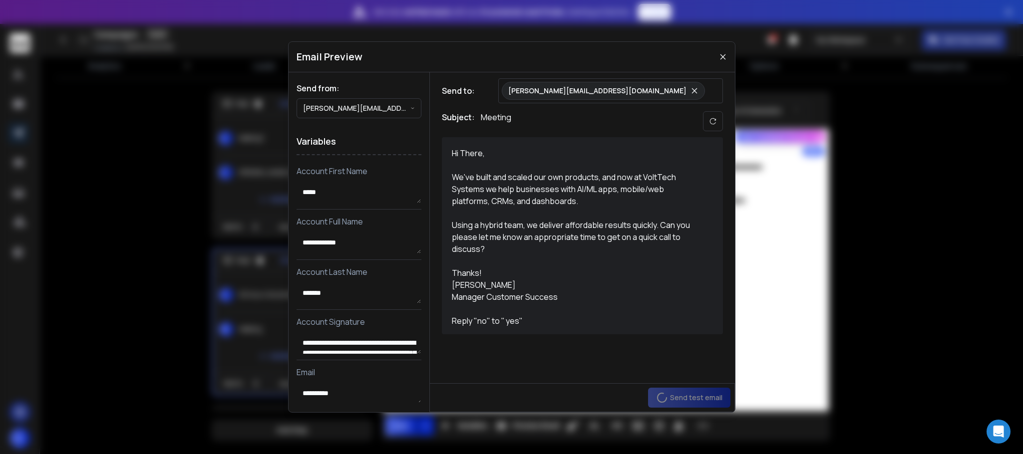
click at [692, 90] on icon at bounding box center [694, 90] width 5 height 5
click at [569, 90] on input at bounding box center [611, 91] width 218 height 18
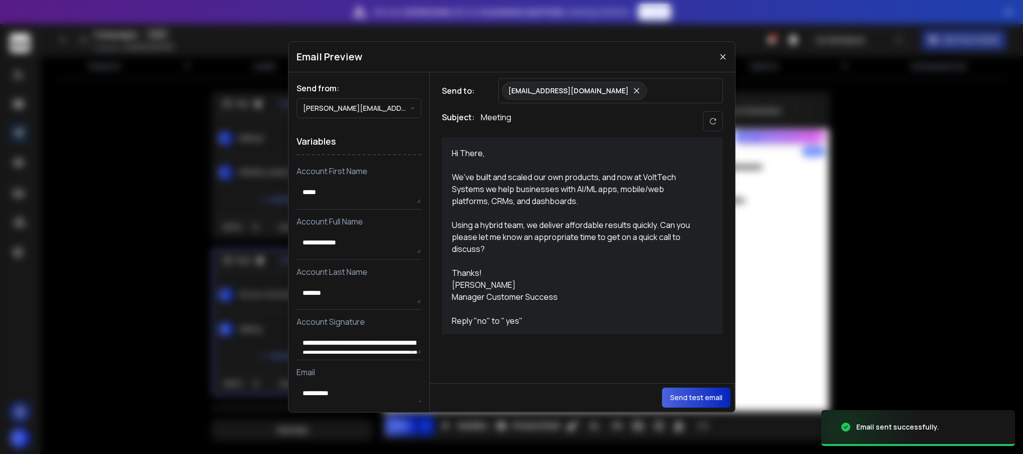
click at [709, 402] on button "Send test email" at bounding box center [696, 398] width 68 height 20
click at [709, 402] on div "Send test email" at bounding box center [582, 398] width 305 height 29
click at [633, 90] on icon at bounding box center [637, 91] width 8 height 8
click at [611, 90] on input at bounding box center [611, 91] width 218 height 18
click at [700, 400] on button "Send test email" at bounding box center [696, 398] width 68 height 20
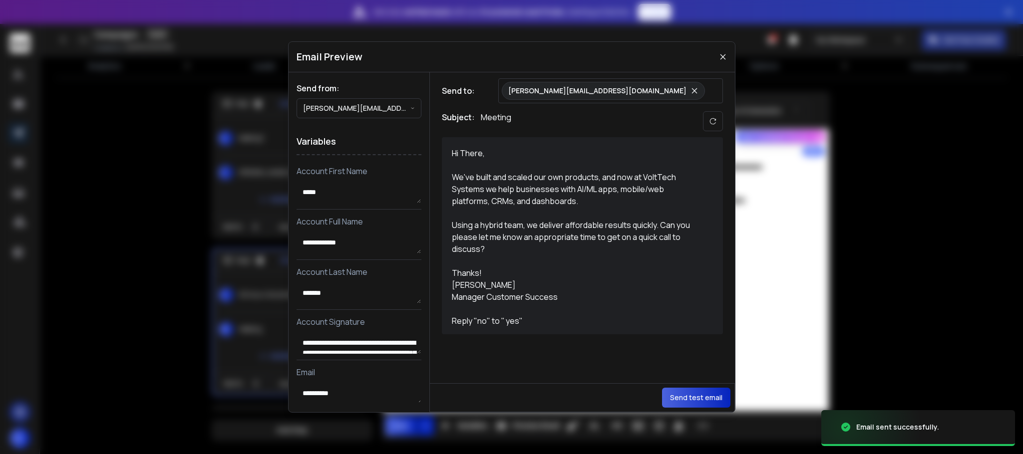
click at [609, 93] on div "abdullah@phoenixfreight.net" at bounding box center [603, 91] width 203 height 18
click at [619, 84] on div "abdullah@phoenixfreight.net" at bounding box center [603, 91] width 203 height 18
click at [691, 92] on icon at bounding box center [695, 91] width 8 height 8
drag, startPoint x: 613, startPoint y: 92, endPoint x: 610, endPoint y: 158, distance: 66.0
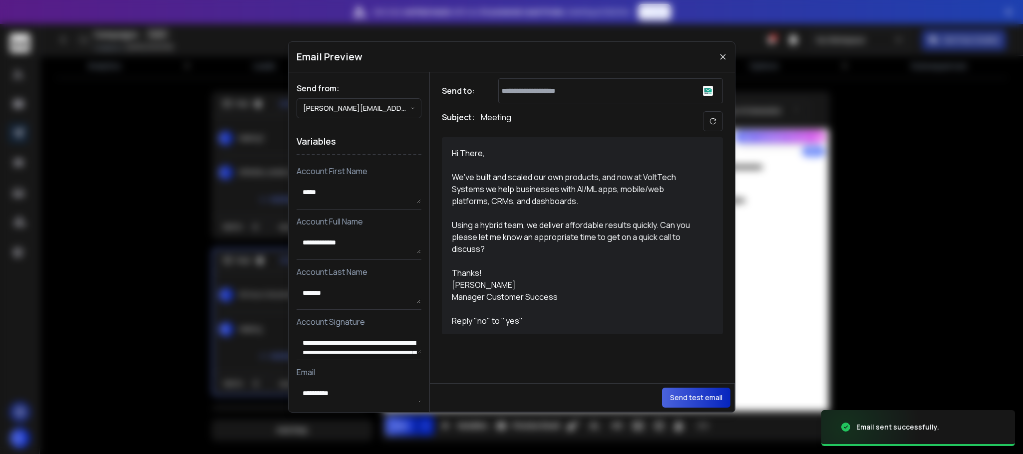
click at [611, 93] on input at bounding box center [611, 91] width 218 height 18
click at [697, 395] on button "Send test email" at bounding box center [696, 398] width 68 height 20
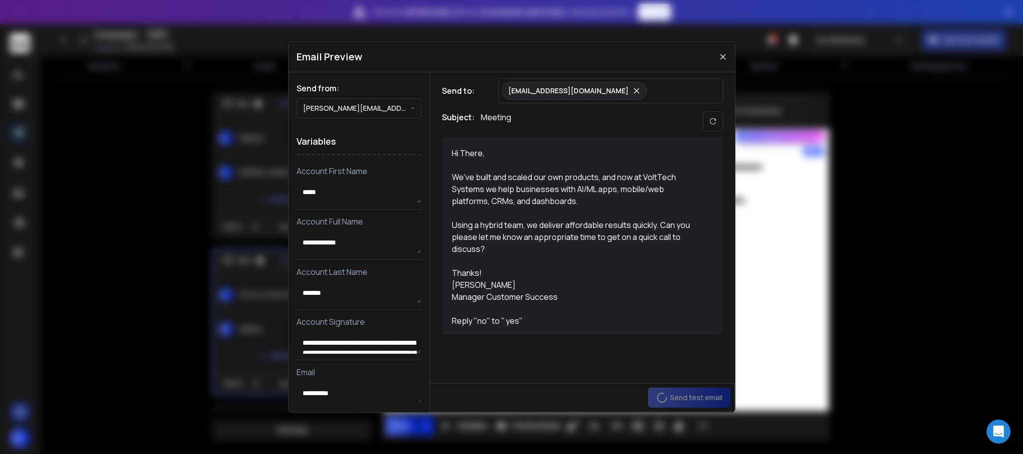
click at [633, 95] on icon at bounding box center [637, 91] width 8 height 8
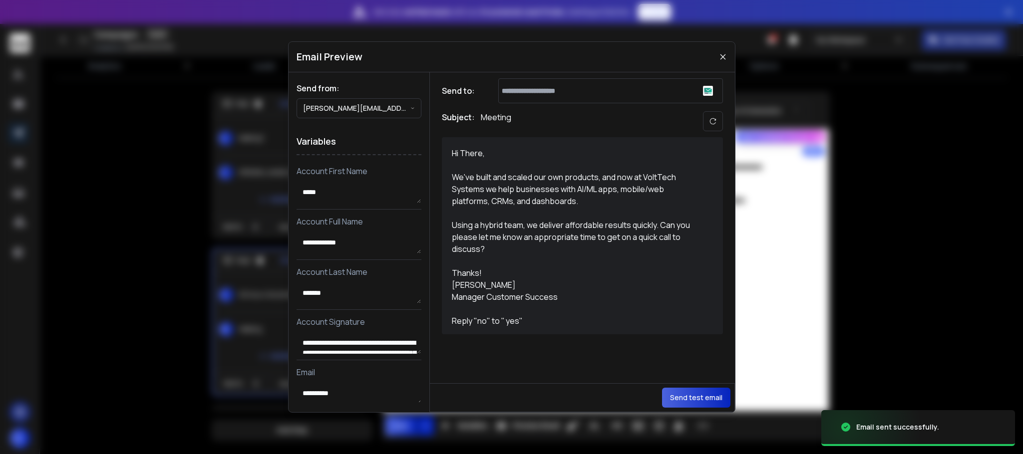
click at [613, 95] on input at bounding box center [611, 91] width 218 height 18
click at [694, 396] on button "Send test email" at bounding box center [696, 398] width 68 height 20
click at [633, 91] on icon at bounding box center [637, 91] width 8 height 8
click at [599, 91] on input at bounding box center [611, 91] width 218 height 18
click at [704, 389] on button "Send test email" at bounding box center [696, 398] width 68 height 20
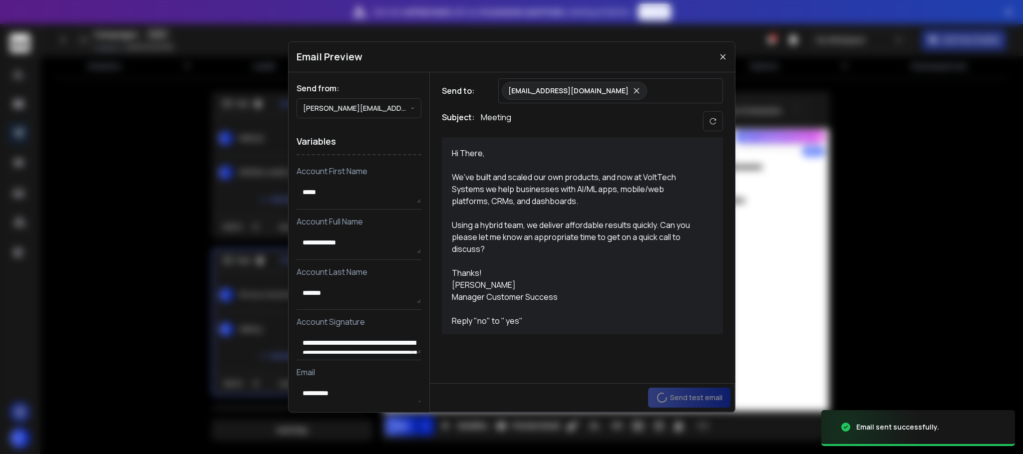
click at [633, 93] on icon at bounding box center [637, 91] width 8 height 8
click at [615, 93] on input at bounding box center [611, 91] width 218 height 18
click at [709, 403] on button "Send test email" at bounding box center [696, 398] width 68 height 20
click at [633, 90] on icon at bounding box center [637, 91] width 8 height 8
click at [651, 90] on input at bounding box center [760, 91] width 218 height 18
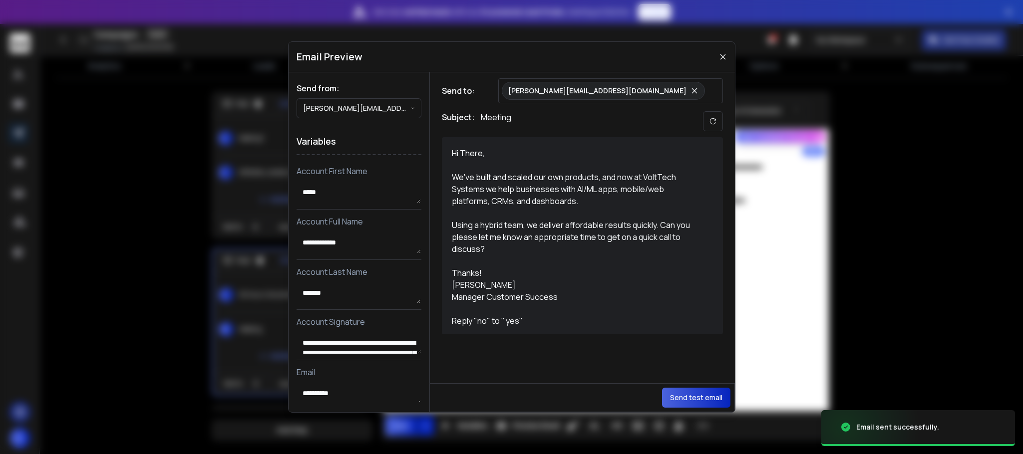
click at [700, 400] on button "Send test email" at bounding box center [696, 398] width 68 height 20
click at [691, 92] on icon at bounding box center [695, 91] width 8 height 8
click at [604, 92] on input at bounding box center [611, 91] width 218 height 18
click at [701, 396] on button "Send test email" at bounding box center [696, 398] width 68 height 20
click at [633, 90] on icon at bounding box center [637, 91] width 8 height 8
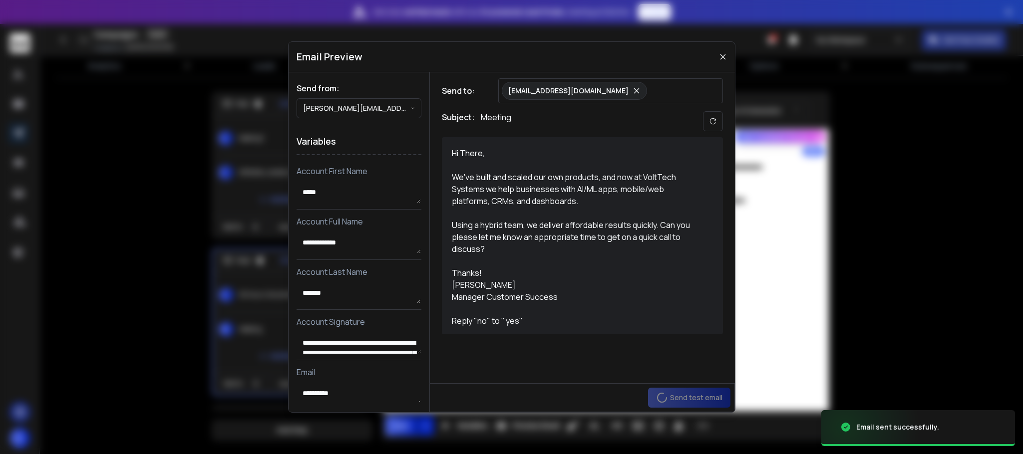
click at [651, 90] on input at bounding box center [760, 91] width 218 height 18
click at [713, 411] on div "Send test email" at bounding box center [582, 398] width 305 height 29
click at [711, 403] on button "Send test email" at bounding box center [696, 398] width 68 height 20
click at [597, 92] on div "JodyNaidoo@3wi.co.za" at bounding box center [574, 91] width 145 height 18
click at [633, 90] on icon at bounding box center [637, 91] width 8 height 8
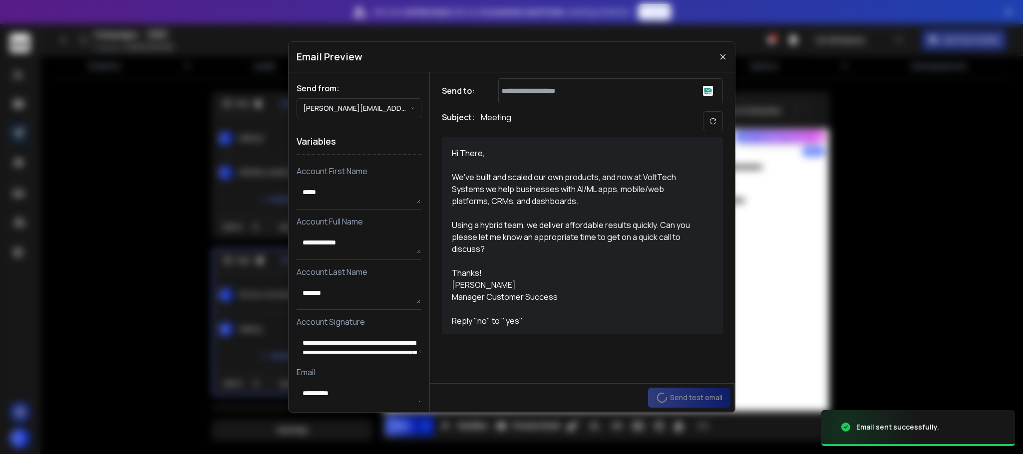
click at [592, 90] on input at bounding box center [611, 91] width 218 height 18
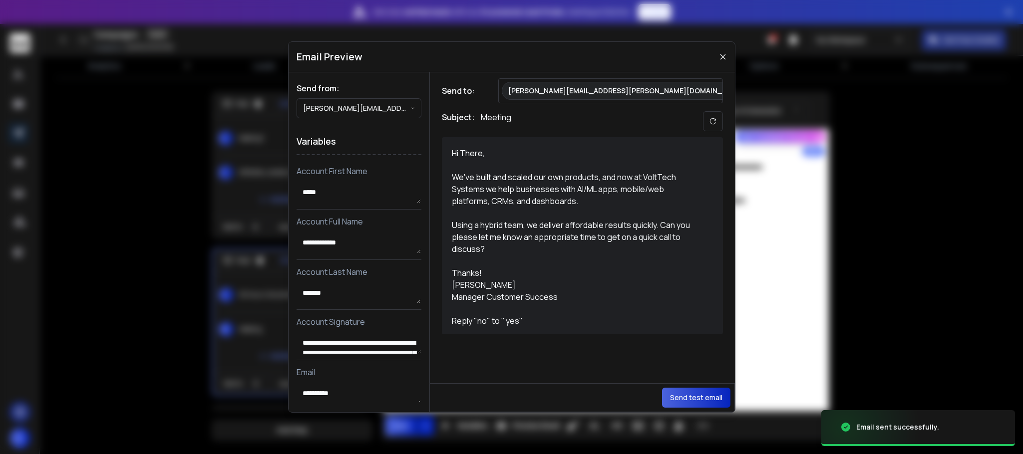
click at [682, 402] on button "Send test email" at bounding box center [696, 398] width 68 height 20
click at [606, 86] on div "Jean.Stanley@bevsouth.us" at bounding box center [632, 91] width 261 height 18
click at [749, 91] on icon at bounding box center [753, 91] width 8 height 8
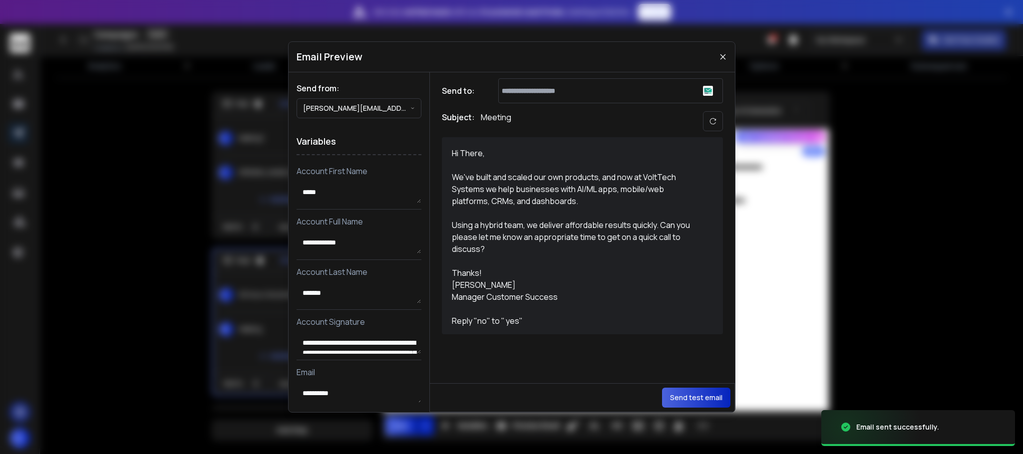
click at [606, 91] on div at bounding box center [610, 90] width 225 height 25
click at [686, 399] on button "Send test email" at bounding box center [696, 398] width 68 height 20
click at [596, 96] on div "tom.shea@tmshea.com" at bounding box center [632, 91] width 261 height 18
click at [601, 90] on div "tom.shea@tmshea.com" at bounding box center [632, 91] width 261 height 18
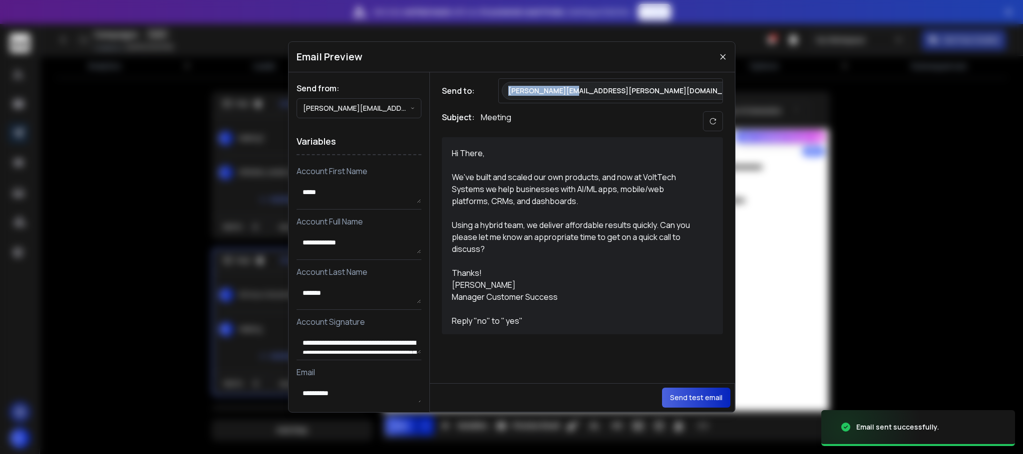
click at [749, 91] on icon at bounding box center [753, 91] width 8 height 8
click at [767, 91] on input at bounding box center [876, 91] width 218 height 18
click at [674, 393] on button "Send test email" at bounding box center [696, 398] width 68 height 20
click at [601, 96] on div "dan@motionview3d.com" at bounding box center [603, 91] width 203 height 18
click at [691, 95] on icon at bounding box center [695, 91] width 8 height 8
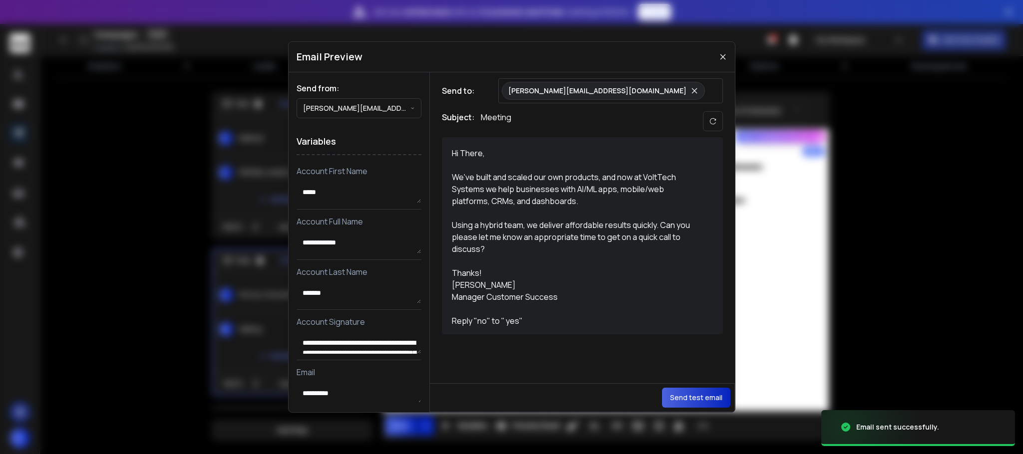
click at [709, 95] on input at bounding box center [818, 91] width 218 height 18
click at [707, 399] on button "Send test email" at bounding box center [696, 398] width 68 height 20
click at [634, 92] on icon at bounding box center [636, 90] width 5 height 5
click at [608, 92] on input at bounding box center [611, 91] width 218 height 18
click at [694, 400] on button "Send test email" at bounding box center [696, 398] width 68 height 20
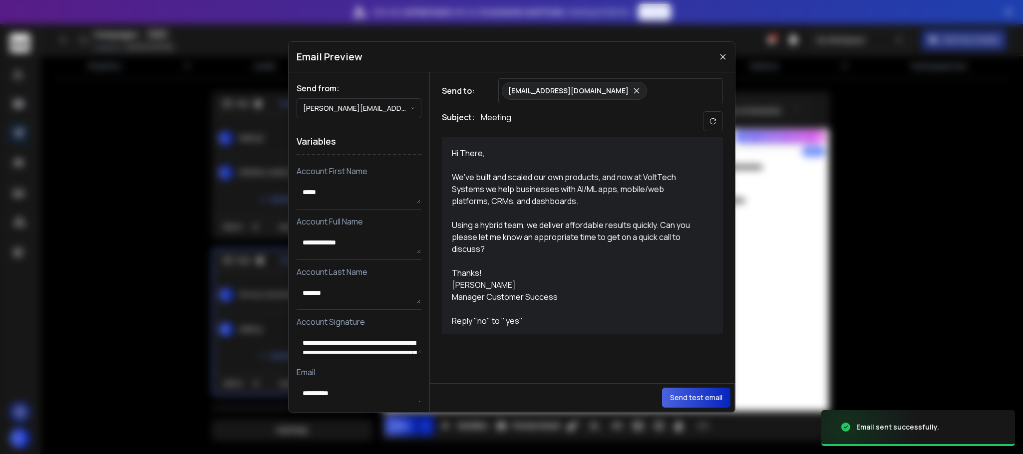
click at [598, 90] on div "dmantus@pulmocide.com" at bounding box center [574, 91] width 145 height 18
click at [633, 87] on icon at bounding box center [637, 91] width 8 height 8
click at [601, 87] on div "dmantus@pulmocide.com" at bounding box center [610, 90] width 225 height 25
click at [698, 390] on button "Send test email" at bounding box center [696, 398] width 68 height 20
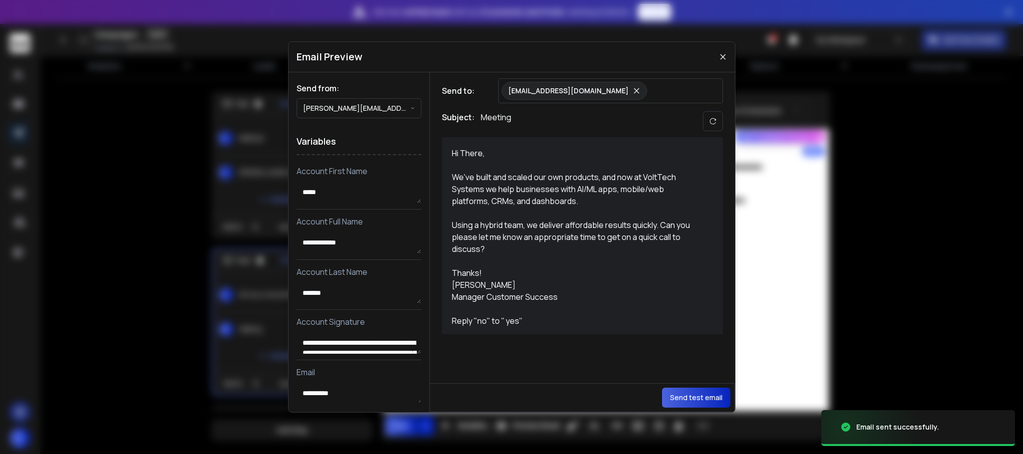
click at [601, 86] on div "alexandernst@gmail.com" at bounding box center [574, 91] width 145 height 18
click at [602, 86] on div "alexandernst@gmail.com" at bounding box center [574, 91] width 145 height 18
click at [634, 90] on icon at bounding box center [636, 90] width 5 height 5
click at [651, 90] on input at bounding box center [760, 91] width 218 height 18
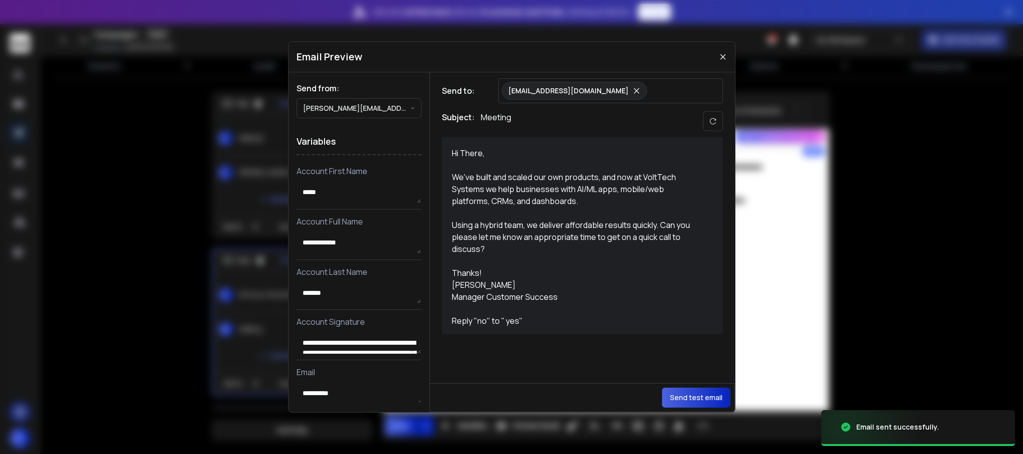
click at [697, 400] on button "Send test email" at bounding box center [696, 398] width 68 height 20
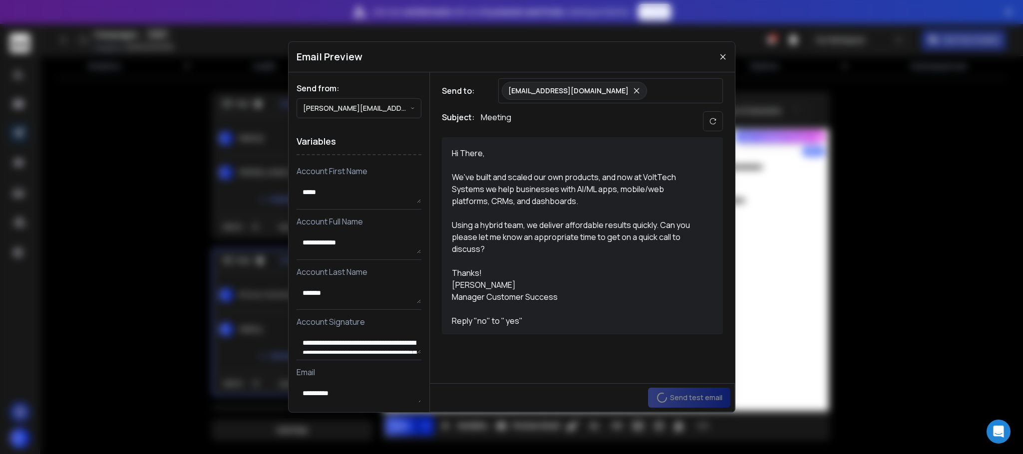
click at [633, 92] on icon at bounding box center [637, 91] width 8 height 8
click at [620, 92] on input at bounding box center [611, 91] width 218 height 18
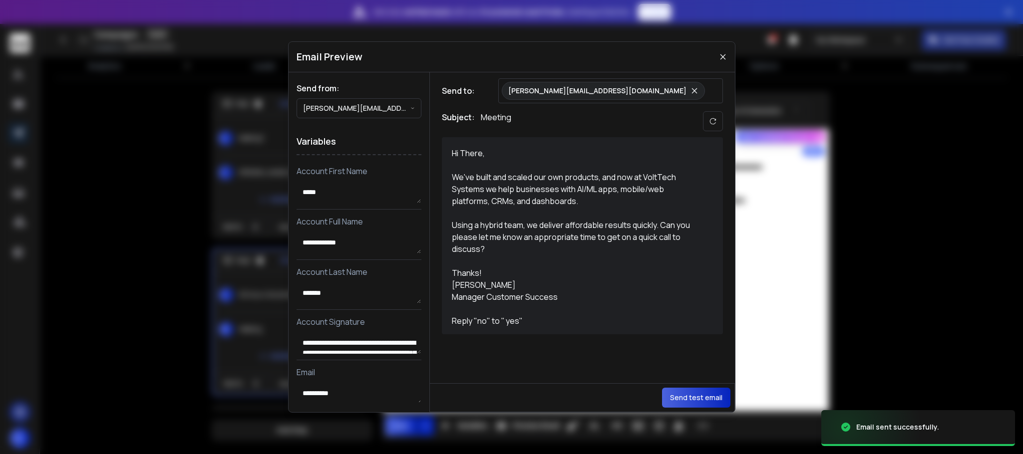
click at [688, 397] on button "Send test email" at bounding box center [696, 398] width 68 height 20
click at [692, 93] on icon at bounding box center [694, 90] width 5 height 5
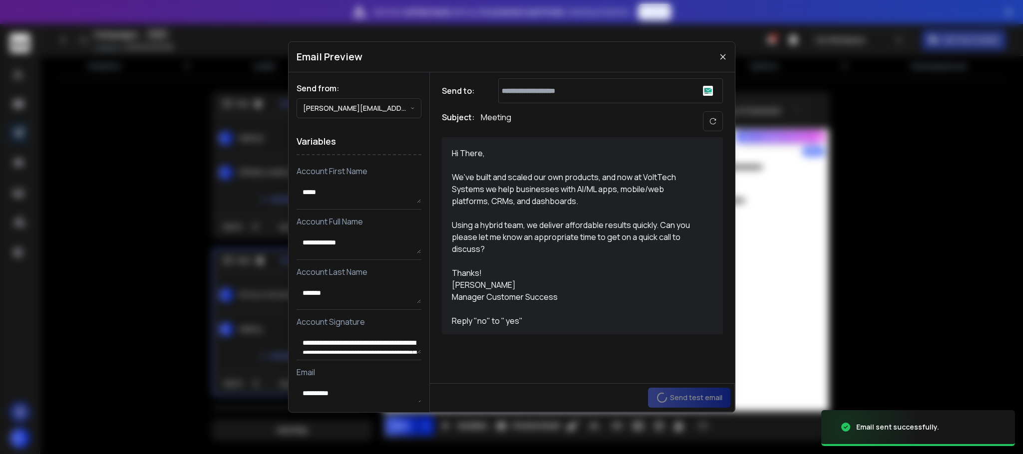
click at [583, 93] on input at bounding box center [611, 91] width 218 height 18
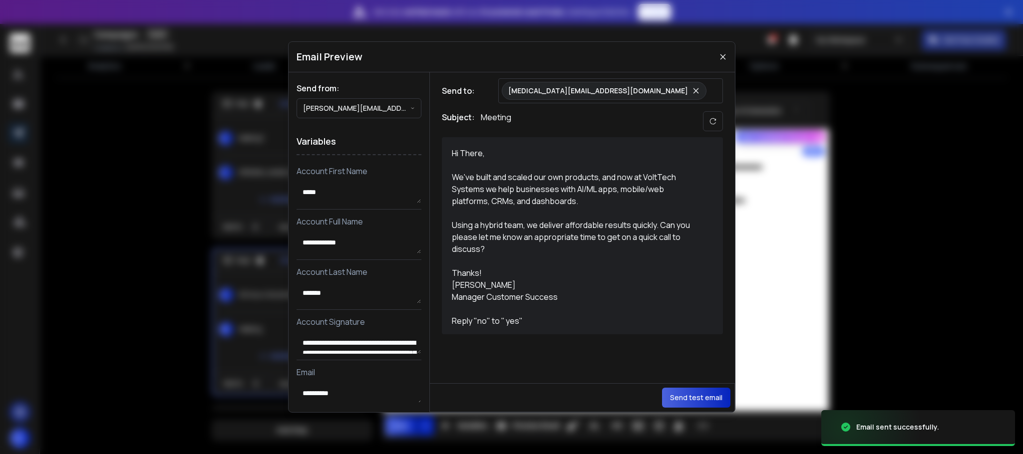
click at [695, 409] on div "Send test email" at bounding box center [582, 398] width 305 height 29
click at [698, 399] on button "Send test email" at bounding box center [696, 398] width 68 height 20
click at [692, 95] on icon at bounding box center [696, 91] width 8 height 8
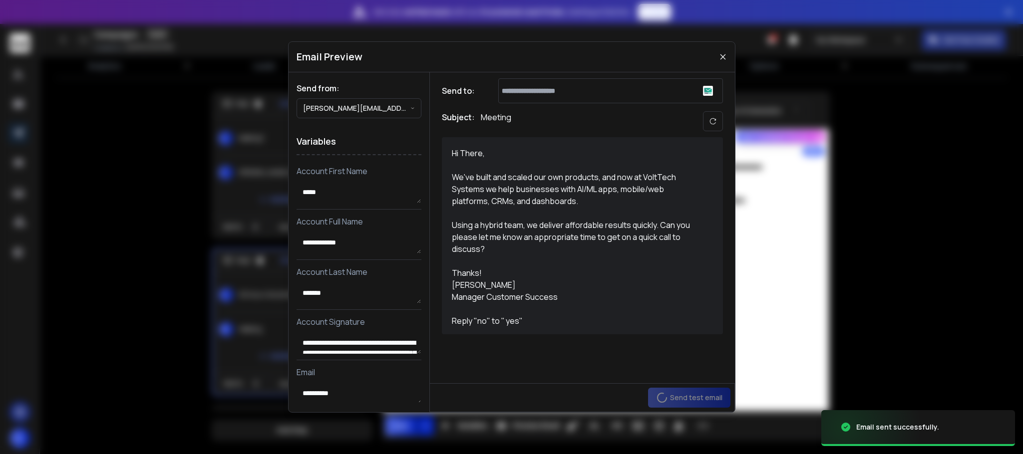
click at [591, 93] on input at bounding box center [611, 91] width 218 height 18
click at [690, 389] on button "Send test email" at bounding box center [696, 398] width 68 height 20
click at [633, 90] on icon at bounding box center [637, 91] width 8 height 8
click at [651, 90] on input at bounding box center [760, 91] width 218 height 18
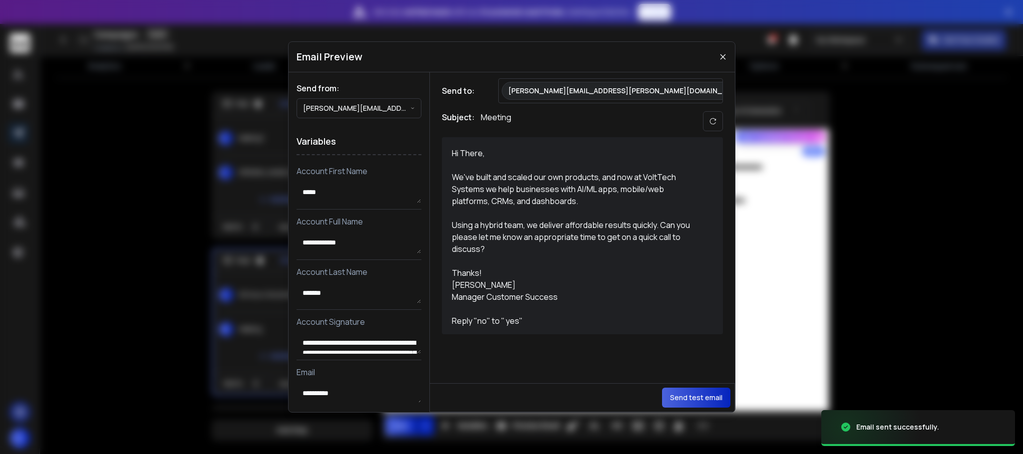
click at [724, 401] on button "Send test email" at bounding box center [696, 398] width 68 height 20
click at [579, 88] on div "gargi@asavari.org" at bounding box center [632, 91] width 261 height 18
click at [750, 90] on icon at bounding box center [752, 90] width 5 height 5
click at [577, 90] on input at bounding box center [611, 91] width 218 height 18
click at [706, 405] on button "Send test email" at bounding box center [696, 398] width 68 height 20
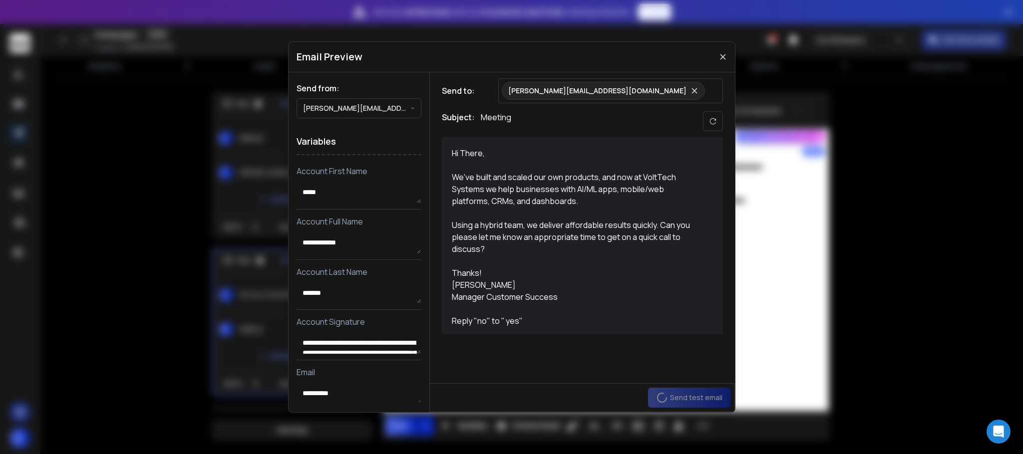
click at [692, 89] on icon at bounding box center [694, 90] width 5 height 5
click at [709, 89] on input at bounding box center [818, 91] width 218 height 18
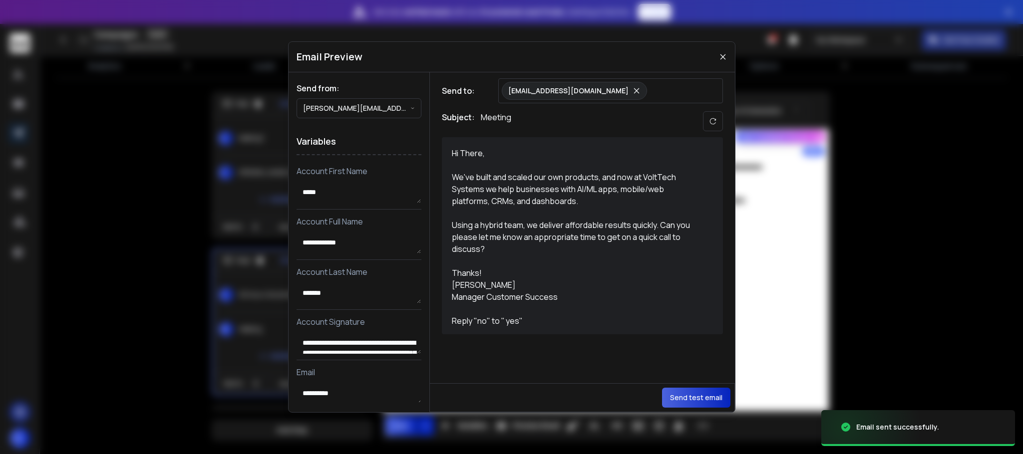
click at [714, 393] on button "Send test email" at bounding box center [696, 398] width 68 height 20
click at [633, 92] on icon at bounding box center [637, 91] width 8 height 8
click at [651, 92] on input at bounding box center [760, 91] width 218 height 18
click at [682, 393] on button "Send test email" at bounding box center [696, 398] width 68 height 20
click at [633, 93] on icon at bounding box center [637, 91] width 8 height 8
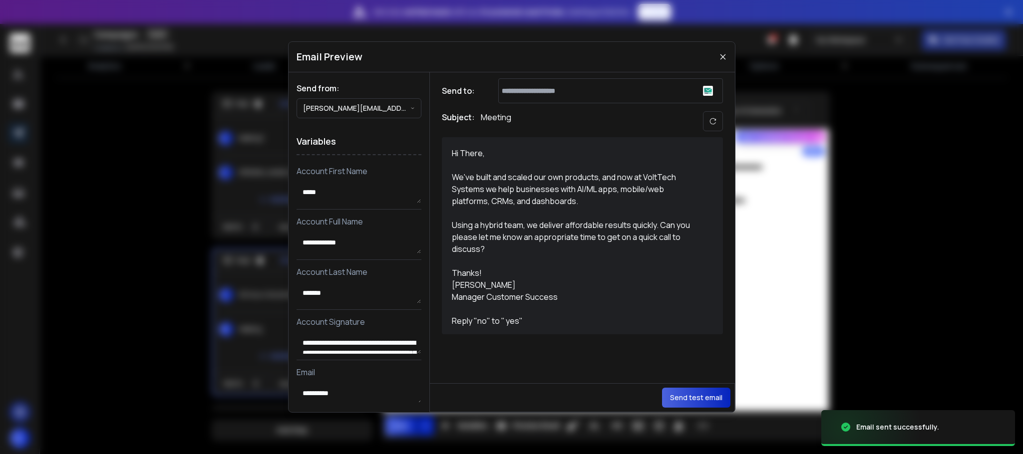
click at [606, 93] on input at bounding box center [611, 91] width 218 height 18
click at [697, 399] on button "Send test email" at bounding box center [696, 398] width 68 height 20
click at [598, 100] on div "carolyn@keltecinc.com" at bounding box center [610, 90] width 225 height 25
click at [691, 90] on icon at bounding box center [695, 91] width 8 height 8
click at [596, 90] on input at bounding box center [611, 91] width 218 height 18
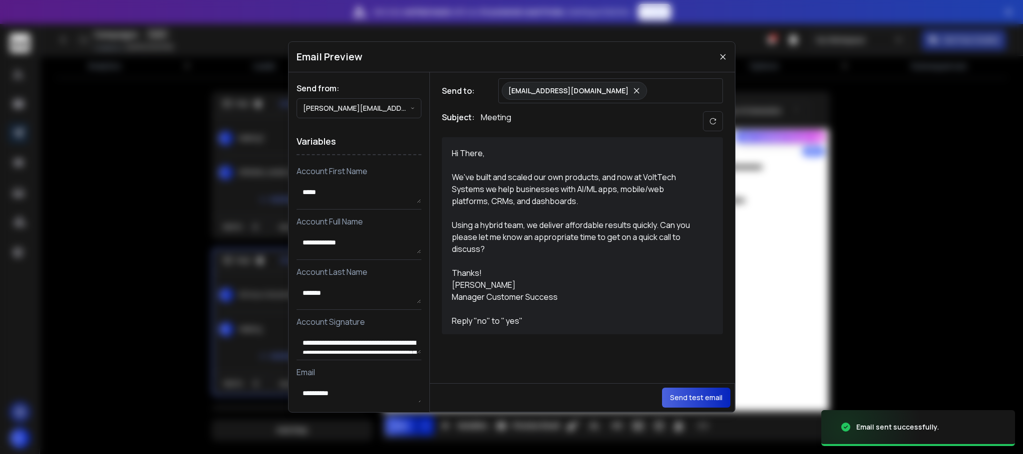
click at [709, 401] on button "Send test email" at bounding box center [696, 398] width 68 height 20
click at [634, 93] on icon at bounding box center [636, 90] width 5 height 5
click at [627, 93] on input at bounding box center [611, 91] width 218 height 18
click at [715, 402] on button "Send test email" at bounding box center [696, 398] width 68 height 20
click at [634, 90] on icon at bounding box center [636, 90] width 5 height 5
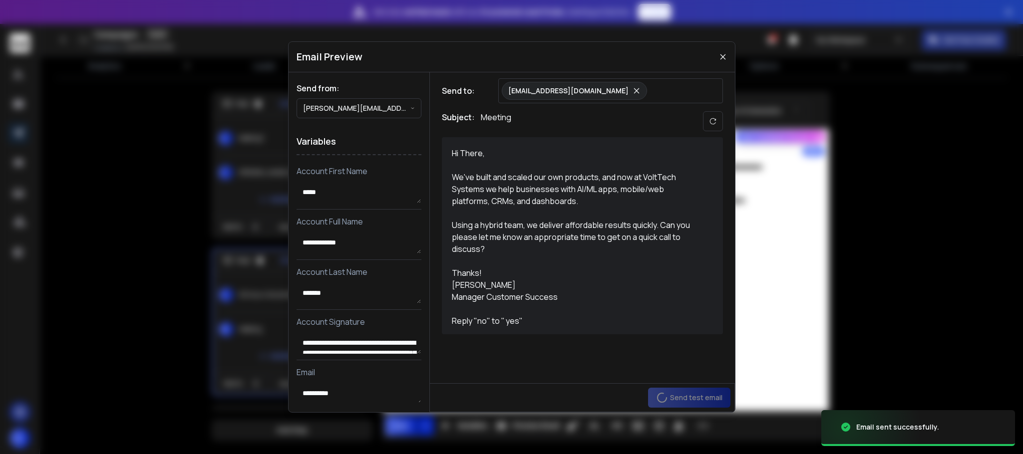
click at [651, 90] on input at bounding box center [760, 91] width 218 height 18
click at [716, 390] on button "Send test email" at bounding box center [696, 398] width 68 height 20
click at [691, 90] on icon at bounding box center [695, 91] width 8 height 8
click at [670, 95] on input at bounding box center [611, 91] width 218 height 18
click at [695, 394] on button "Send test email" at bounding box center [696, 398] width 68 height 20
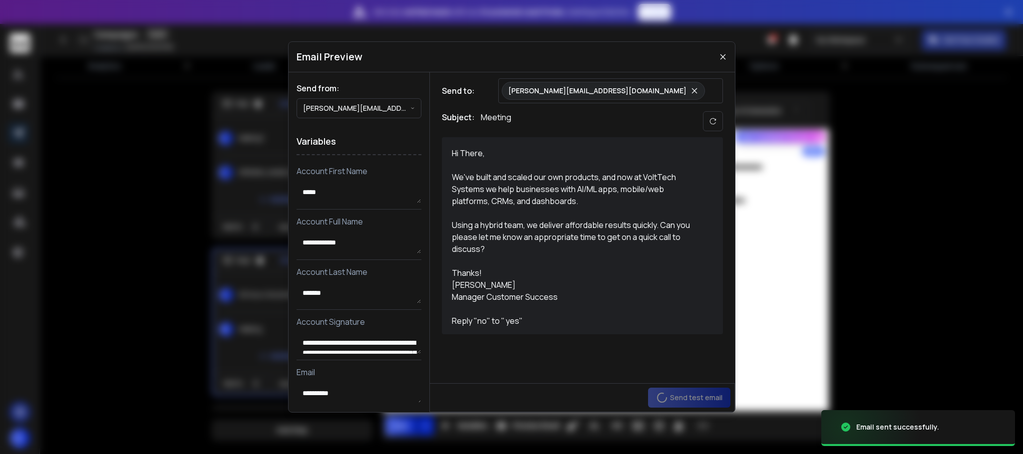
click at [612, 93] on div "Michael@staffordbonded.com" at bounding box center [603, 91] width 203 height 18
click at [691, 88] on icon at bounding box center [695, 91] width 8 height 8
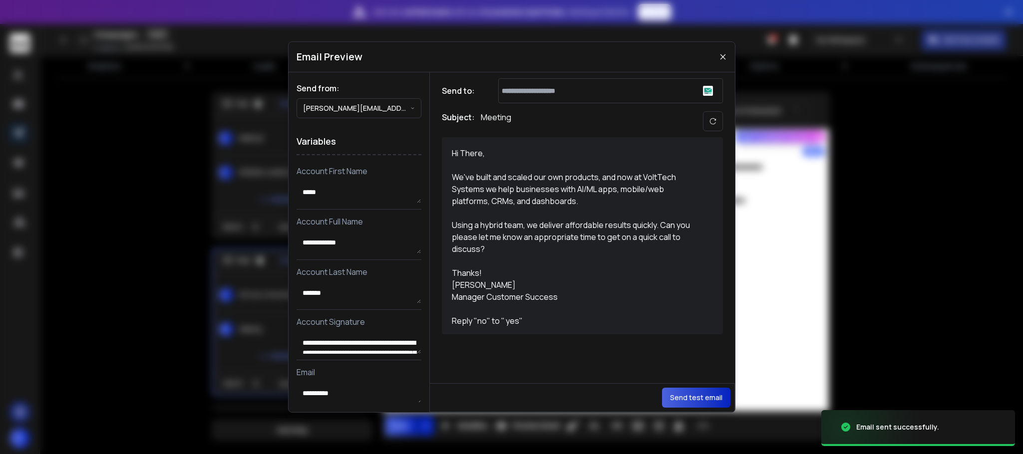
click at [618, 88] on div at bounding box center [610, 90] width 225 height 25
click at [712, 402] on button "Send test email" at bounding box center [696, 398] width 68 height 20
click at [633, 89] on icon at bounding box center [637, 91] width 8 height 8
click at [628, 89] on input at bounding box center [611, 91] width 218 height 18
click at [703, 399] on button "Send test email" at bounding box center [696, 398] width 68 height 20
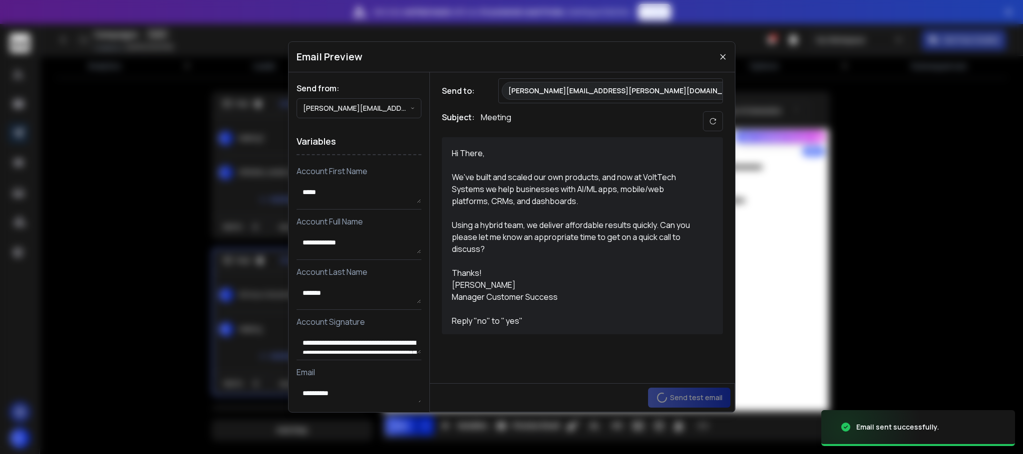
click at [749, 89] on icon at bounding box center [753, 91] width 8 height 8
click at [610, 89] on input at bounding box center [611, 91] width 218 height 18
click at [683, 400] on button "Send test email" at bounding box center [696, 398] width 68 height 20
click at [633, 90] on icon at bounding box center [637, 91] width 8 height 8
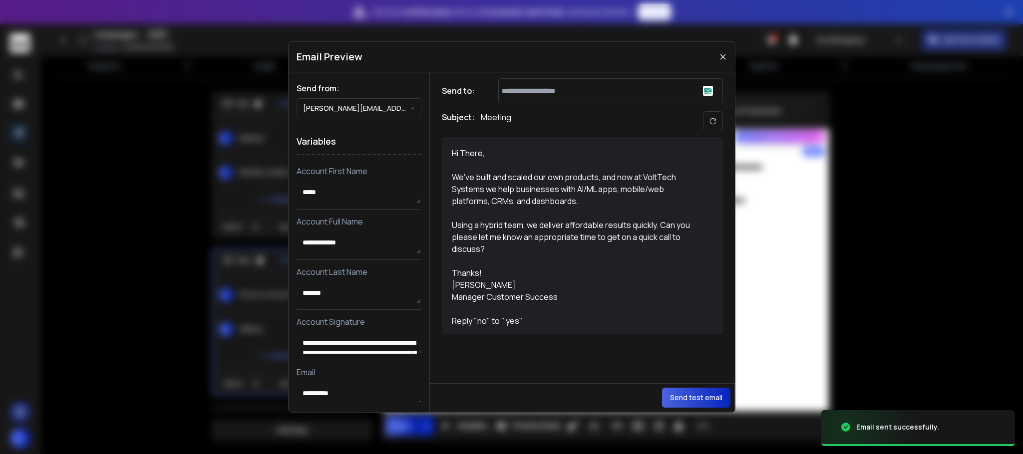
click at [594, 90] on input at bounding box center [611, 91] width 218 height 18
click at [715, 397] on button "Send test email" at bounding box center [696, 398] width 68 height 20
click at [634, 90] on icon at bounding box center [636, 90] width 5 height 5
click at [579, 90] on input at bounding box center [611, 91] width 218 height 18
click at [702, 384] on div "Send test email" at bounding box center [582, 398] width 305 height 29
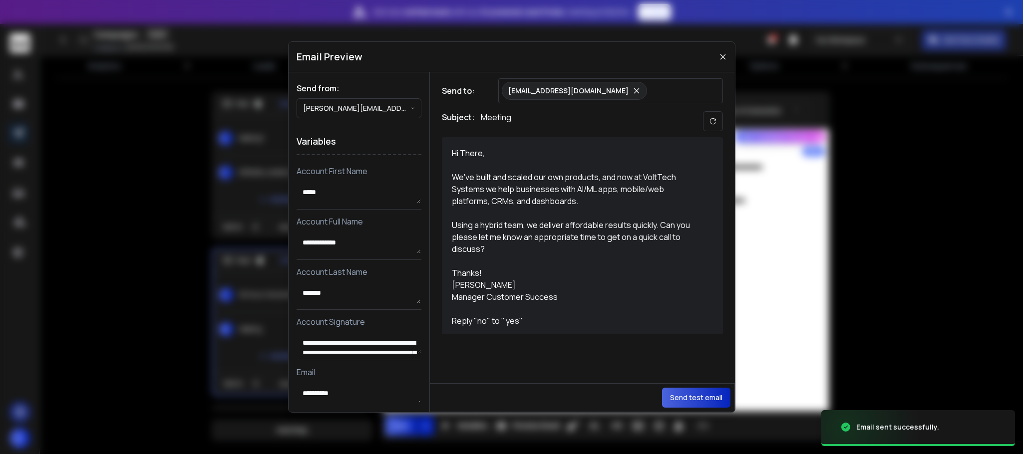
drag, startPoint x: 700, startPoint y: 390, endPoint x: 700, endPoint y: 398, distance: 8.0
click at [700, 397] on button "Send test email" at bounding box center [696, 398] width 68 height 20
click at [700, 398] on div "Send test email" at bounding box center [582, 398] width 305 height 29
click at [633, 87] on icon at bounding box center [637, 91] width 8 height 8
click at [606, 87] on input at bounding box center [611, 91] width 218 height 18
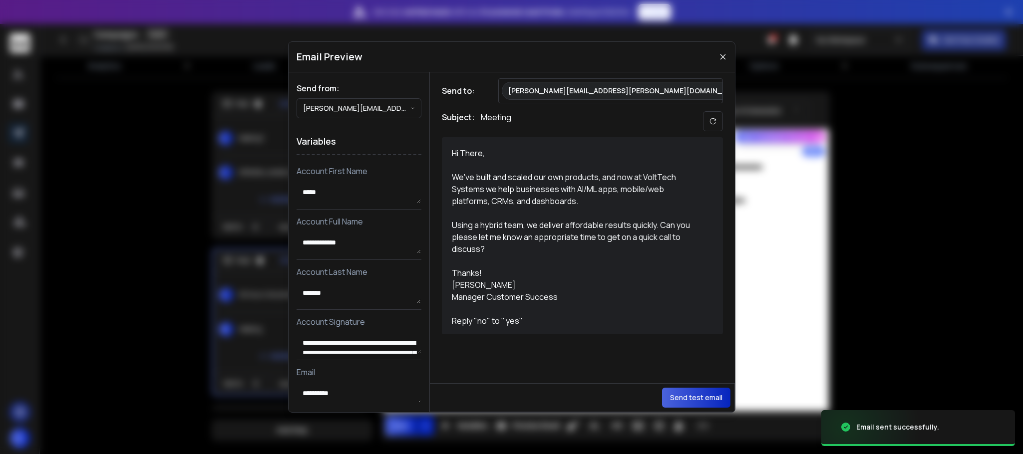
click at [712, 399] on button "Send test email" at bounding box center [696, 398] width 68 height 20
click at [750, 90] on icon at bounding box center [752, 90] width 5 height 5
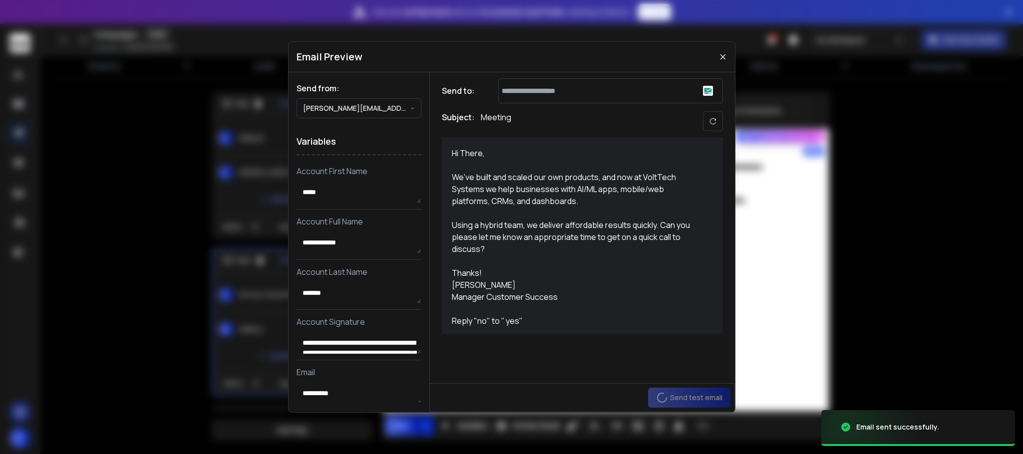
drag, startPoint x: 631, startPoint y: 90, endPoint x: 634, endPoint y: 120, distance: 30.6
click at [631, 90] on input at bounding box center [611, 91] width 218 height 18
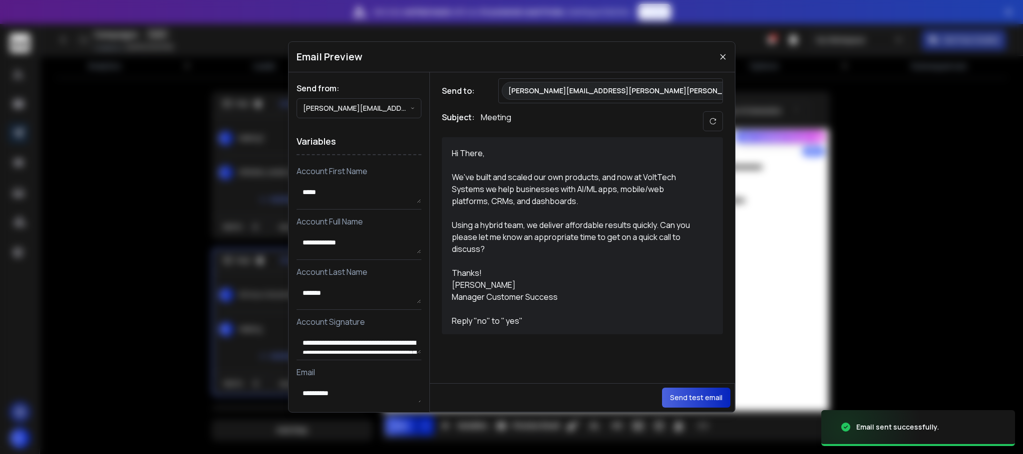
click at [701, 399] on button "Send test email" at bounding box center [696, 398] width 68 height 20
click at [808, 90] on icon at bounding box center [810, 90] width 5 height 5
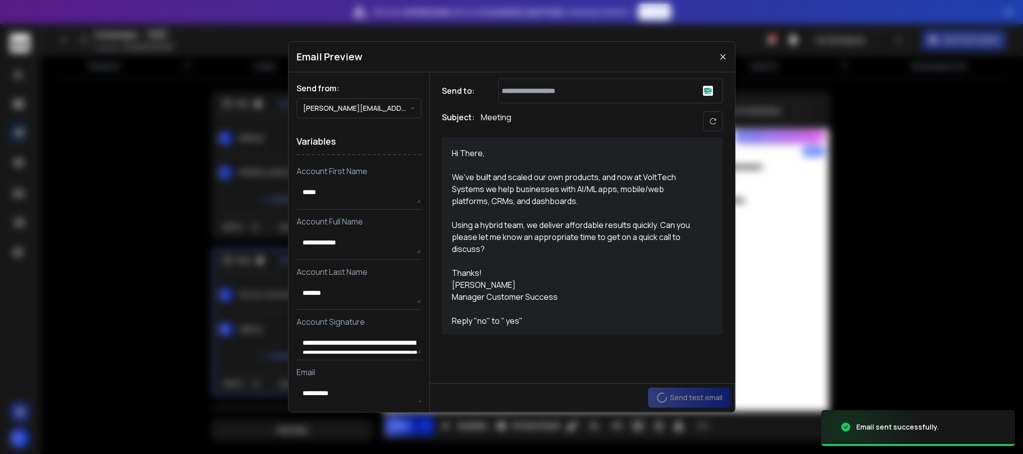
click at [600, 90] on input at bounding box center [611, 91] width 218 height 18
click at [688, 401] on button "Send test email" at bounding box center [696, 398] width 68 height 20
click at [593, 86] on div "ebruns@cyclopure.com" at bounding box center [574, 91] width 145 height 18
click at [594, 85] on div "ebruns@cyclopure.com" at bounding box center [574, 91] width 145 height 18
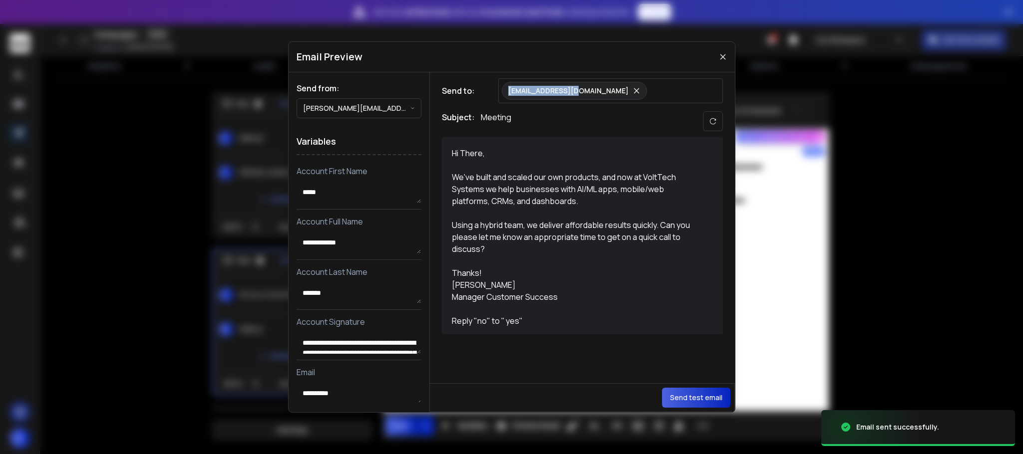
click at [633, 94] on icon at bounding box center [637, 91] width 8 height 8
drag, startPoint x: 702, startPoint y: 397, endPoint x: 719, endPoint y: 376, distance: 27.3
click at [701, 399] on button "Send test email" at bounding box center [696, 398] width 68 height 20
click at [691, 90] on icon at bounding box center [695, 91] width 8 height 8
click at [709, 90] on input at bounding box center [818, 91] width 218 height 18
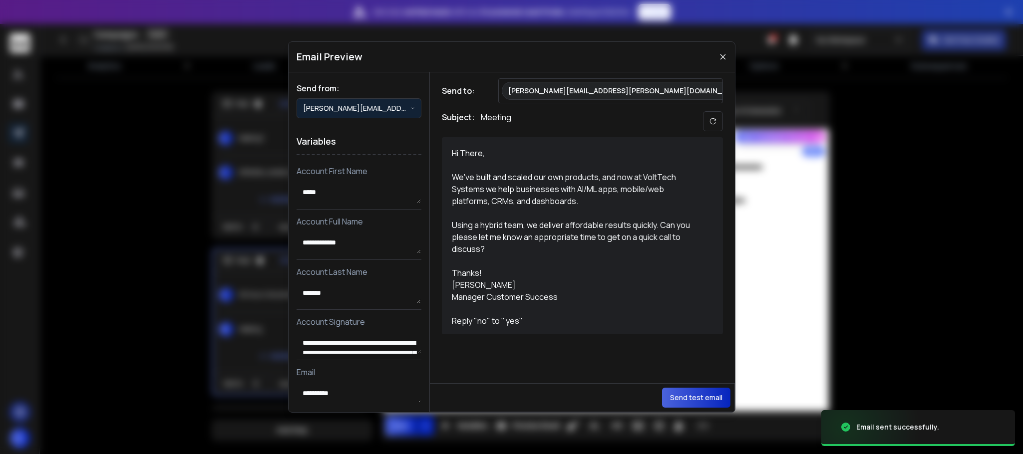
click at [399, 111] on p "terri.johnson@volttechsystems.shop" at bounding box center [356, 108] width 107 height 10
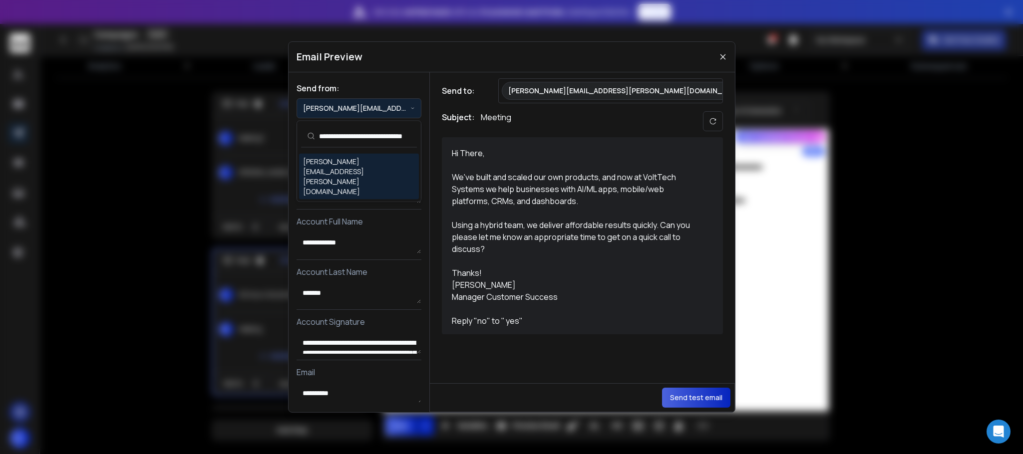
scroll to position [0, 25]
type input "**********"
click at [398, 113] on p "terri.johnson@volttechsystems.shop" at bounding box center [356, 108] width 107 height 10
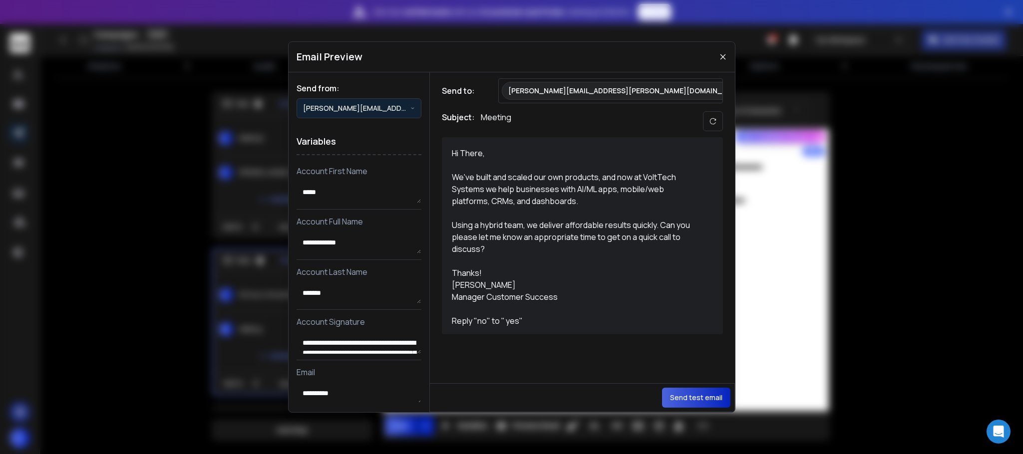
click at [398, 113] on p "terri.johnson@volttechsystems.shop" at bounding box center [356, 108] width 107 height 10
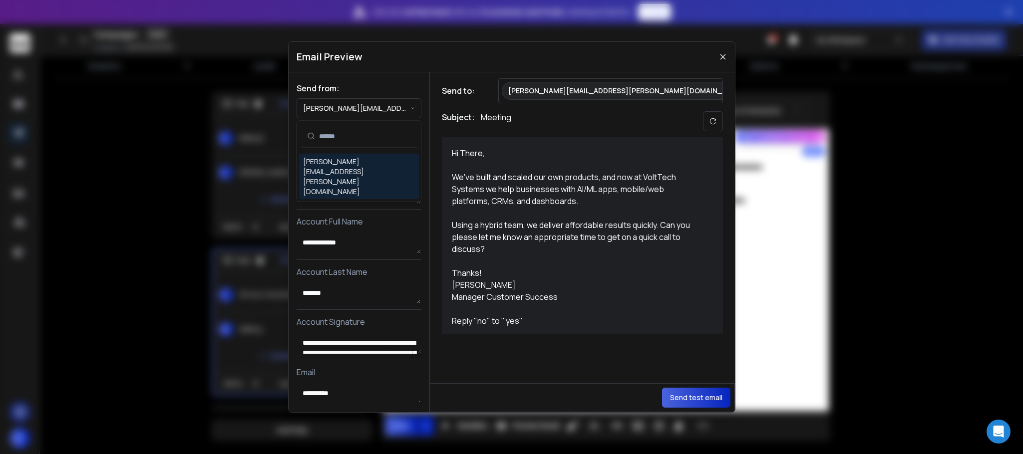
click at [398, 169] on div "erica.moss@volttechsystems.online" at bounding box center [359, 177] width 120 height 46
type textarea "*****"
type textarea "**********"
type textarea "****"
type textarea "**********"
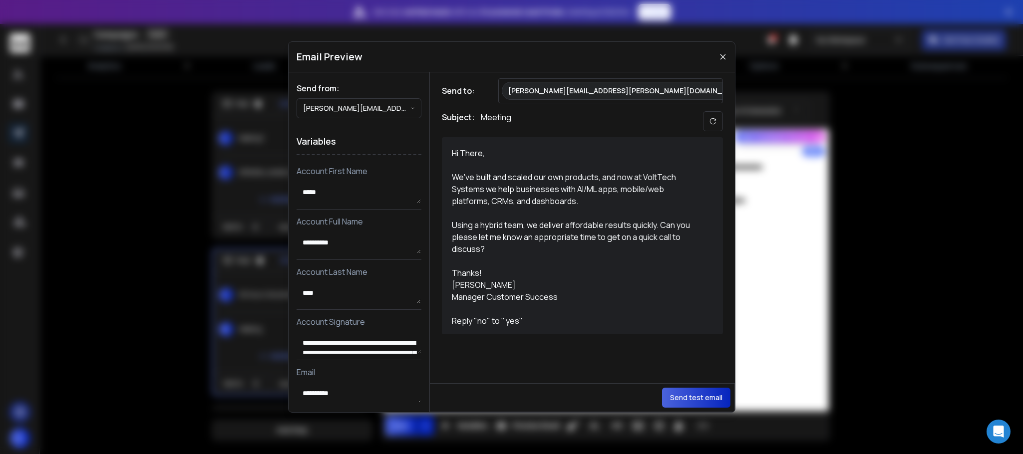
click at [631, 87] on div "danny.williams@clewiston-fl.gov" at bounding box center [632, 91] width 261 height 18
click at [749, 87] on icon at bounding box center [753, 91] width 8 height 8
click at [627, 87] on input at bounding box center [611, 91] width 218 height 18
click at [704, 401] on button "Send test email" at bounding box center [696, 398] width 68 height 20
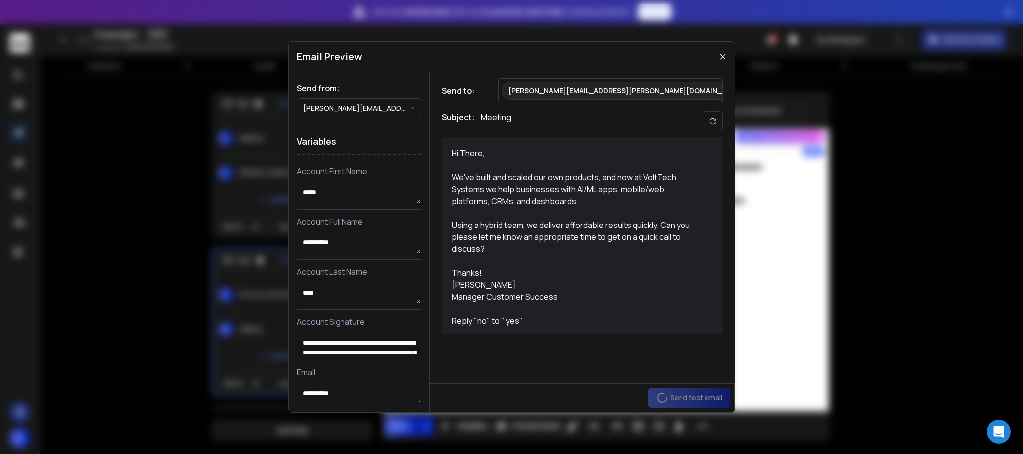
click at [749, 91] on icon at bounding box center [753, 91] width 8 height 8
drag, startPoint x: 628, startPoint y: 91, endPoint x: 620, endPoint y: 111, distance: 21.5
click at [767, 92] on input at bounding box center [876, 91] width 218 height 18
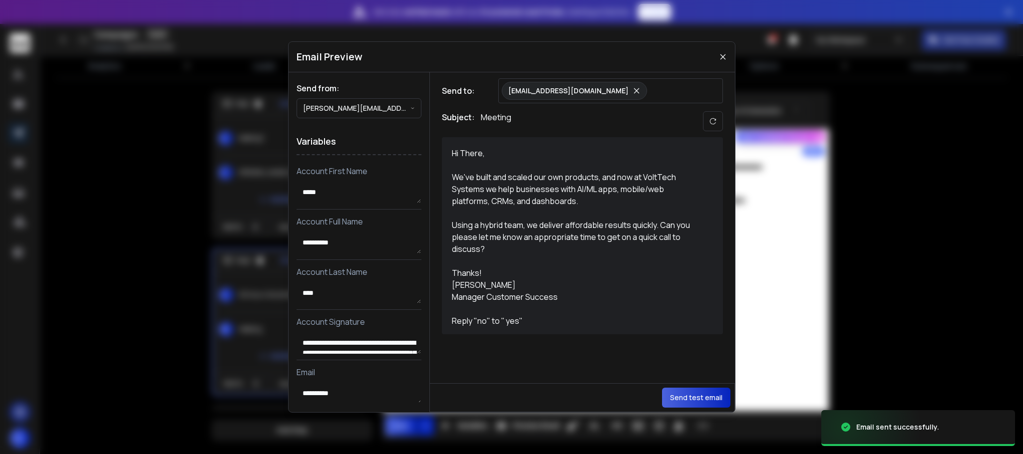
click at [696, 396] on button "Send test email" at bounding box center [696, 398] width 68 height 20
click at [620, 93] on div "03.spying.raffles@icloud.com" at bounding box center [574, 91] width 145 height 18
click at [612, 86] on div "03.spying.raffles@icloud.com" at bounding box center [574, 91] width 145 height 18
click at [633, 90] on icon at bounding box center [637, 91] width 8 height 8
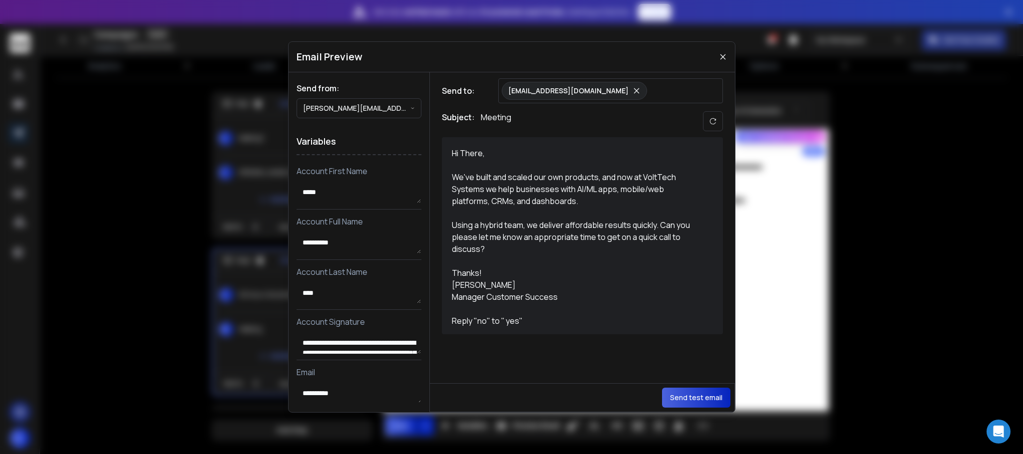
click at [697, 399] on button "Send test email" at bounding box center [696, 398] width 68 height 20
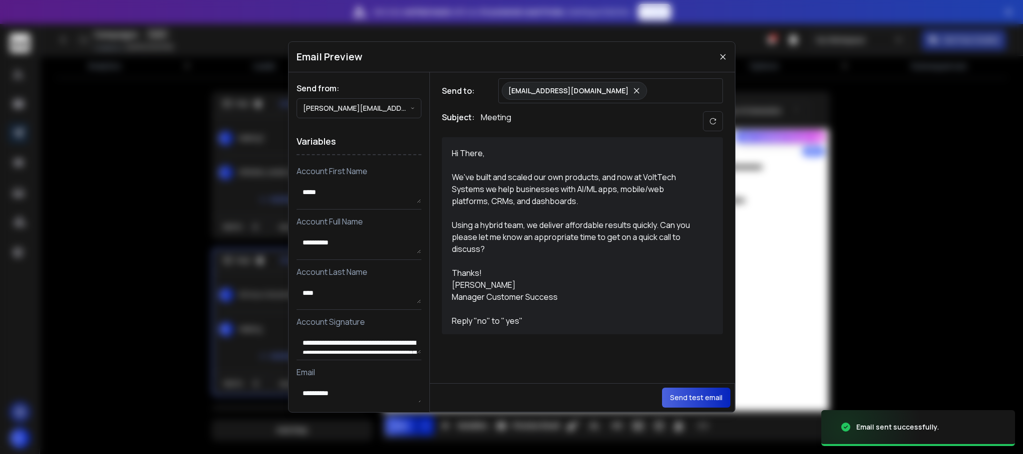
click at [633, 92] on icon at bounding box center [637, 91] width 8 height 8
click at [611, 92] on input at bounding box center [611, 91] width 218 height 18
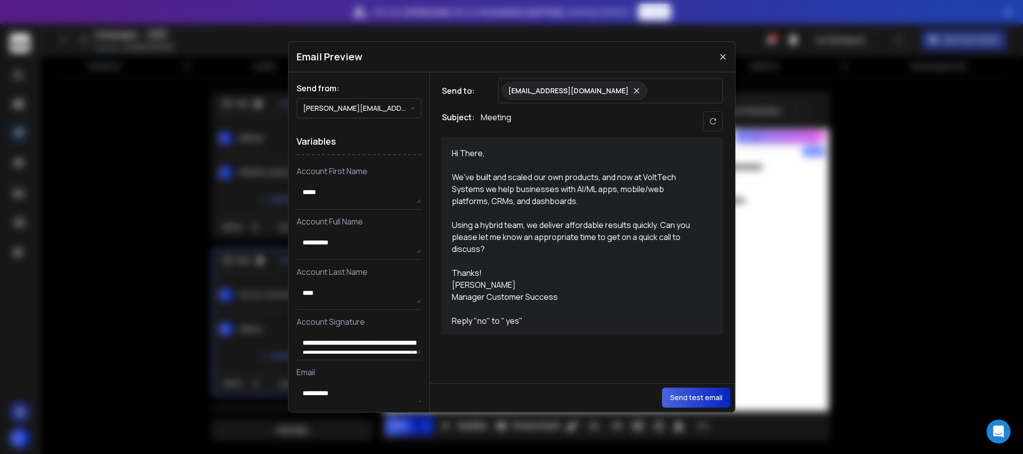
click at [709, 401] on button "Send test email" at bounding box center [696, 398] width 68 height 20
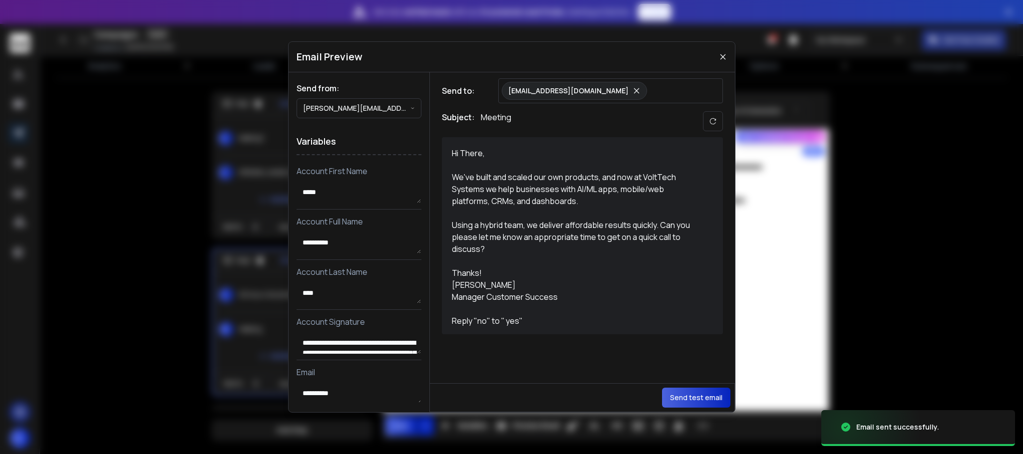
click at [633, 94] on icon at bounding box center [637, 91] width 8 height 8
click at [599, 94] on input at bounding box center [611, 91] width 218 height 18
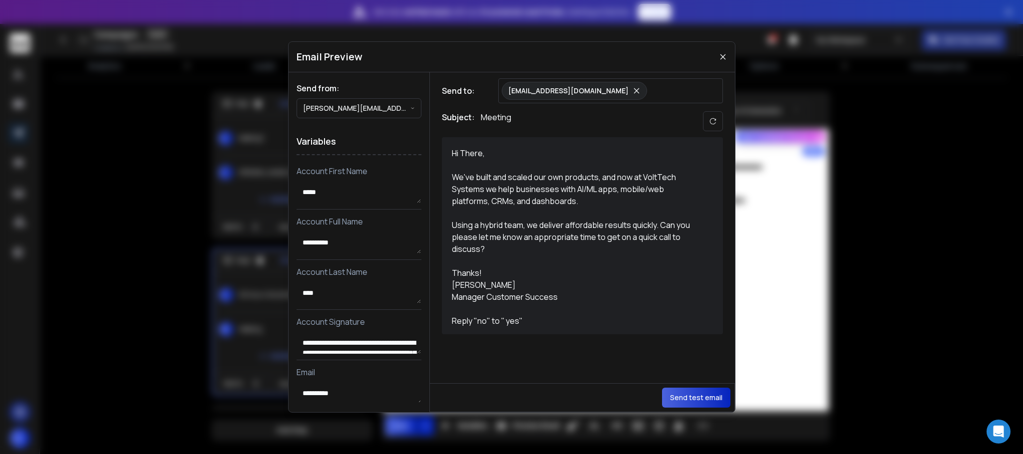
click at [683, 402] on button "Send test email" at bounding box center [696, 398] width 68 height 20
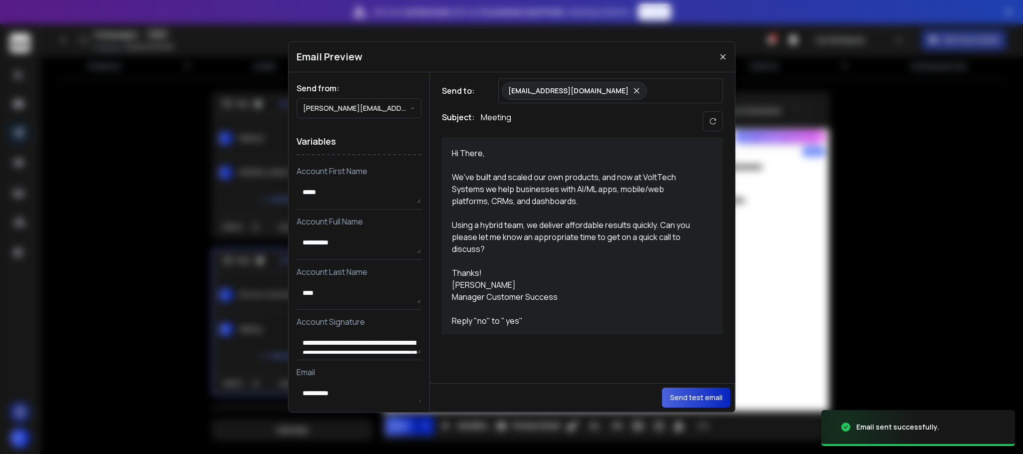
click at [633, 90] on icon at bounding box center [637, 91] width 8 height 8
click at [651, 90] on input at bounding box center [760, 91] width 218 height 18
click at [712, 407] on button "Send test email" at bounding box center [696, 398] width 68 height 20
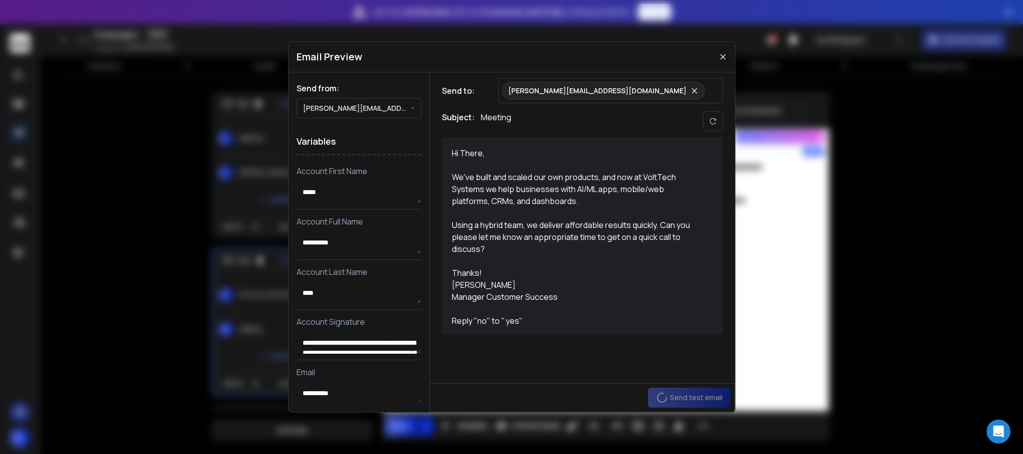
click at [691, 90] on icon at bounding box center [695, 91] width 8 height 8
click at [709, 90] on input at bounding box center [818, 91] width 218 height 18
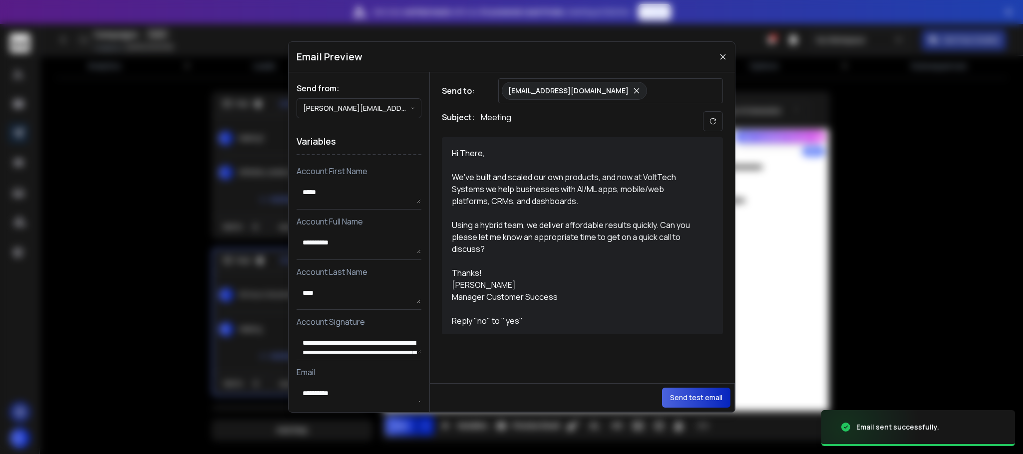
click at [718, 394] on button "Send test email" at bounding box center [696, 398] width 68 height 20
click at [633, 95] on icon at bounding box center [637, 91] width 8 height 8
click at [651, 96] on input at bounding box center [760, 91] width 218 height 18
click at [681, 397] on button "Send test email" at bounding box center [696, 398] width 68 height 20
click at [633, 92] on icon at bounding box center [637, 91] width 8 height 8
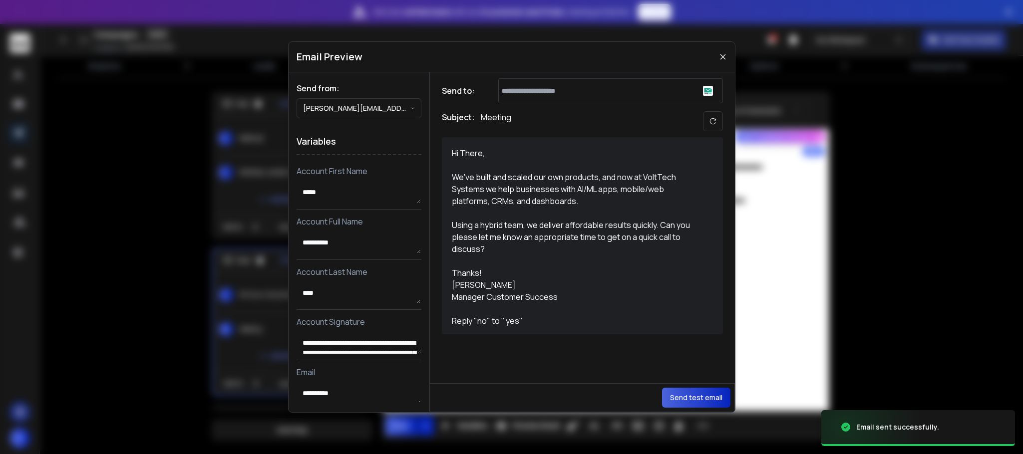
click at [579, 92] on input at bounding box center [611, 91] width 218 height 18
click at [712, 394] on button "Send test email" at bounding box center [696, 398] width 68 height 20
click at [641, 93] on icon at bounding box center [637, 91] width 8 height 8
click at [664, 93] on input at bounding box center [611, 91] width 218 height 18
click at [685, 405] on button "Send test email" at bounding box center [696, 398] width 68 height 20
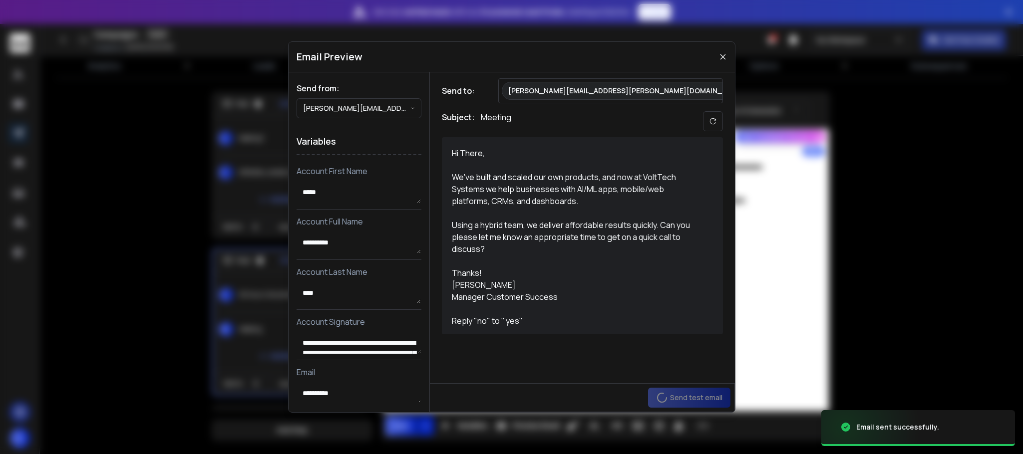
click at [749, 92] on icon at bounding box center [753, 91] width 8 height 8
click at [649, 92] on input at bounding box center [611, 91] width 218 height 18
click at [710, 397] on button "Send test email" at bounding box center [696, 398] width 68 height 20
click at [691, 93] on icon at bounding box center [695, 91] width 8 height 8
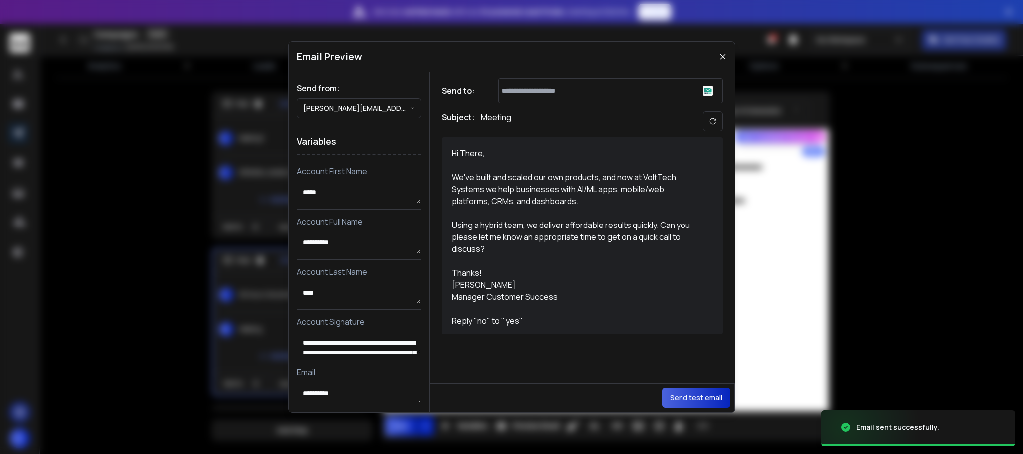
drag, startPoint x: 619, startPoint y: 93, endPoint x: 616, endPoint y: 124, distance: 31.7
click at [618, 93] on input at bounding box center [611, 91] width 218 height 18
click at [712, 408] on button "Send test email" at bounding box center [696, 398] width 68 height 20
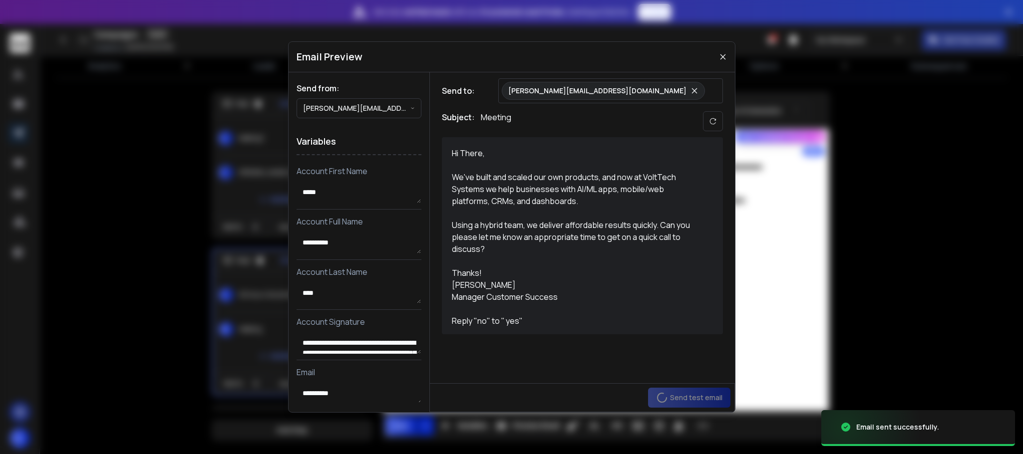
click at [691, 93] on icon at bounding box center [695, 91] width 8 height 8
click at [603, 93] on input at bounding box center [611, 91] width 218 height 18
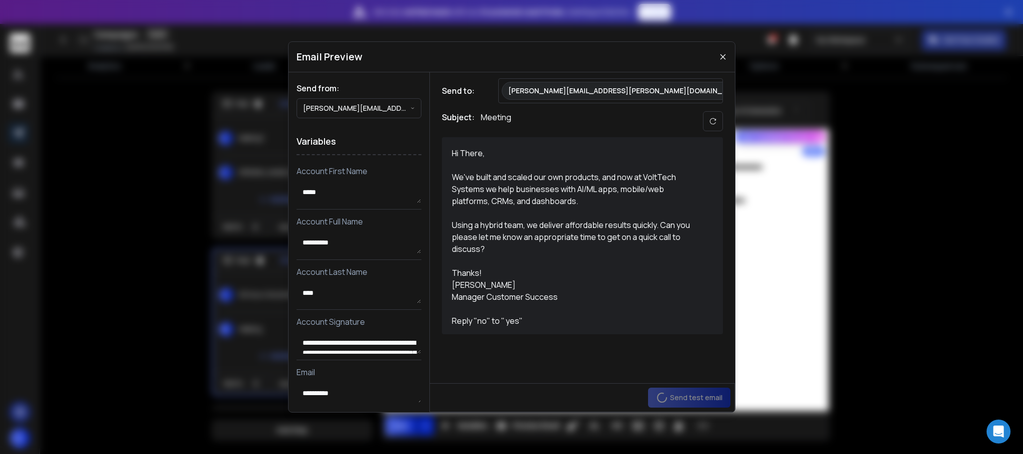
click at [715, 401] on div "Send test email" at bounding box center [582, 398] width 305 height 29
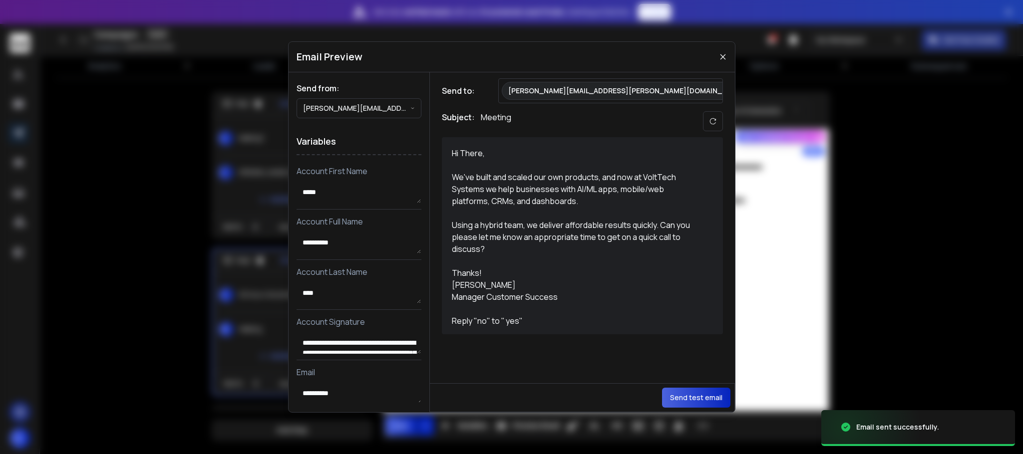
click at [715, 401] on button "Send test email" at bounding box center [696, 398] width 68 height 20
click at [749, 88] on icon at bounding box center [753, 91] width 8 height 8
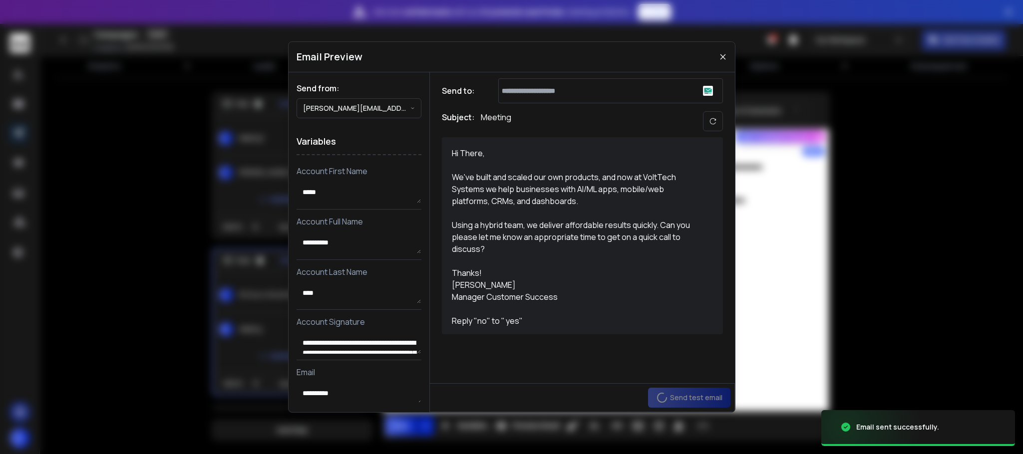
click at [640, 88] on input at bounding box center [611, 91] width 218 height 18
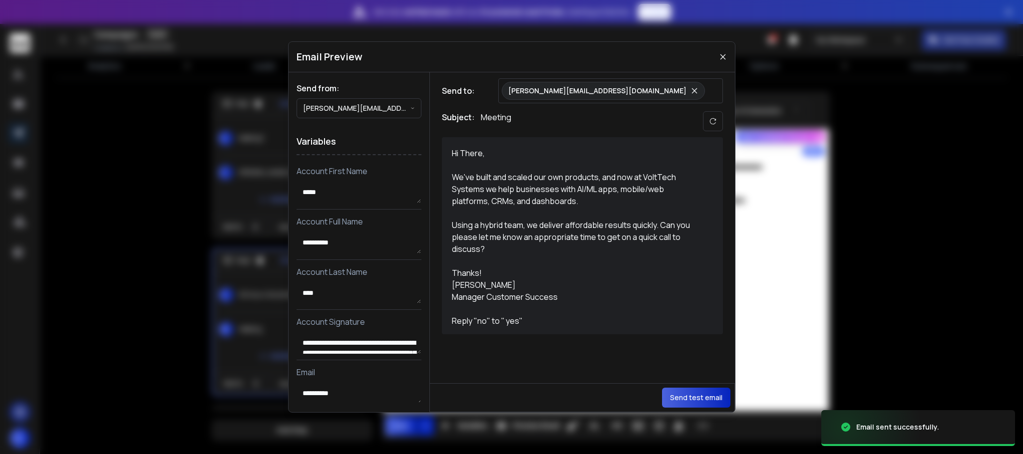
click at [694, 393] on button "Send test email" at bounding box center [696, 398] width 68 height 20
click at [692, 90] on icon at bounding box center [694, 90] width 5 height 5
click at [709, 90] on input at bounding box center [818, 91] width 218 height 18
click at [691, 387] on div "Send test email" at bounding box center [582, 398] width 305 height 29
click at [692, 388] on button "Send test email" at bounding box center [696, 398] width 68 height 20
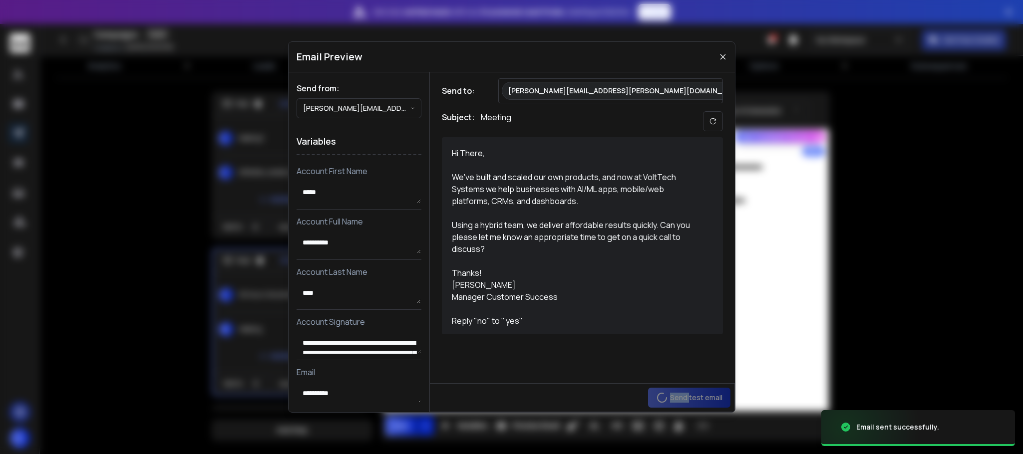
click at [692, 389] on div "Send test email" at bounding box center [582, 398] width 305 height 29
click at [749, 91] on icon at bounding box center [753, 91] width 8 height 8
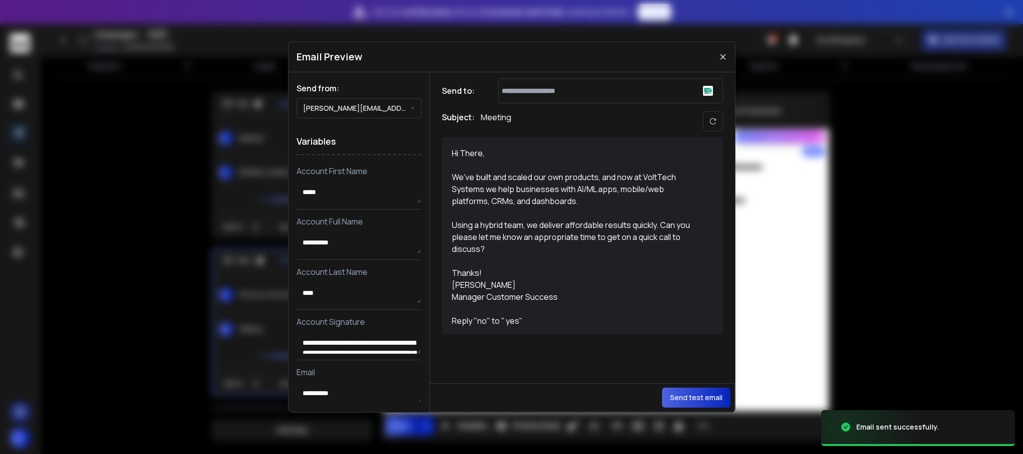
click at [613, 91] on input at bounding box center [611, 91] width 218 height 18
click at [704, 392] on button "Send test email" at bounding box center [696, 398] width 68 height 20
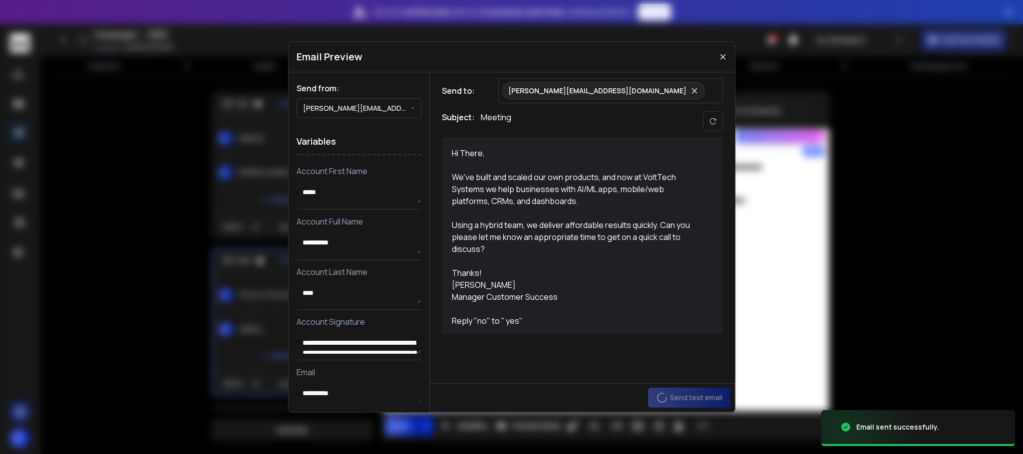
click at [691, 95] on icon at bounding box center [695, 91] width 8 height 8
click at [605, 95] on input at bounding box center [611, 91] width 218 height 18
click at [685, 402] on button "Send test email" at bounding box center [696, 398] width 68 height 20
click at [609, 83] on div "jsasser@superiorfoods.com" at bounding box center [574, 91] width 145 height 18
click at [616, 96] on div "jsasser@superiorfoods.com" at bounding box center [574, 91] width 145 height 18
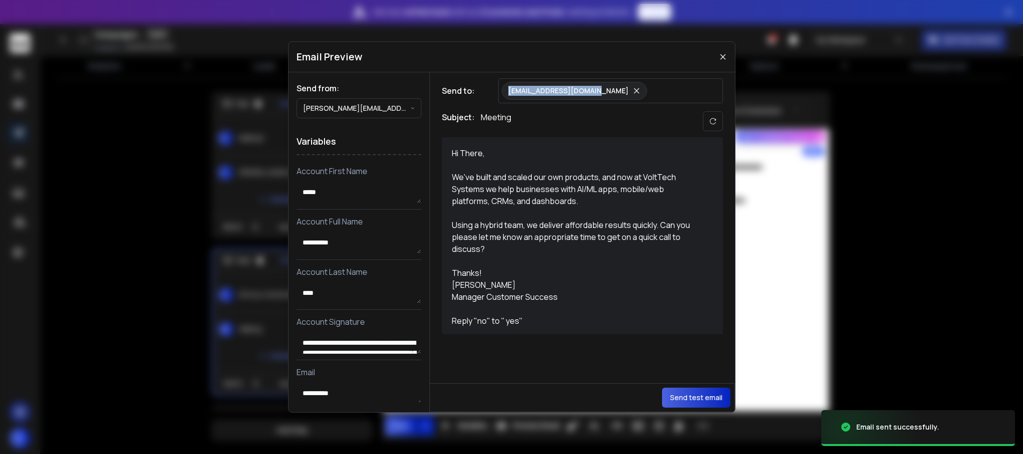
click at [616, 96] on div "jsasser@superiorfoods.com" at bounding box center [574, 91] width 145 height 18
click at [699, 394] on button "Send test email" at bounding box center [696, 398] width 68 height 20
click at [633, 87] on icon at bounding box center [637, 91] width 8 height 8
click at [608, 87] on input at bounding box center [611, 91] width 218 height 18
click at [693, 399] on button "Send test email" at bounding box center [696, 398] width 68 height 20
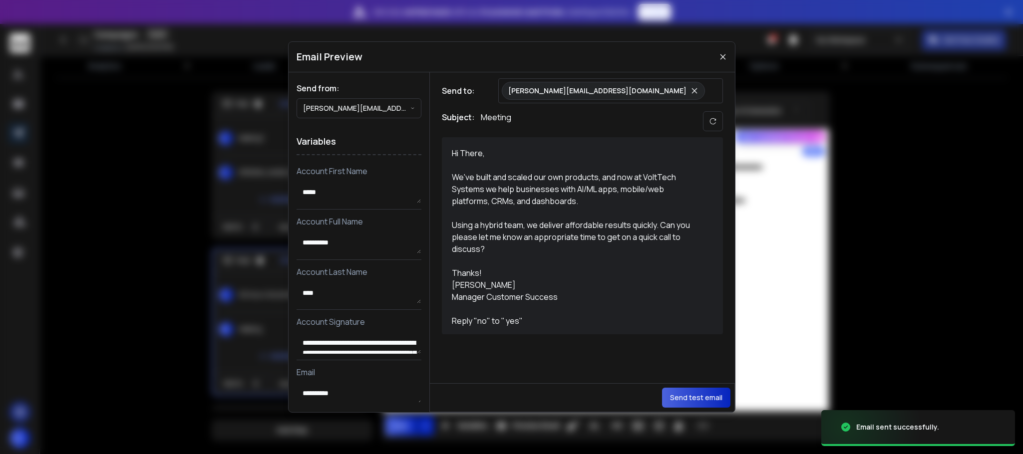
click at [691, 93] on icon at bounding box center [695, 91] width 8 height 8
click at [709, 93] on input at bounding box center [818, 91] width 218 height 18
click at [704, 407] on button "Send test email" at bounding box center [696, 398] width 68 height 20
click at [633, 93] on icon at bounding box center [637, 91] width 8 height 8
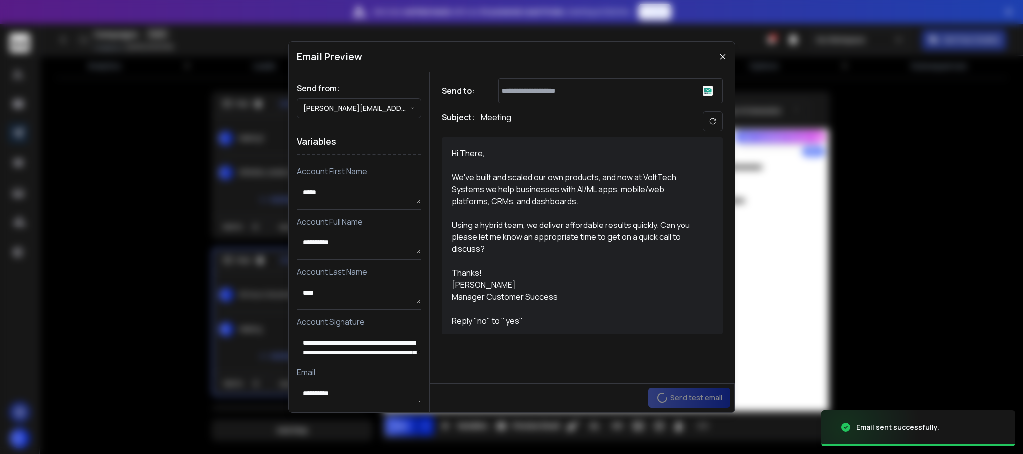
click at [583, 93] on input at bounding box center [611, 91] width 218 height 18
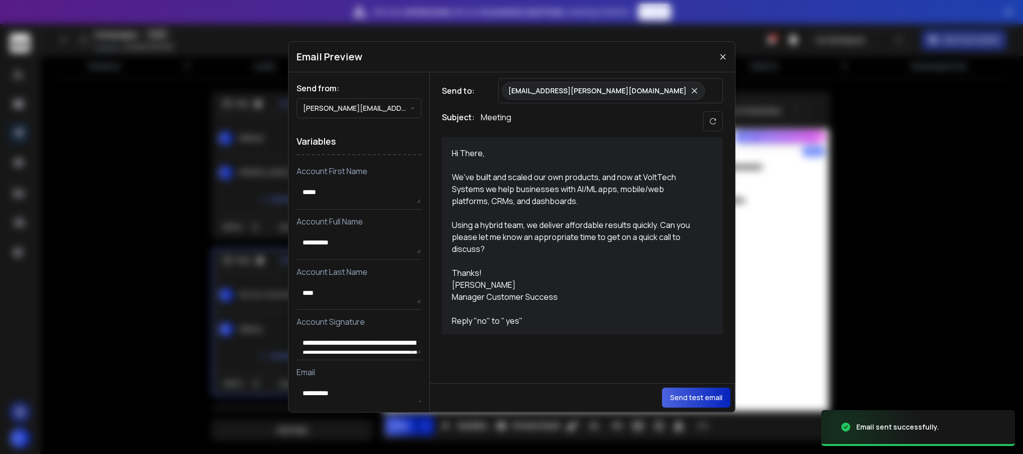
click at [713, 392] on button "Send test email" at bounding box center [696, 398] width 68 height 20
click at [586, 86] on div "chuckl@maurey.com" at bounding box center [603, 91] width 203 height 18
click at [585, 86] on div "chuckl@maurey.com" at bounding box center [603, 91] width 203 height 18
click at [691, 94] on icon at bounding box center [695, 91] width 8 height 8
click at [584, 94] on input at bounding box center [611, 91] width 218 height 18
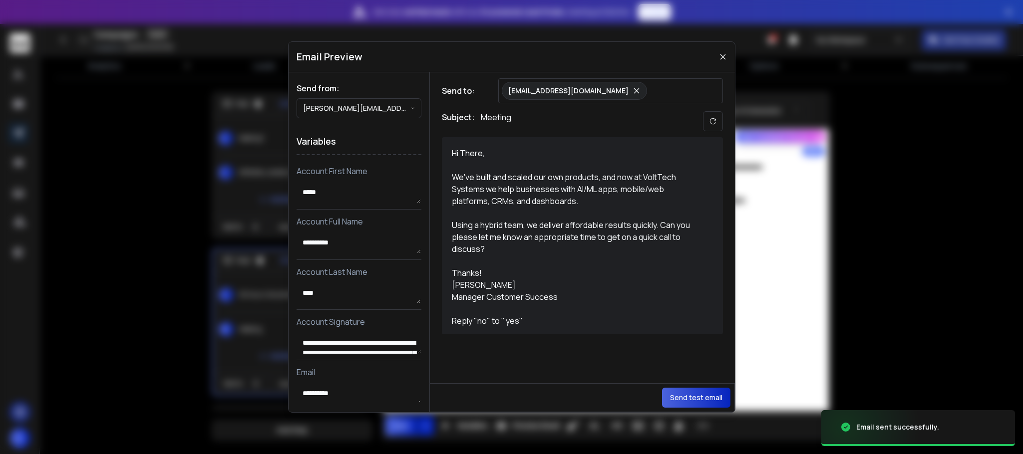
click at [723, 402] on button "Send test email" at bounding box center [696, 398] width 68 height 20
click at [634, 90] on icon at bounding box center [636, 90] width 5 height 5
click at [651, 90] on input at bounding box center [760, 91] width 218 height 18
click at [703, 395] on button "Send test email" at bounding box center [696, 398] width 68 height 20
click at [749, 92] on icon at bounding box center [753, 91] width 8 height 8
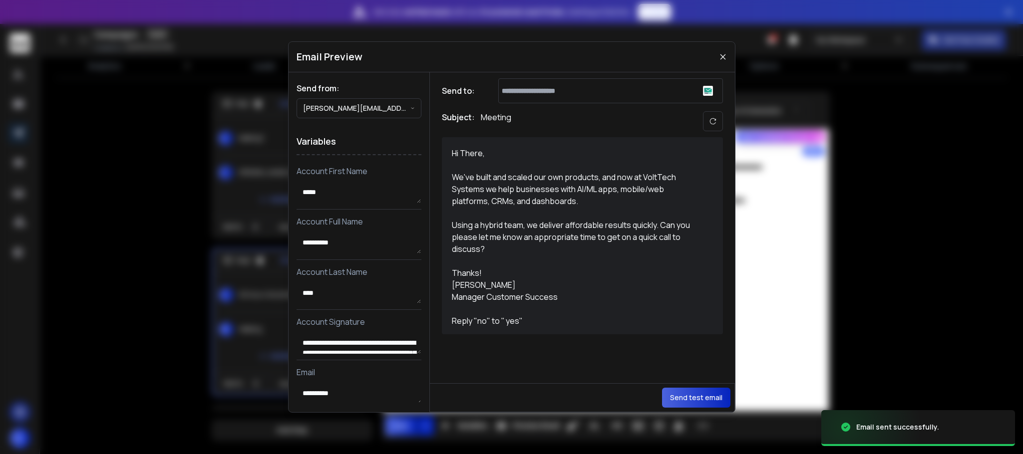
click at [593, 92] on input at bounding box center [611, 91] width 218 height 18
click at [697, 399] on button "Send test email" at bounding box center [696, 398] width 68 height 20
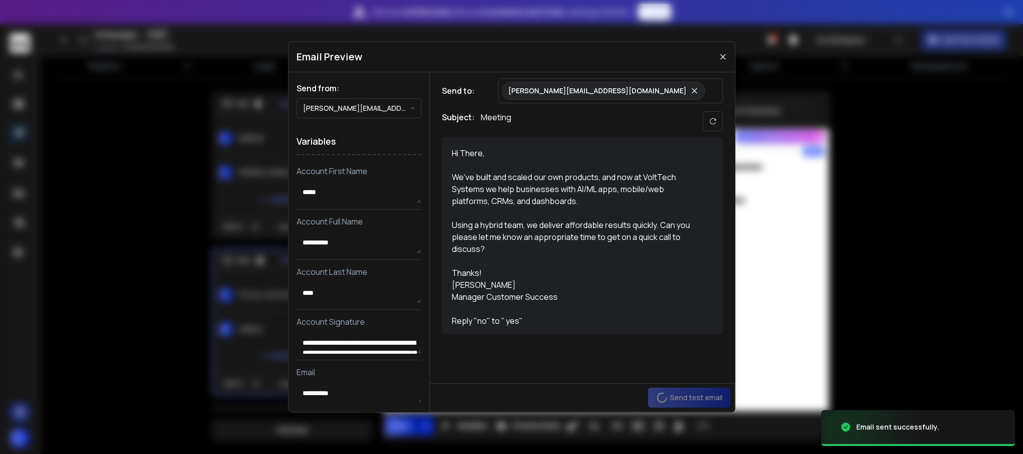
click at [691, 95] on icon at bounding box center [695, 91] width 8 height 8
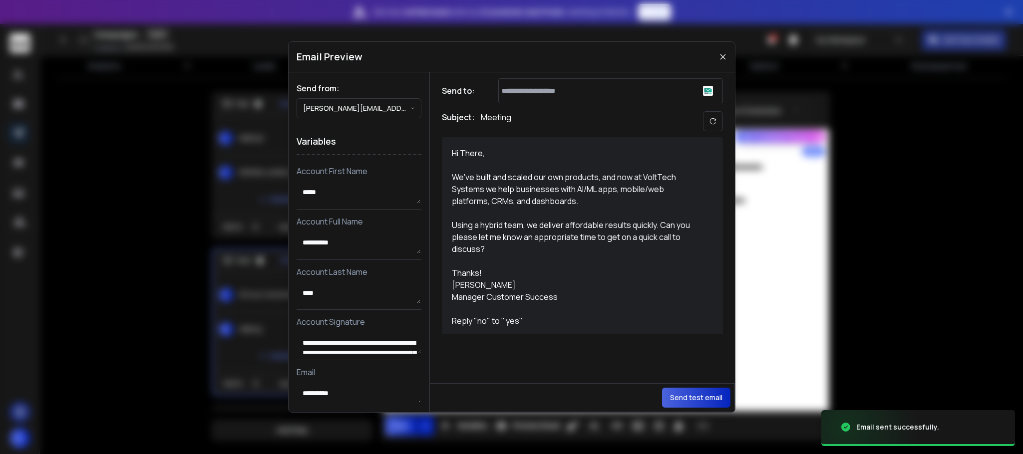
click at [615, 95] on input at bounding box center [611, 91] width 218 height 18
click at [702, 399] on button "Send test email" at bounding box center [696, 398] width 68 height 20
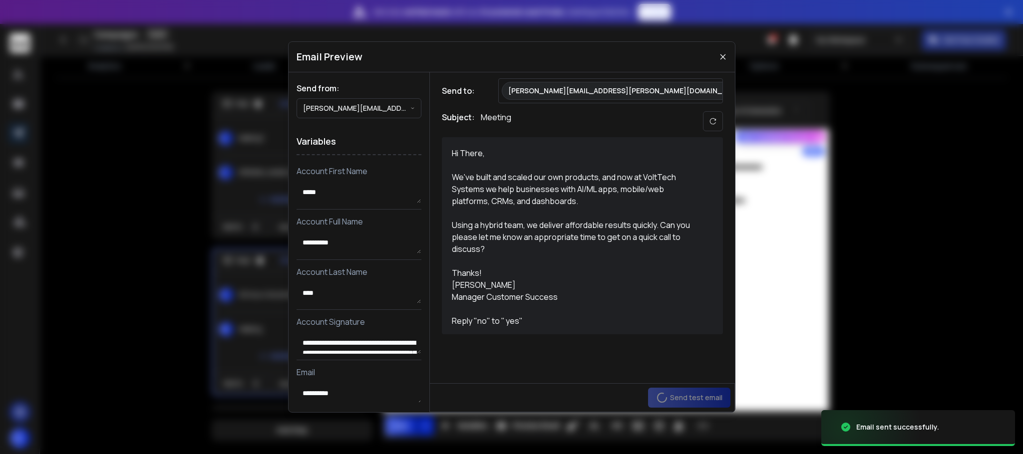
click at [616, 98] on div "randy.evans@e3partners.org" at bounding box center [632, 91] width 261 height 18
click at [610, 96] on div "randy.evans@e3partners.org" at bounding box center [632, 91] width 261 height 18
click at [750, 92] on icon at bounding box center [752, 90] width 5 height 5
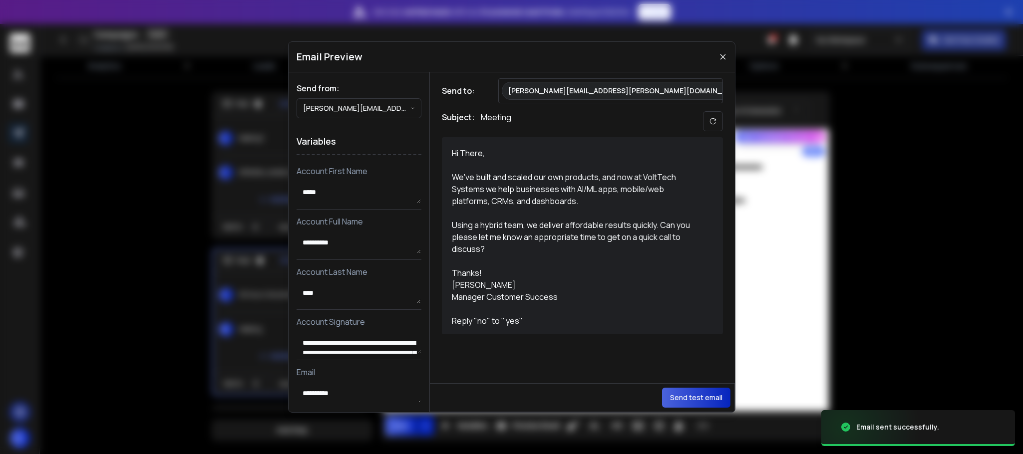
click at [767, 92] on input at bounding box center [876, 91] width 218 height 18
click at [694, 393] on button "Send test email" at bounding box center [696, 398] width 68 height 20
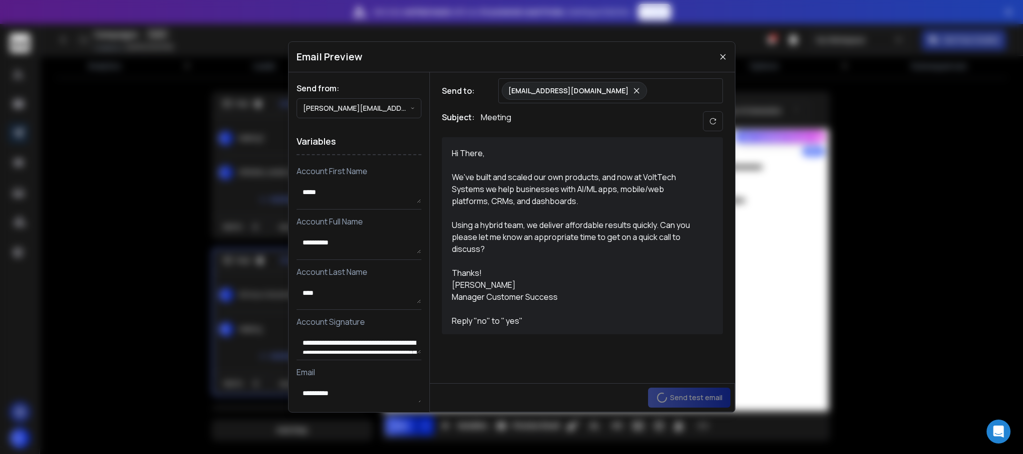
click at [633, 88] on icon at bounding box center [637, 91] width 8 height 8
click at [651, 88] on input at bounding box center [760, 91] width 218 height 18
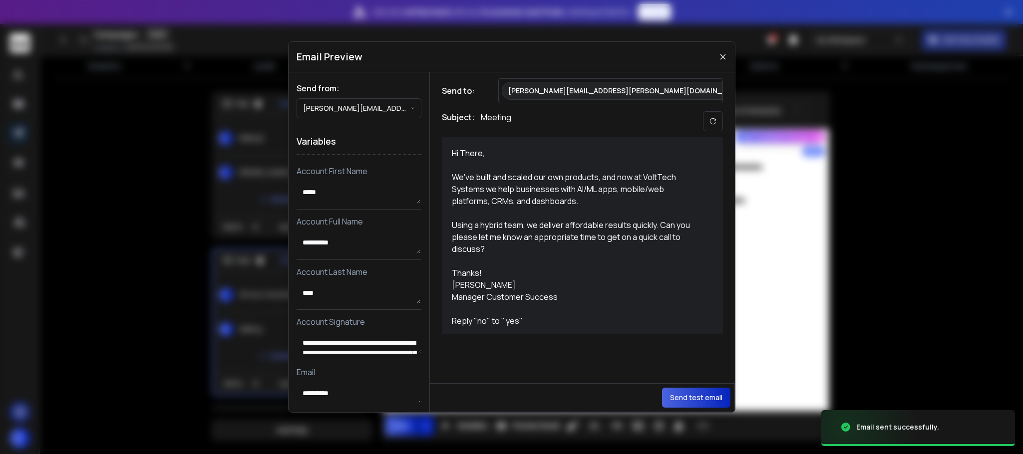
click at [708, 399] on button "Send test email" at bounding box center [696, 398] width 68 height 20
click at [750, 91] on icon at bounding box center [752, 90] width 5 height 5
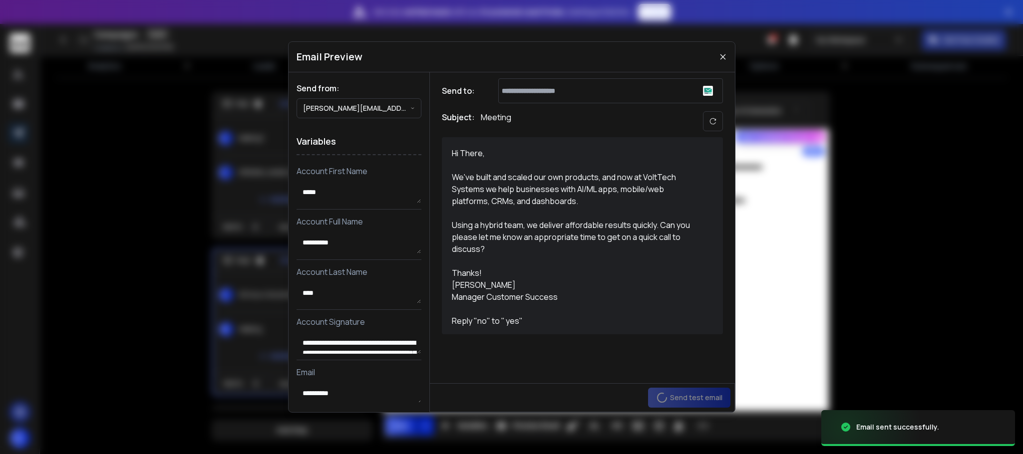
click at [634, 91] on input at bounding box center [611, 91] width 218 height 18
click at [697, 405] on div "Send test email" at bounding box center [582, 398] width 305 height 29
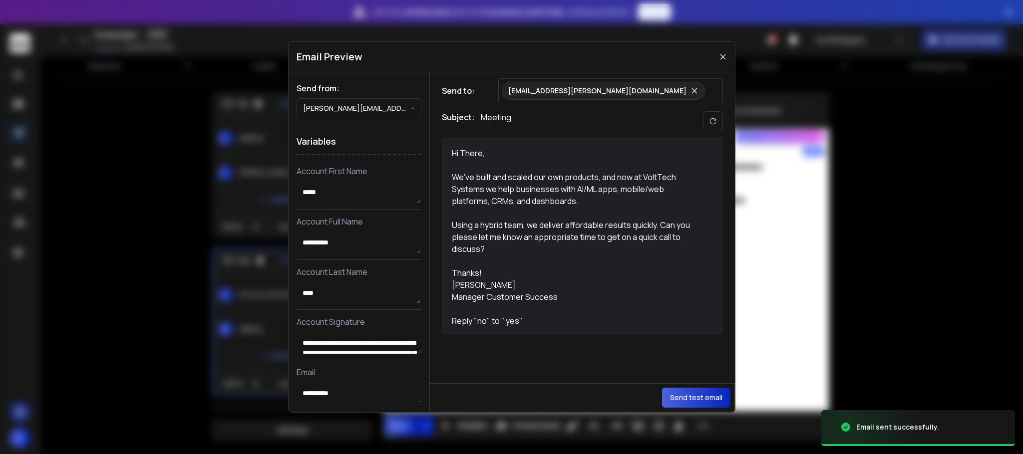
click at [697, 405] on button "Send test email" at bounding box center [696, 398] width 68 height 20
click at [691, 92] on icon at bounding box center [695, 91] width 8 height 8
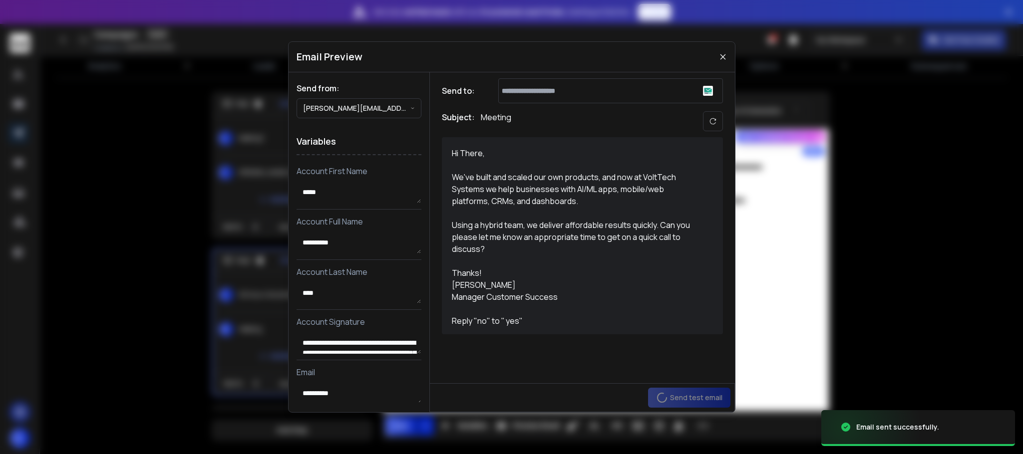
click at [640, 92] on input at bounding box center [611, 91] width 218 height 18
click at [710, 399] on button "Send test email" at bounding box center [696, 398] width 68 height 20
click at [633, 90] on icon at bounding box center [637, 91] width 8 height 8
click at [576, 90] on input at bounding box center [611, 91] width 218 height 18
click at [700, 397] on button "Send test email" at bounding box center [696, 398] width 68 height 20
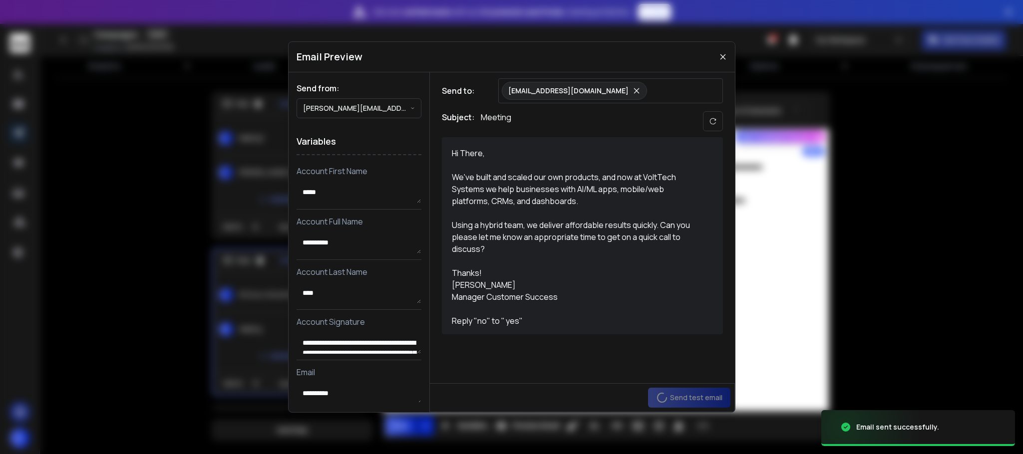
click at [633, 90] on icon at bounding box center [637, 91] width 8 height 8
click at [610, 90] on input at bounding box center [611, 91] width 218 height 18
click at [723, 396] on div "Send test email" at bounding box center [582, 398] width 305 height 29
click at [721, 396] on button "Send test email" at bounding box center [696, 398] width 68 height 20
click at [718, 391] on div "Send test email" at bounding box center [582, 398] width 305 height 29
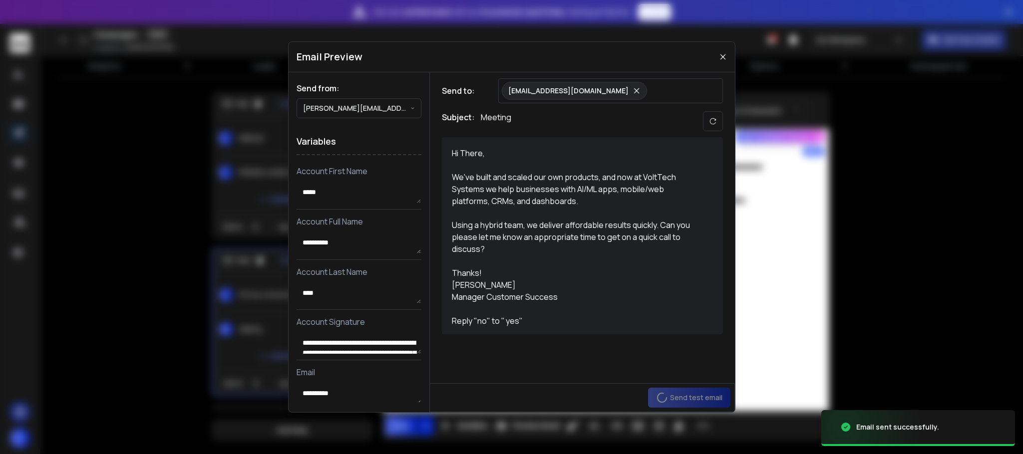
click at [633, 87] on icon at bounding box center [637, 91] width 8 height 8
click at [588, 87] on div at bounding box center [610, 90] width 225 height 25
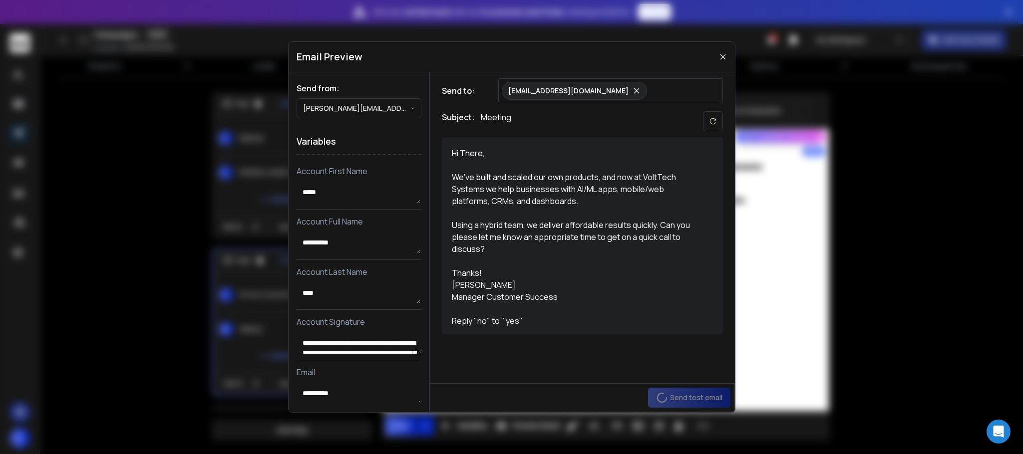
click at [703, 395] on div "Send test email" at bounding box center [582, 398] width 305 height 29
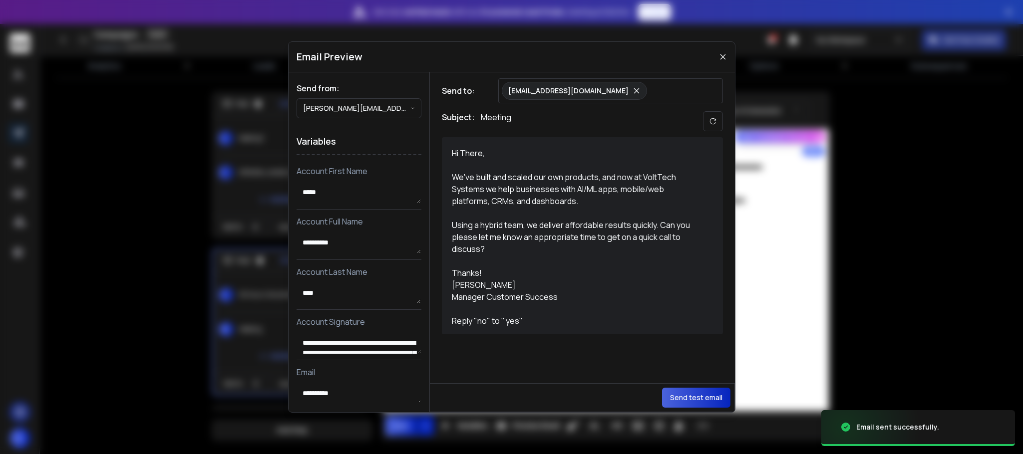
click at [712, 400] on button "Send test email" at bounding box center [696, 398] width 68 height 20
click at [584, 96] on div "lstalman@gmail.com" at bounding box center [574, 91] width 145 height 18
click at [633, 94] on icon at bounding box center [637, 91] width 8 height 8
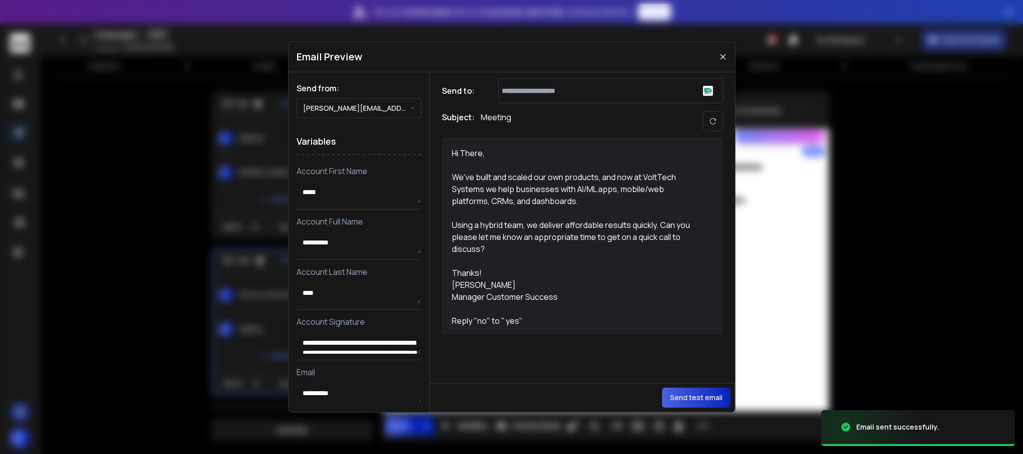
click at [584, 94] on input at bounding box center [611, 91] width 218 height 18
click at [721, 393] on button "Send test email" at bounding box center [696, 398] width 68 height 20
